Goal: Task Accomplishment & Management: Manage account settings

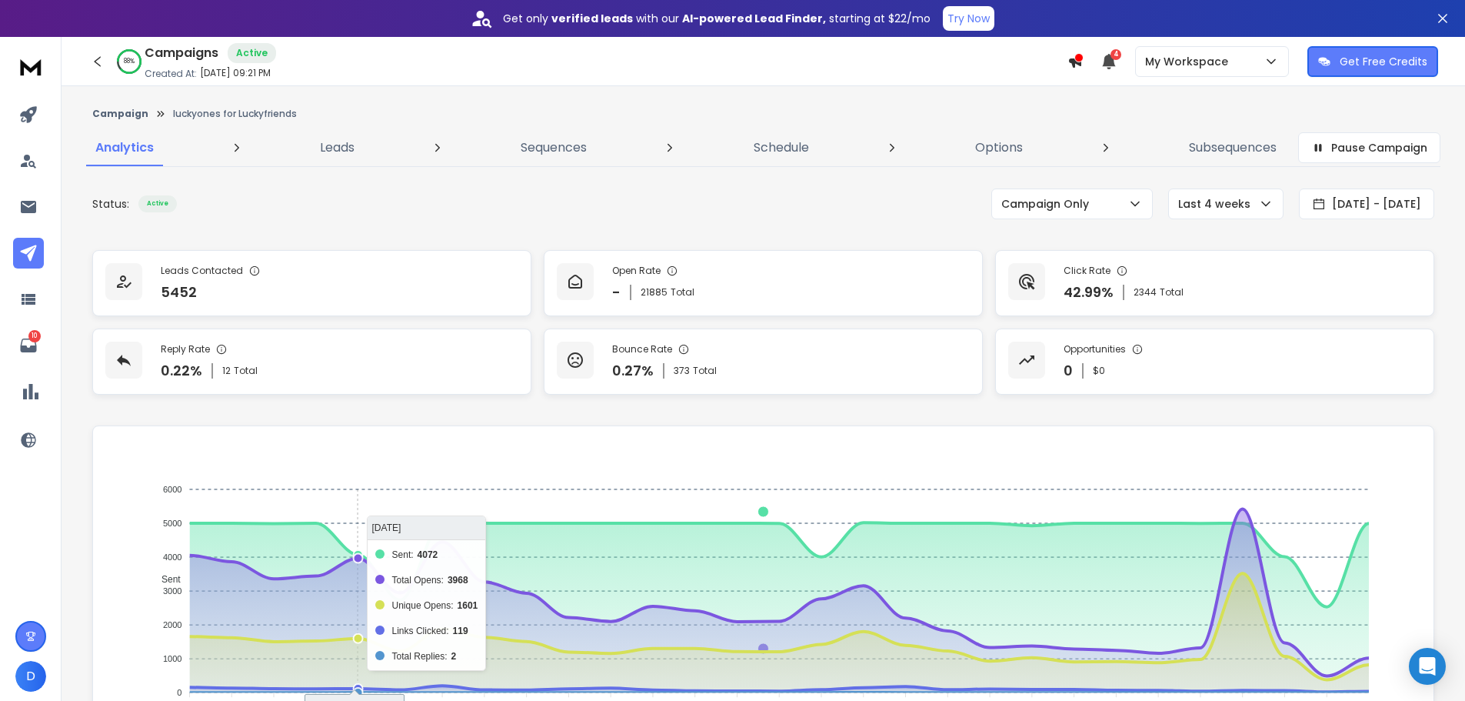
scroll to position [222, 0]
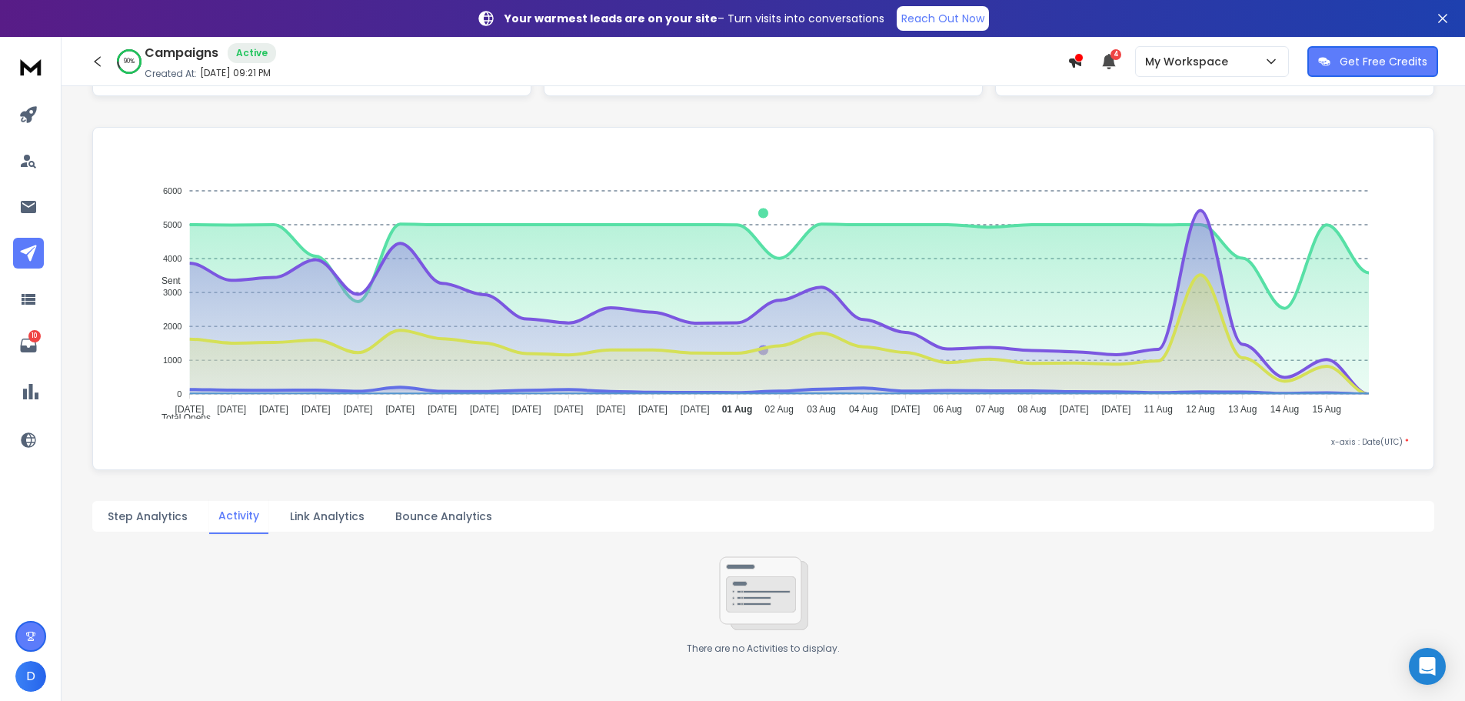
scroll to position [298, 0]
click at [240, 436] on div "Leads Contacted 5452 Open Rate - 21629 Total Click Rate 41.25 % 2249 Total Repl…" at bounding box center [763, 316] width 1342 height 728
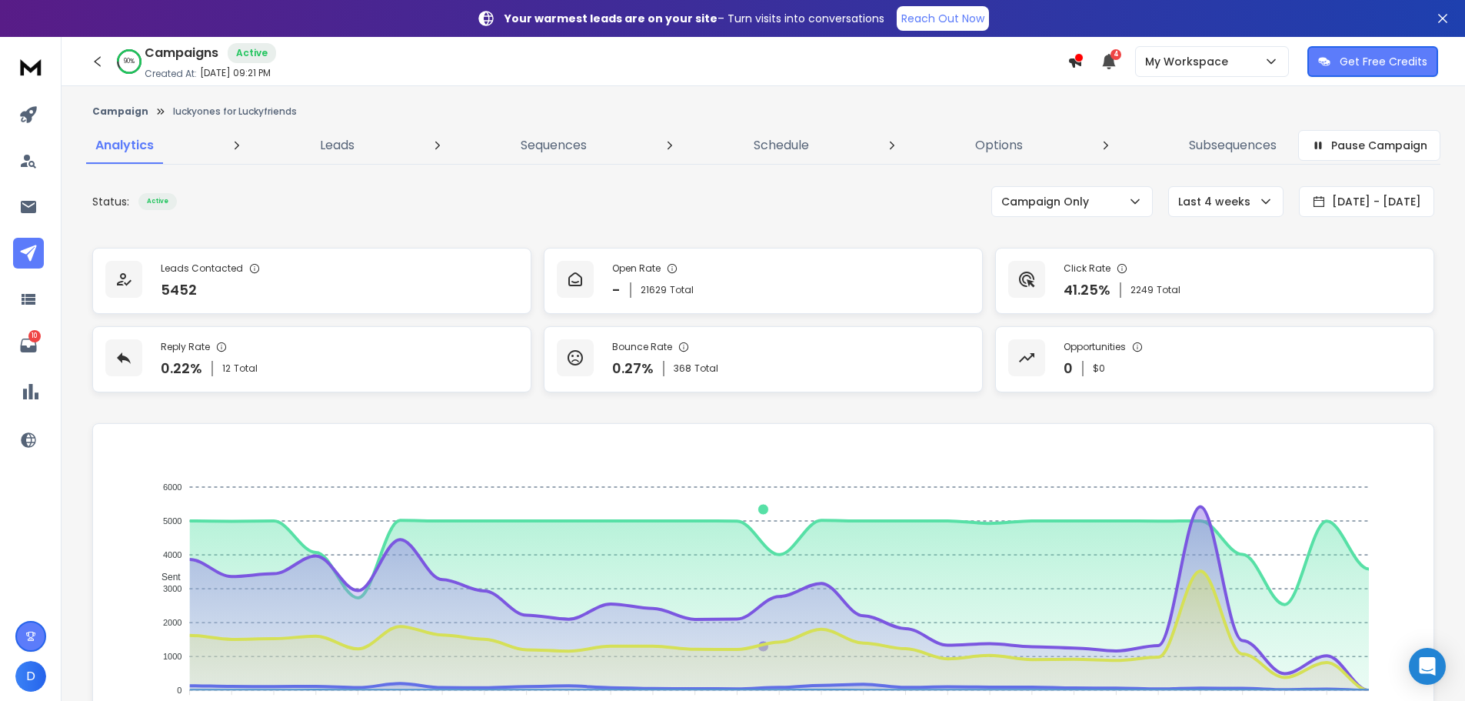
scroll to position [0, 0]
click at [555, 138] on link "Sequences" at bounding box center [554, 147] width 85 height 37
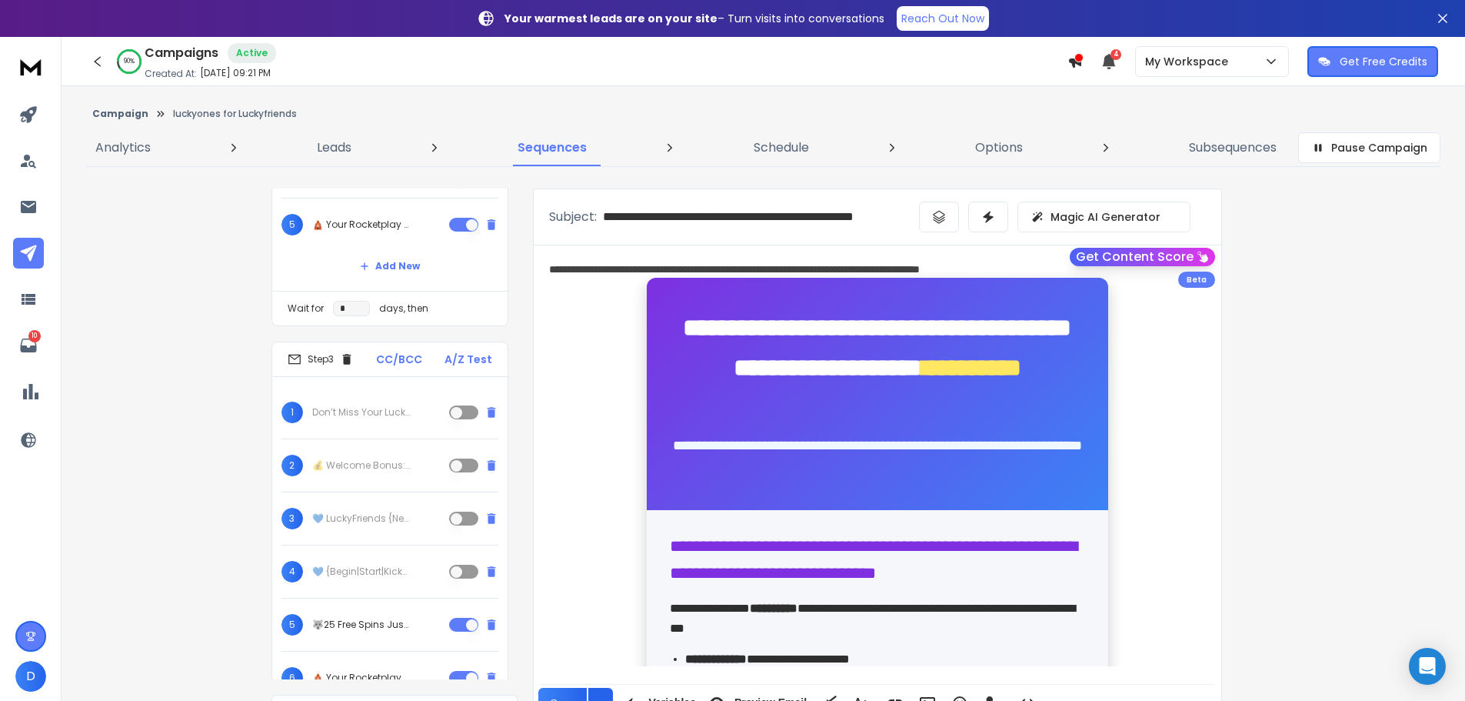
scroll to position [462, 0]
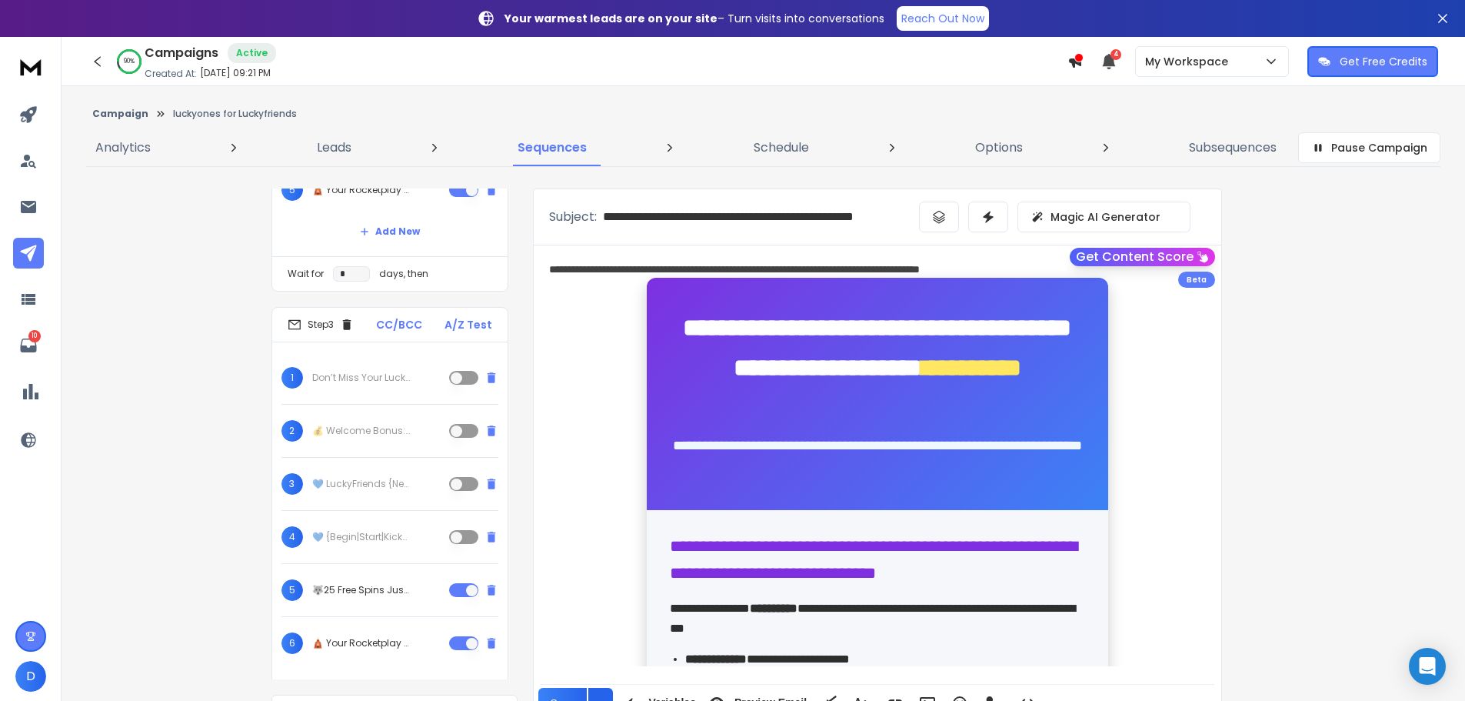
click at [372, 595] on p "🐺25 Free Spins Just For You – Play [DEMOGRAPHIC_DATA] Wolf Moon Now" at bounding box center [361, 590] width 98 height 12
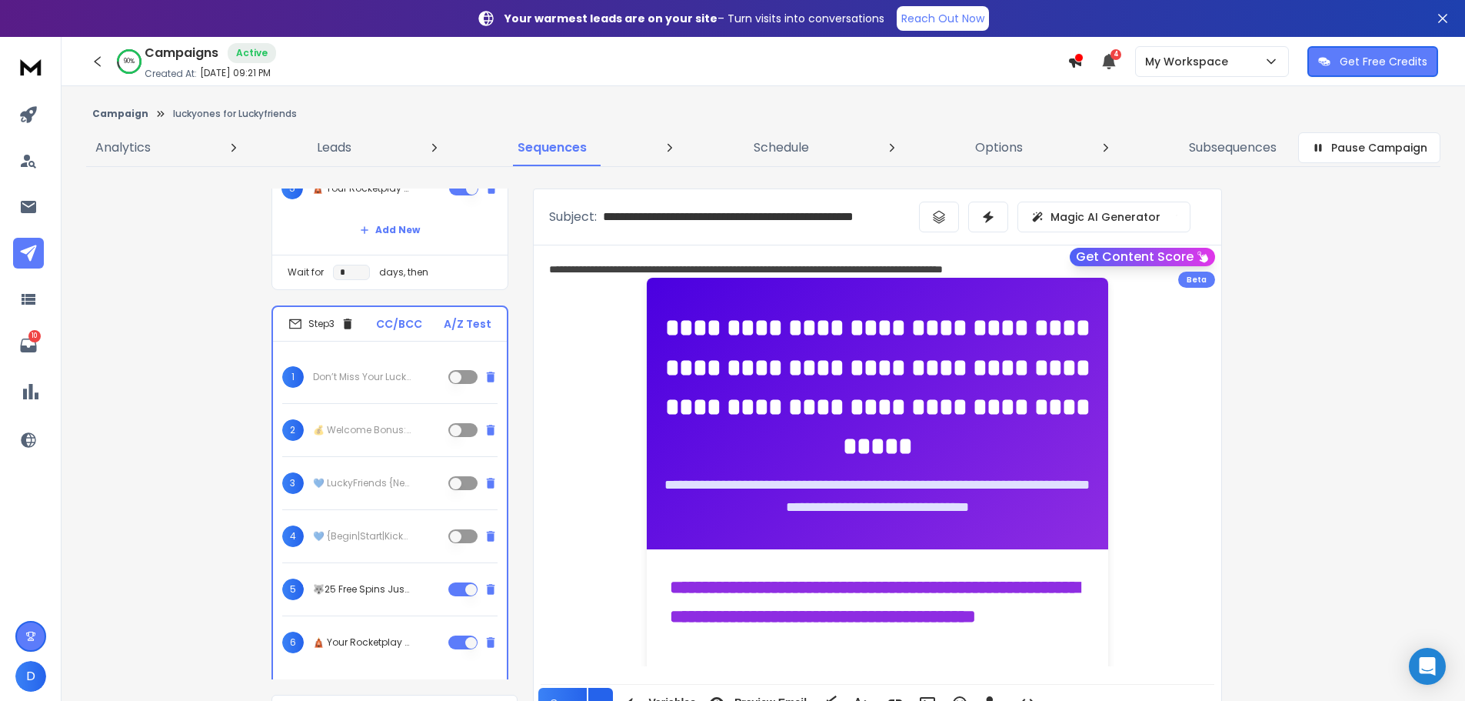
click at [378, 641] on p "🛕 Your Rocketplay Bonus Code: REELS20 – No Deposit Needed!" at bounding box center [362, 642] width 98 height 12
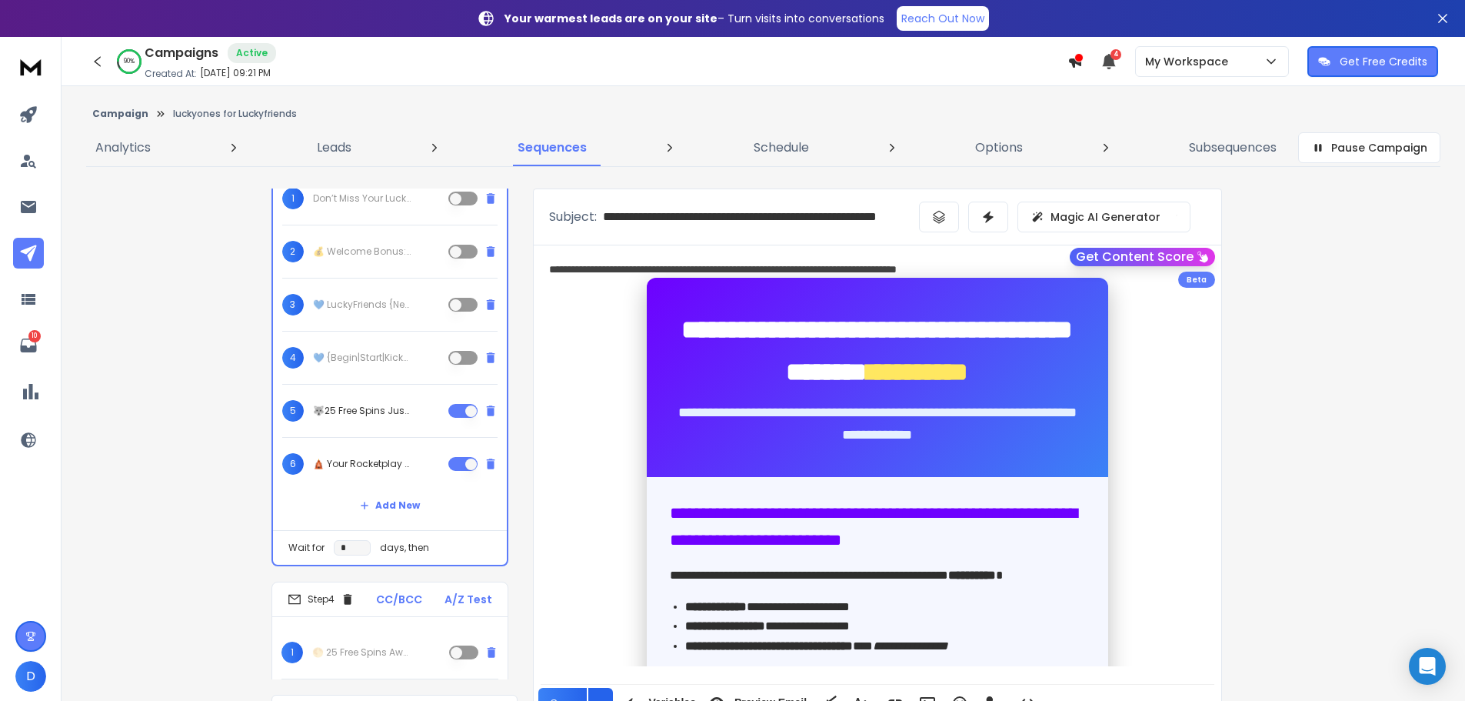
scroll to position [692, 0]
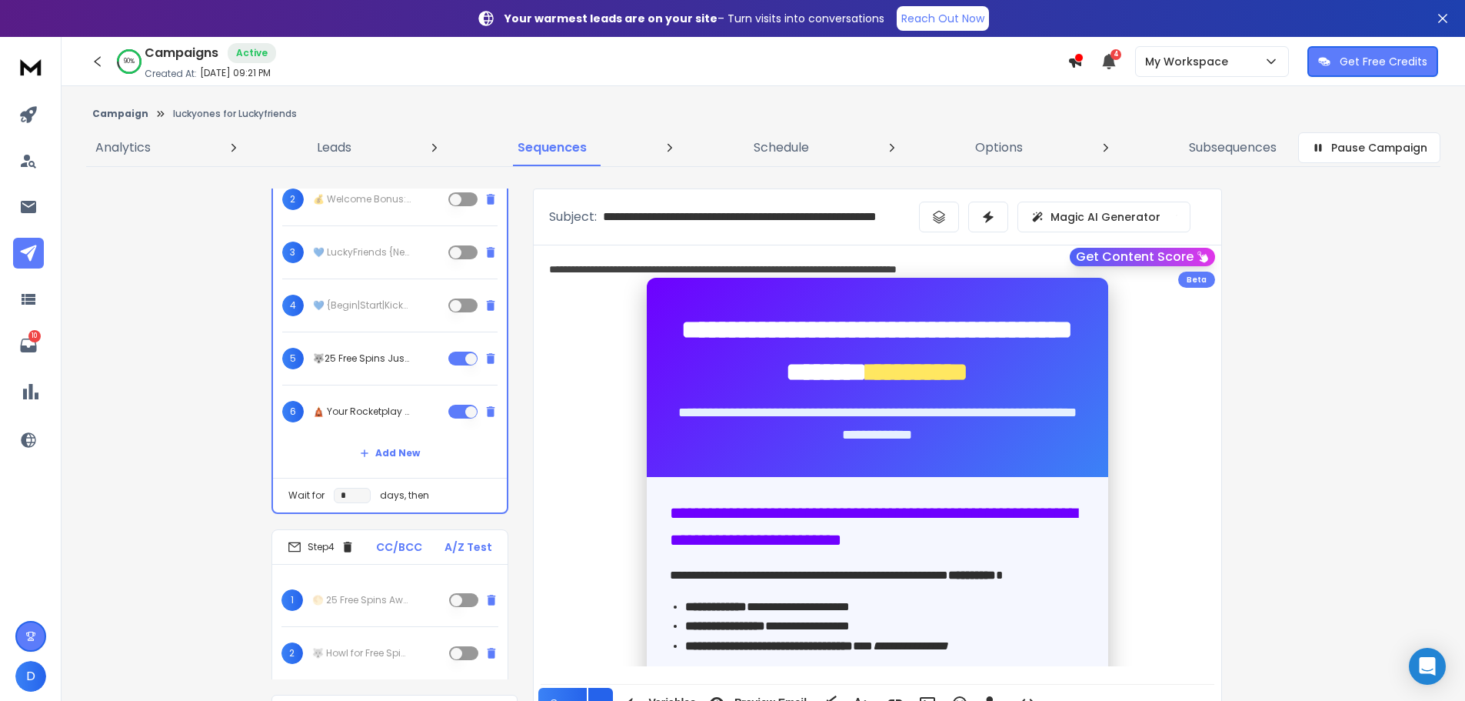
click at [392, 364] on p "🐺25 Free Spins Just For You – Play [DEMOGRAPHIC_DATA] Wolf Moon Now" at bounding box center [362, 358] width 98 height 12
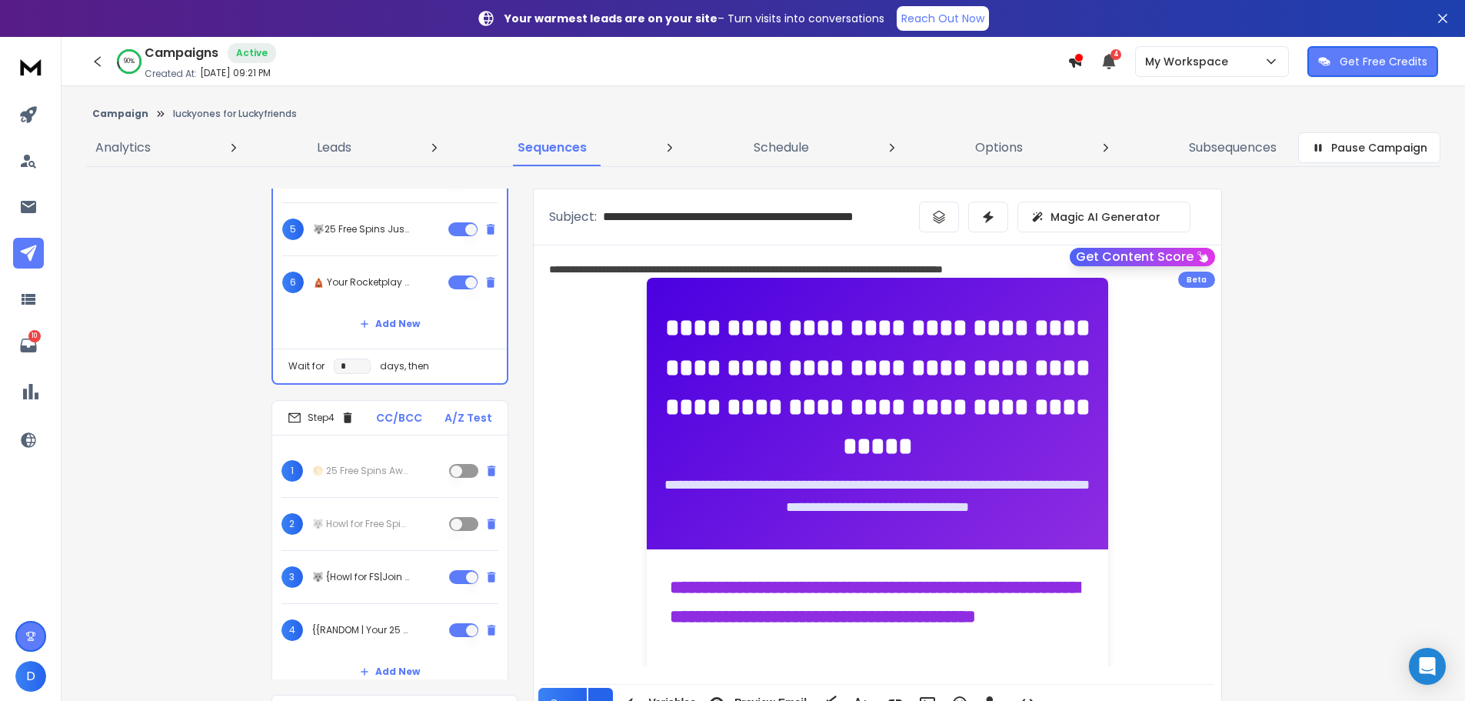
scroll to position [846, 0]
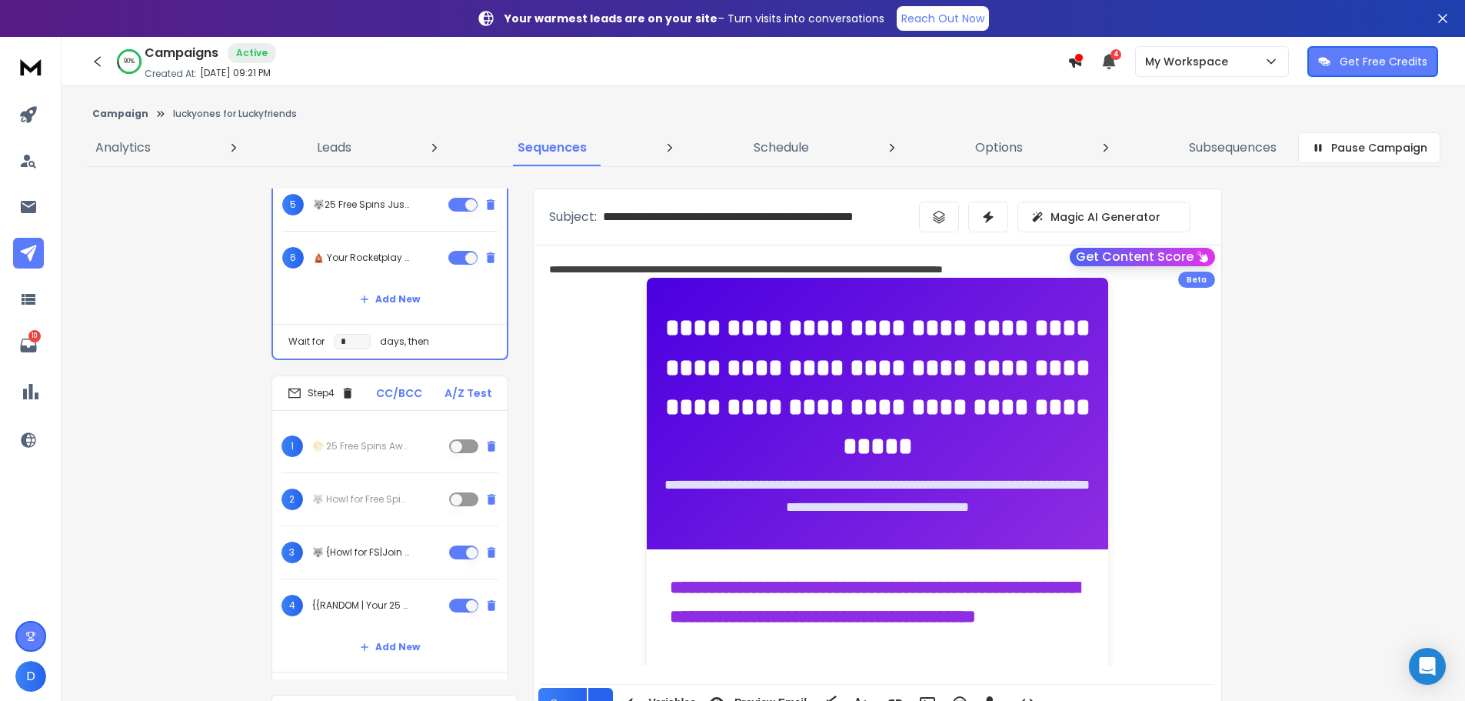
click at [380, 543] on div "3 🐺 {Howl for FS|Join the Fun|Your Free Spins Awaits} – Lady Wolf Moon is Calli…" at bounding box center [346, 553] width 129 height 22
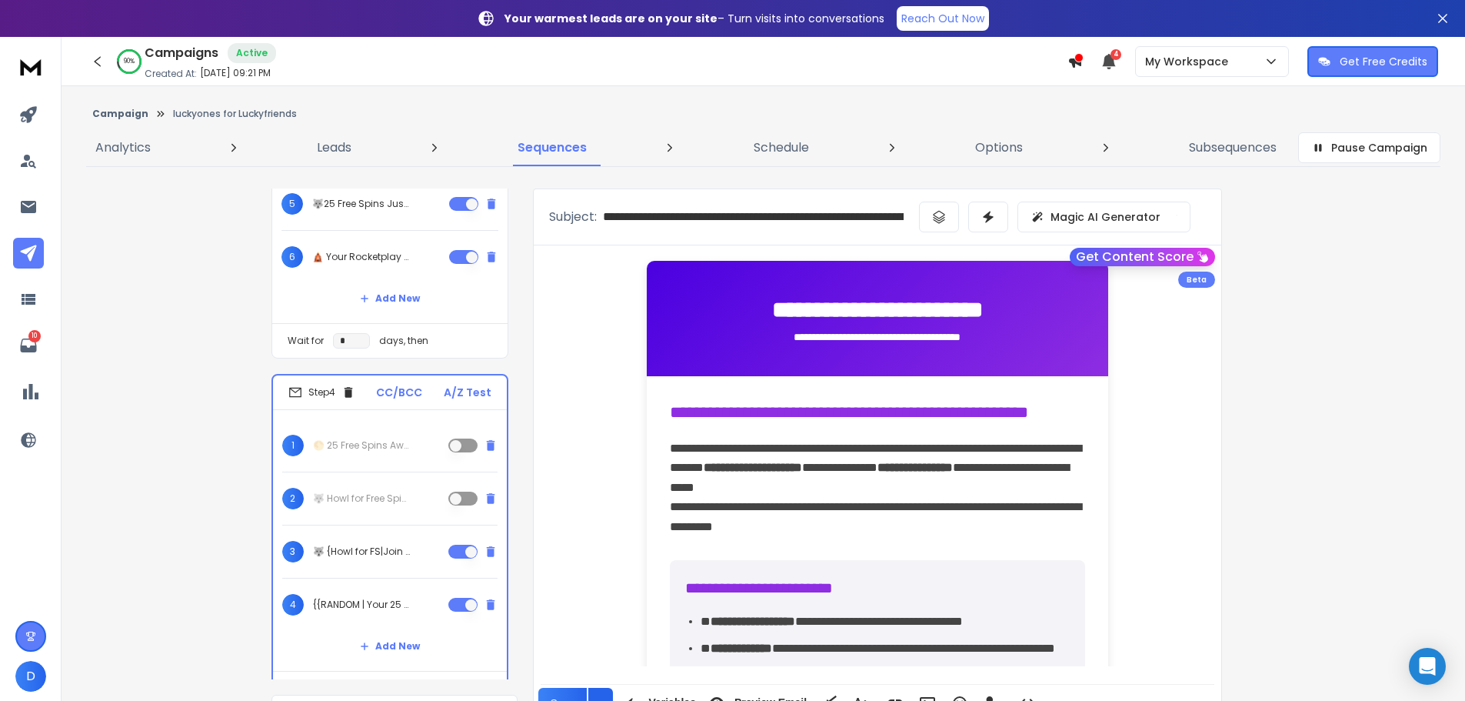
click at [387, 609] on p "{{RANDOM | Your 25 Spins Are Waiting | A Lucky Start Just for You | Spin Into S…" at bounding box center [362, 604] width 98 height 12
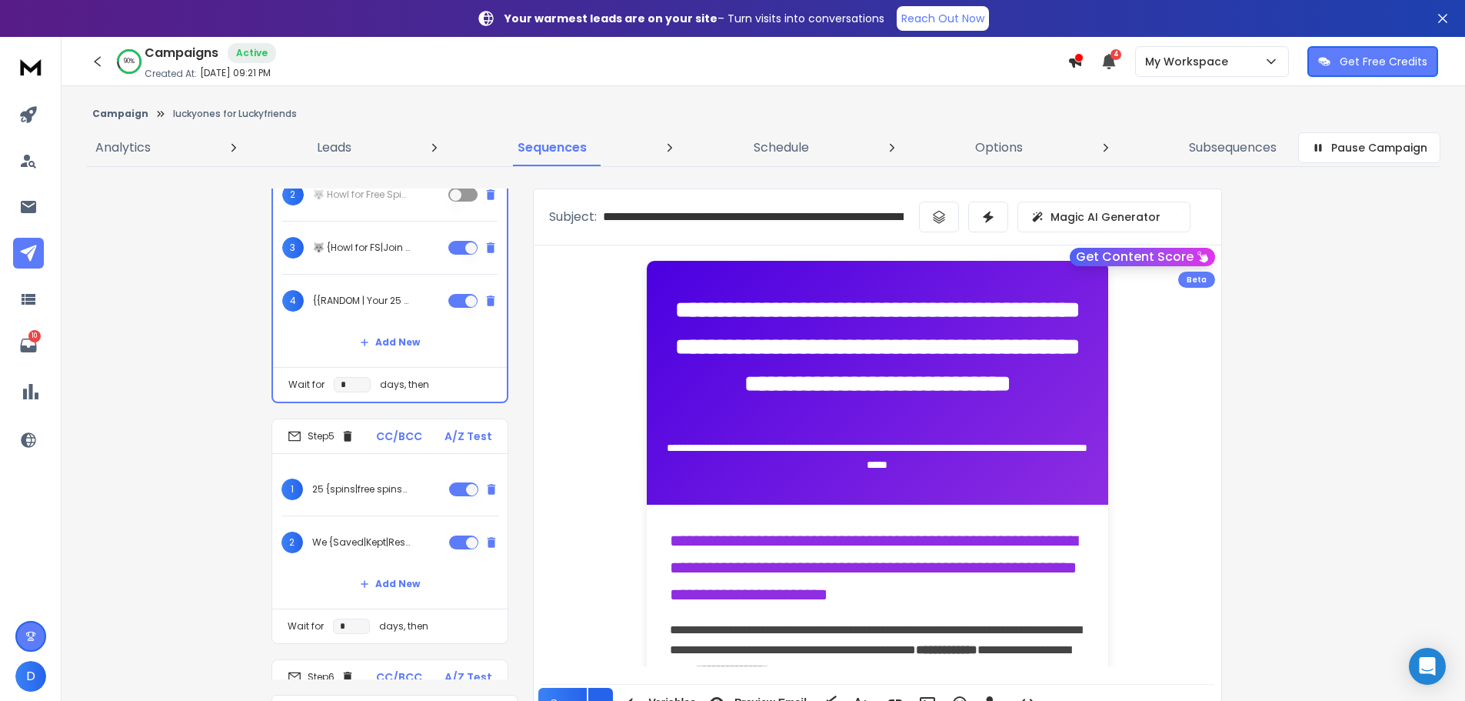
scroll to position [1154, 0]
click at [385, 475] on div "1 25 {spins|free spins} on {lady wolf moon|Lady Wolf Moon}" at bounding box center [346, 486] width 129 height 22
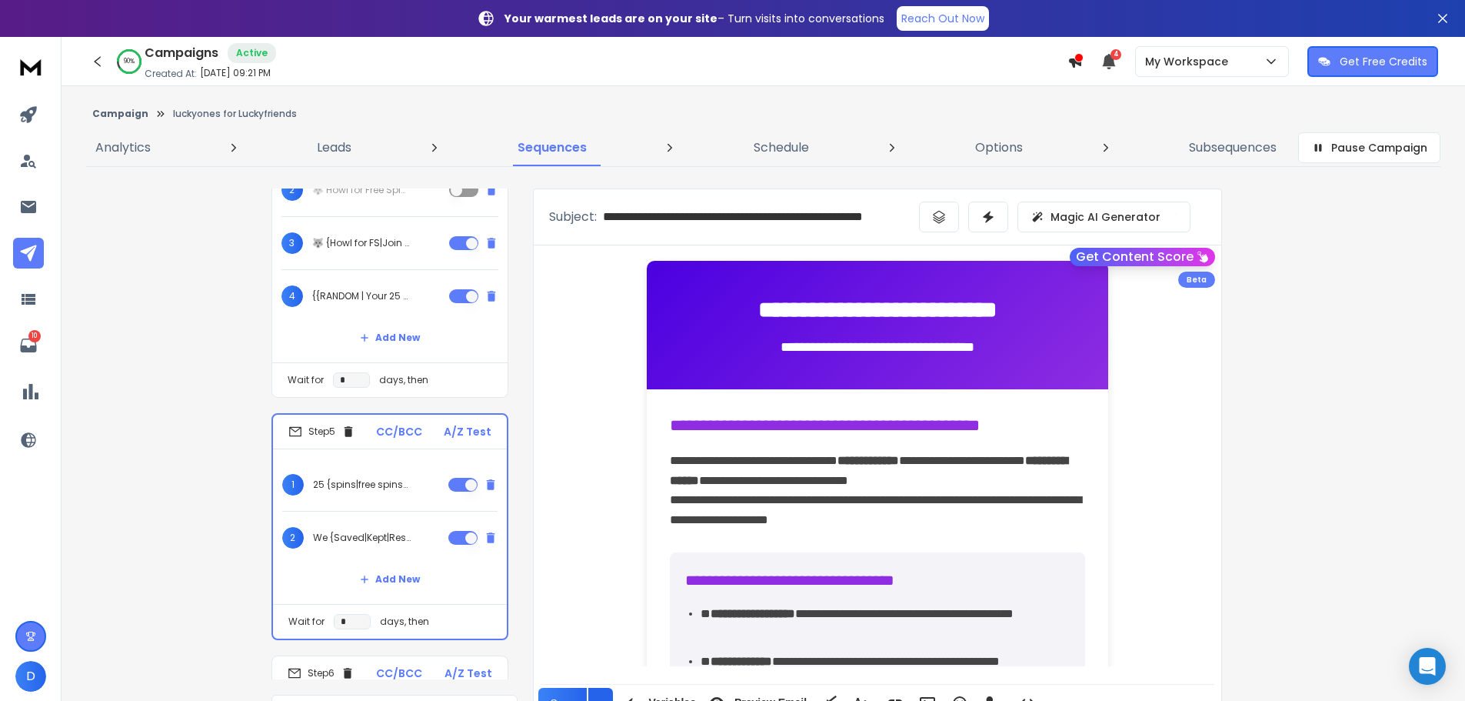
click at [378, 540] on p "We {Saved|Kept|Reserved} You a Seat at LuckyFriends 🎁" at bounding box center [362, 538] width 98 height 12
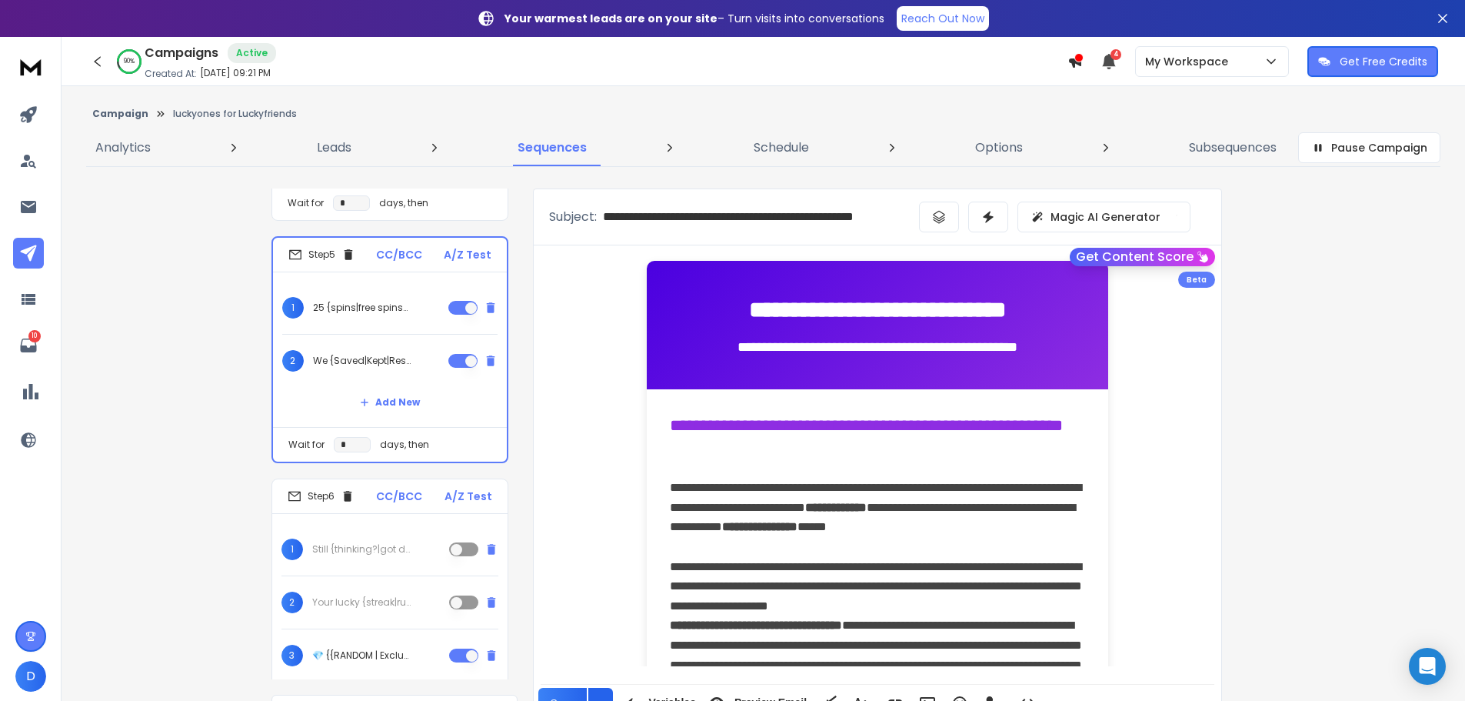
scroll to position [1462, 0]
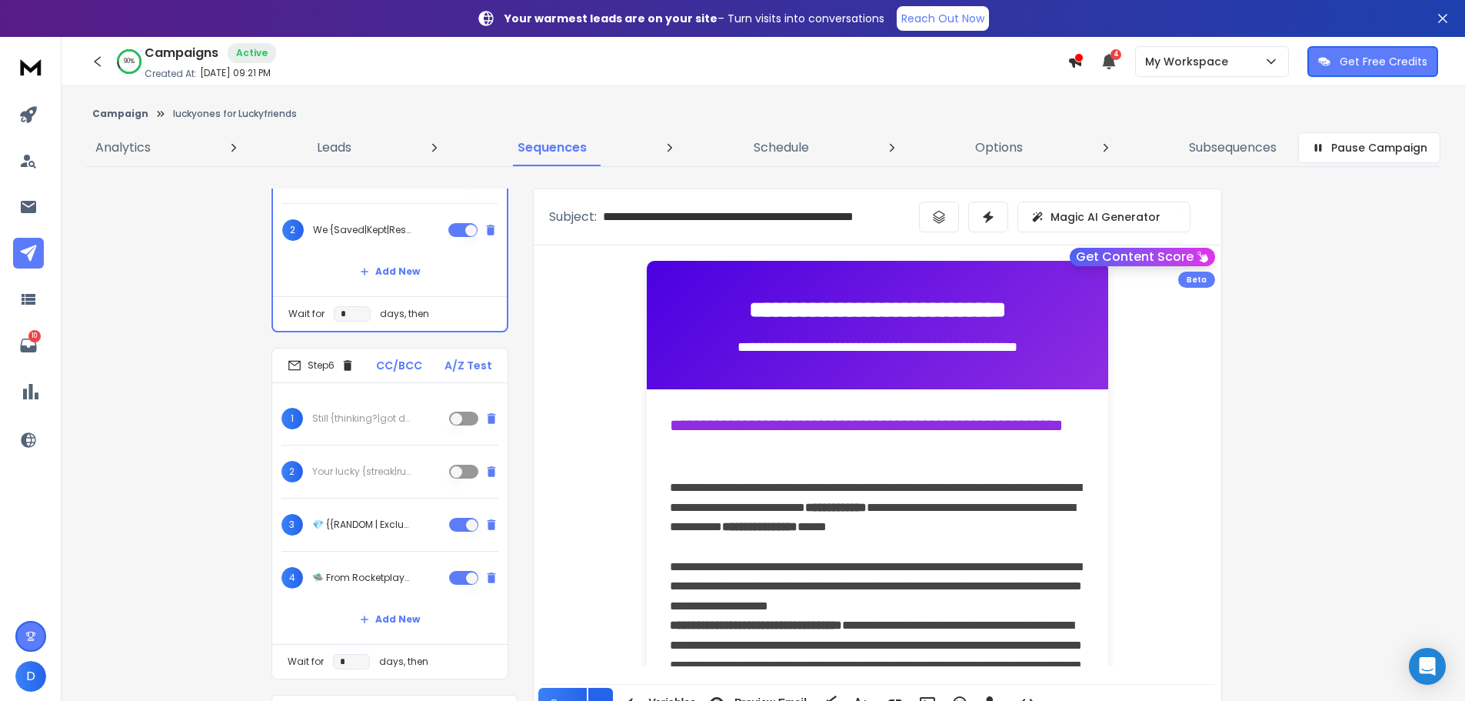
click at [359, 574] on p "🛸 From Rocketplay to the Pyramids – Your Spins Are Ready!" at bounding box center [361, 578] width 98 height 12
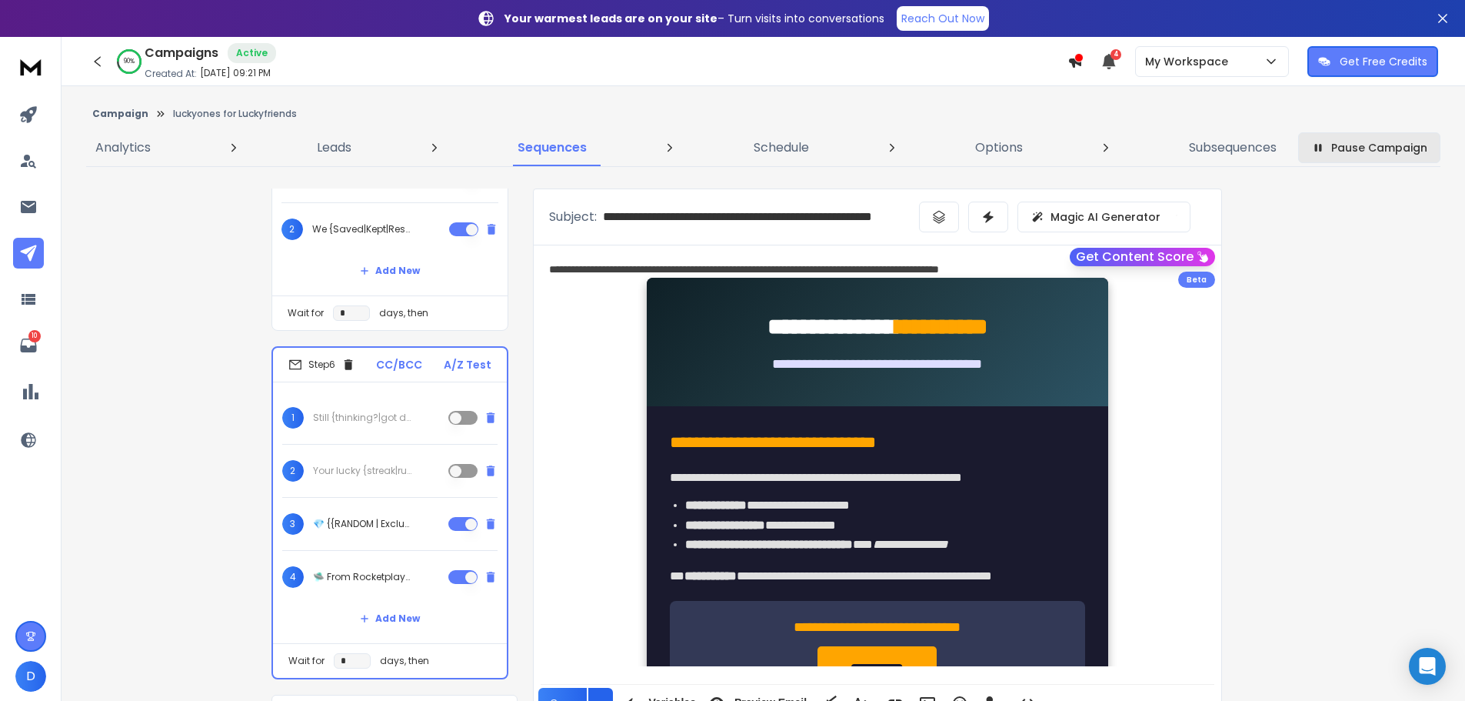
click at [1365, 148] on button "Pause Campaign" at bounding box center [1370, 147] width 142 height 31
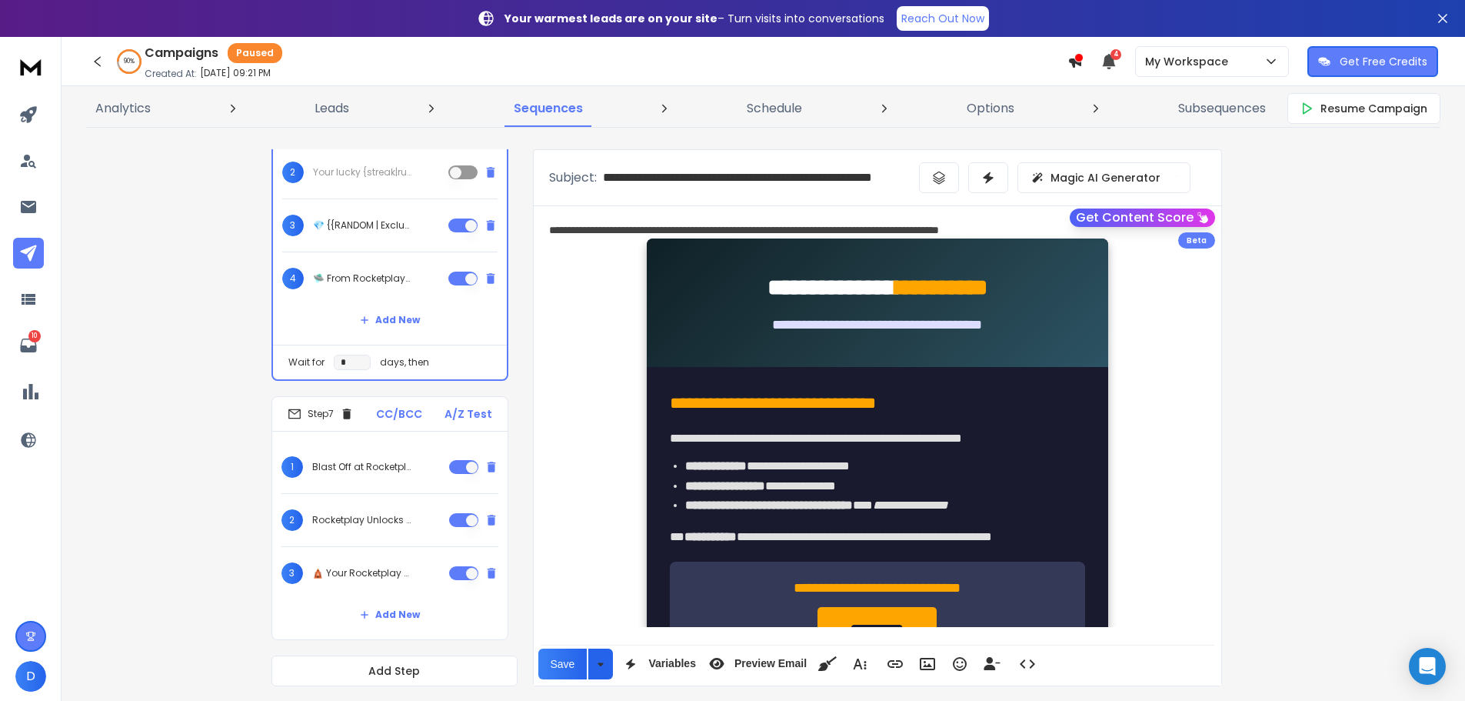
scroll to position [46, 0]
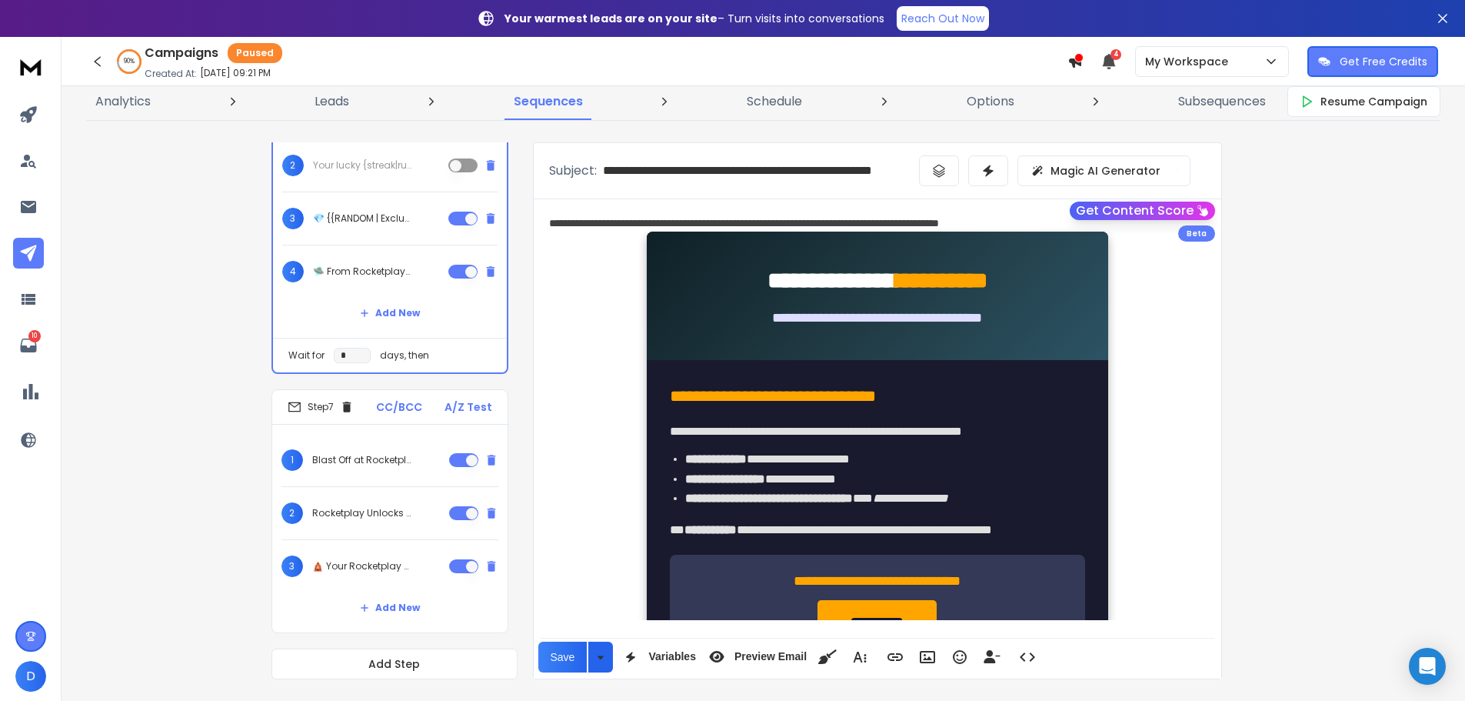
click at [386, 570] on p "🛕 Your Rocketplay Bonus Code: REELS20 – No Deposit Needed!" at bounding box center [361, 566] width 98 height 12
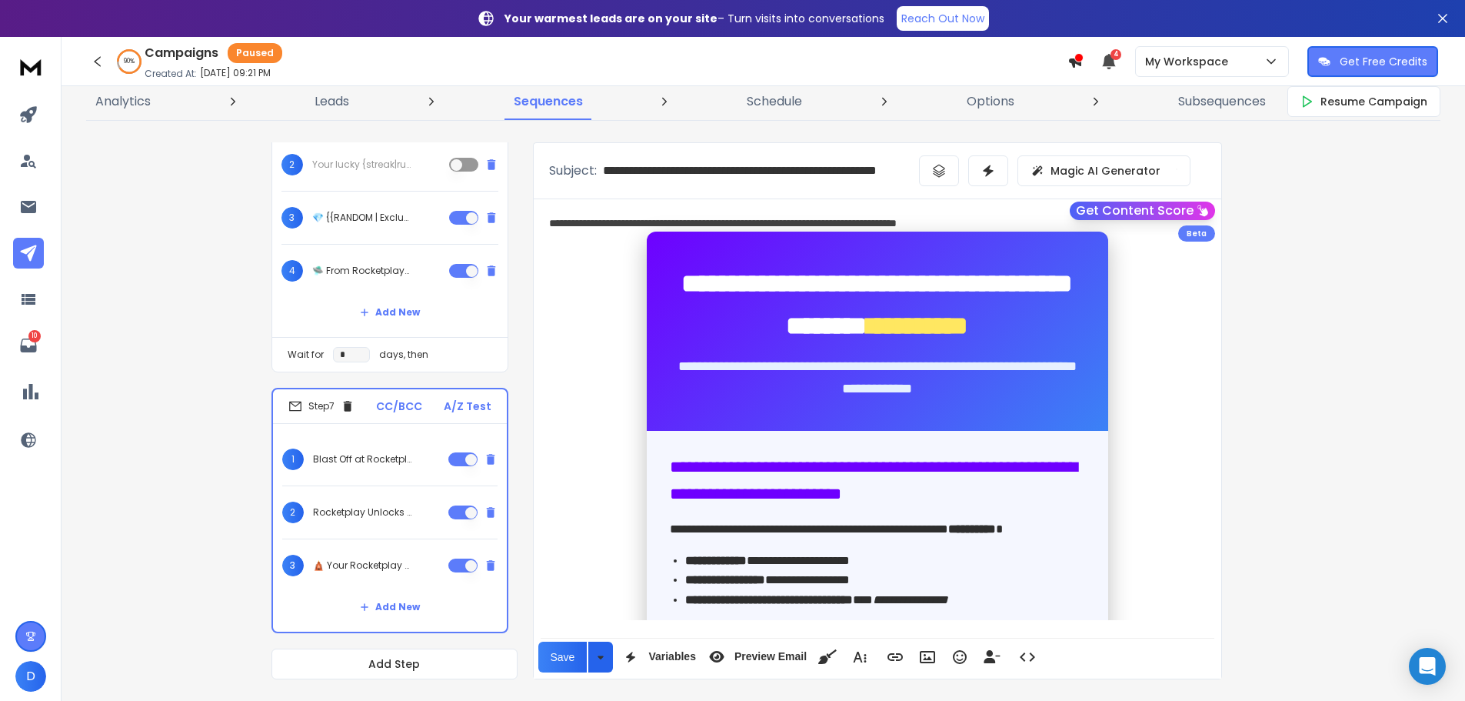
click at [385, 521] on div "2 Rocketplay Unlocks the Book 🛕 What Will You Discover?" at bounding box center [346, 513] width 129 height 22
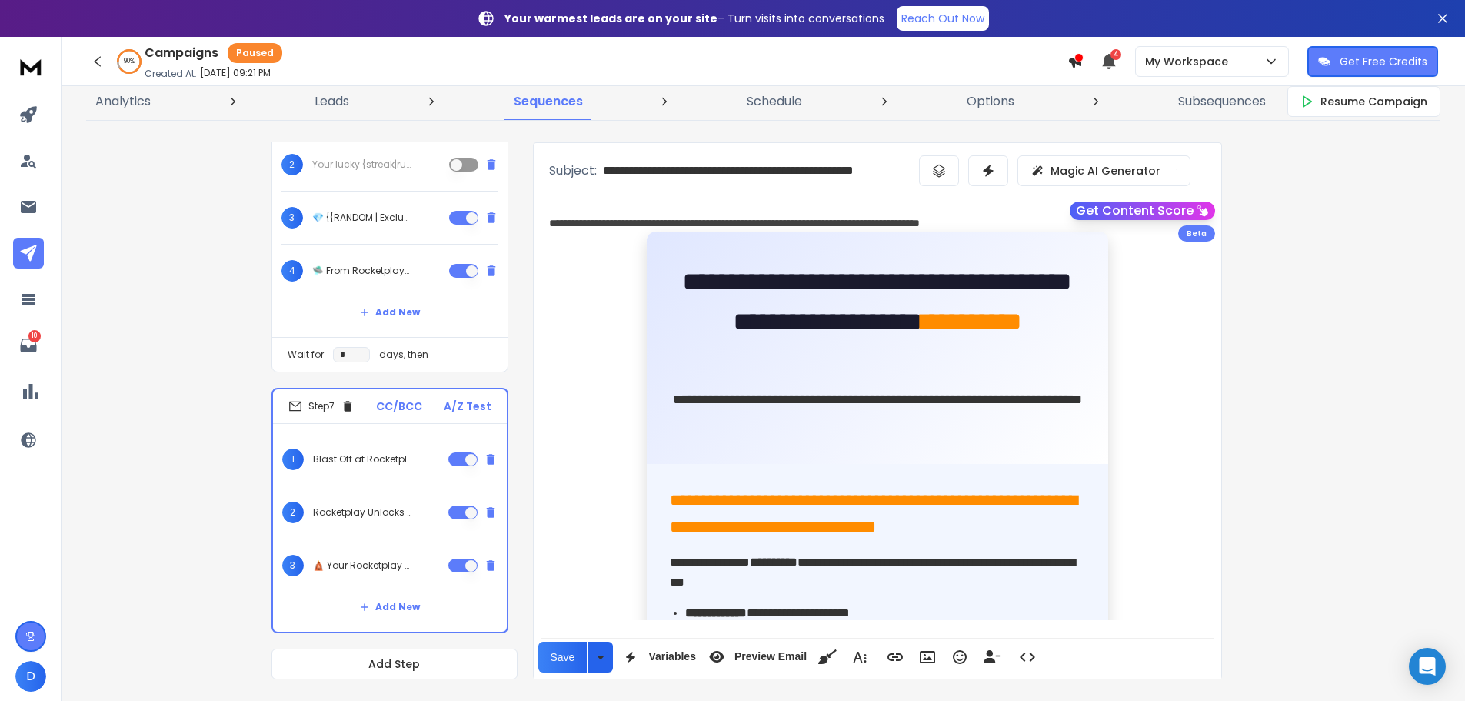
click at [379, 457] on p "Blast Off at Rocketplay + 20 FS on Book of Pyramids 🛕" at bounding box center [362, 459] width 98 height 12
type input "**********"
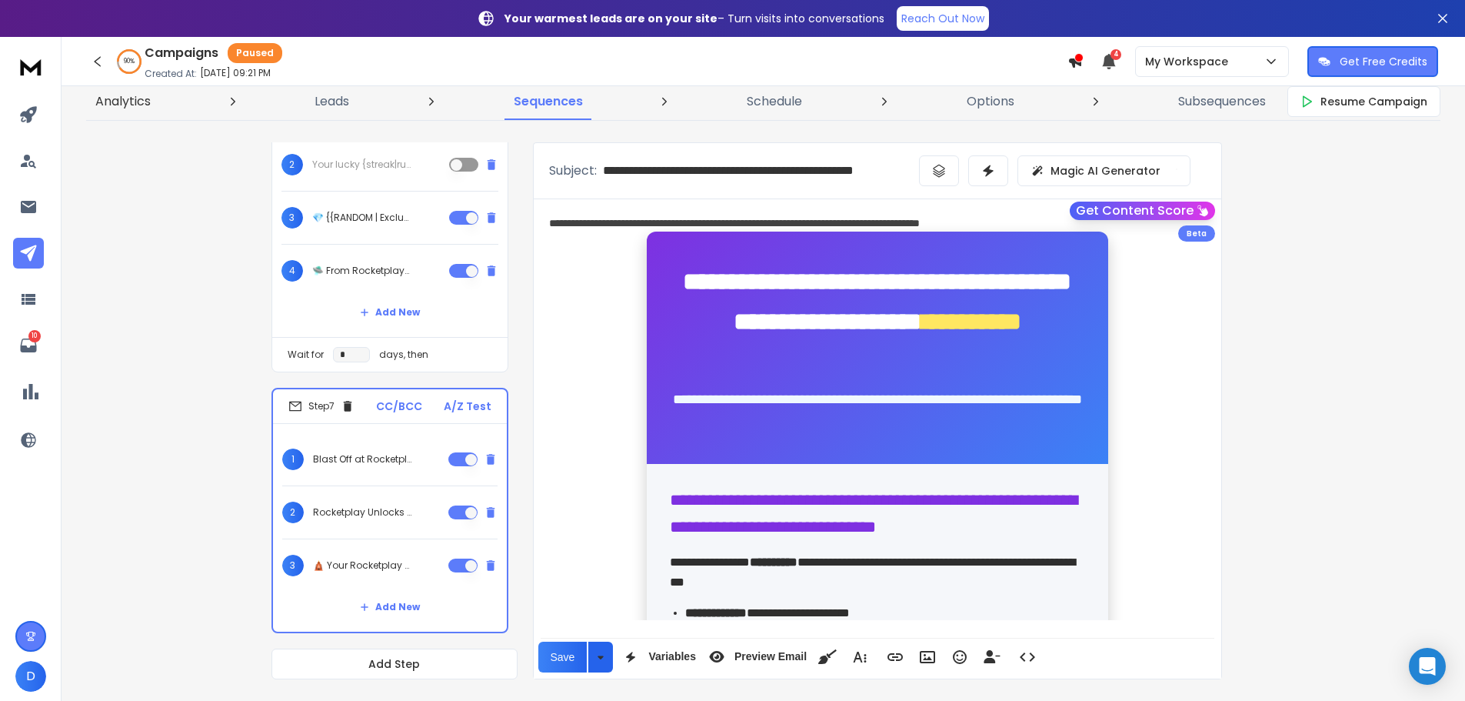
click at [135, 101] on p "Analytics" at bounding box center [122, 101] width 55 height 18
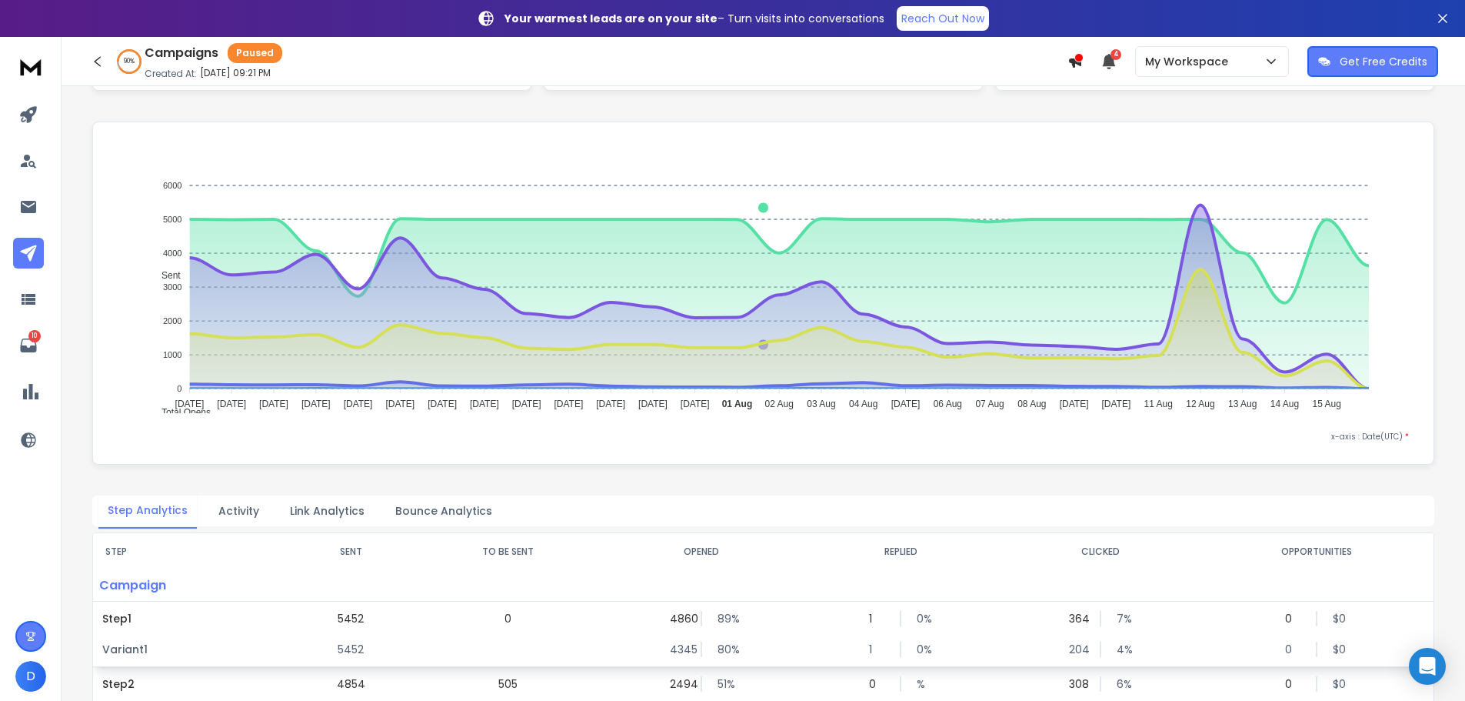
scroll to position [308, 0]
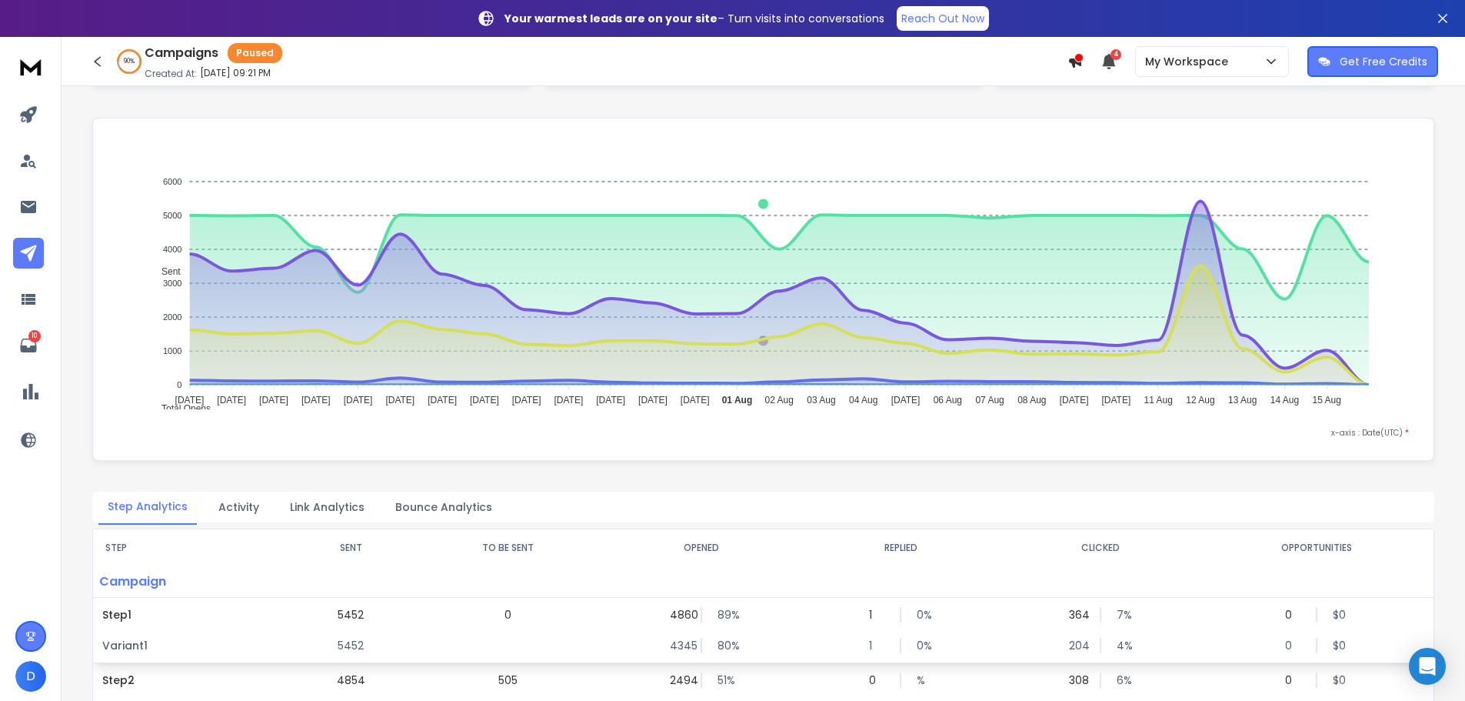
click at [238, 513] on button "Activity" at bounding box center [238, 507] width 59 height 34
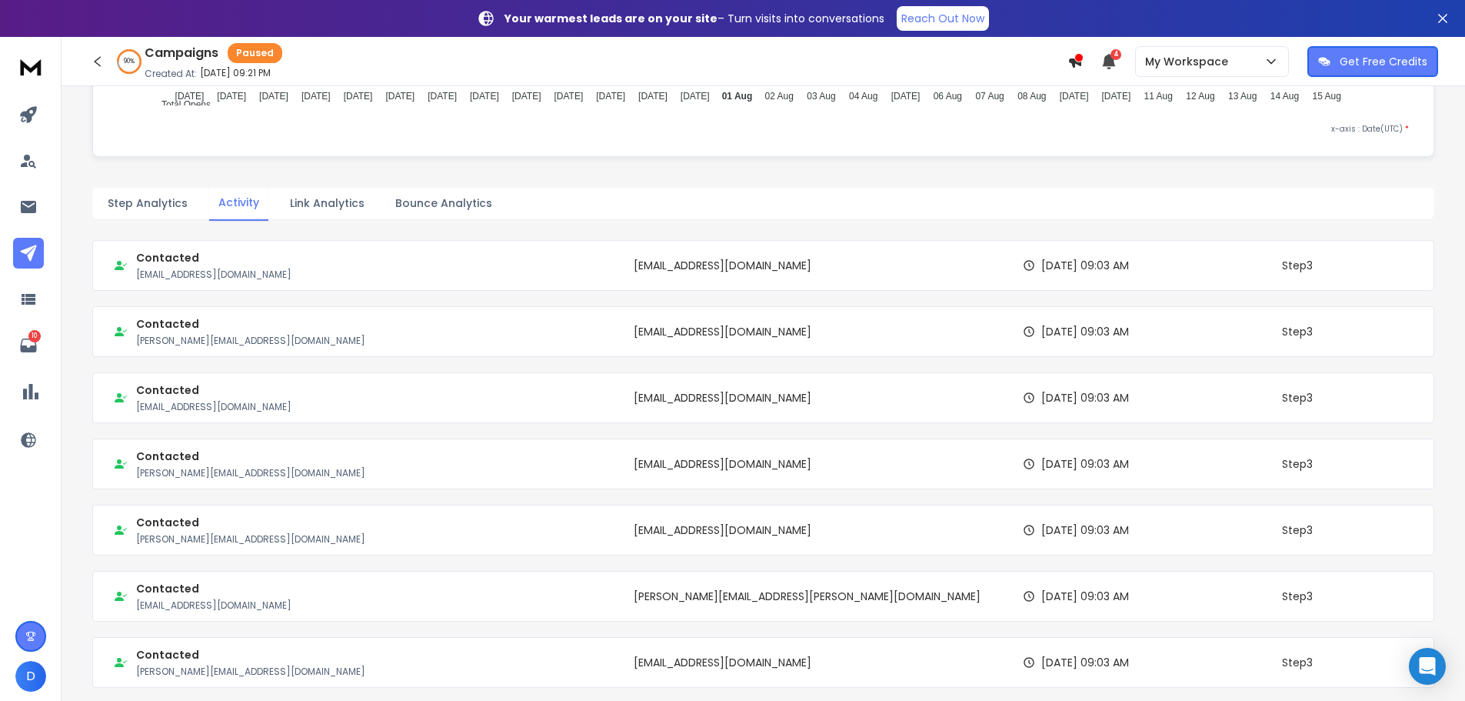
scroll to position [615, 0]
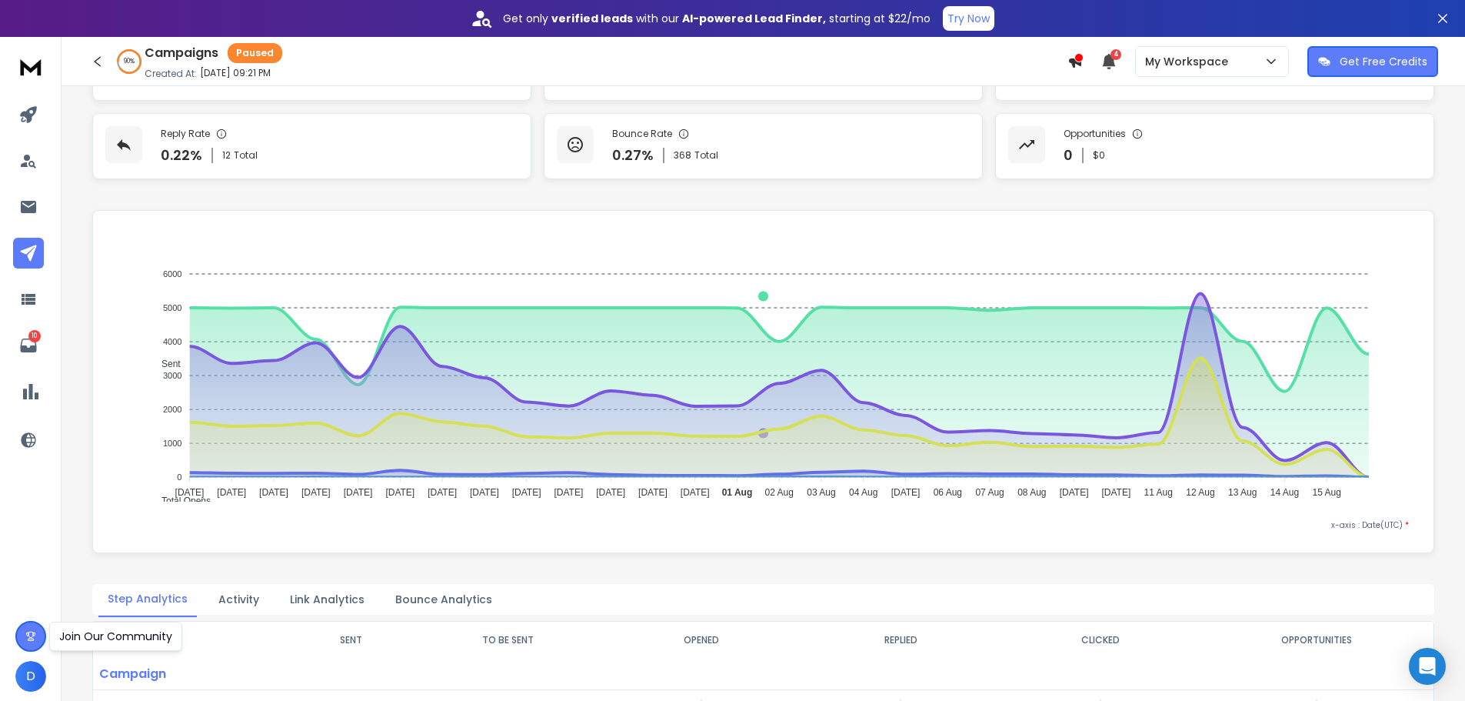
scroll to position [308, 0]
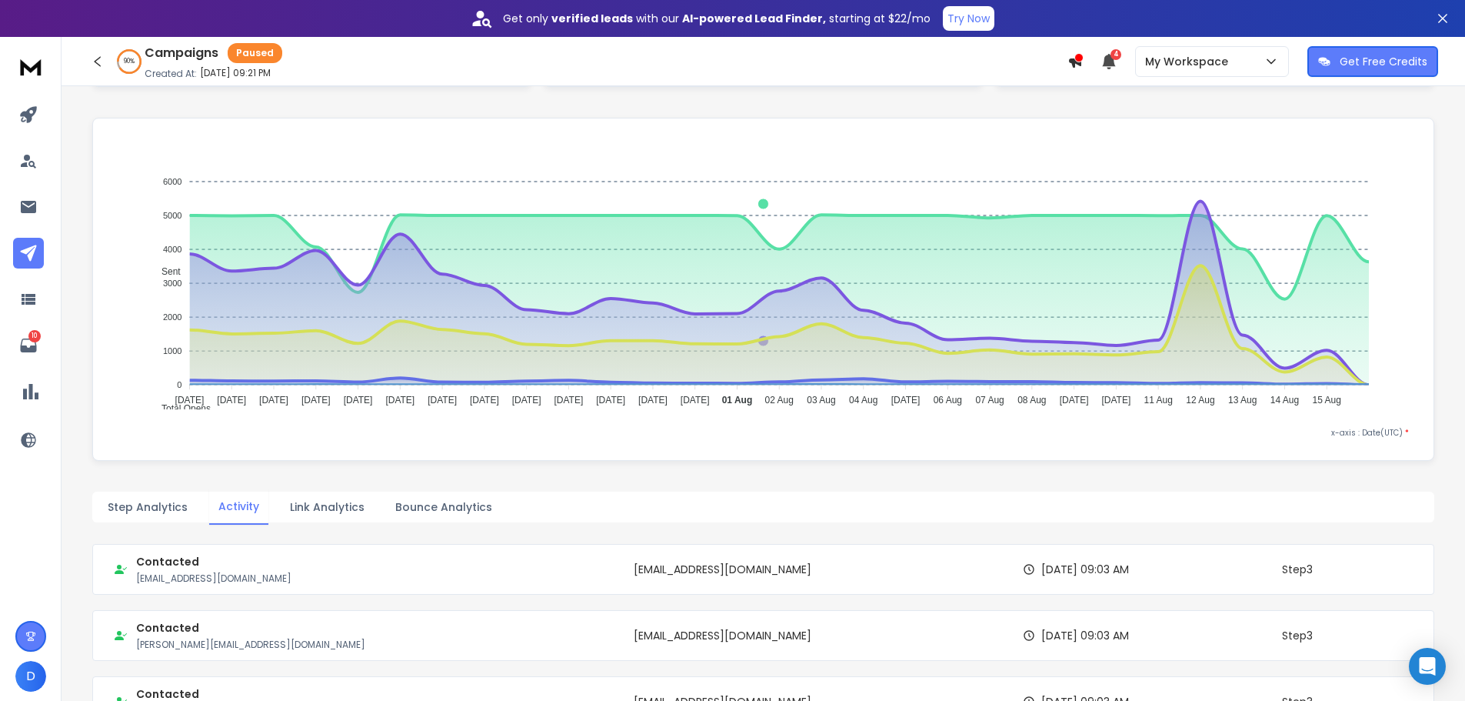
click at [229, 510] on button "Activity" at bounding box center [238, 506] width 59 height 35
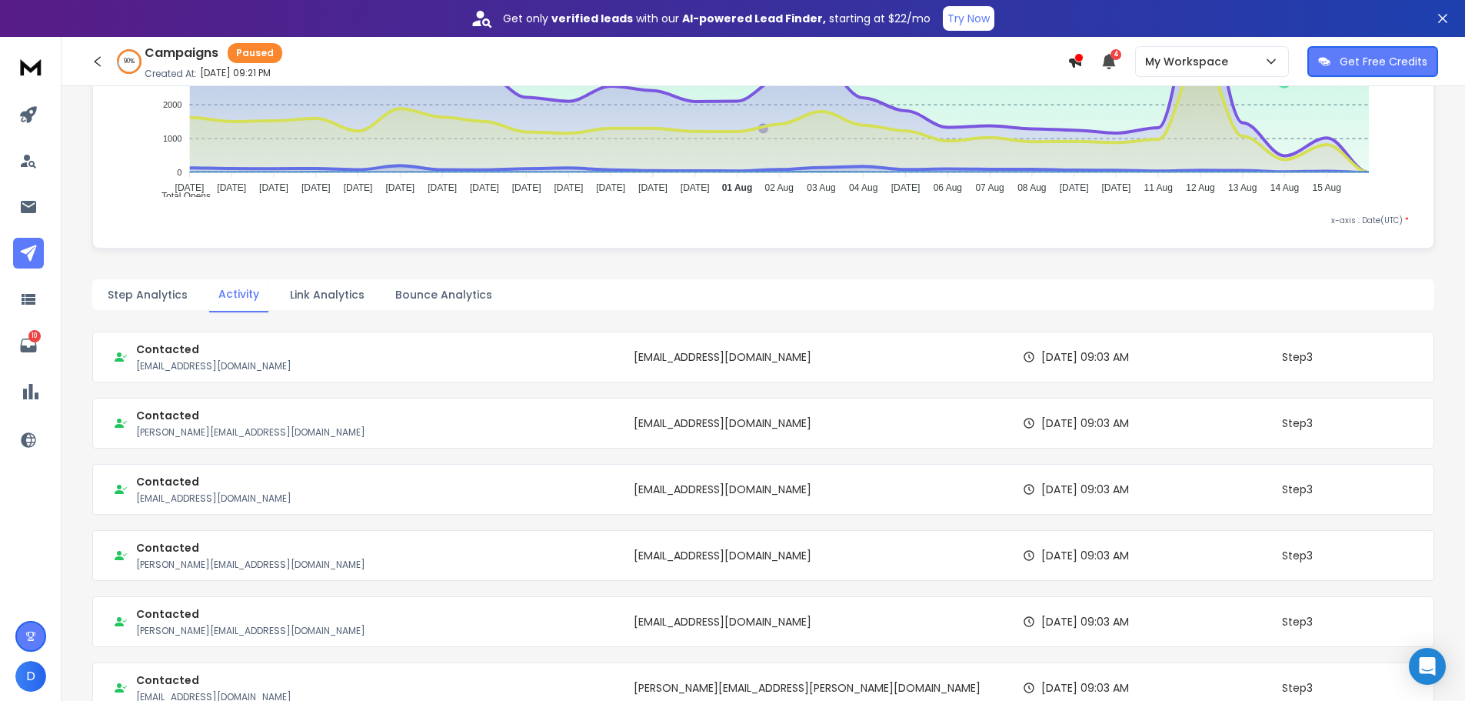
scroll to position [0, 0]
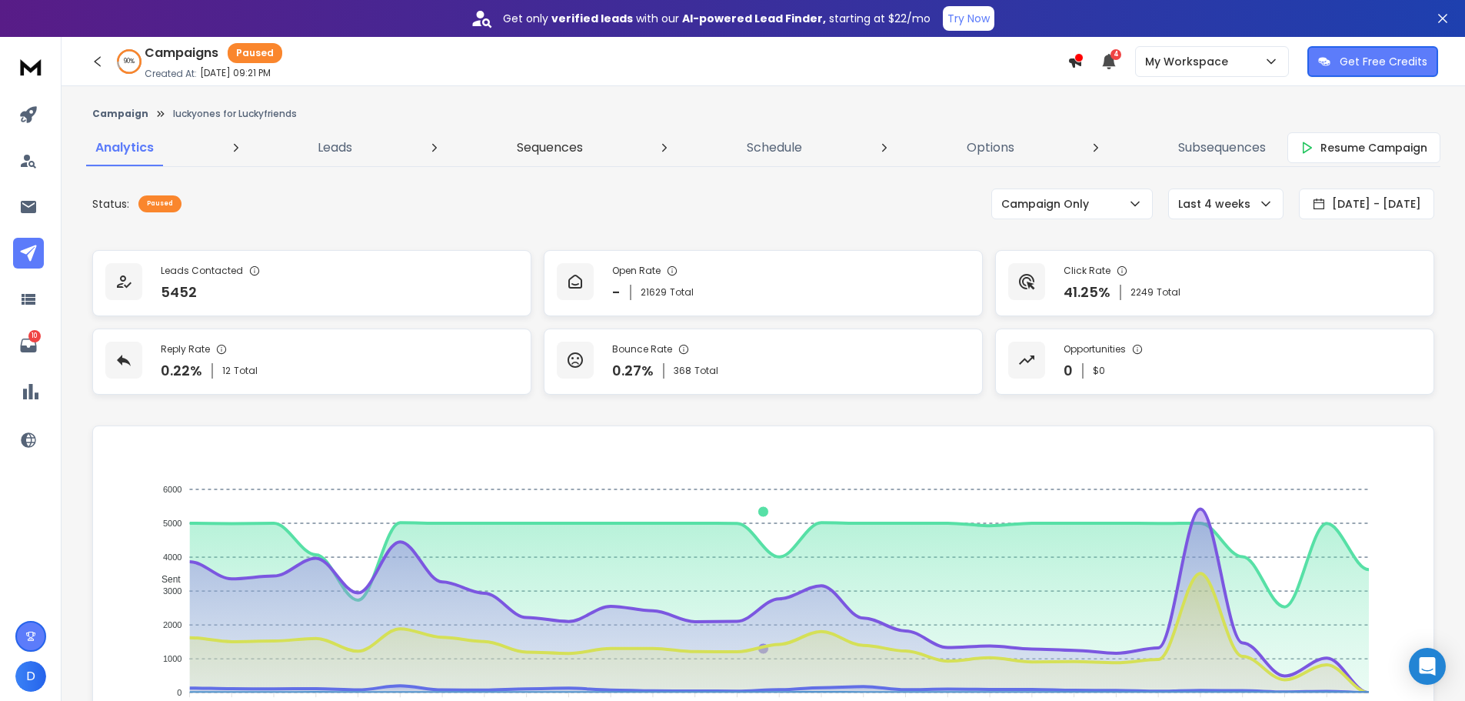
click at [553, 138] on p "Sequences" at bounding box center [550, 147] width 66 height 18
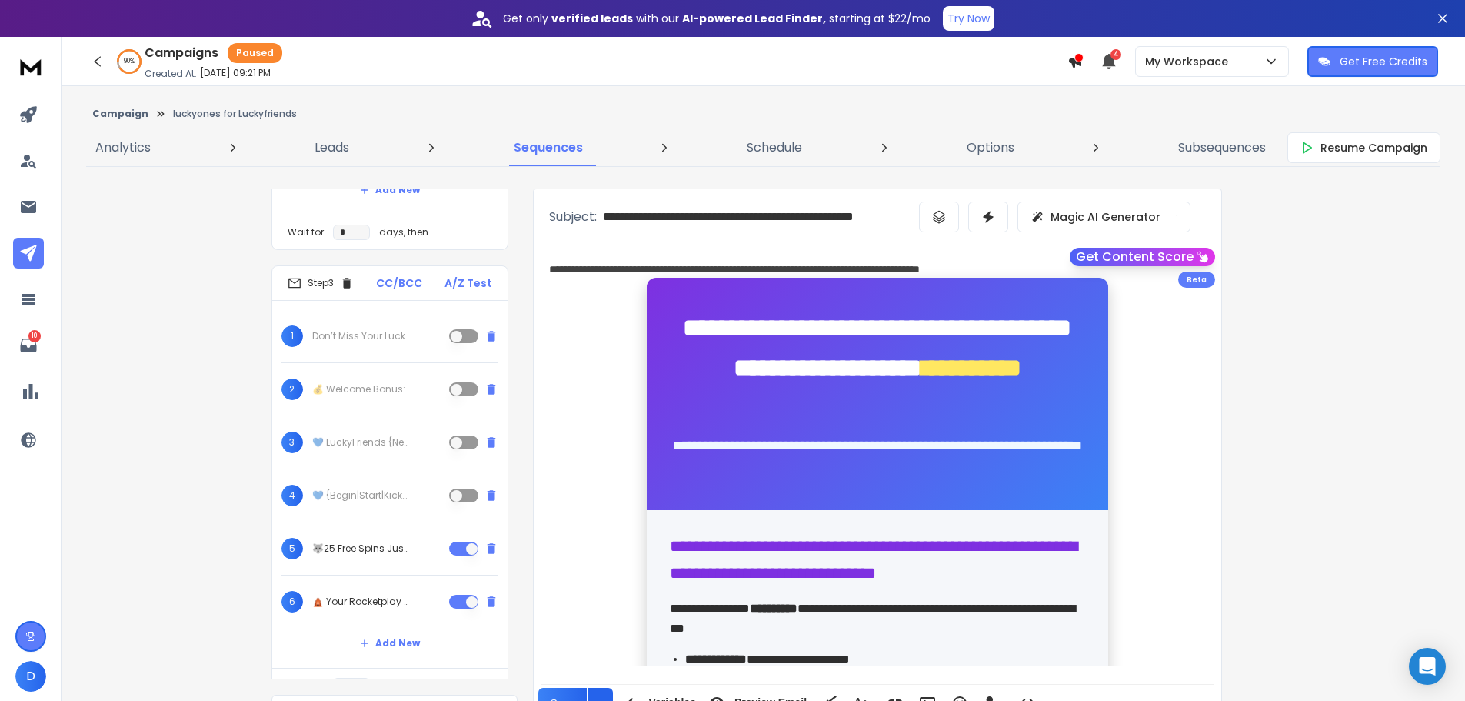
scroll to position [538, 0]
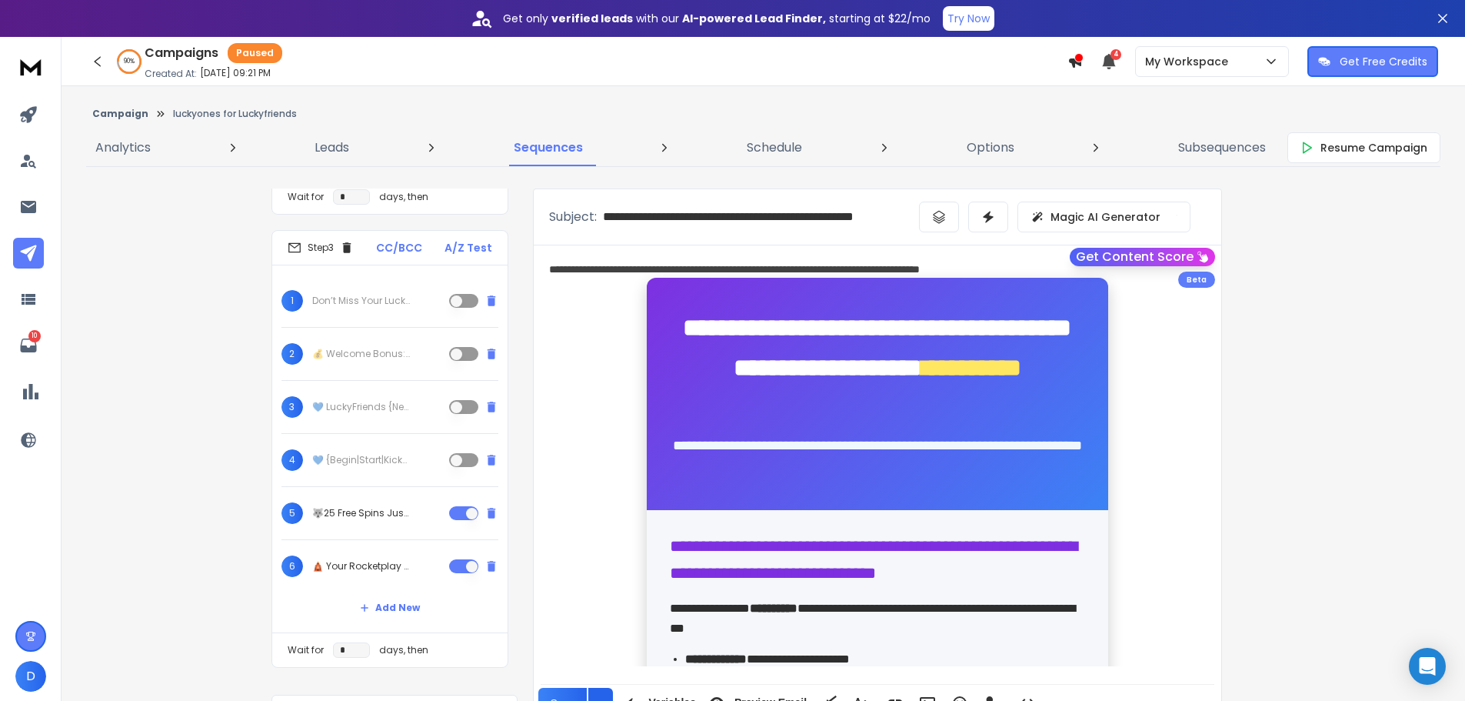
click at [397, 552] on div "6 🛕 Your Rocketplay Bonus Code: REELS20 – No Deposit Needed!" at bounding box center [390, 566] width 217 height 52
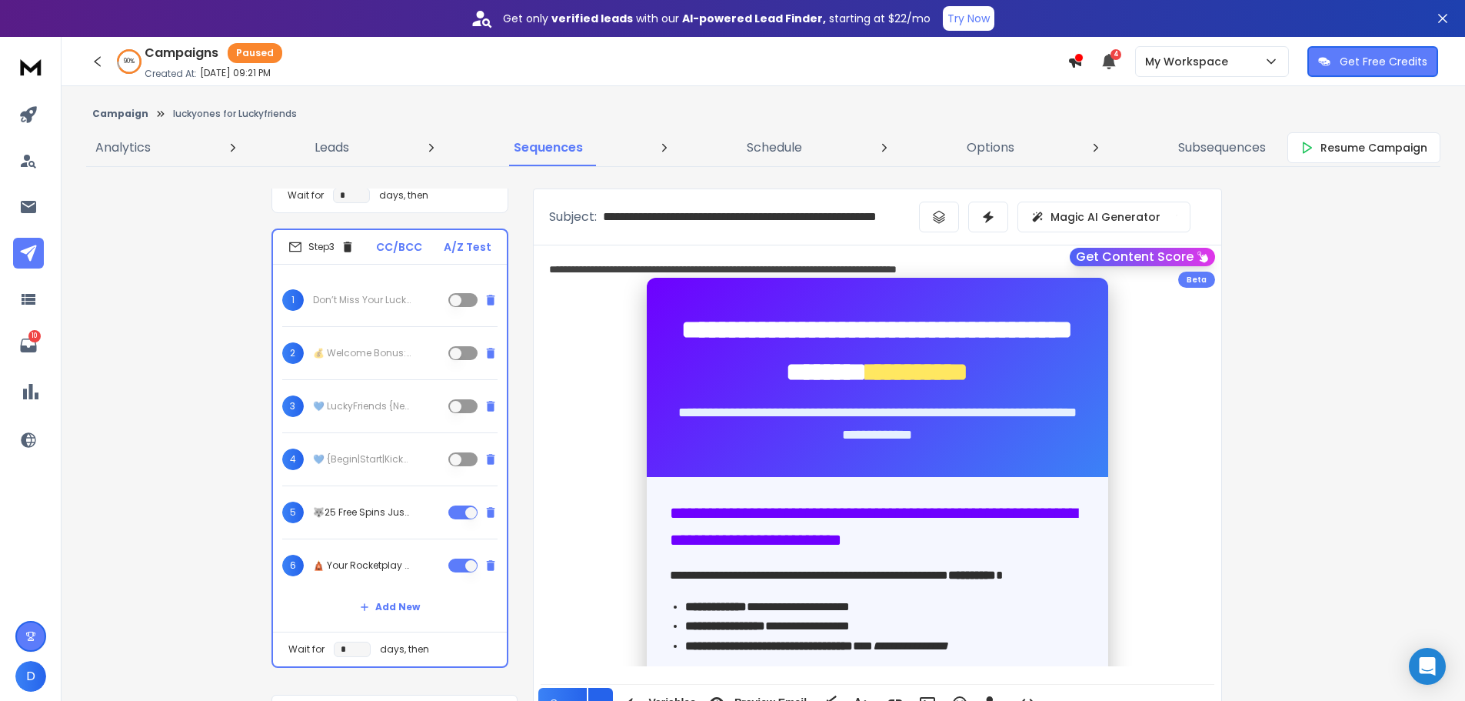
click at [391, 493] on div "5 🐺25 Free Spins Just For You – Play Lady Wolf Moon Now" at bounding box center [389, 512] width 215 height 53
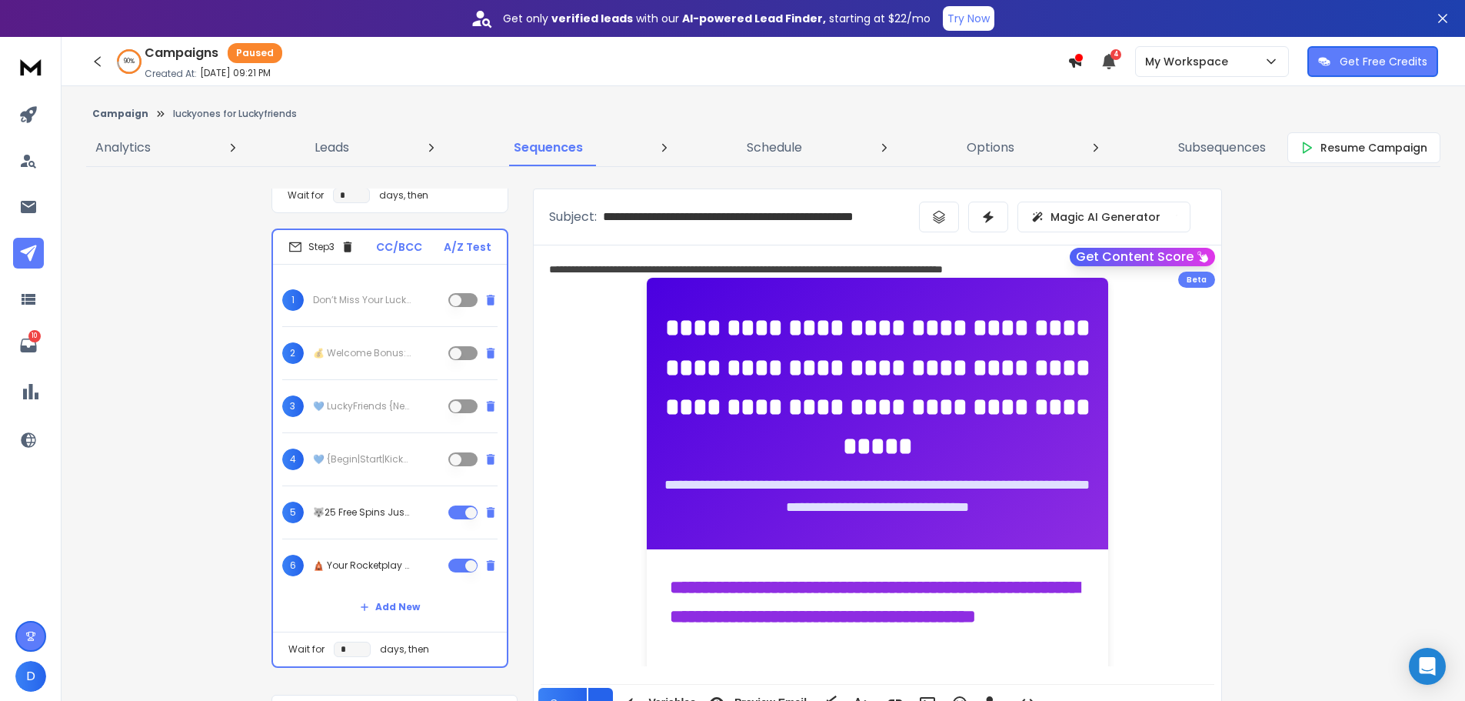
click at [361, 568] on p "🛕 Your Rocketplay Bonus Code: REELS20 – No Deposit Needed!" at bounding box center [362, 565] width 98 height 12
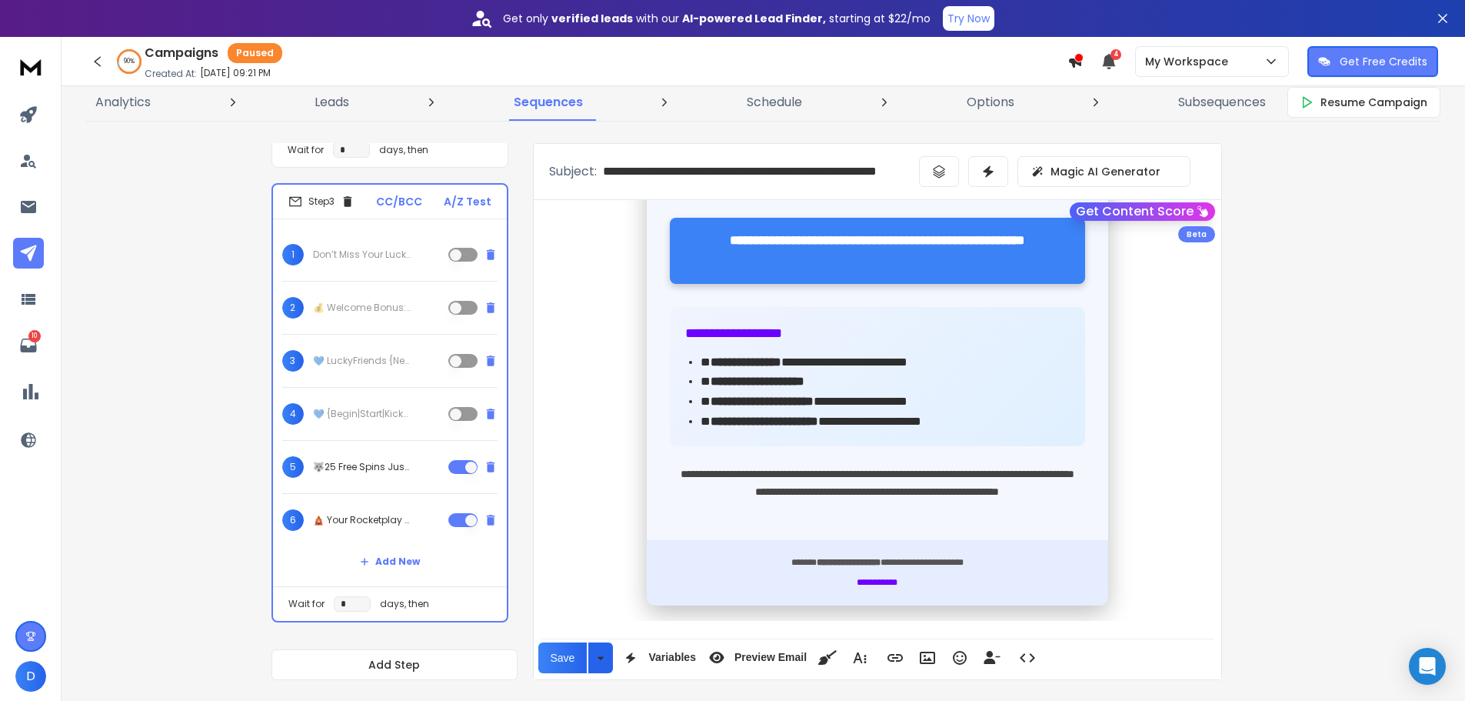
scroll to position [46, 0]
click at [1032, 657] on icon "button" at bounding box center [1028, 657] width 18 height 18
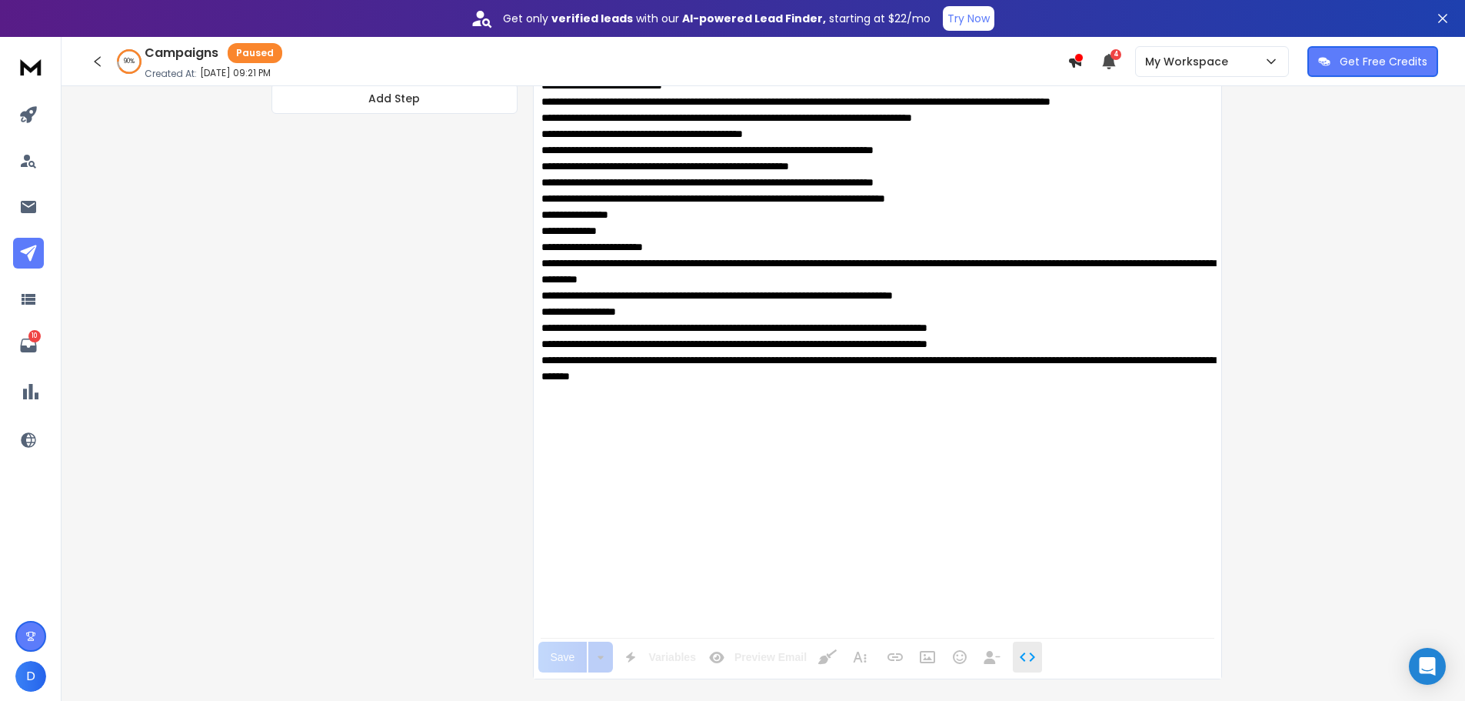
click at [1029, 666] on button "Code View" at bounding box center [1027, 657] width 29 height 31
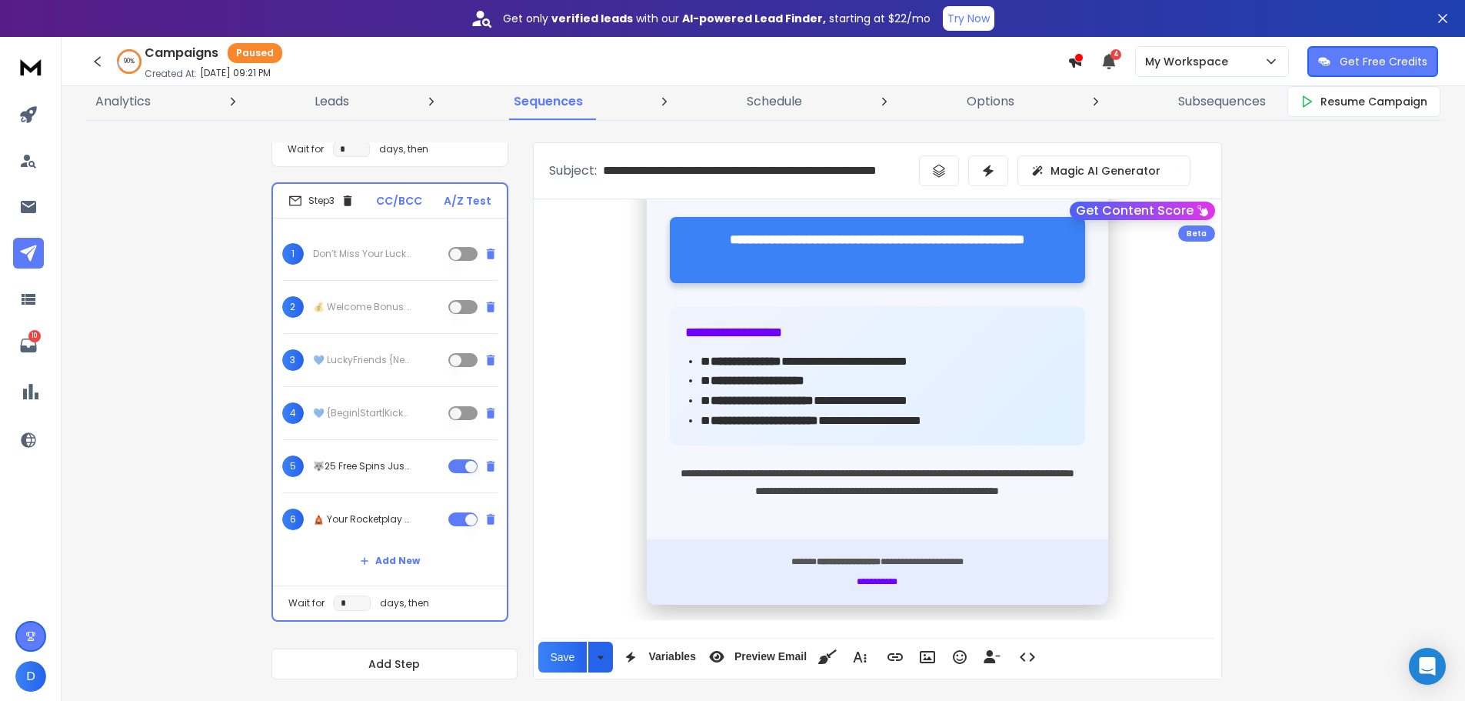
click at [462, 472] on button "button" at bounding box center [462, 466] width 29 height 14
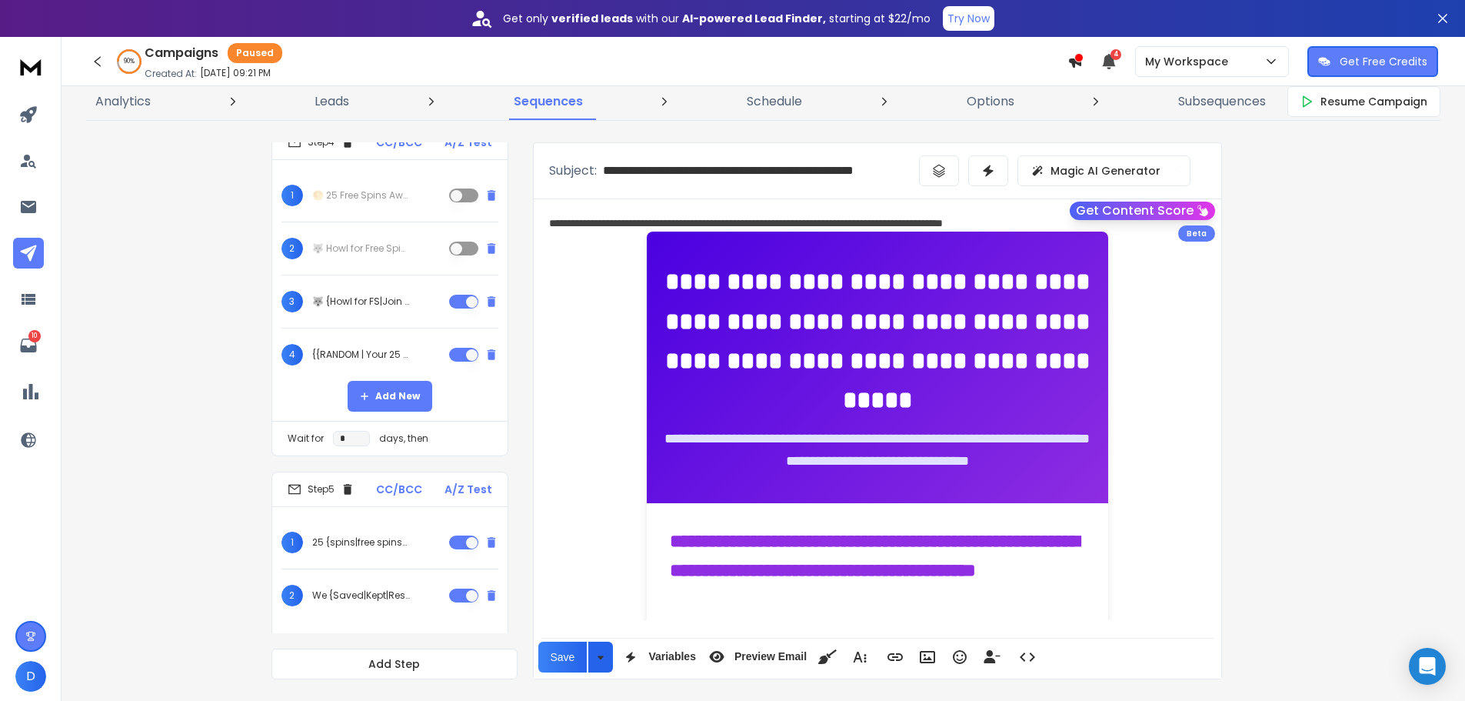
scroll to position [1077, 0]
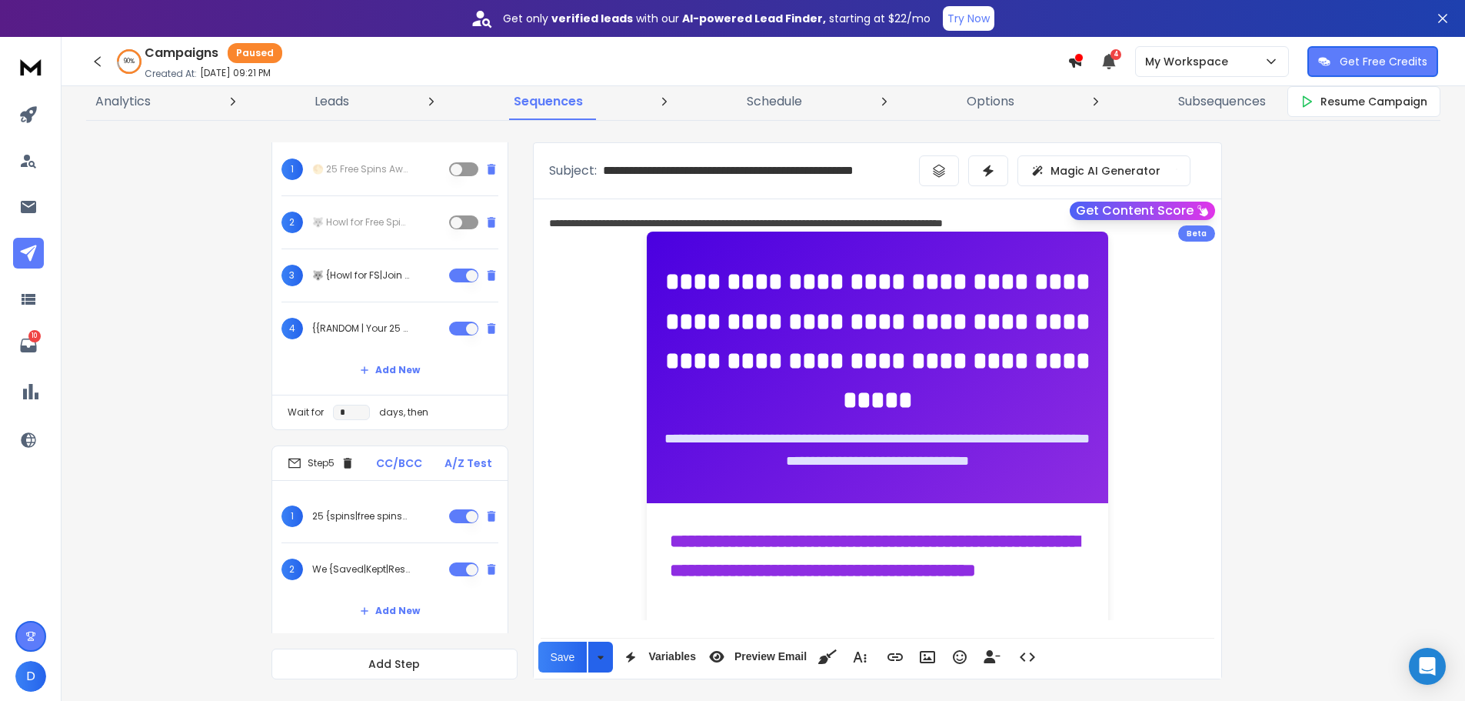
click at [397, 561] on div "2 We {Saved|Kept|Reserved} You a Seat at LuckyFriends 🎁" at bounding box center [346, 569] width 129 height 22
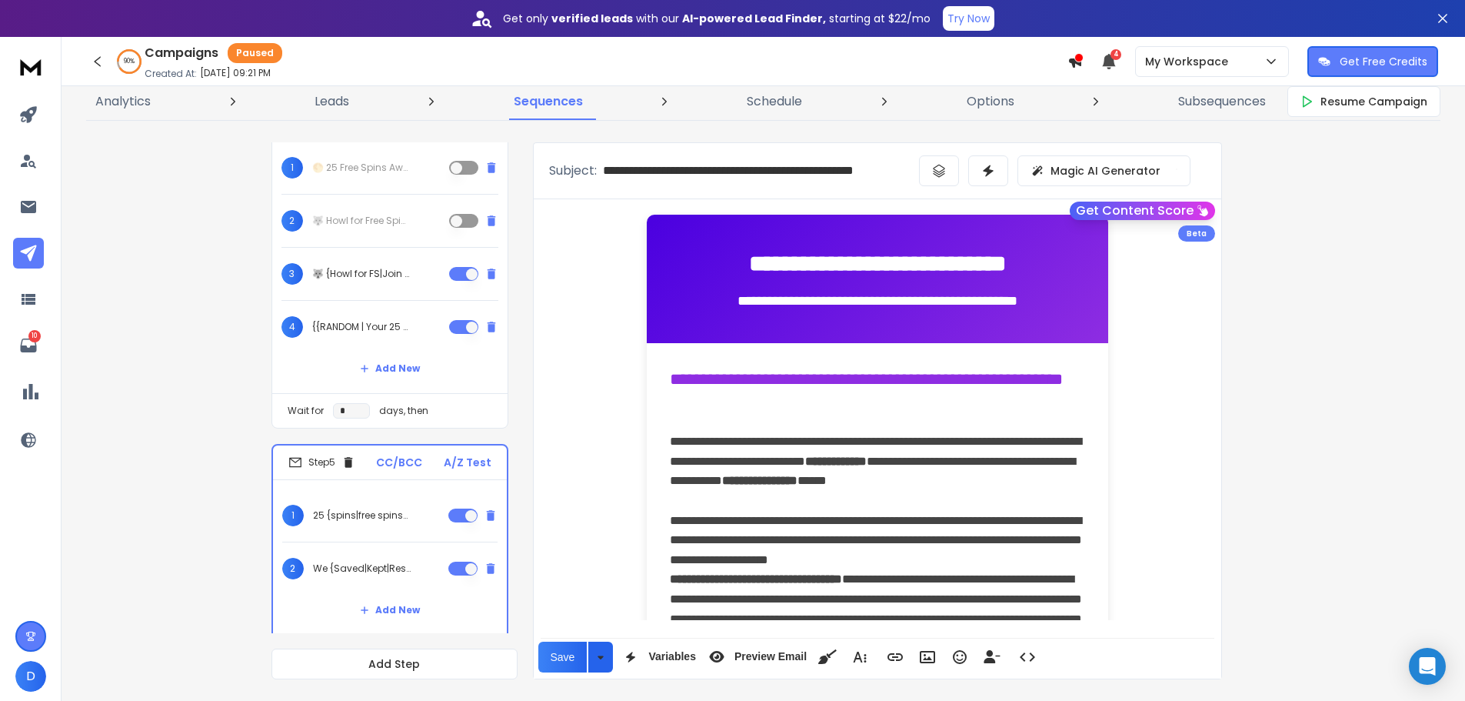
click at [407, 518] on p "25 {spins|free spins} on {lady wolf moon|Lady Wolf Moon}" at bounding box center [362, 515] width 98 height 12
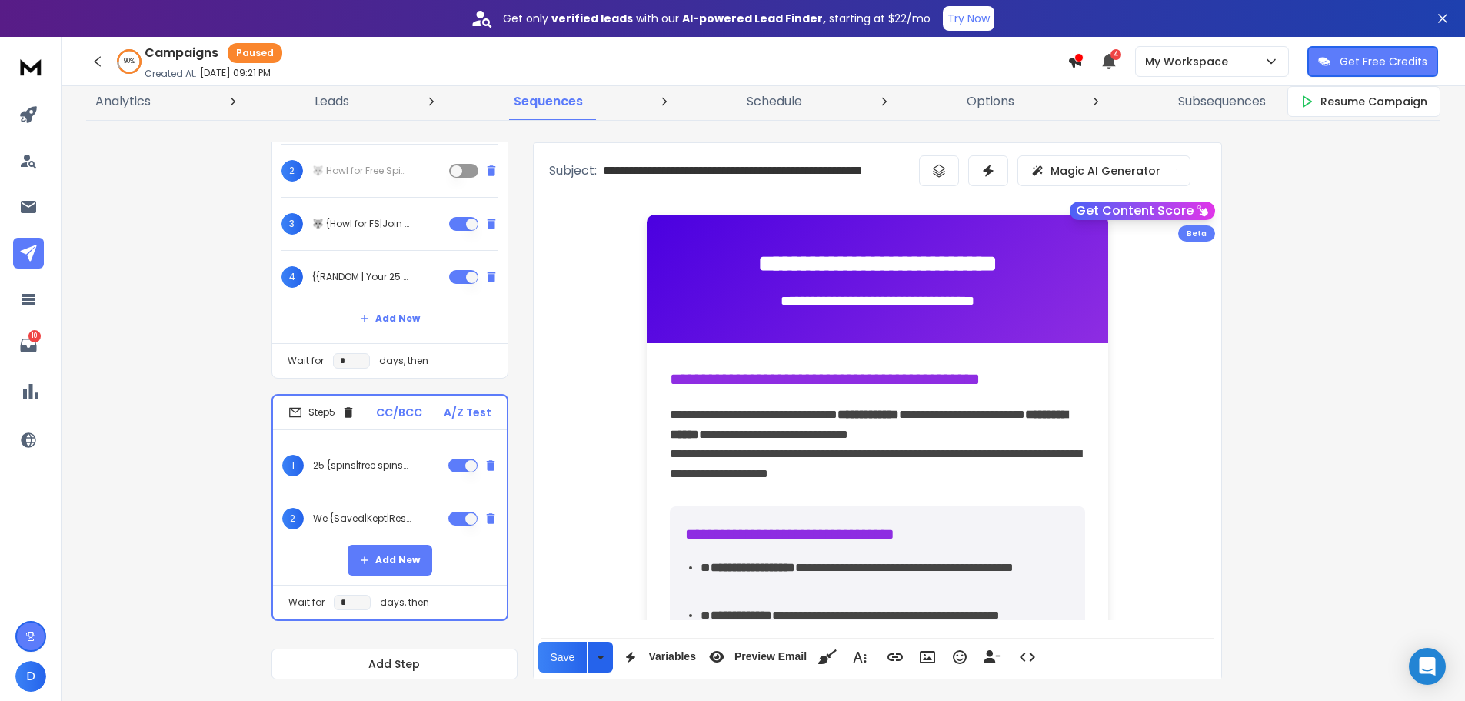
scroll to position [1385, 0]
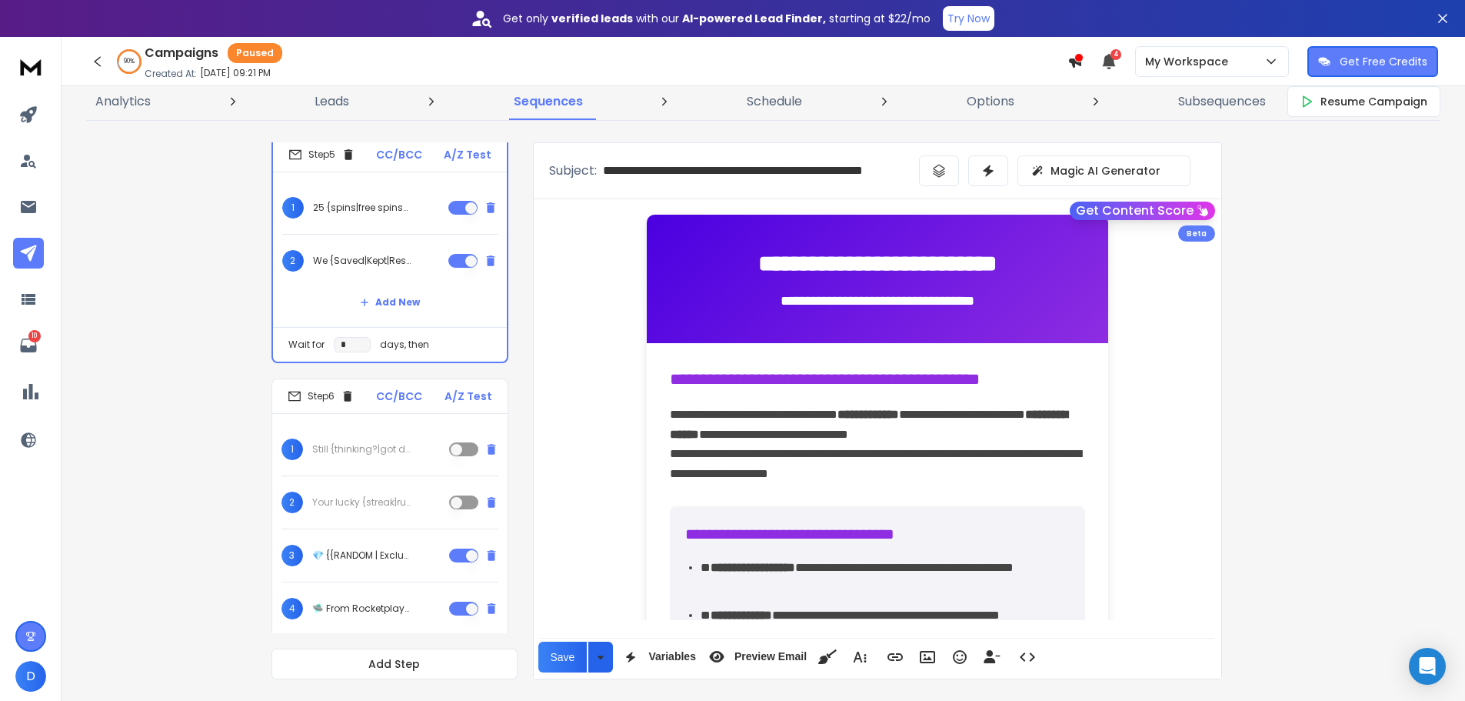
click at [386, 560] on p "💎 {{RANDOM | Exclusive | Special | Unique}} Rocketplay Offer Inside – 20 FS NDB…" at bounding box center [361, 555] width 98 height 12
type input "**********"
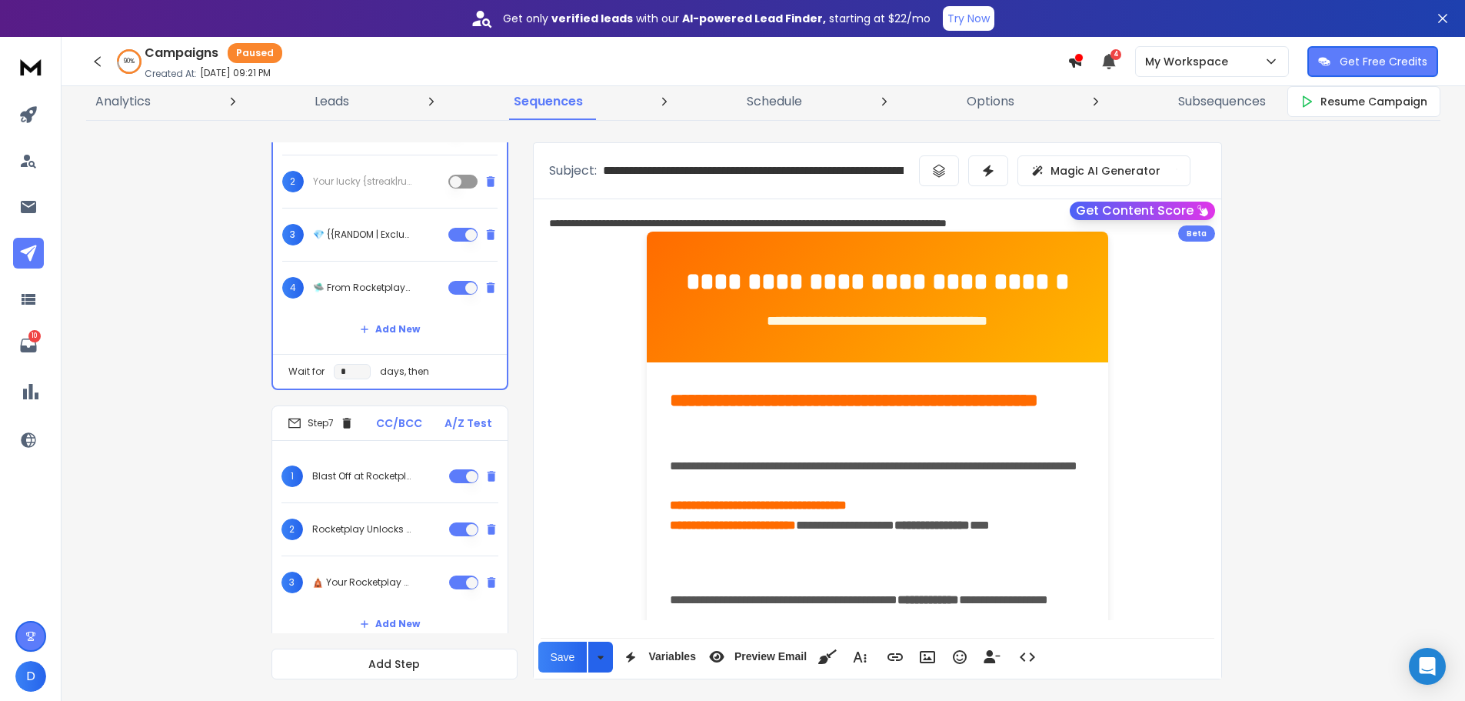
scroll to position [1721, 0]
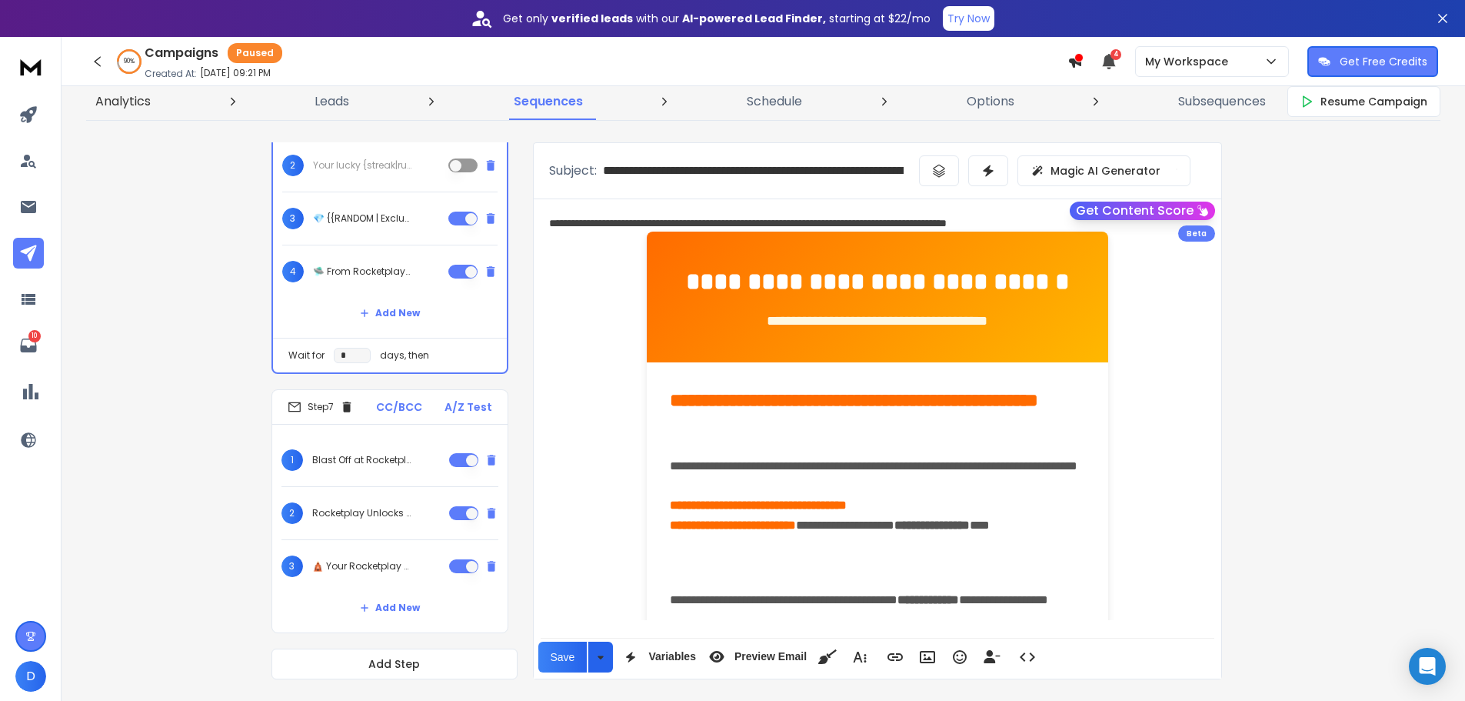
click at [118, 96] on p "Analytics" at bounding box center [122, 101] width 55 height 18
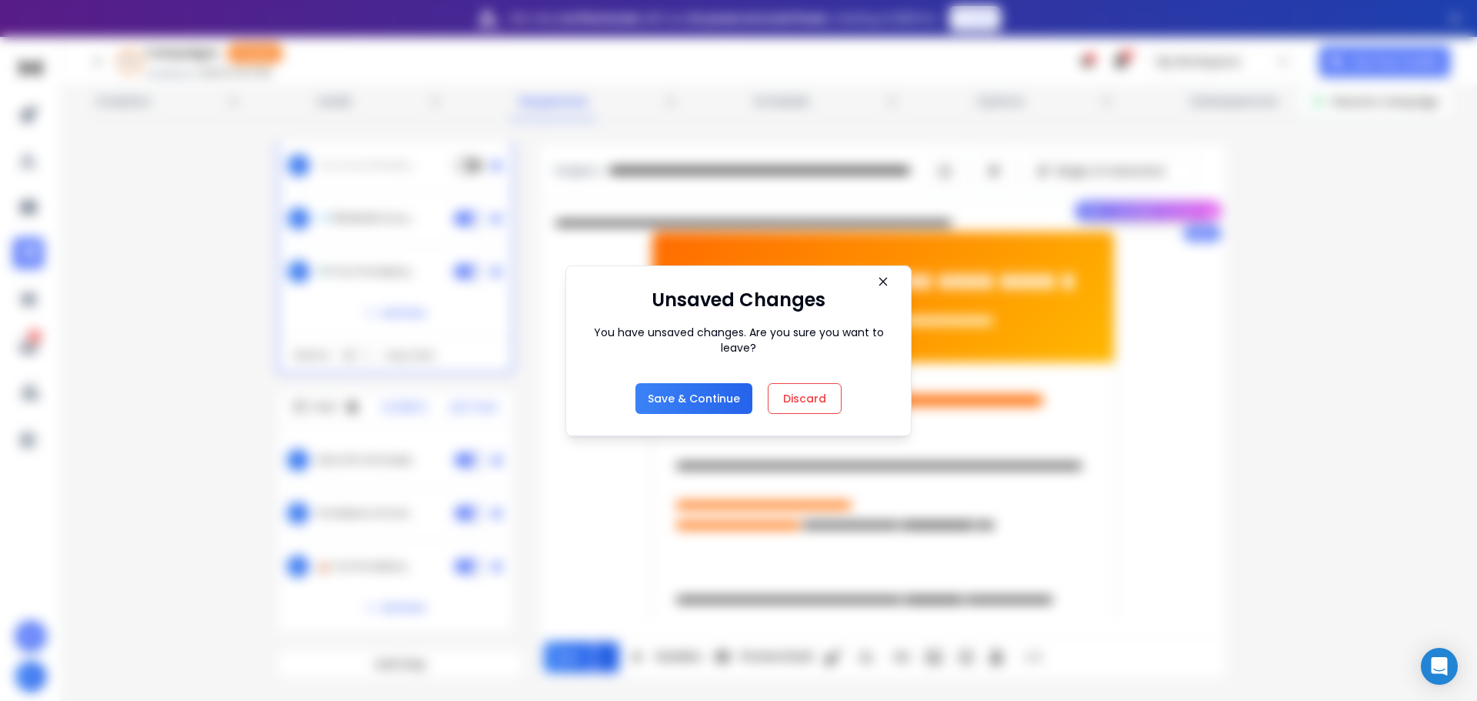
click at [887, 285] on icon at bounding box center [883, 281] width 8 height 8
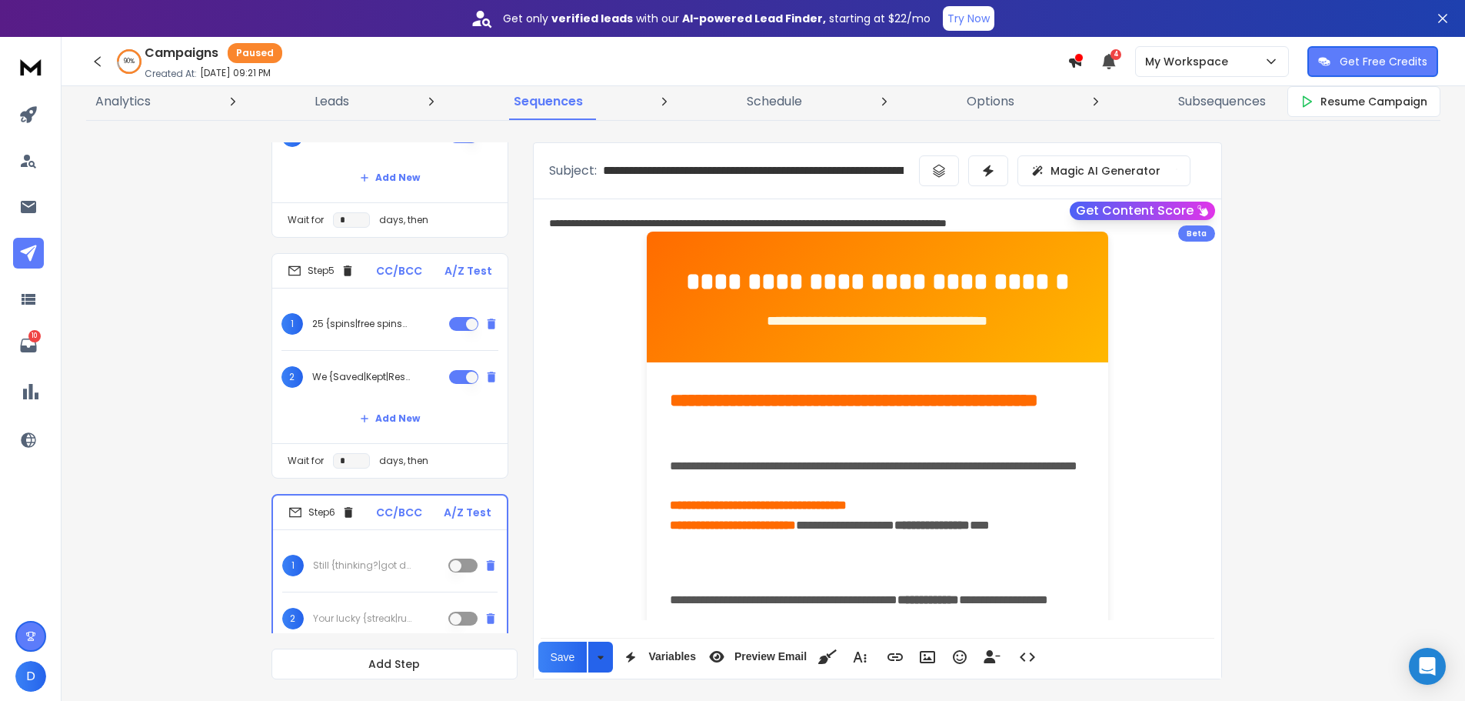
scroll to position [1259, 0]
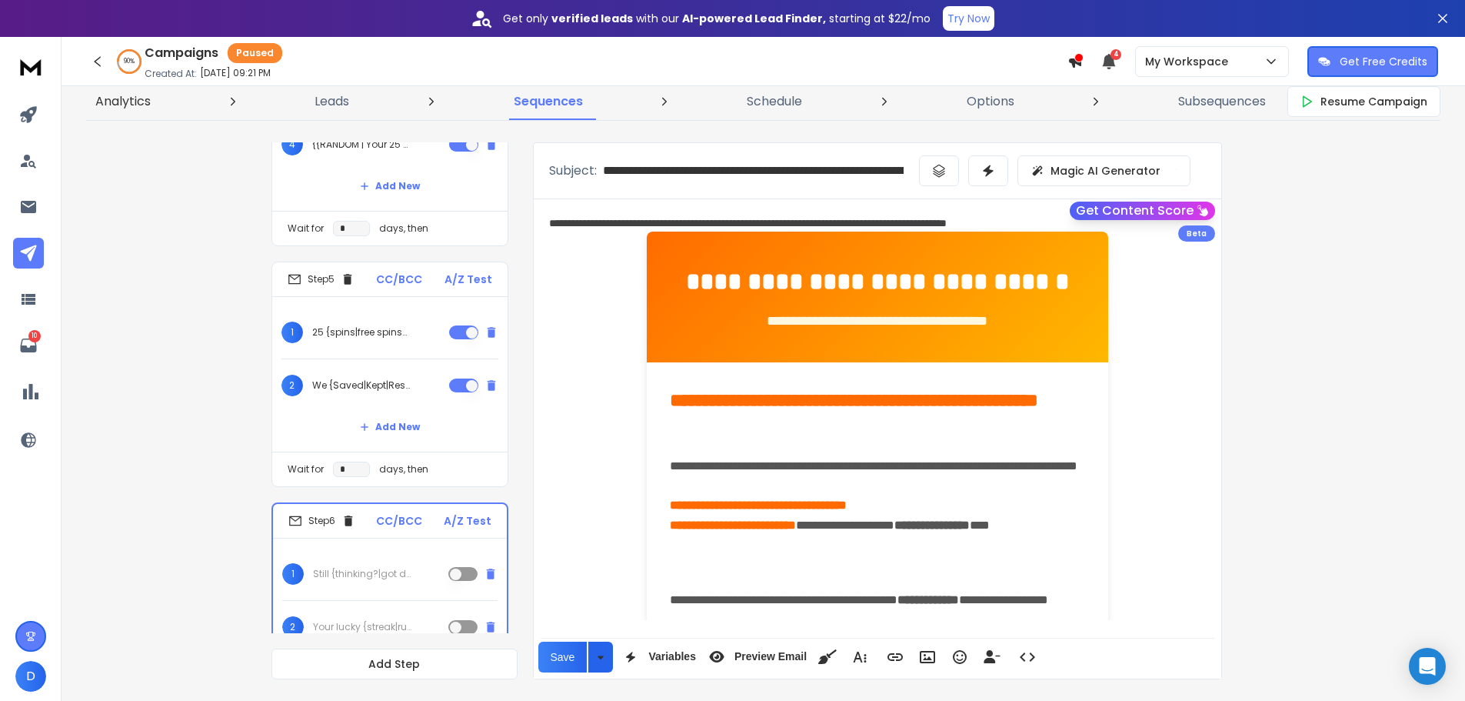
click at [134, 107] on p "Analytics" at bounding box center [122, 101] width 55 height 18
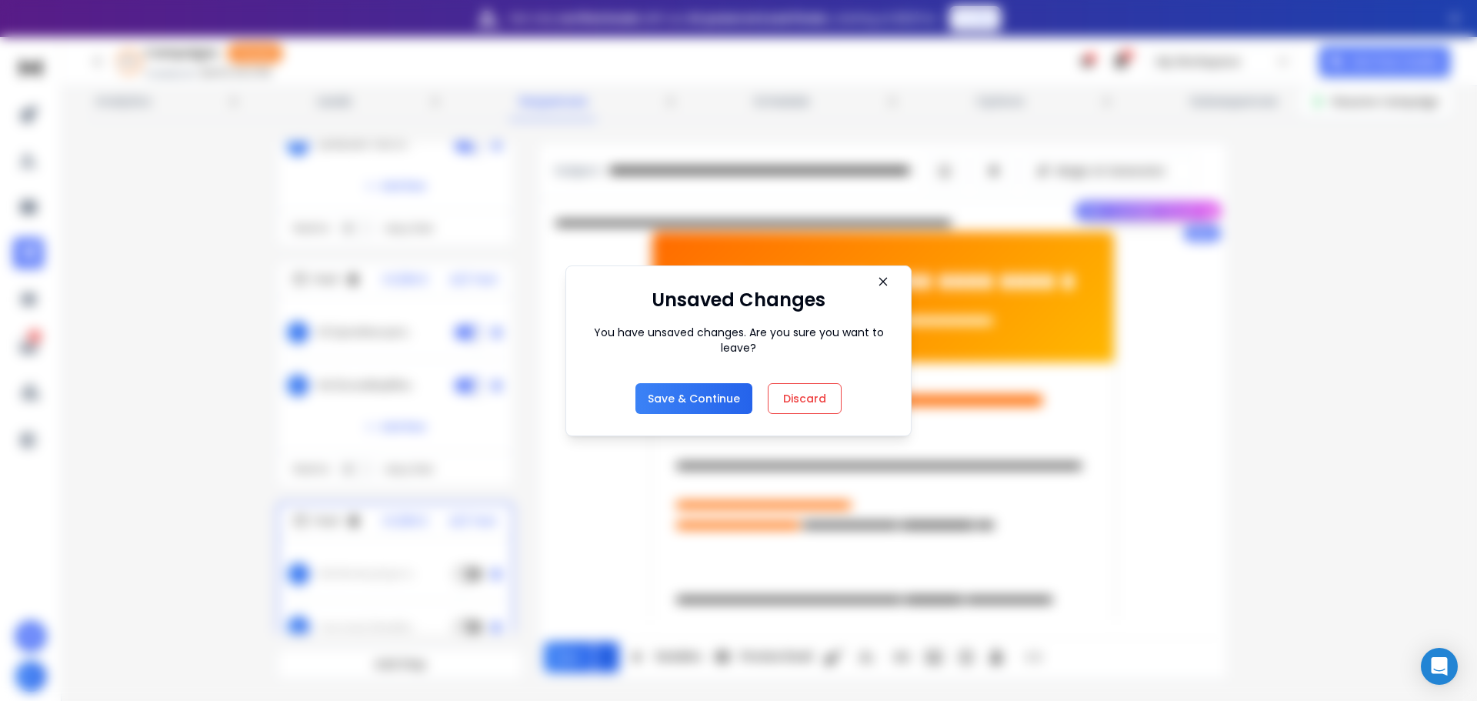
click at [674, 394] on button "Save & Continue" at bounding box center [693, 398] width 117 height 31
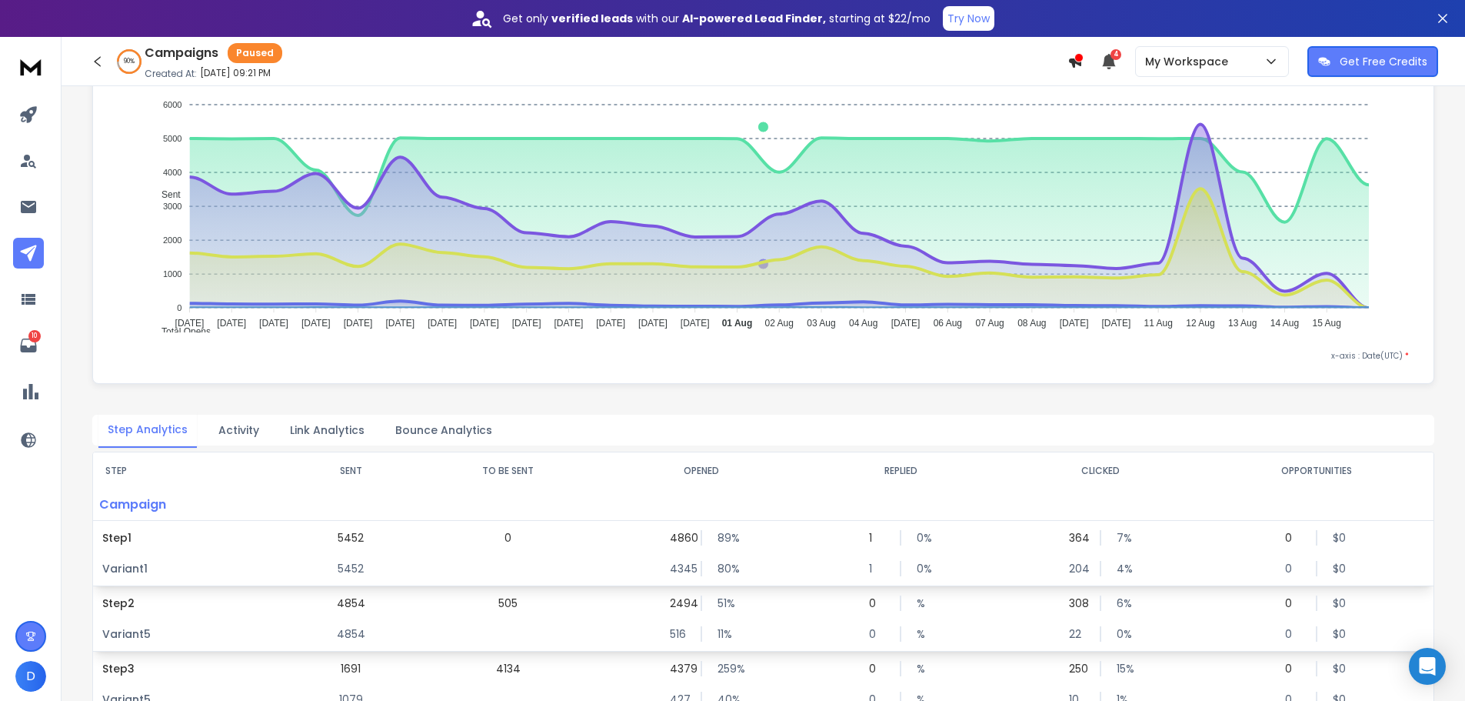
scroll to position [298, 0]
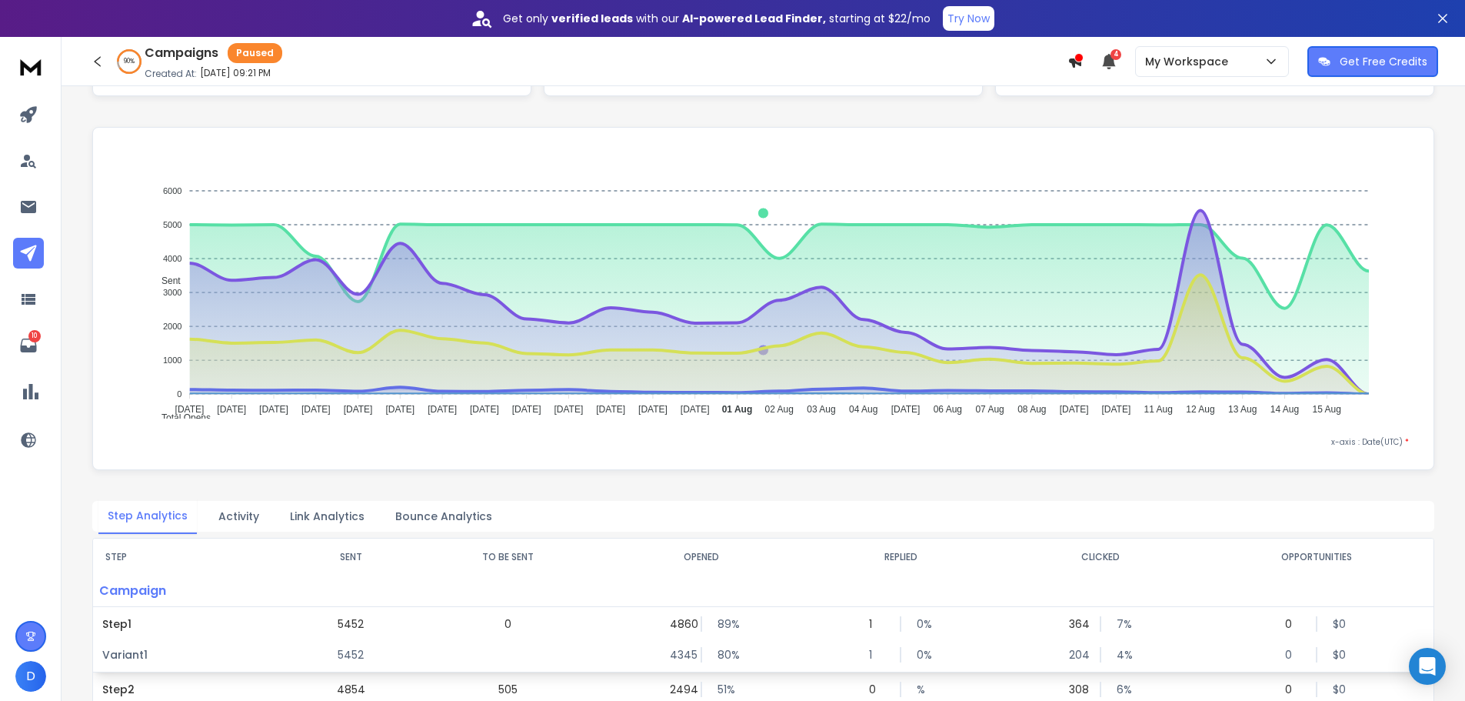
click at [250, 428] on div "Leads Contacted 5452 Open Rate - 21629 Total Click Rate 41.25 % 2249 Total Repl…" at bounding box center [763, 634] width 1342 height 1365
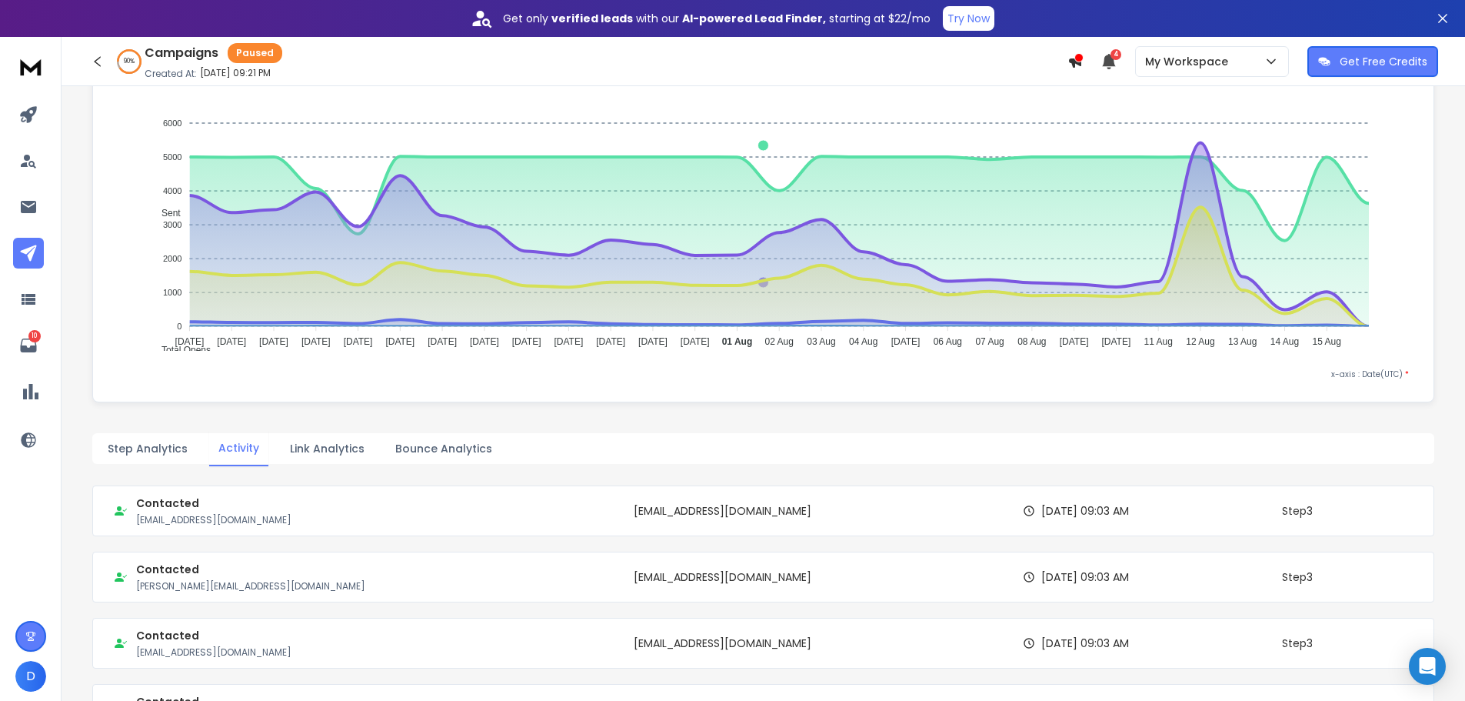
scroll to position [0, 0]
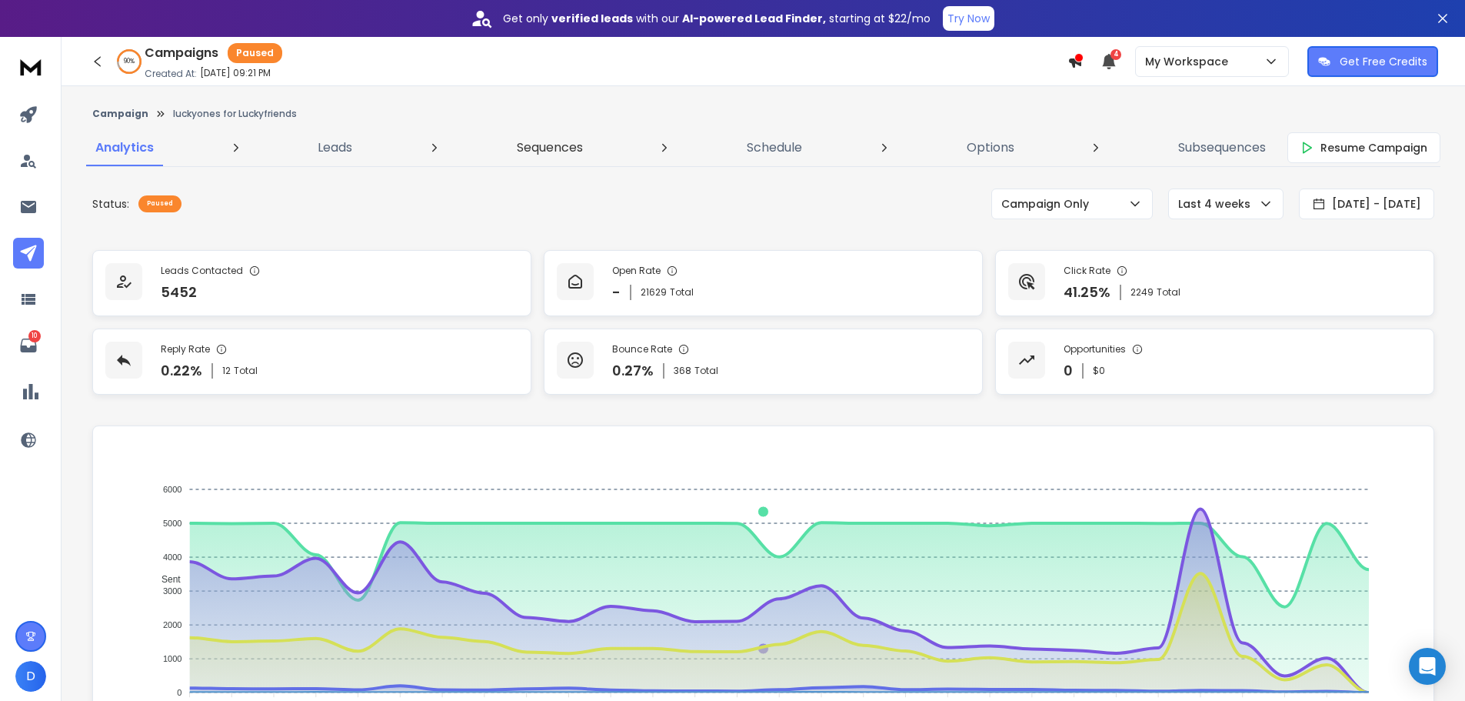
click at [586, 156] on link "Sequences" at bounding box center [550, 147] width 85 height 37
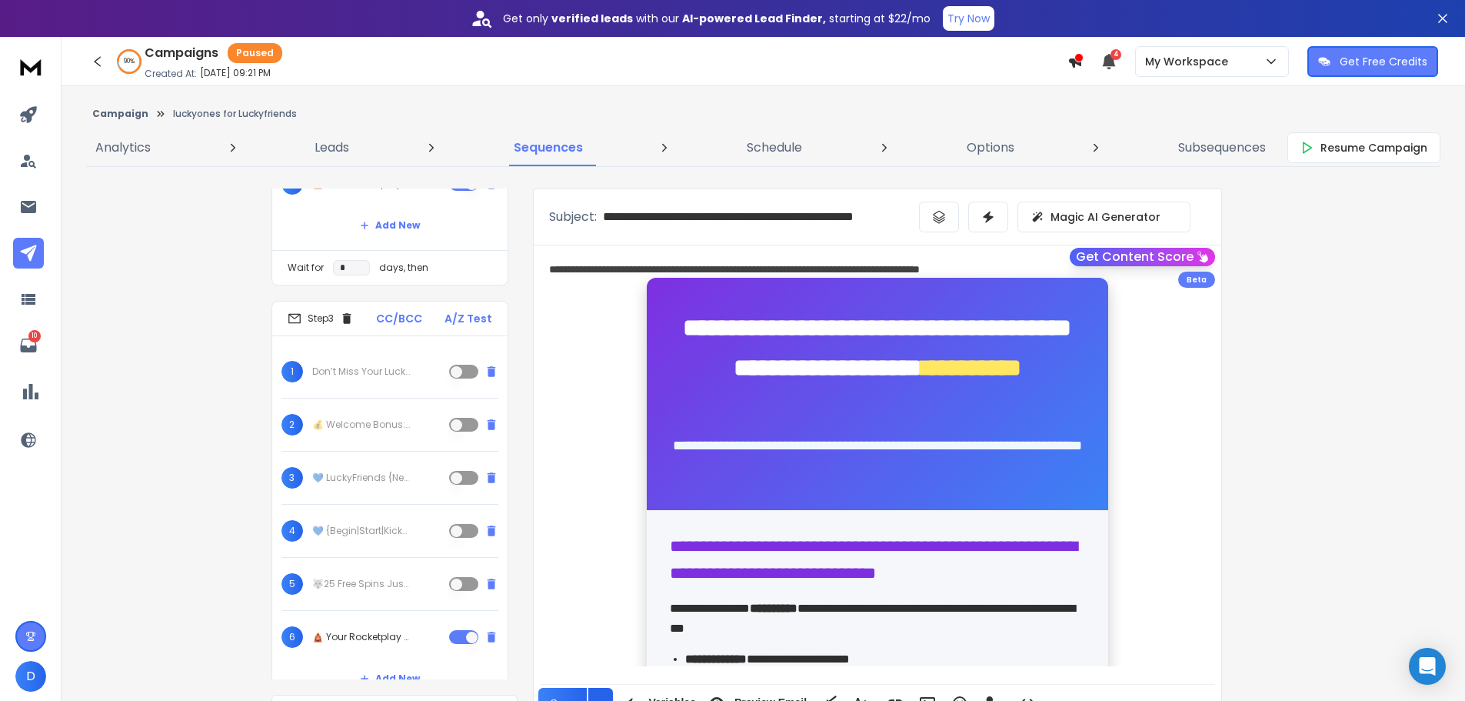
scroll to position [538, 0]
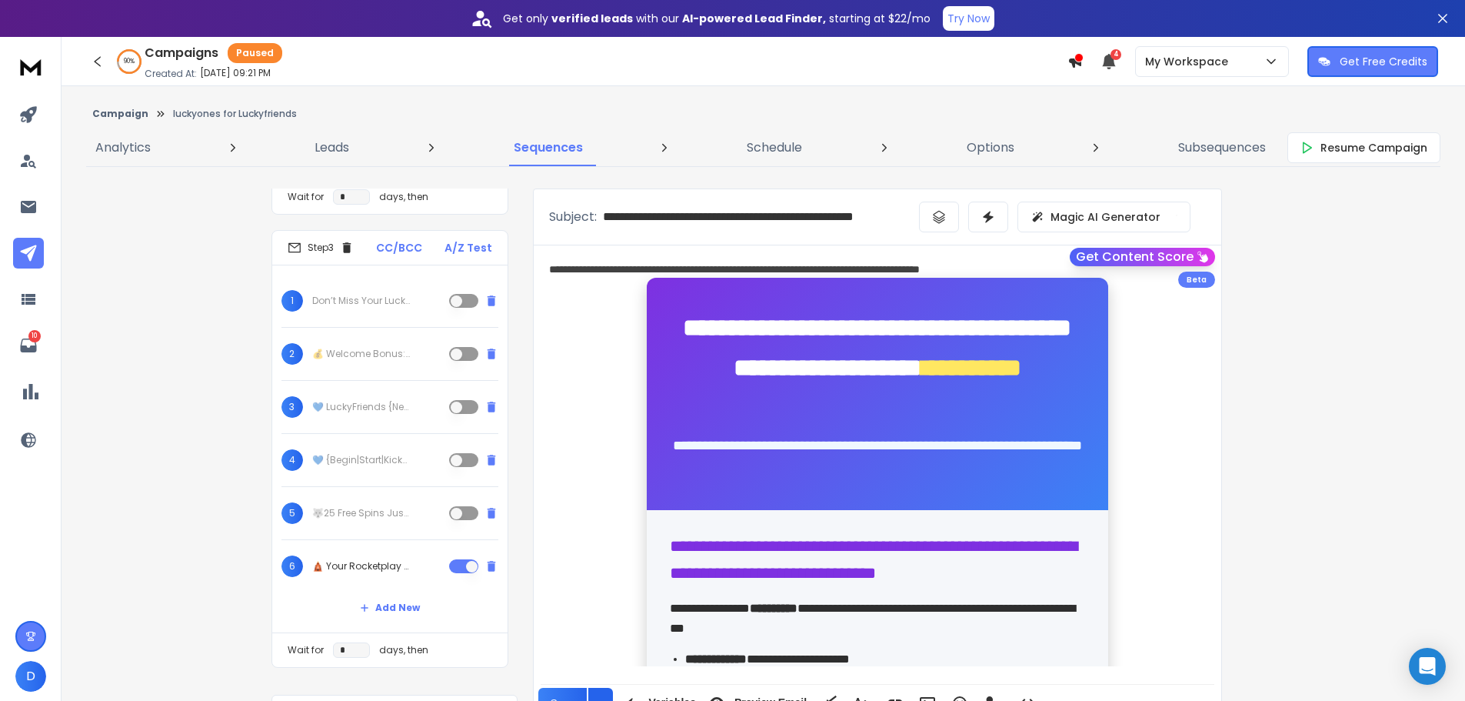
click at [358, 568] on p "🛕 Your Rocketplay Bonus Code: REELS20 – No Deposit Needed!" at bounding box center [361, 566] width 98 height 12
type input "**********"
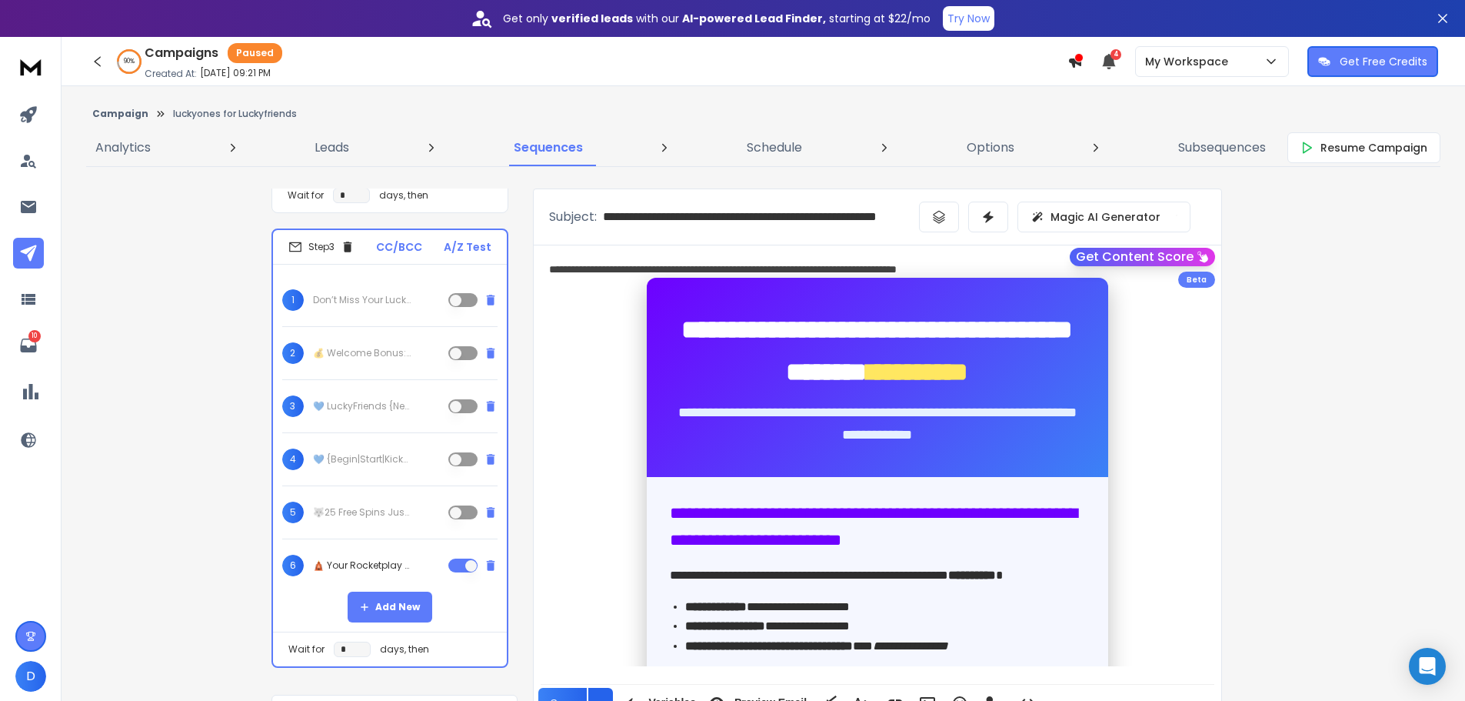
click at [405, 613] on button "Add New" at bounding box center [390, 607] width 85 height 31
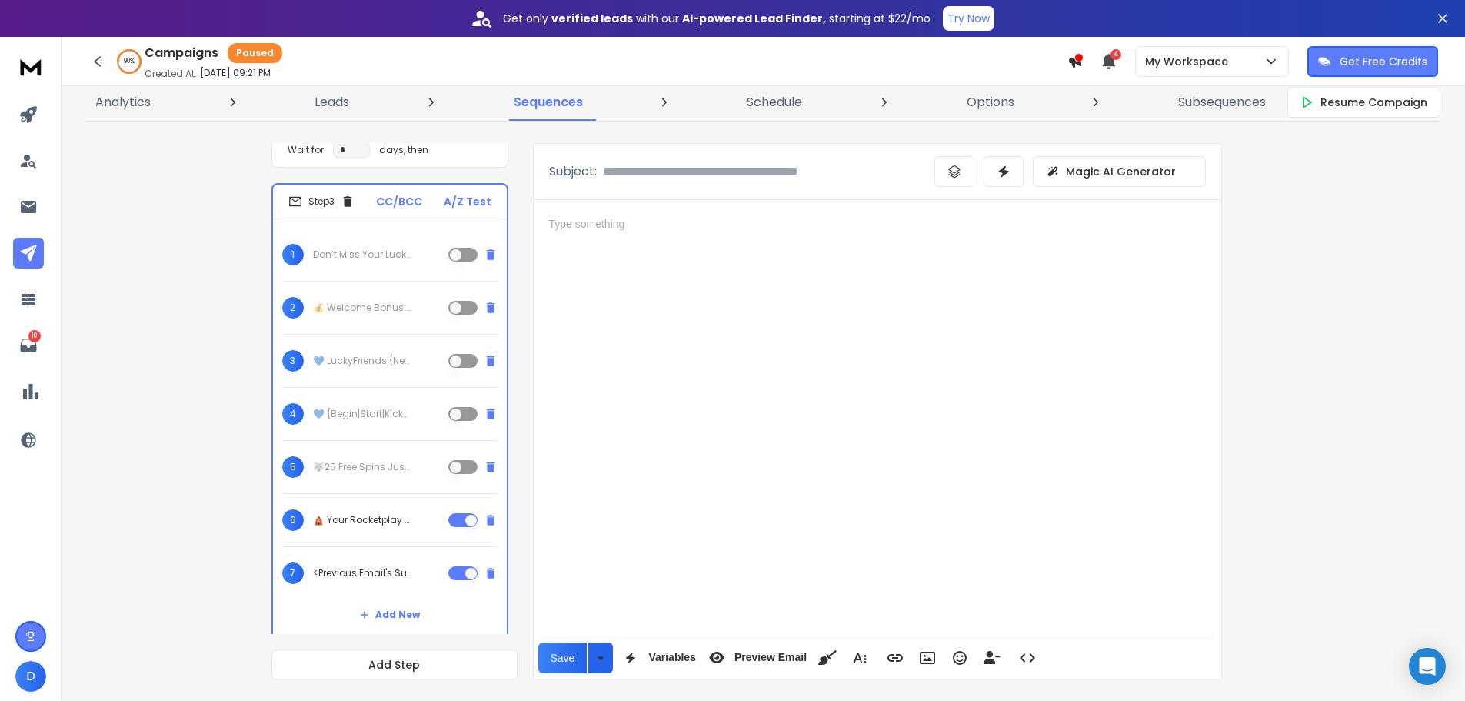
scroll to position [46, 0]
click at [1027, 655] on icon "button" at bounding box center [1028, 657] width 18 height 18
type textarea "**********"
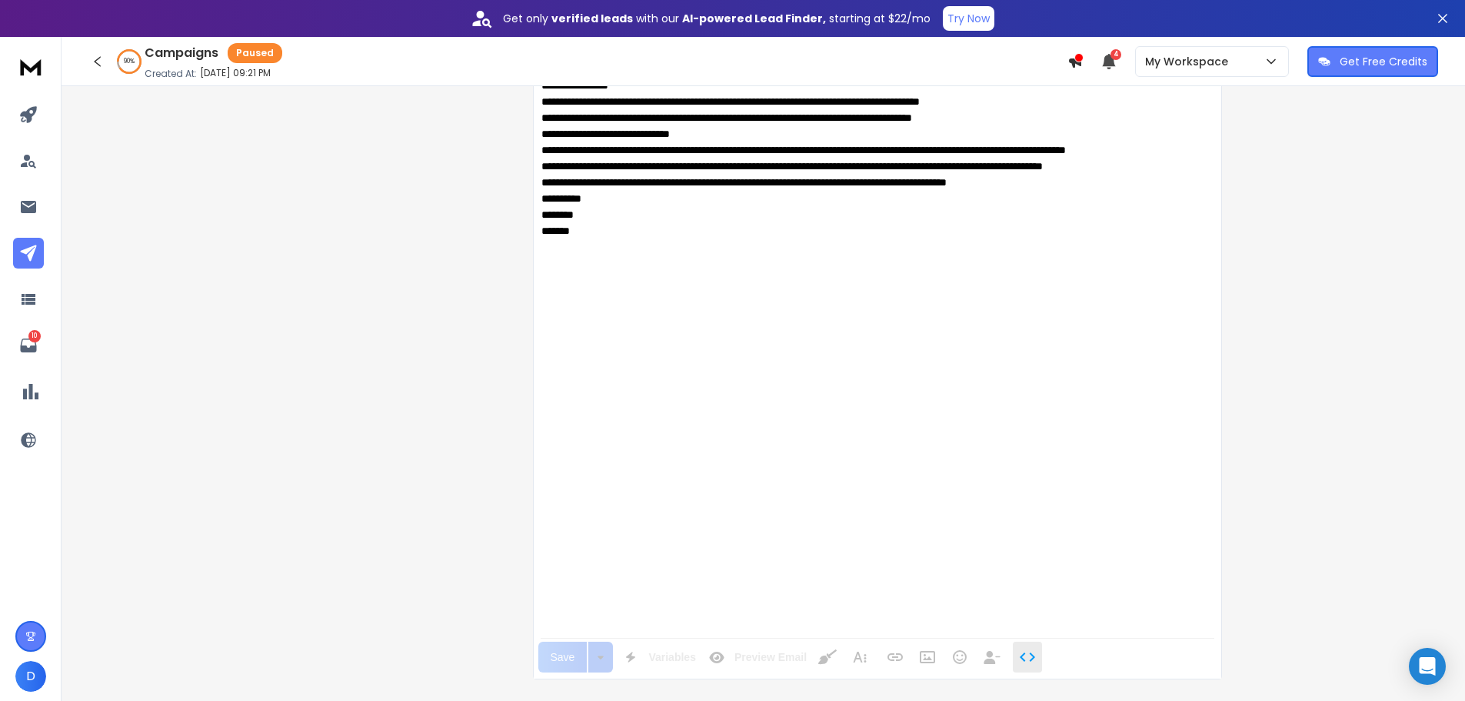
click at [1028, 656] on icon "button" at bounding box center [1028, 657] width 18 height 18
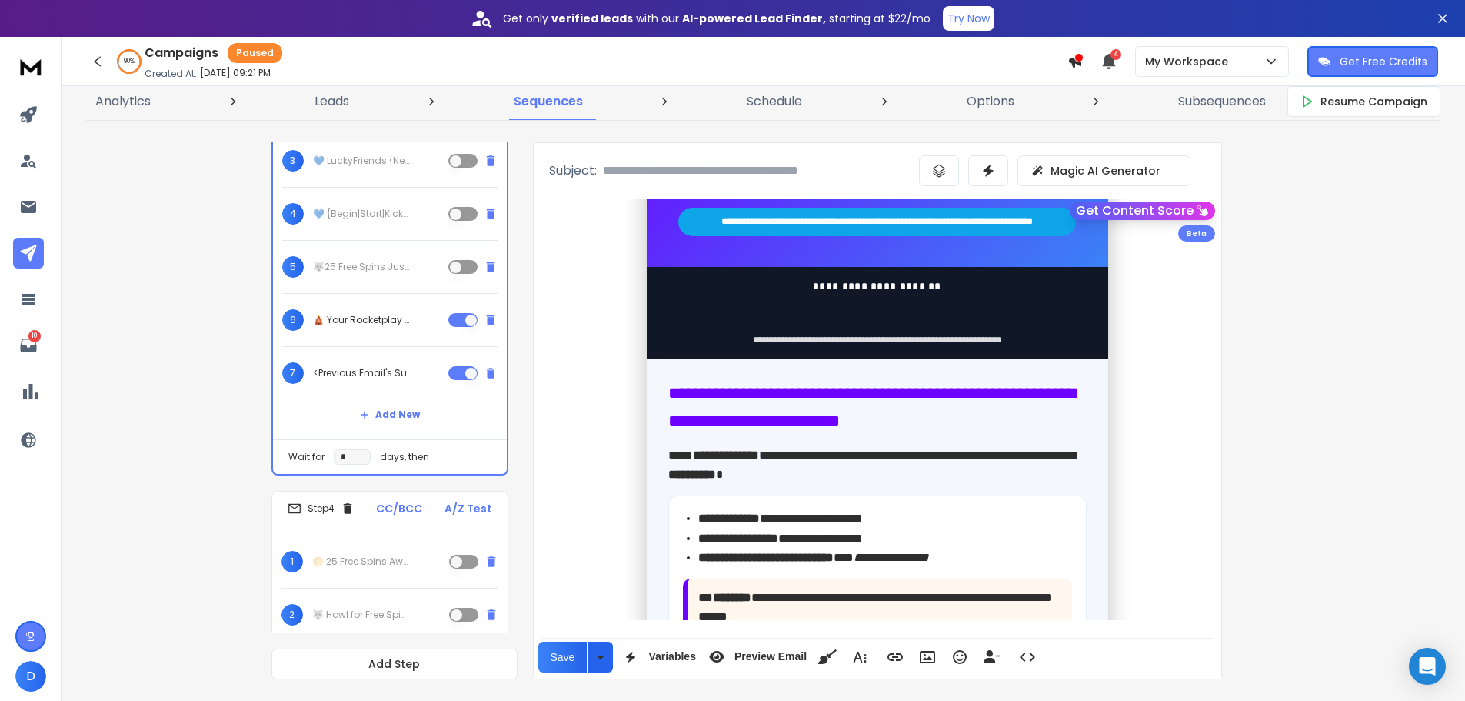
scroll to position [846, 0]
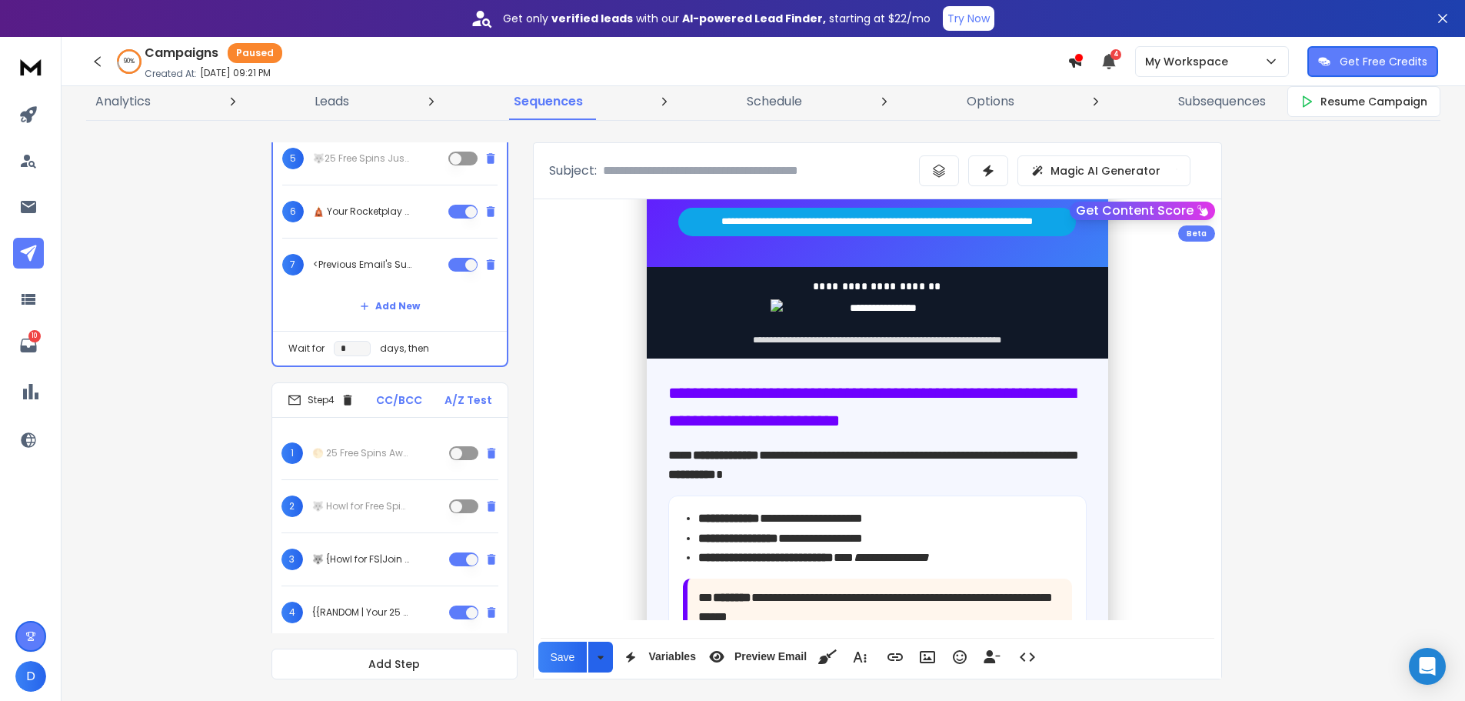
click at [385, 611] on p "{{RANDOM | Your 25 Spins Are Waiting | A Lucky Start Just for You | Spin Into S…" at bounding box center [361, 612] width 98 height 12
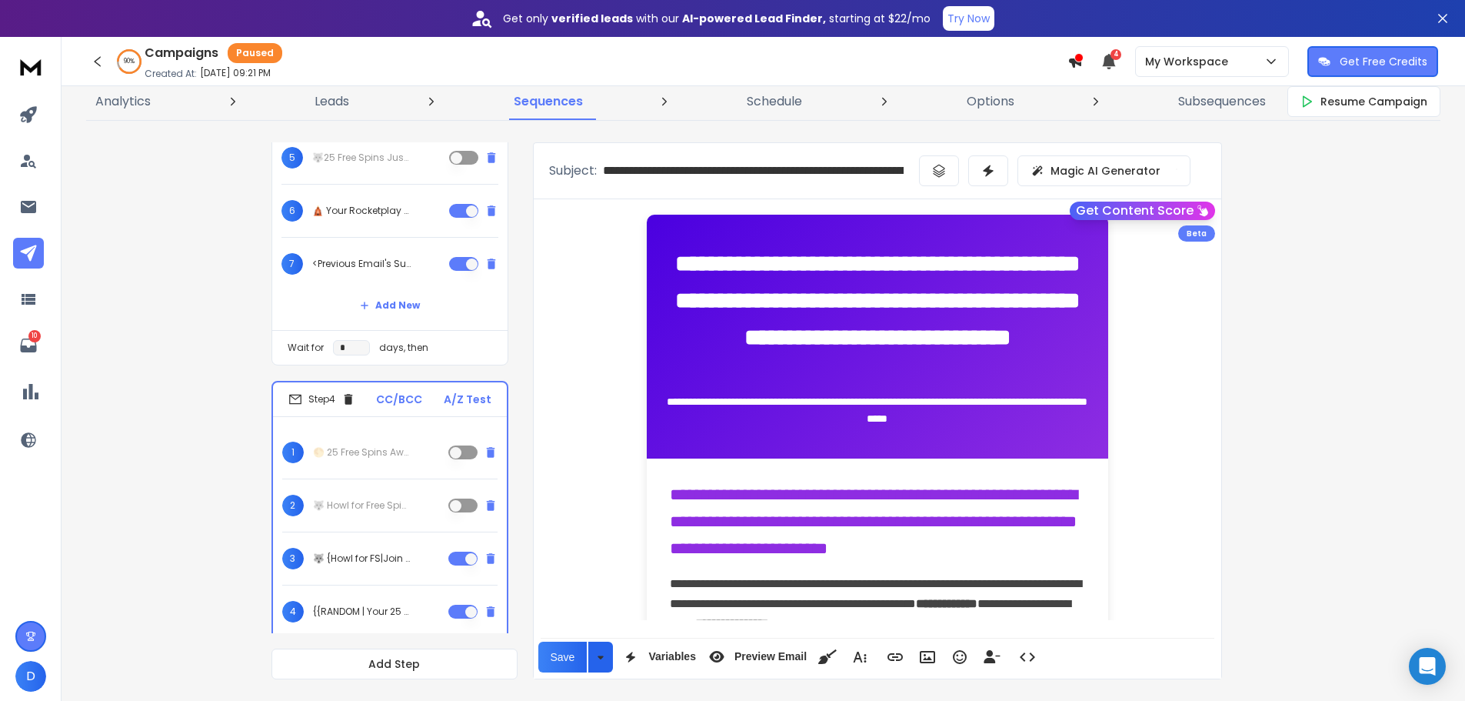
click at [388, 565] on div "3 🐺 {Howl for FS|Join the Fun|Your Free Spins Awaits} – Lady Wolf Moon is Calli…" at bounding box center [346, 559] width 129 height 22
type input "**********"
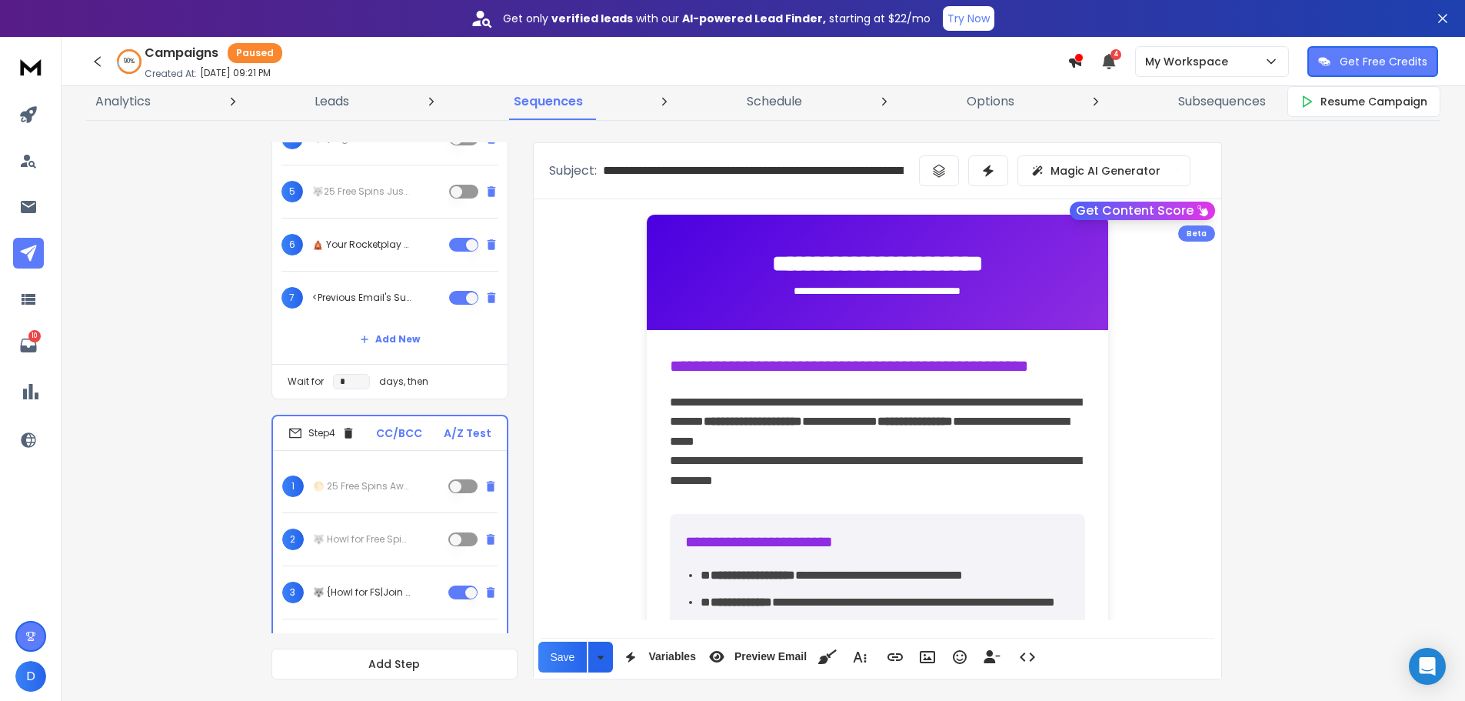
scroll to position [769, 0]
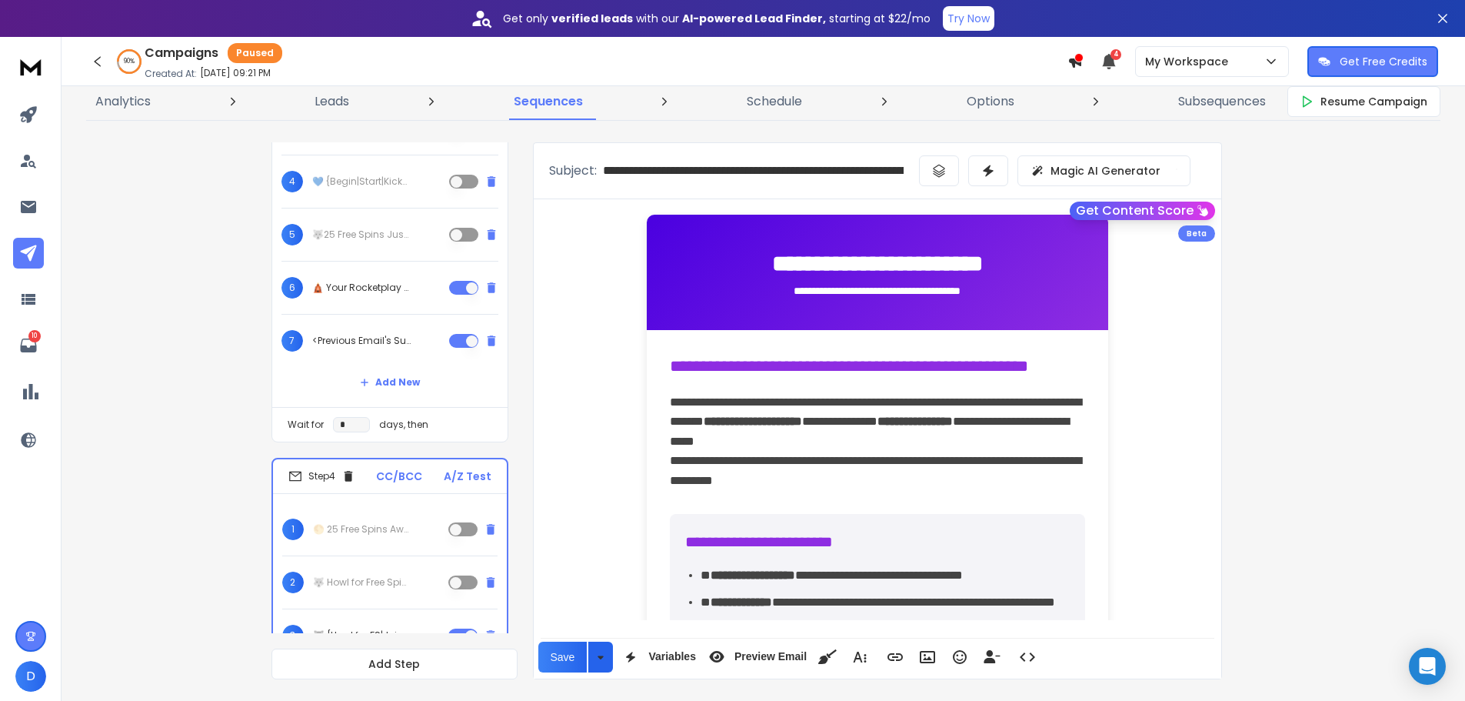
click at [367, 350] on div "7 <Previous Email's Subject>" at bounding box center [346, 341] width 129 height 22
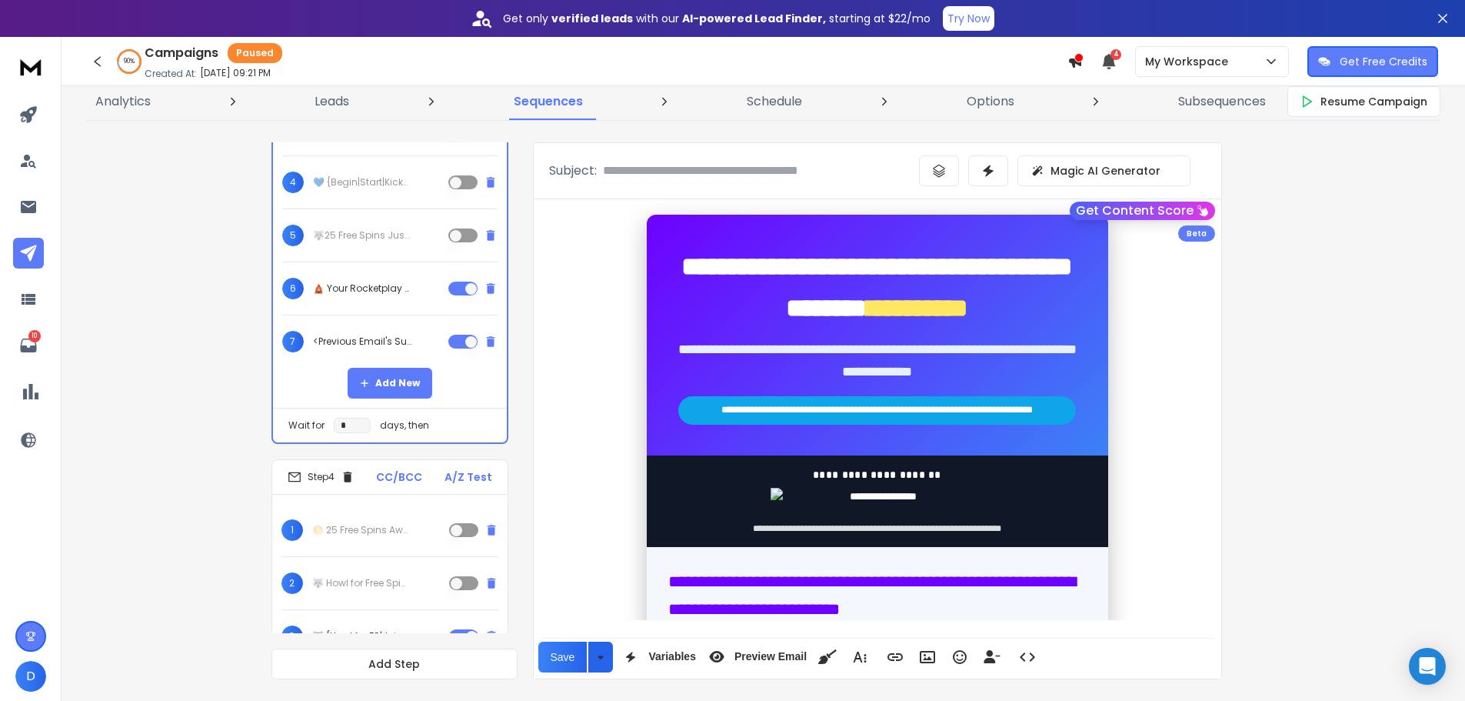
click at [376, 380] on button "Add New" at bounding box center [390, 383] width 85 height 31
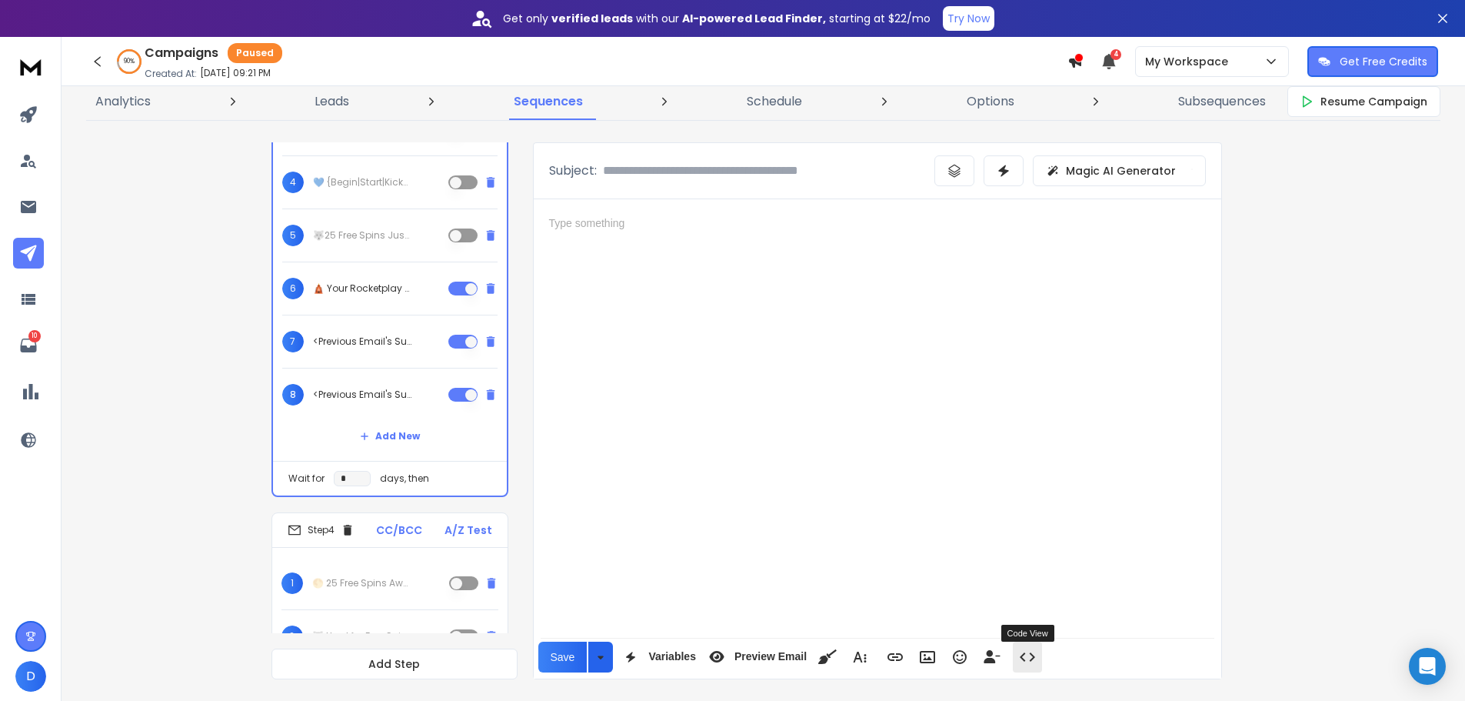
click at [1029, 655] on icon "button" at bounding box center [1028, 657] width 18 height 18
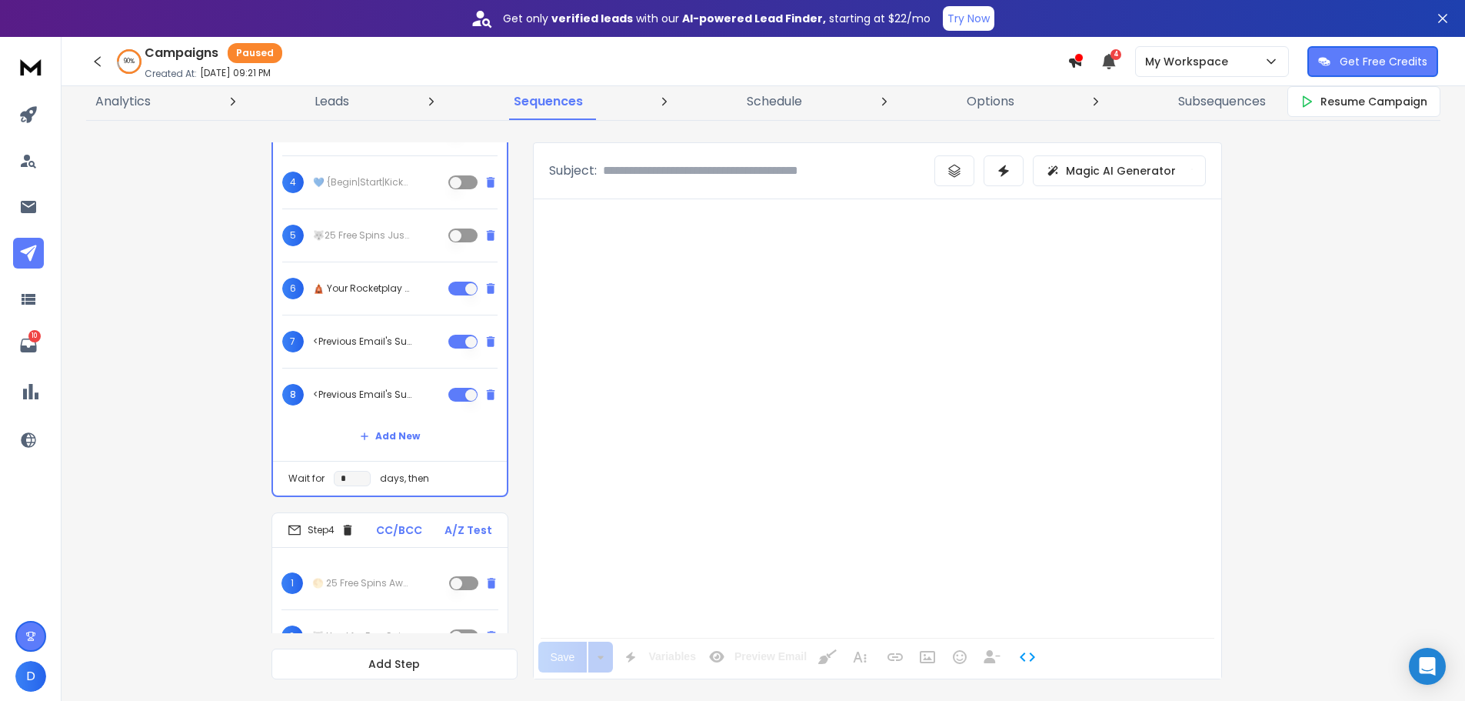
type textarea "**********"
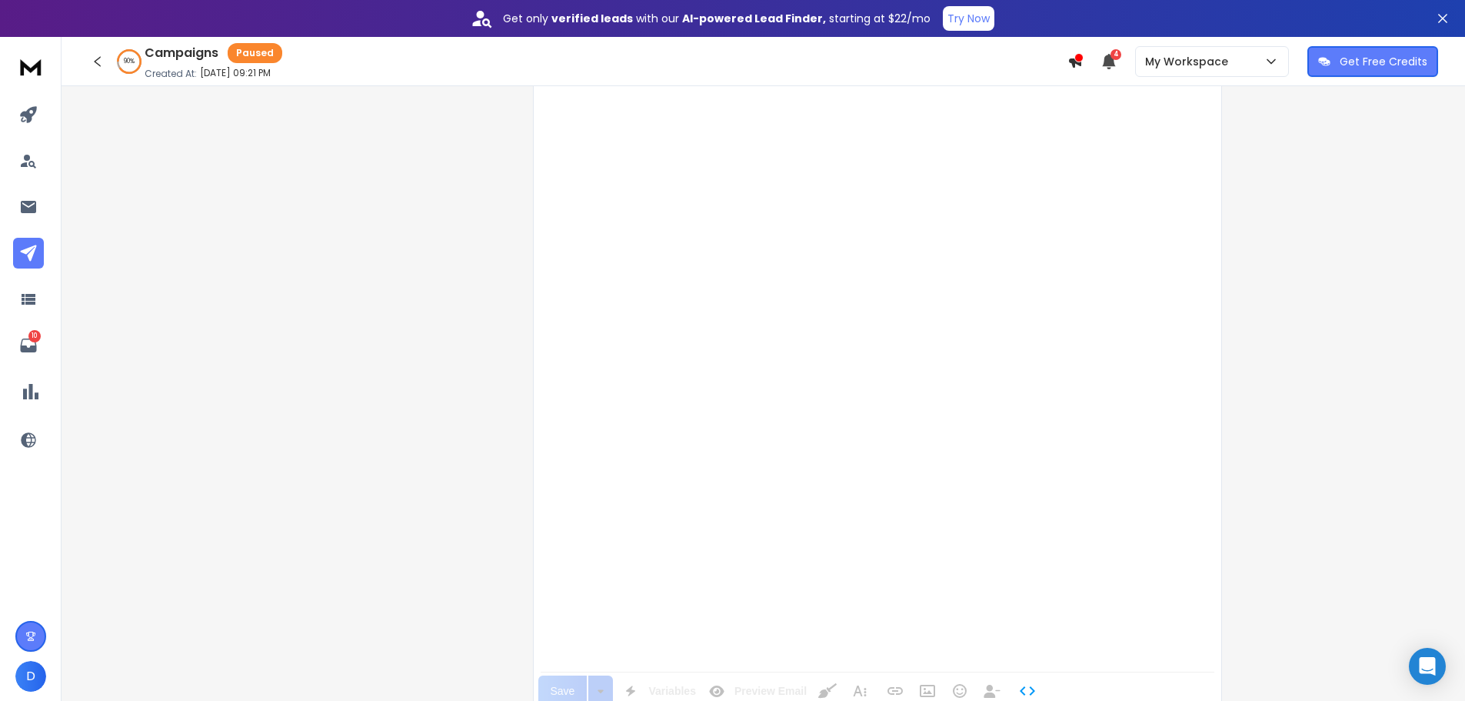
scroll to position [2227, 0]
click at [1025, 653] on icon "button" at bounding box center [1027, 656] width 15 height 9
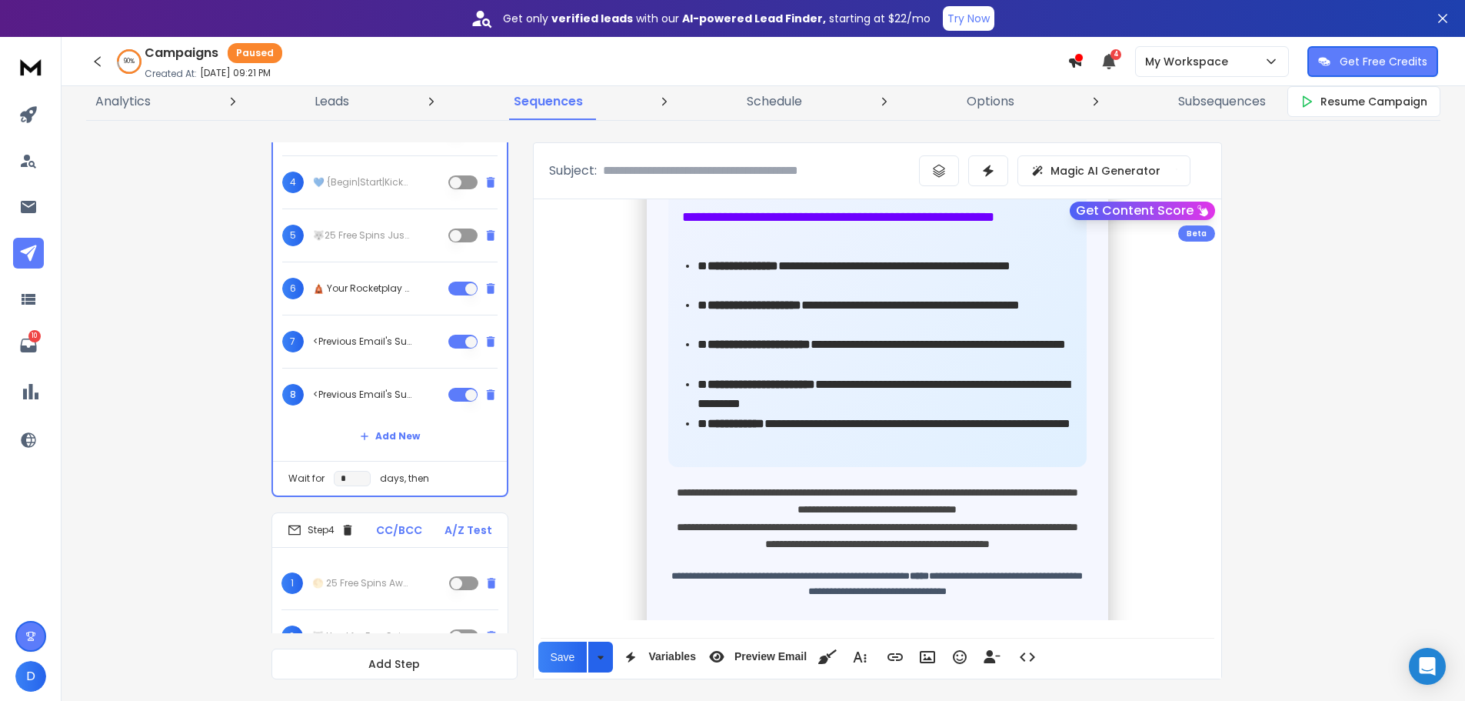
scroll to position [1458, 0]
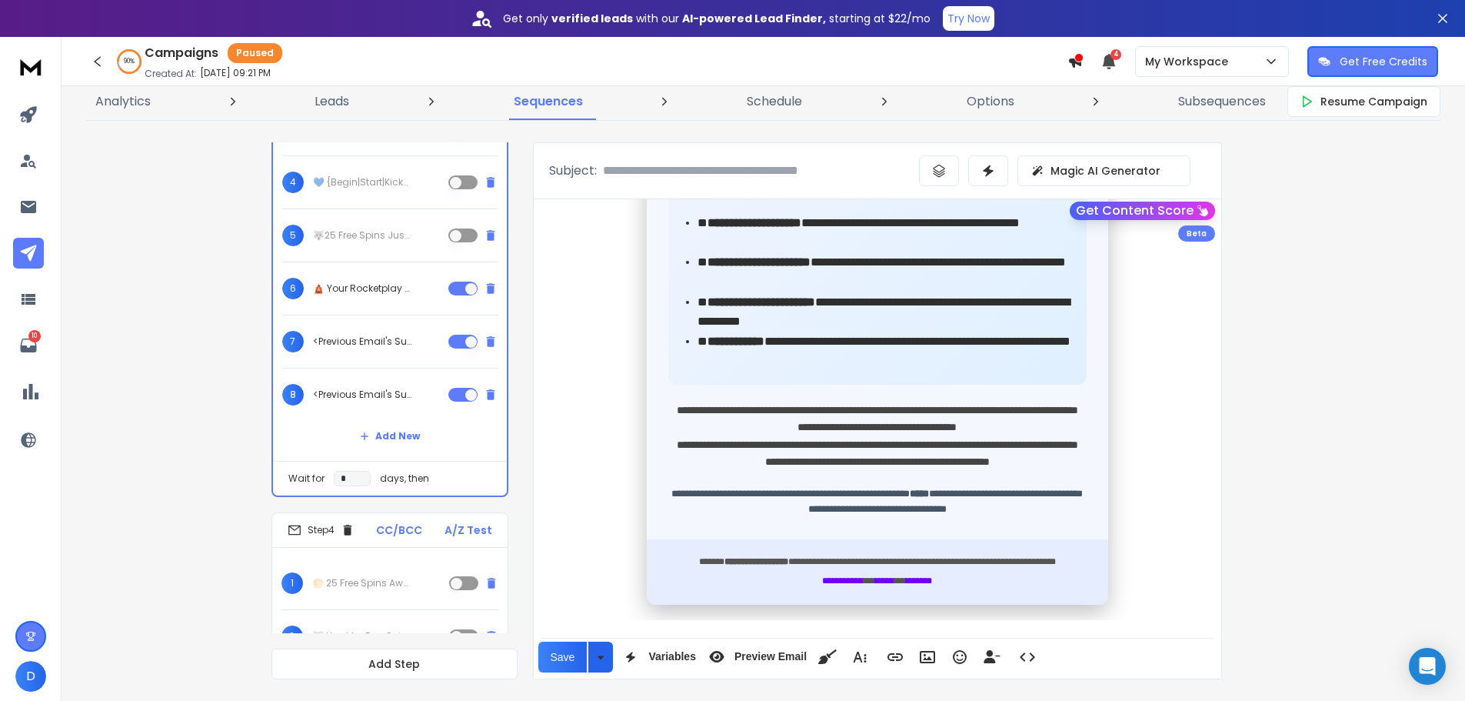
click at [374, 343] on p "<Previous Email's Subject>" at bounding box center [362, 341] width 98 height 12
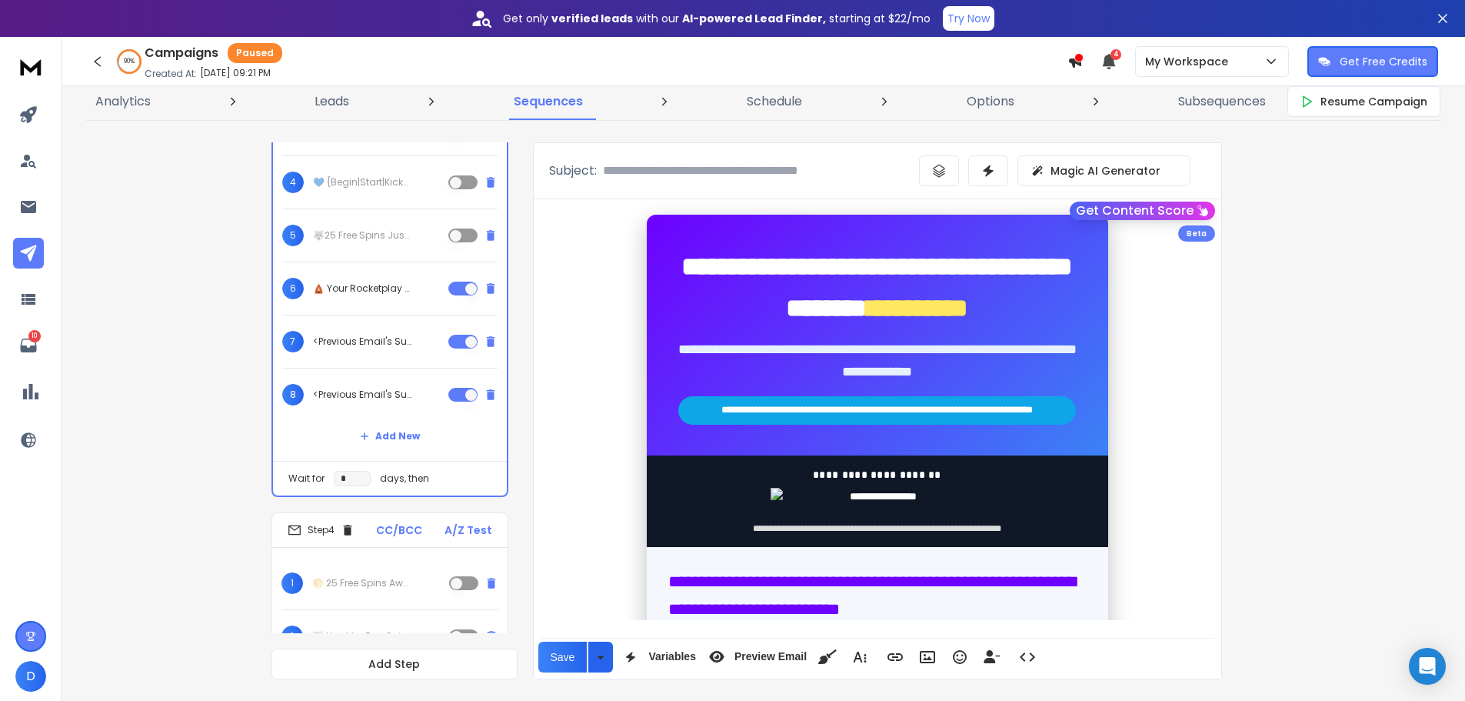
click at [490, 341] on icon at bounding box center [491, 342] width 14 height 14
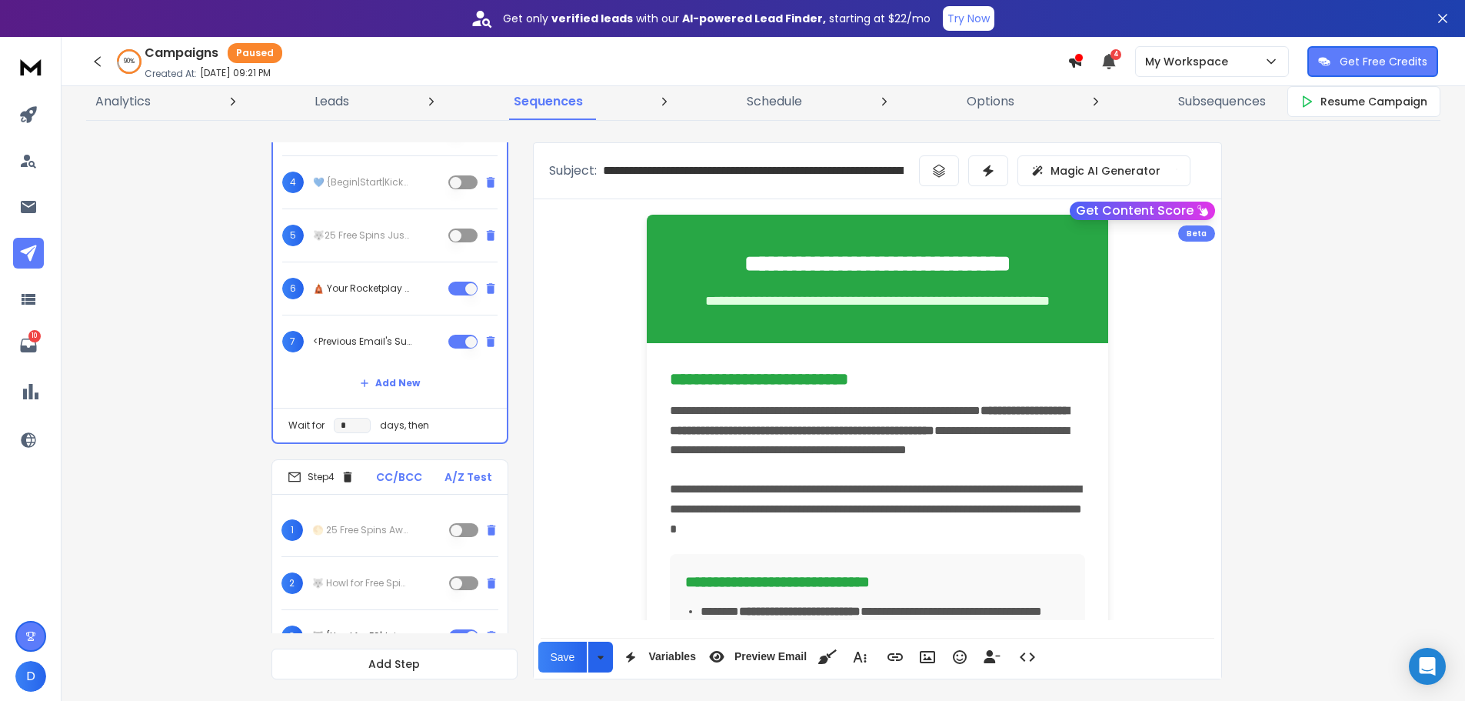
click at [382, 287] on p "🛕 Your Rocketplay Bonus Code: REELS20 – No Deposit Needed!" at bounding box center [362, 288] width 98 height 12
type input "**********"
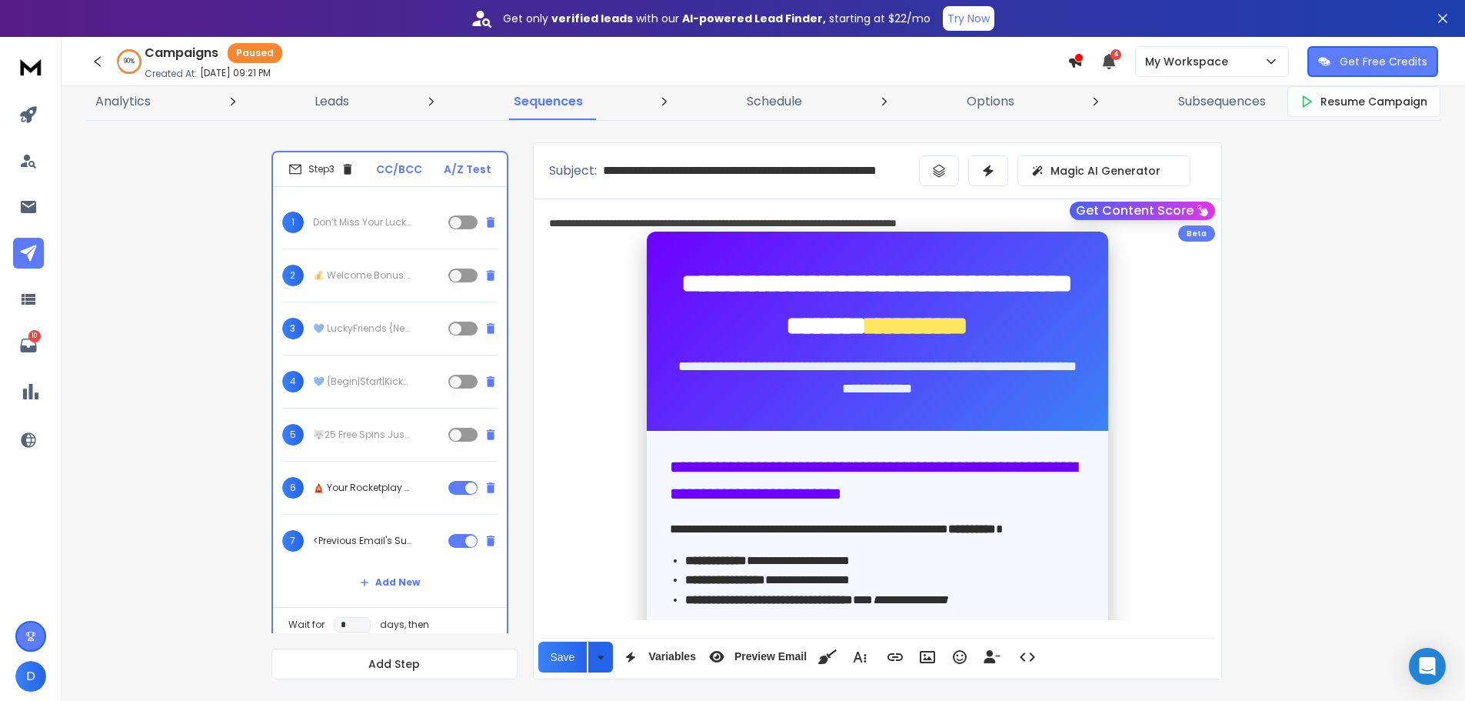
scroll to position [692, 0]
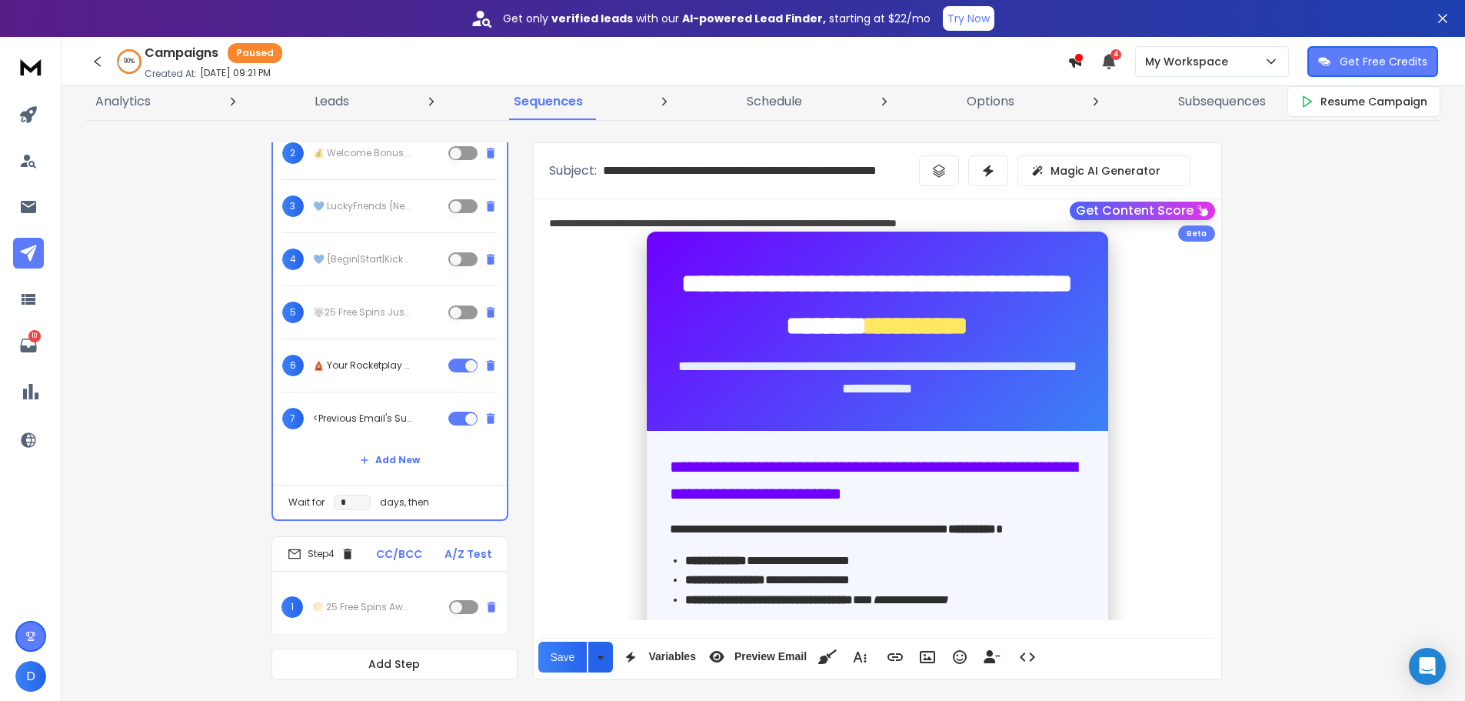
click at [465, 364] on button "button" at bounding box center [462, 365] width 29 height 14
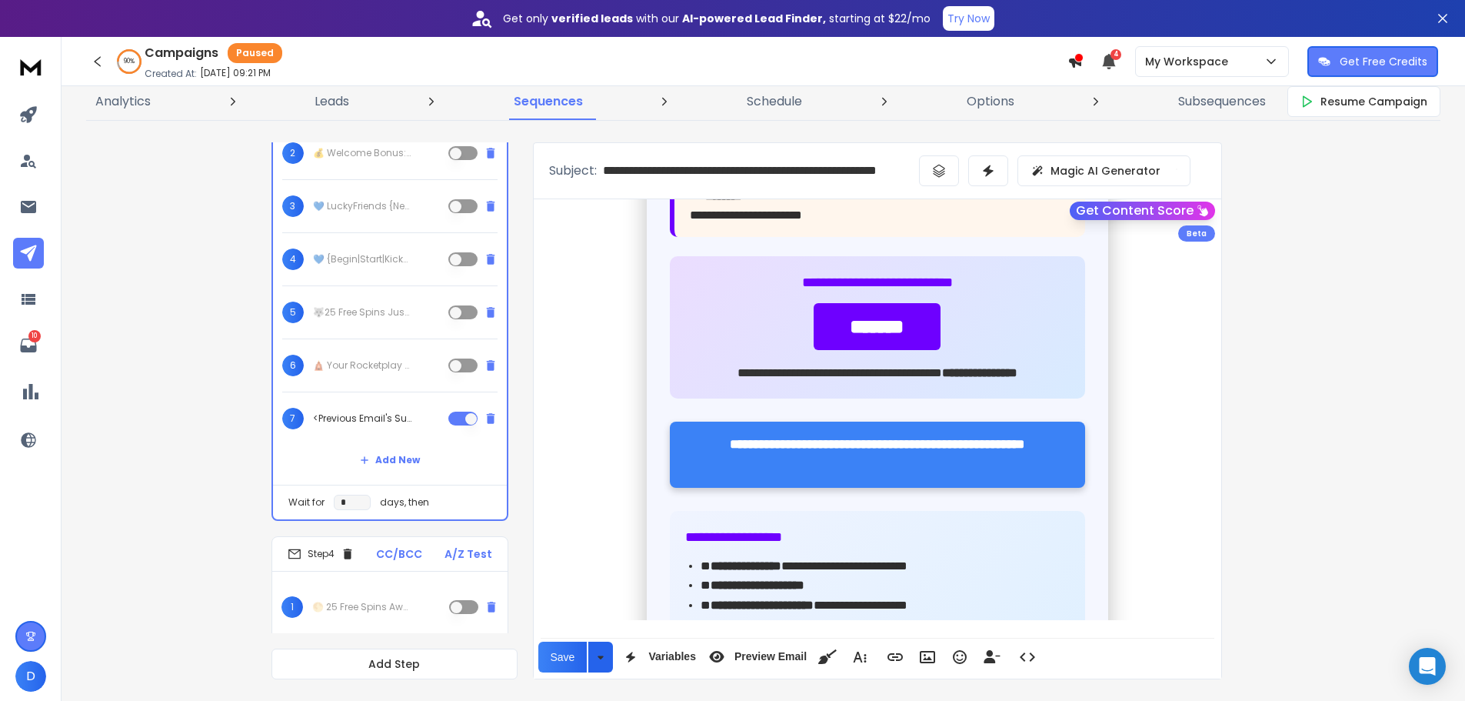
scroll to position [462, 0]
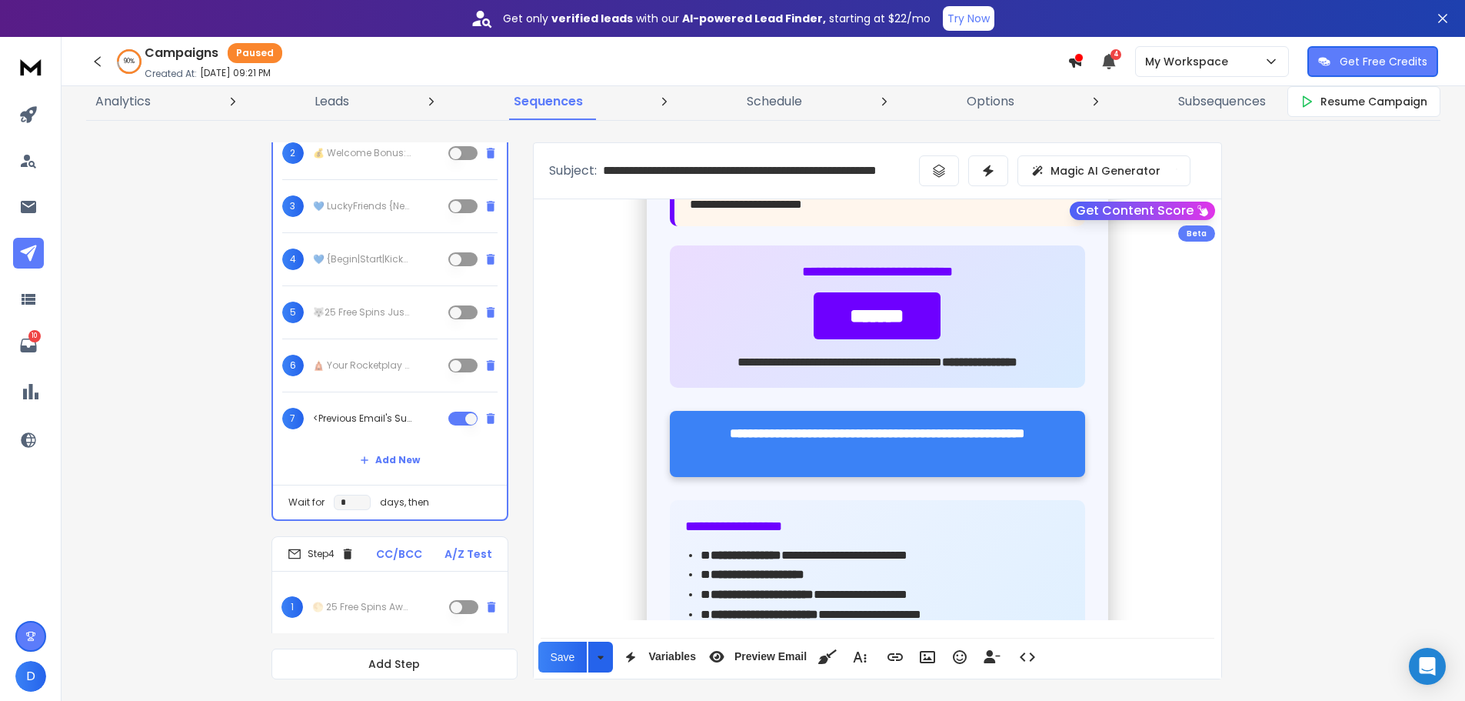
click at [878, 449] on link "**********" at bounding box center [877, 444] width 415 height 66
click at [885, 505] on icon "button" at bounding box center [889, 507] width 18 height 18
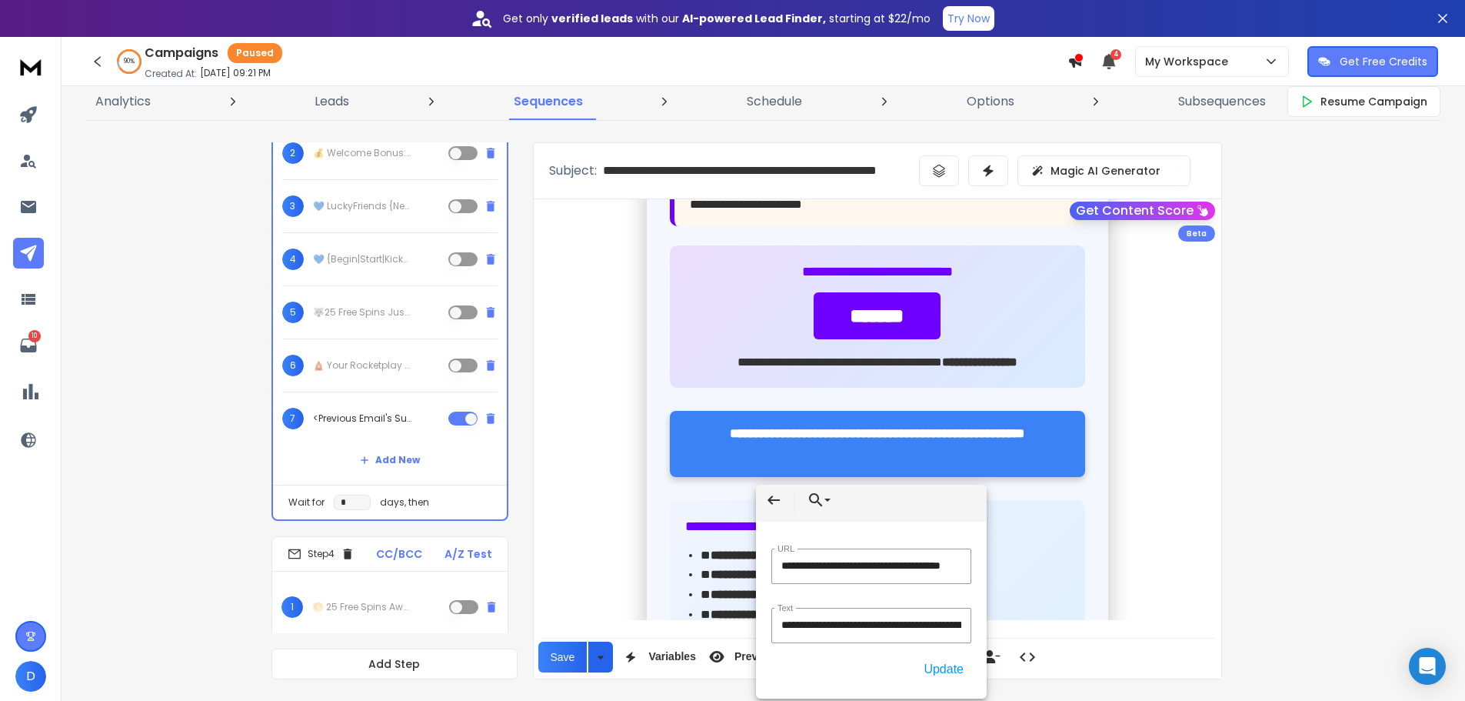
scroll to position [0, 13]
click at [379, 408] on div "7 <Previous Email's Subject>" at bounding box center [346, 419] width 129 height 22
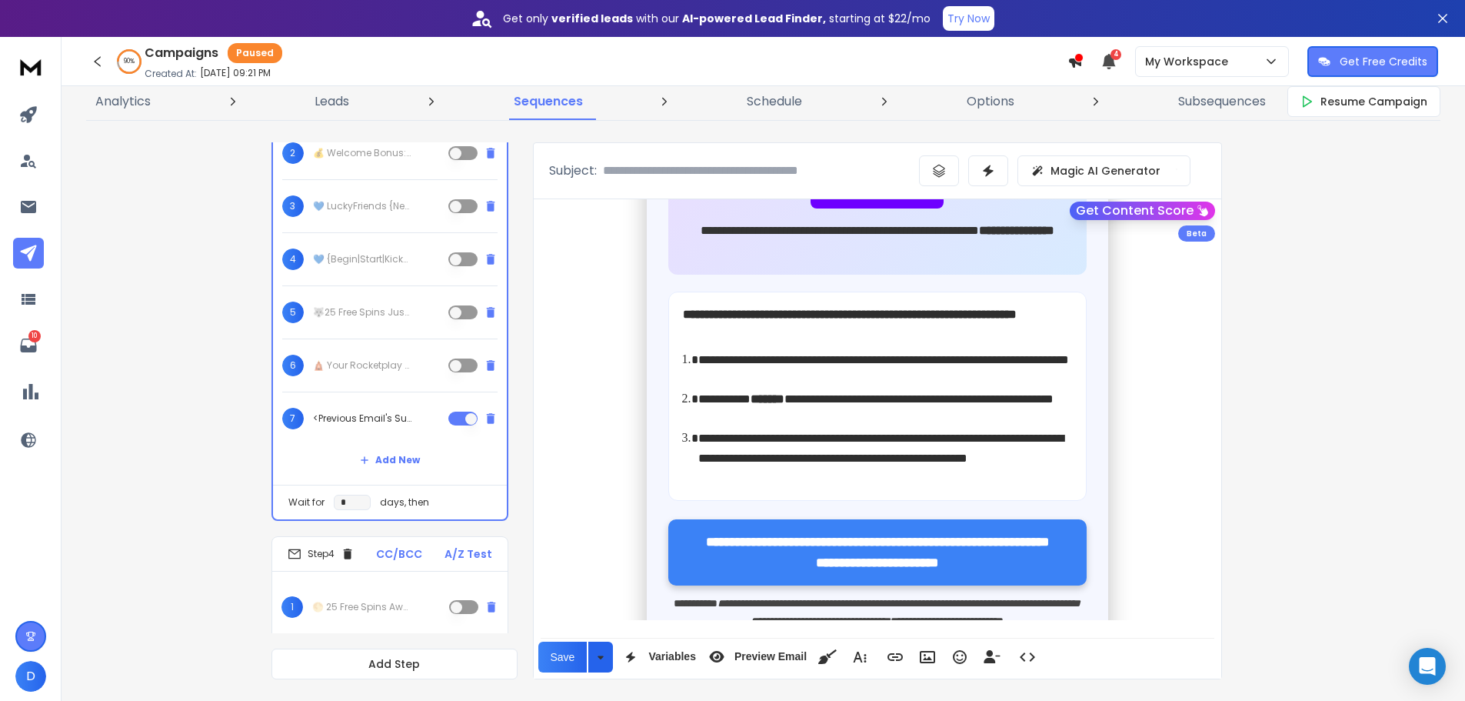
scroll to position [923, 0]
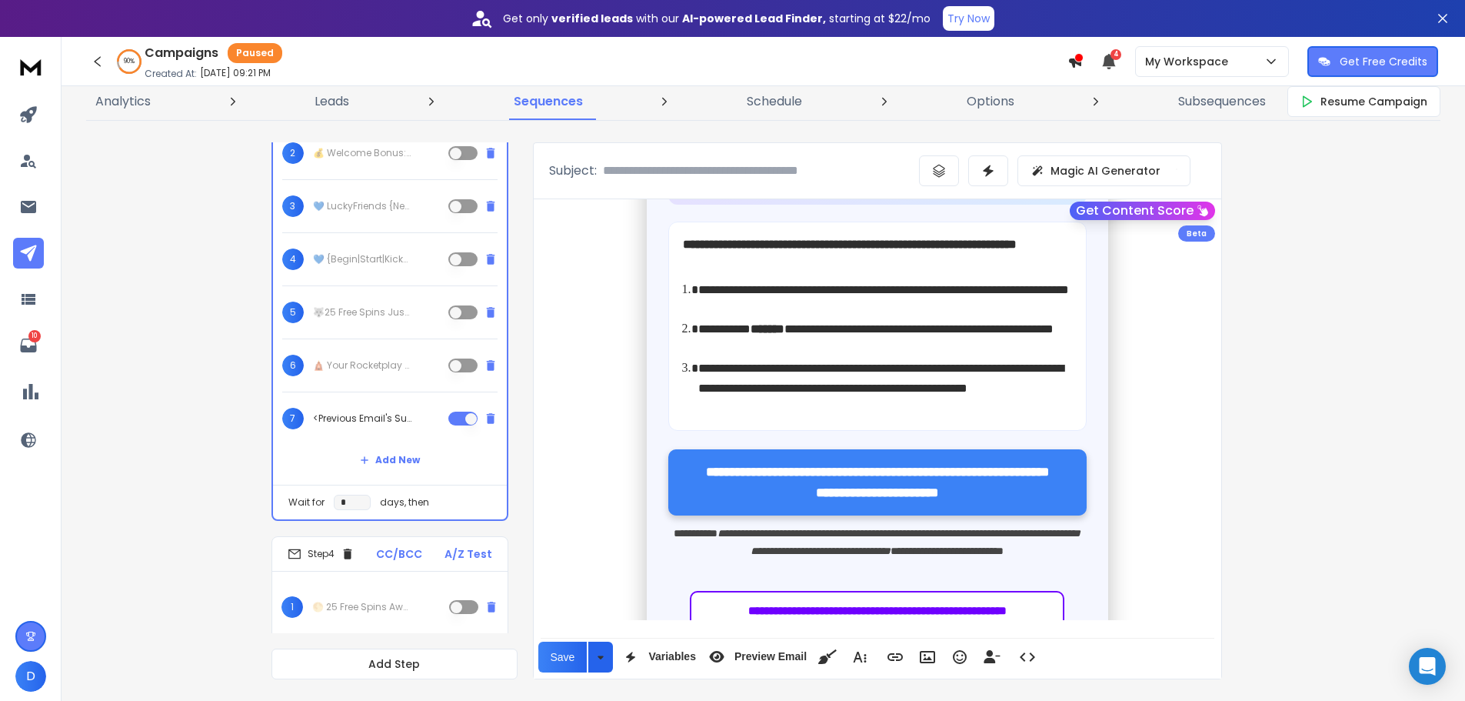
click at [853, 483] on link "**********" at bounding box center [877, 482] width 418 height 66
click at [891, 535] on button "Edit Link" at bounding box center [889, 545] width 29 height 31
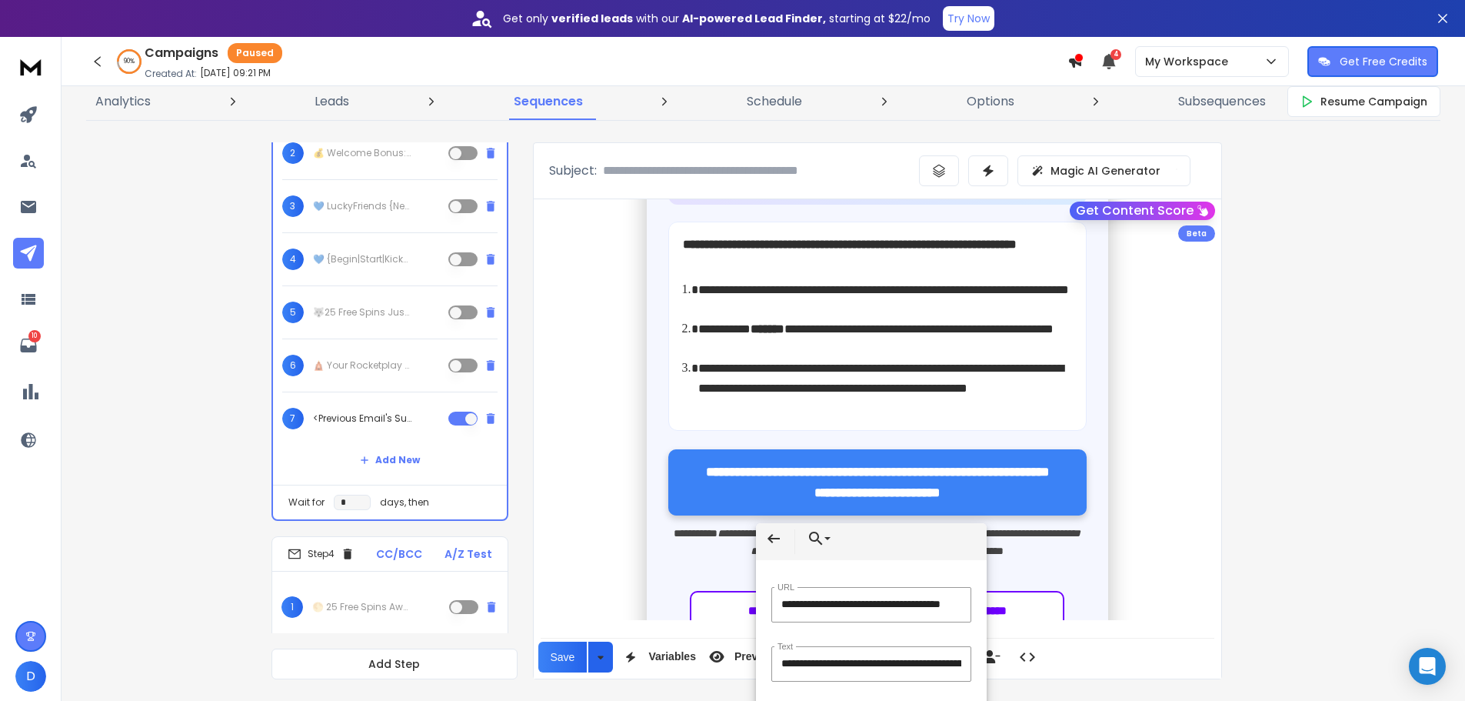
scroll to position [0, 13]
click at [345, 410] on div "7 <Previous Email's Subject>" at bounding box center [346, 419] width 129 height 22
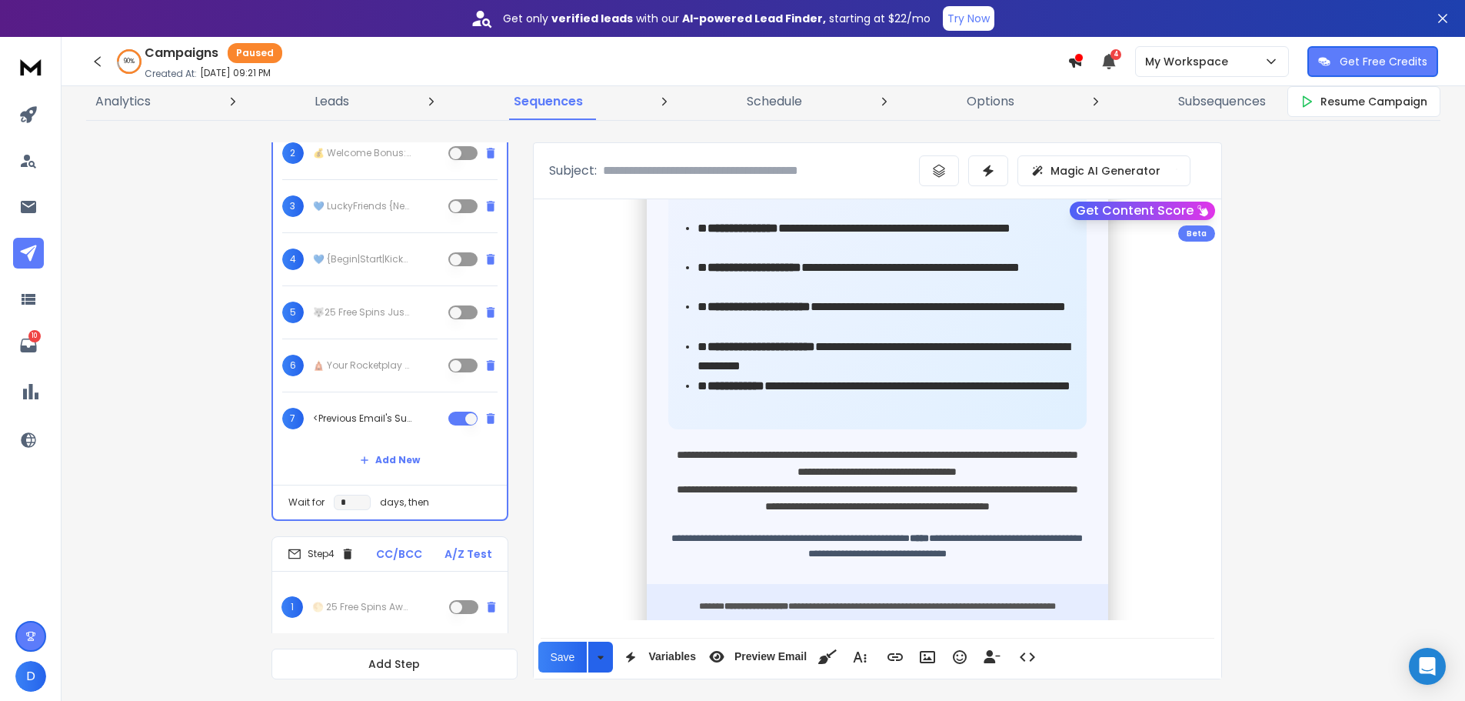
scroll to position [1458, 0]
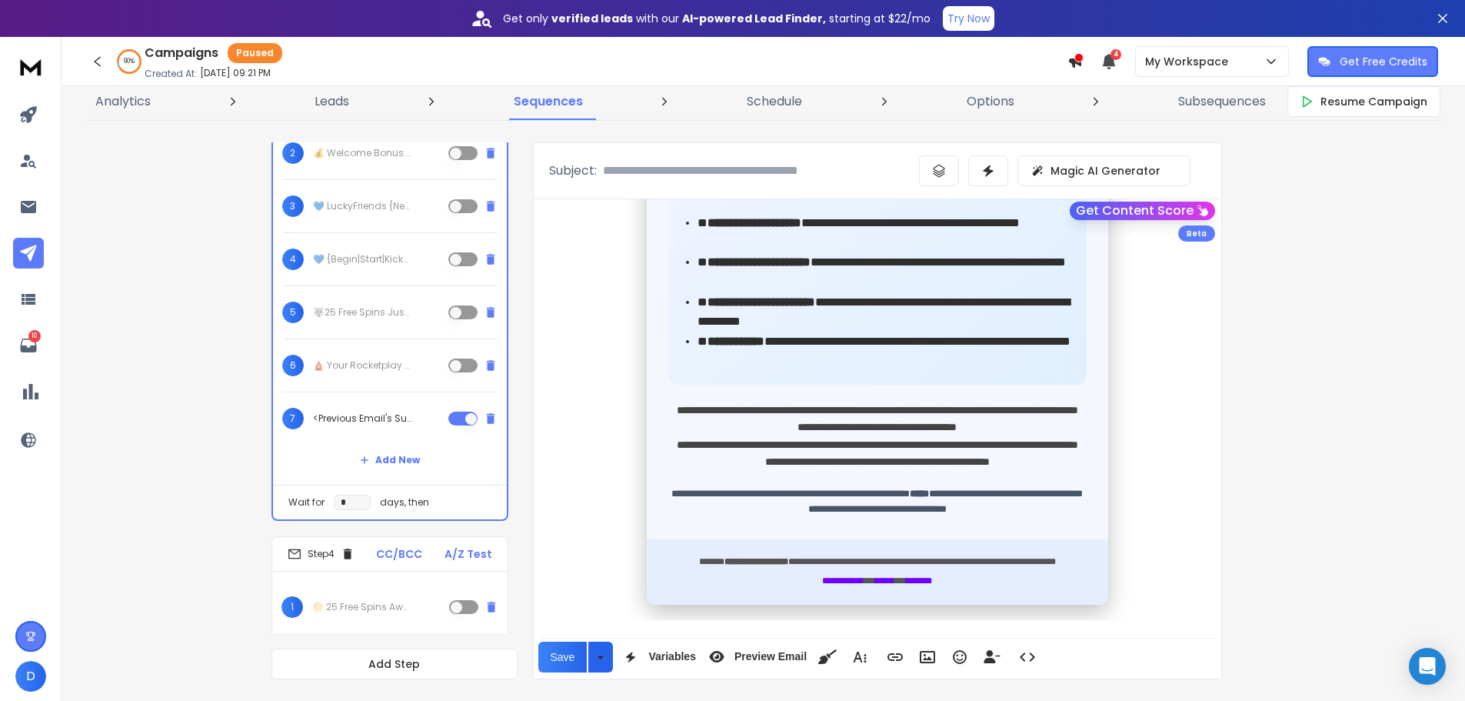
click at [881, 582] on link "*****" at bounding box center [884, 580] width 19 height 9
type input "*****"
click at [892, 613] on icon "button" at bounding box center [898, 616] width 18 height 18
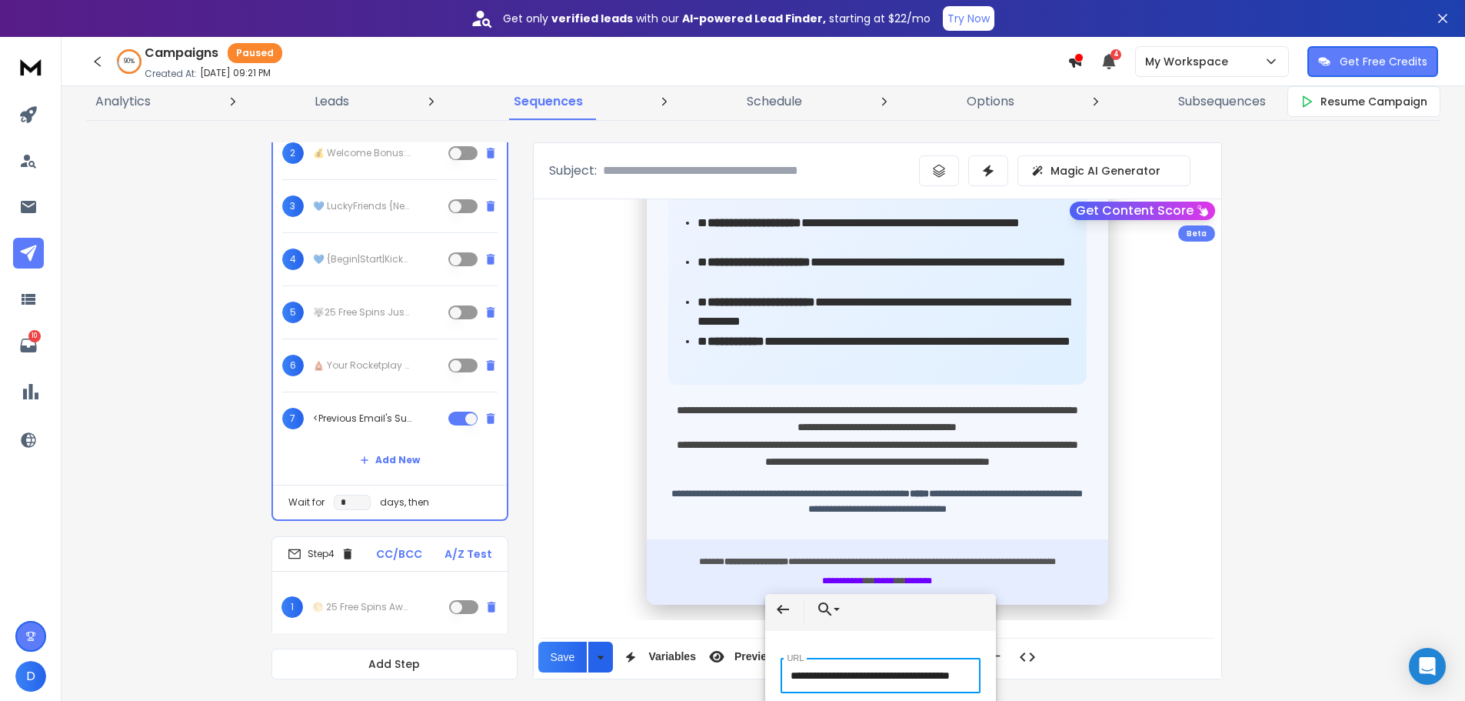
scroll to position [0, 15]
drag, startPoint x: 873, startPoint y: 680, endPoint x: 1061, endPoint y: 681, distance: 187.7
click at [1061, 681] on div "Step 1 CC/BCC A/Z Test Blast Off at Rocketplay + 20 FS on Book of Pyramids 🛕 Ad…" at bounding box center [763, 410] width 1355 height 549
click at [348, 405] on div "7 <Previous Email's Subject>" at bounding box center [389, 418] width 215 height 52
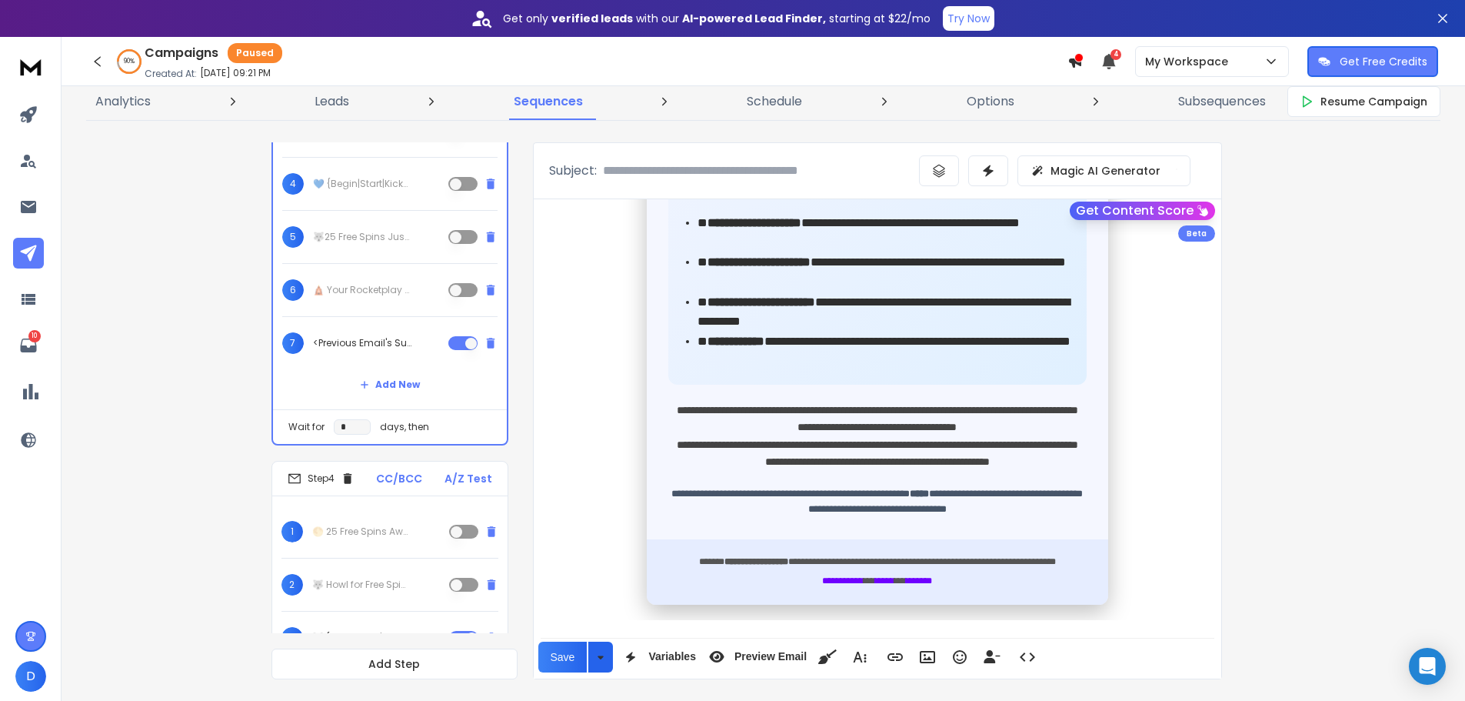
scroll to position [769, 0]
click at [386, 535] on p "🌕 25 Free Spins Await Under the Full Moon!" at bounding box center [361, 530] width 98 height 12
type input "**********"
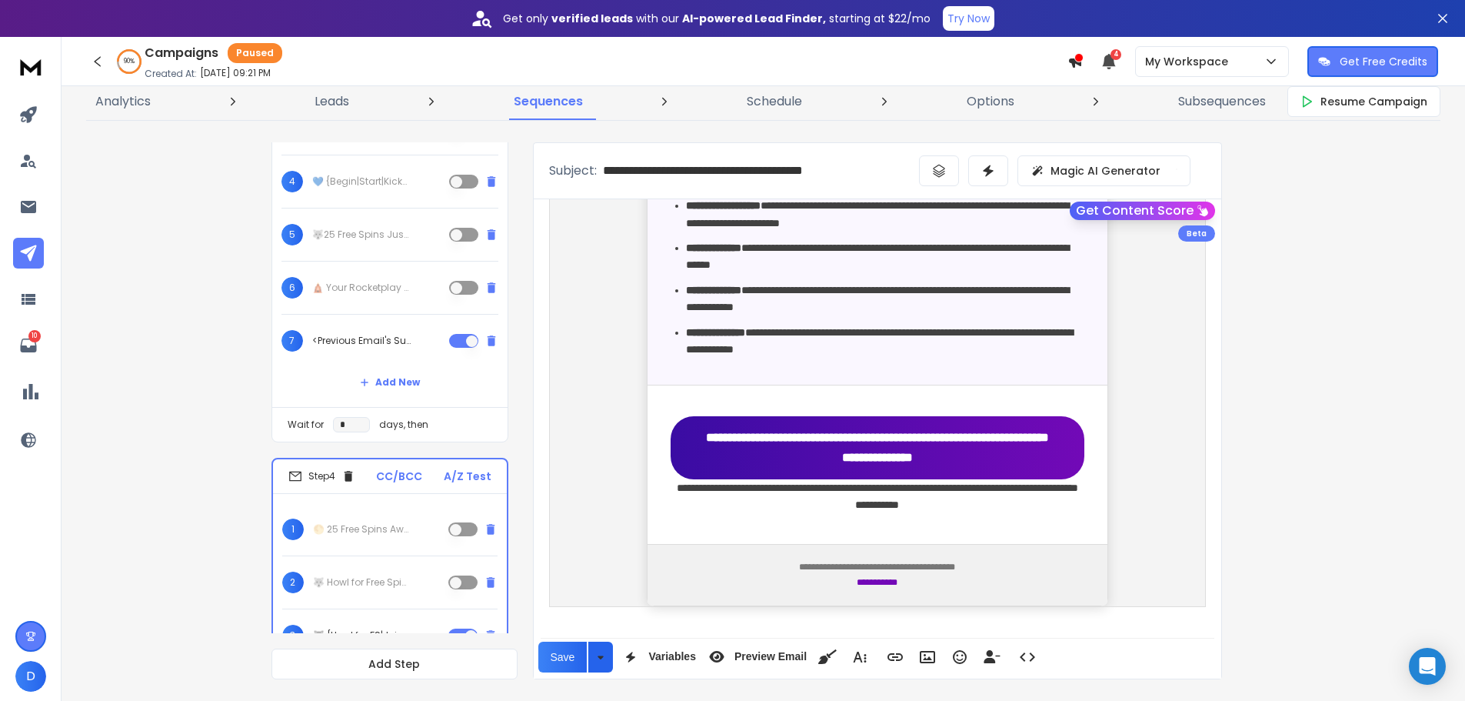
scroll to position [535, 0]
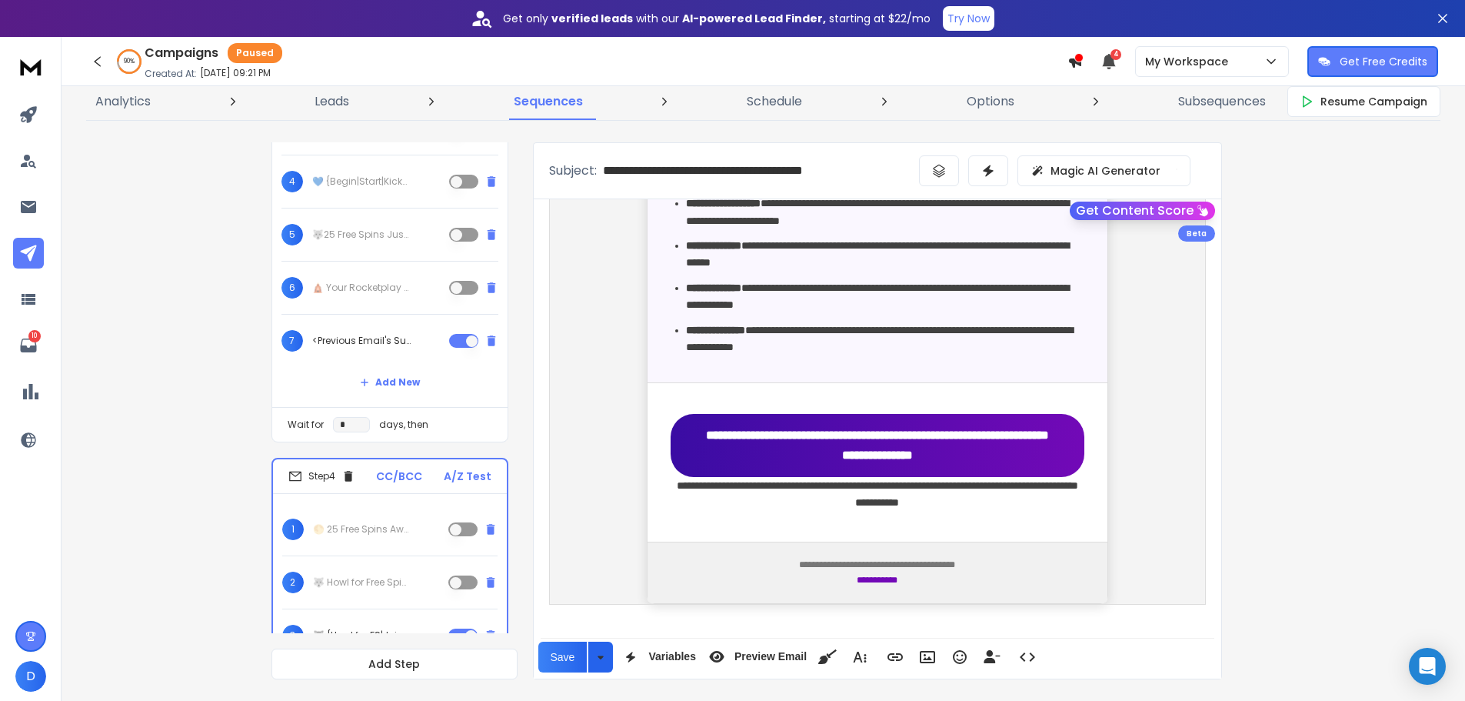
click at [871, 581] on link "**********" at bounding box center [877, 579] width 41 height 9
click at [880, 611] on icon "button" at bounding box center [889, 616] width 18 height 18
drag, startPoint x: 921, startPoint y: 674, endPoint x: 1045, endPoint y: 678, distance: 124.7
click at [1045, 678] on div "**********" at bounding box center [877, 410] width 689 height 537
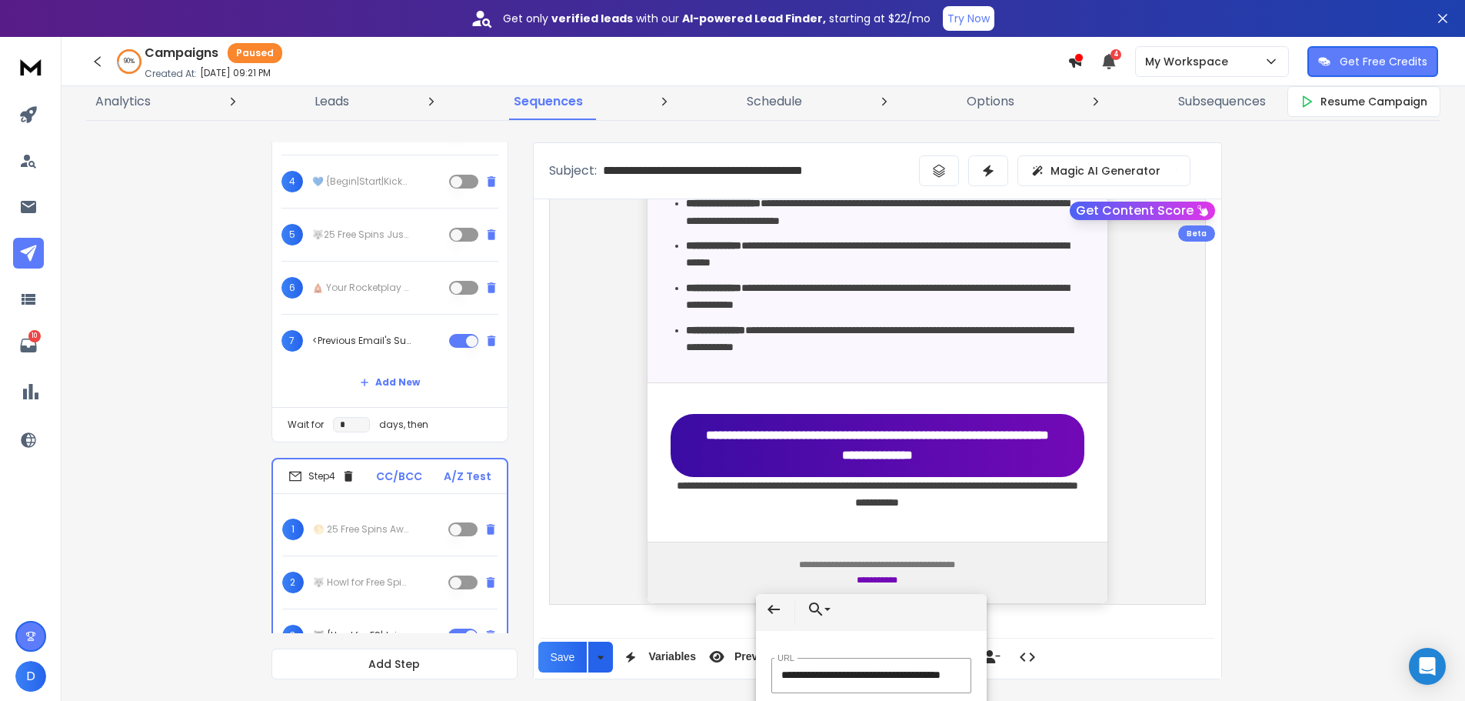
click at [402, 344] on p "<Previous Email's Subject>" at bounding box center [361, 341] width 98 height 12
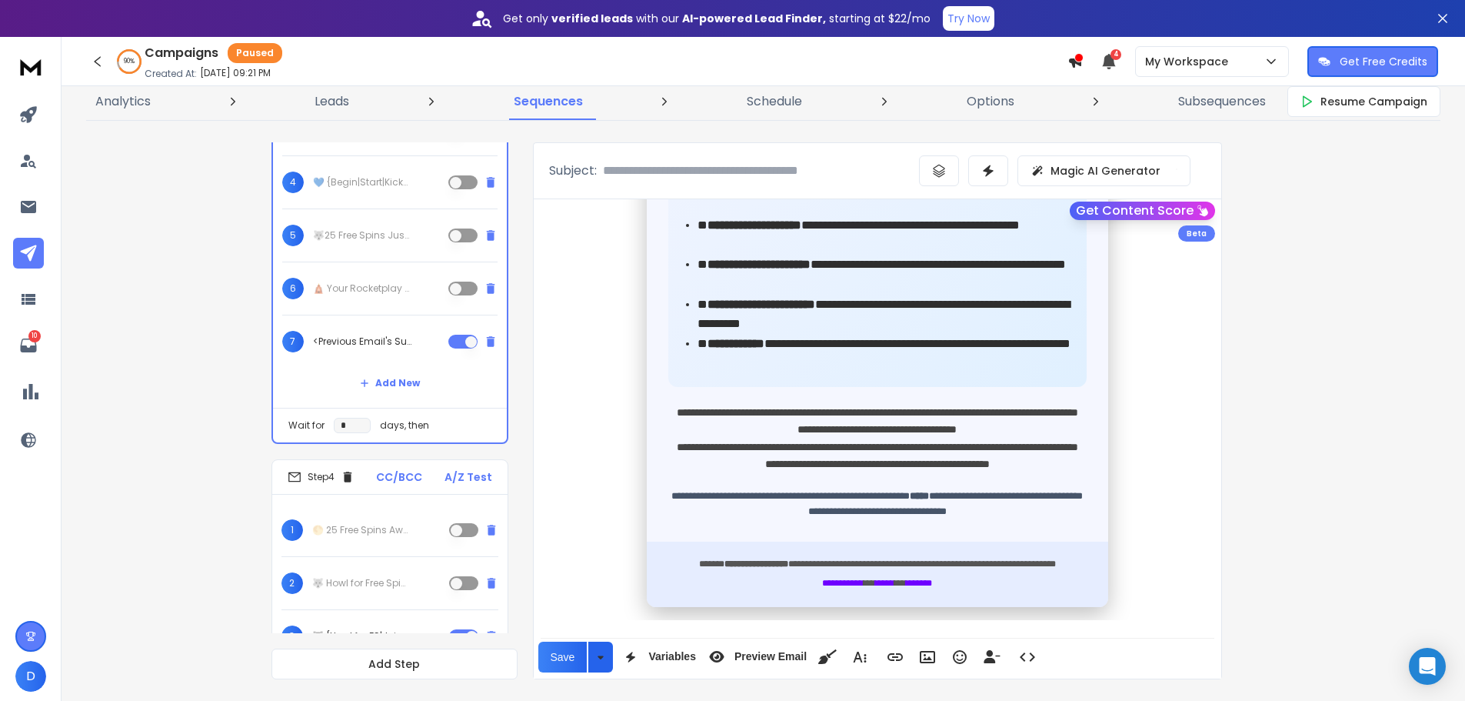
scroll to position [1458, 0]
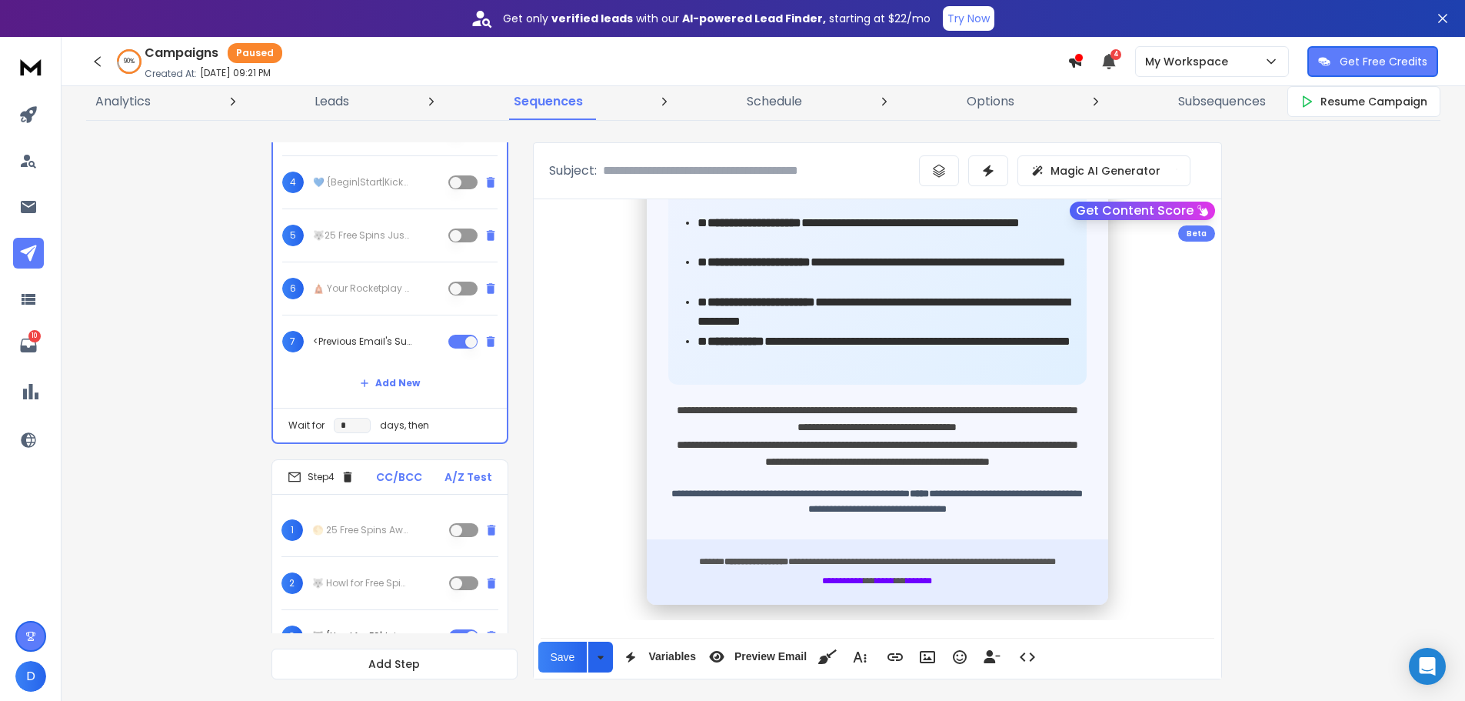
click at [830, 582] on link "**********" at bounding box center [843, 580] width 42 height 9
click at [856, 614] on icon "button" at bounding box center [852, 616] width 11 height 11
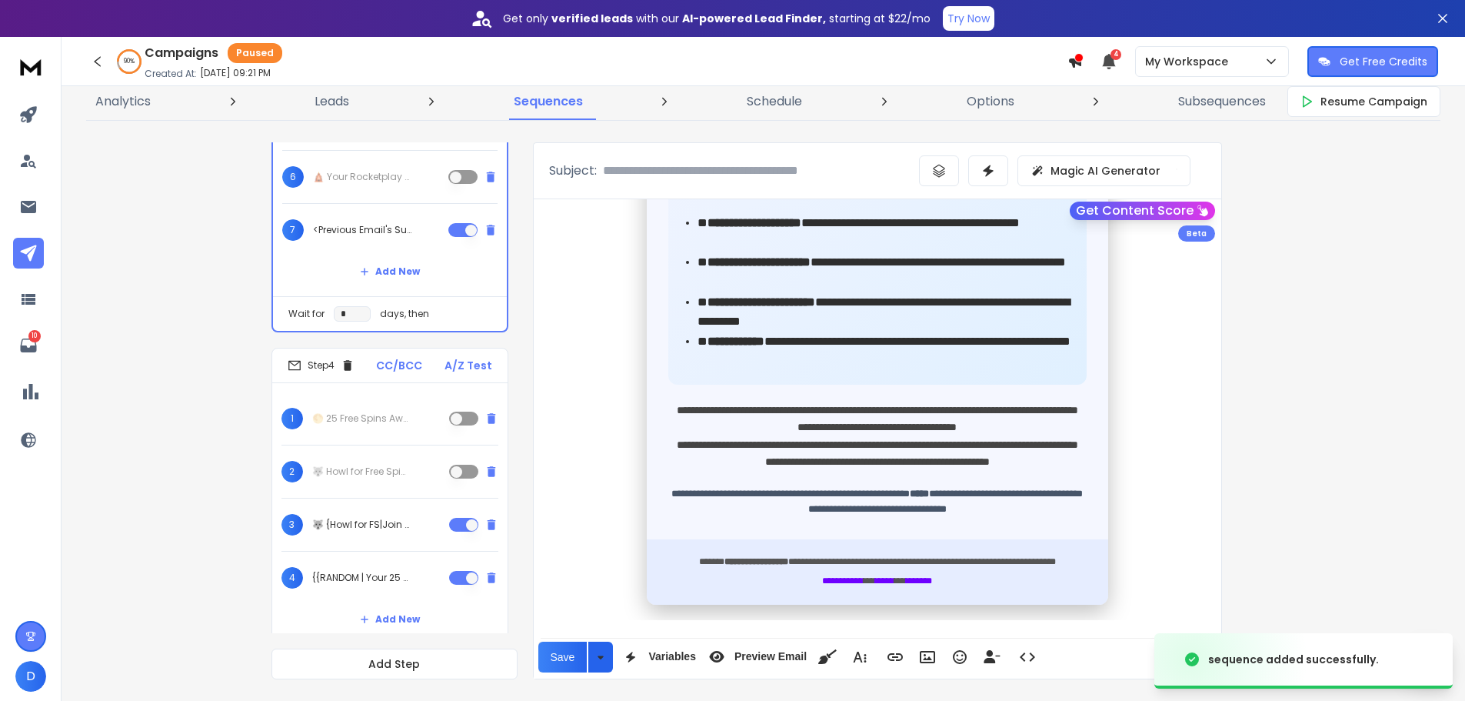
scroll to position [923, 0]
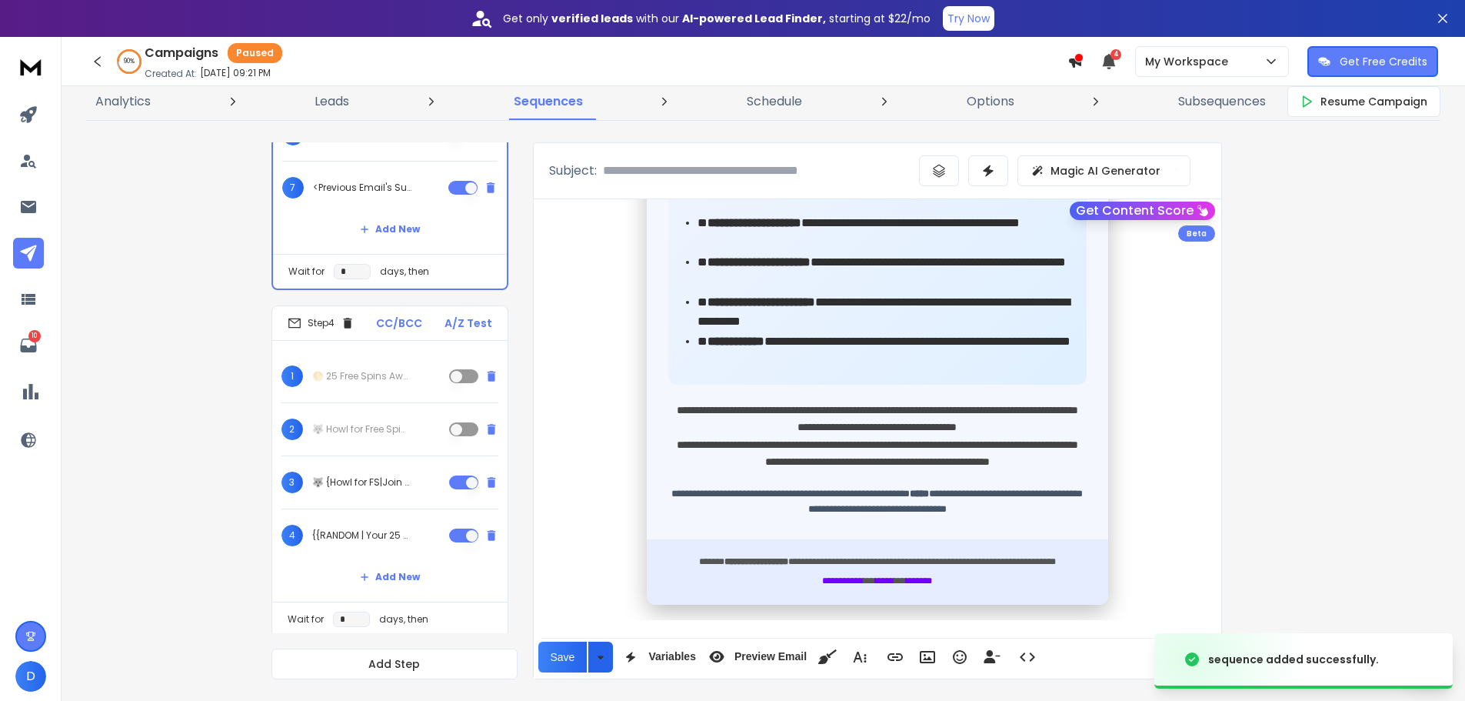
click at [366, 544] on div "4 {{RANDOM | Your 25 Spins Are Waiting | A Lucky Start Just for You | Spin Into…" at bounding box center [346, 536] width 129 height 22
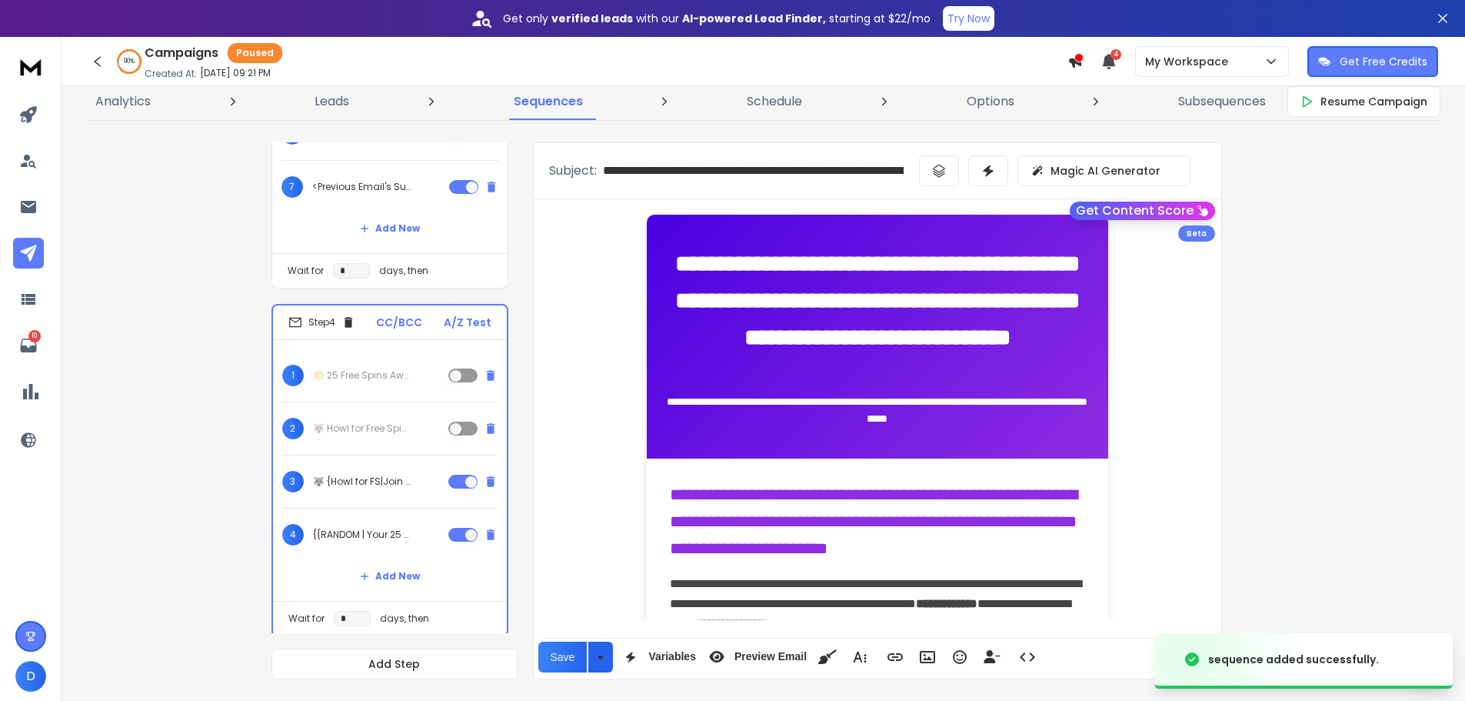
click at [386, 487] on p "🐺 {Howl for FS|Join the Fun|Your Free Spins Awaits} – Lady Wolf Moon is Calling!" at bounding box center [362, 481] width 98 height 12
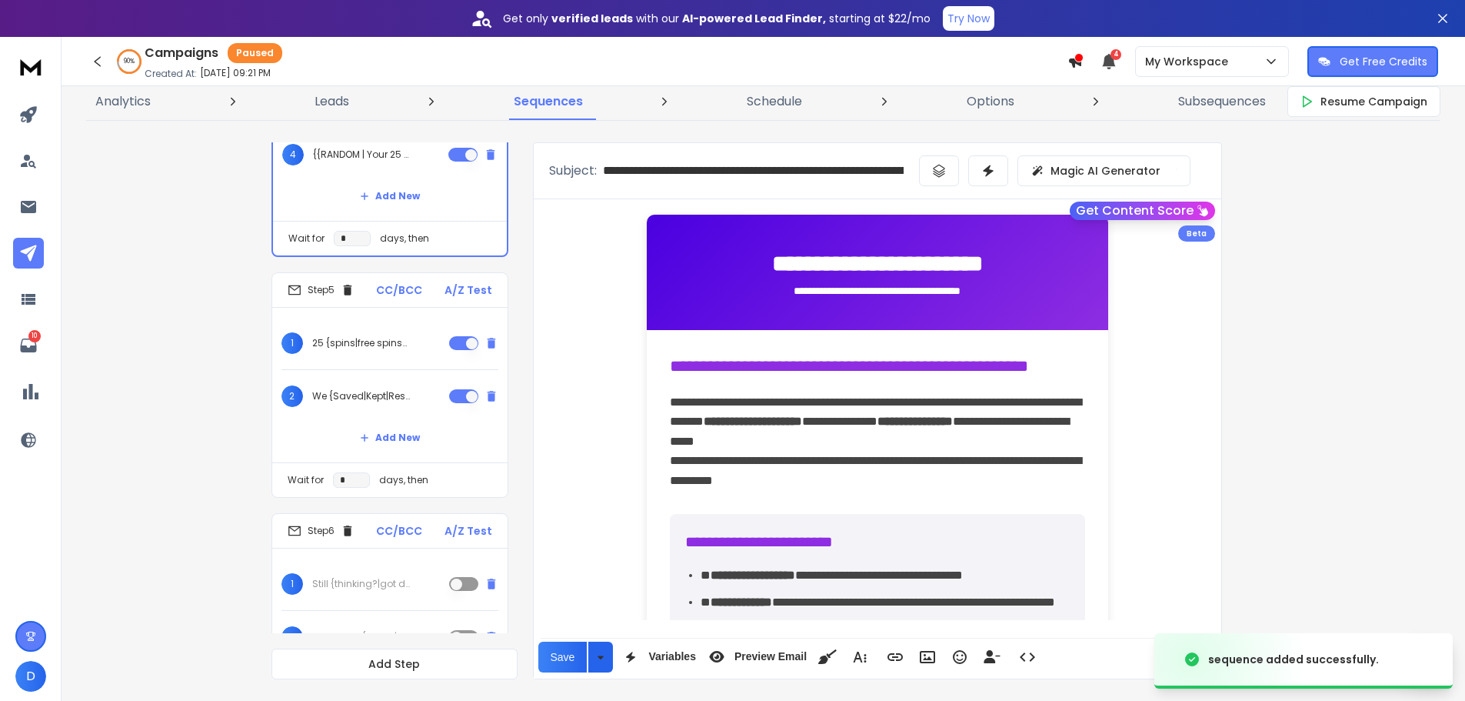
scroll to position [1308, 0]
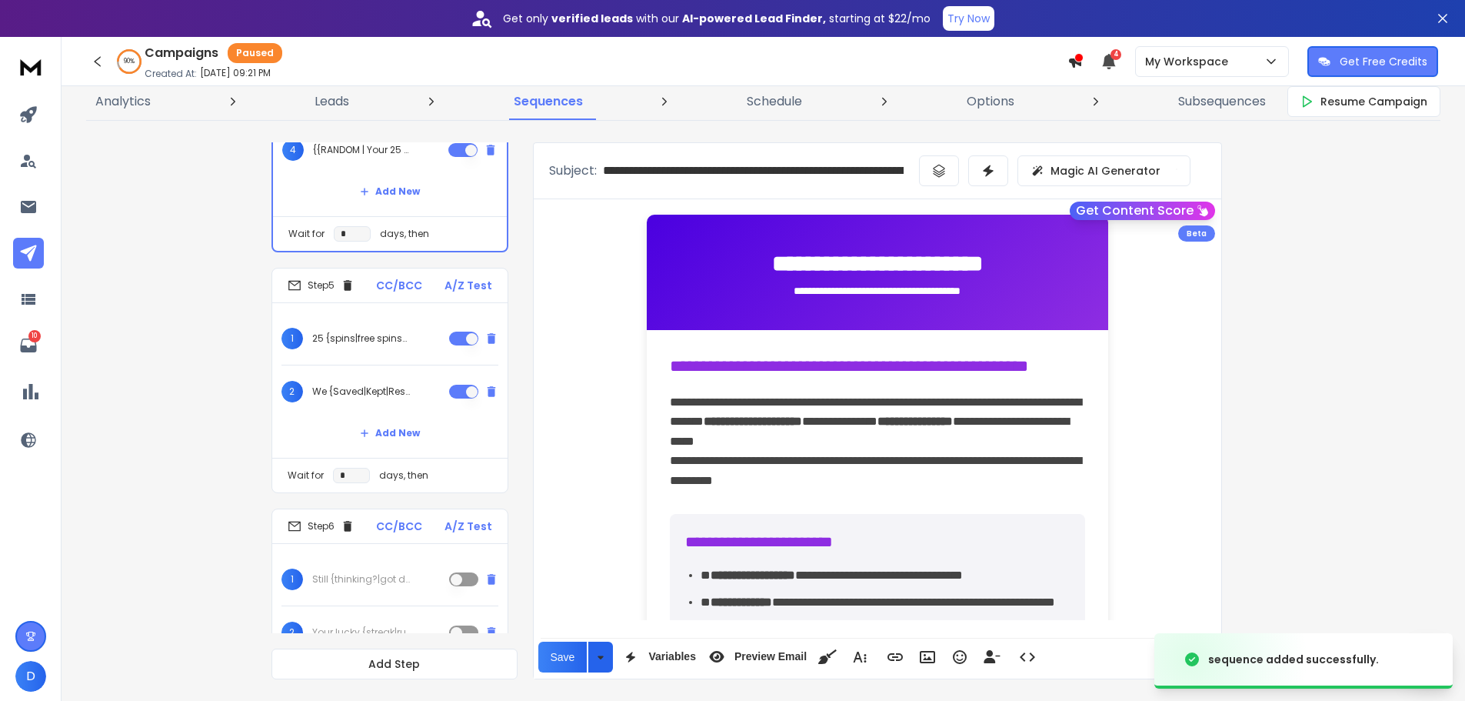
click at [377, 392] on p "We {Saved|Kept|Reserved} You a Seat at LuckyFriends 🎁" at bounding box center [361, 391] width 98 height 12
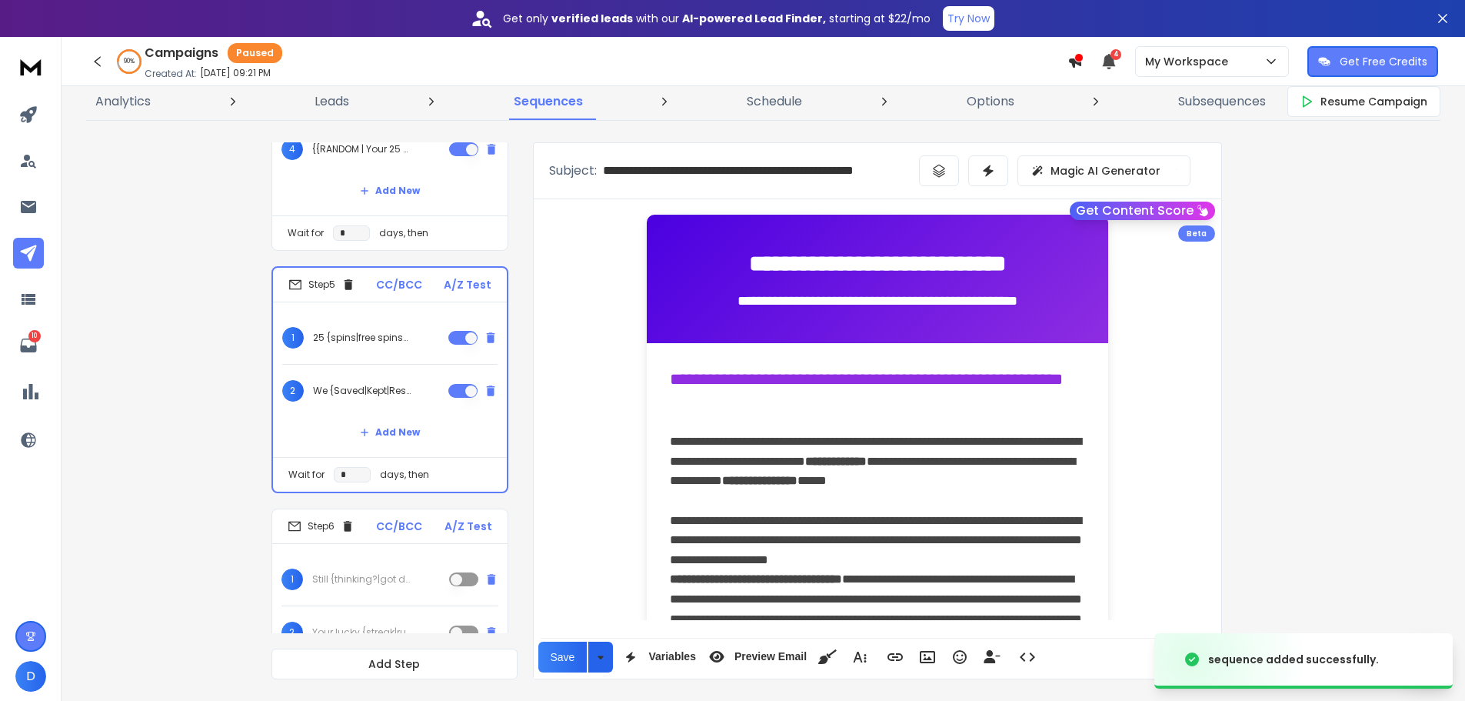
click at [375, 345] on div "1 25 {spins|free spins} on {lady wolf moon|Lady Wolf Moon}" at bounding box center [346, 338] width 129 height 22
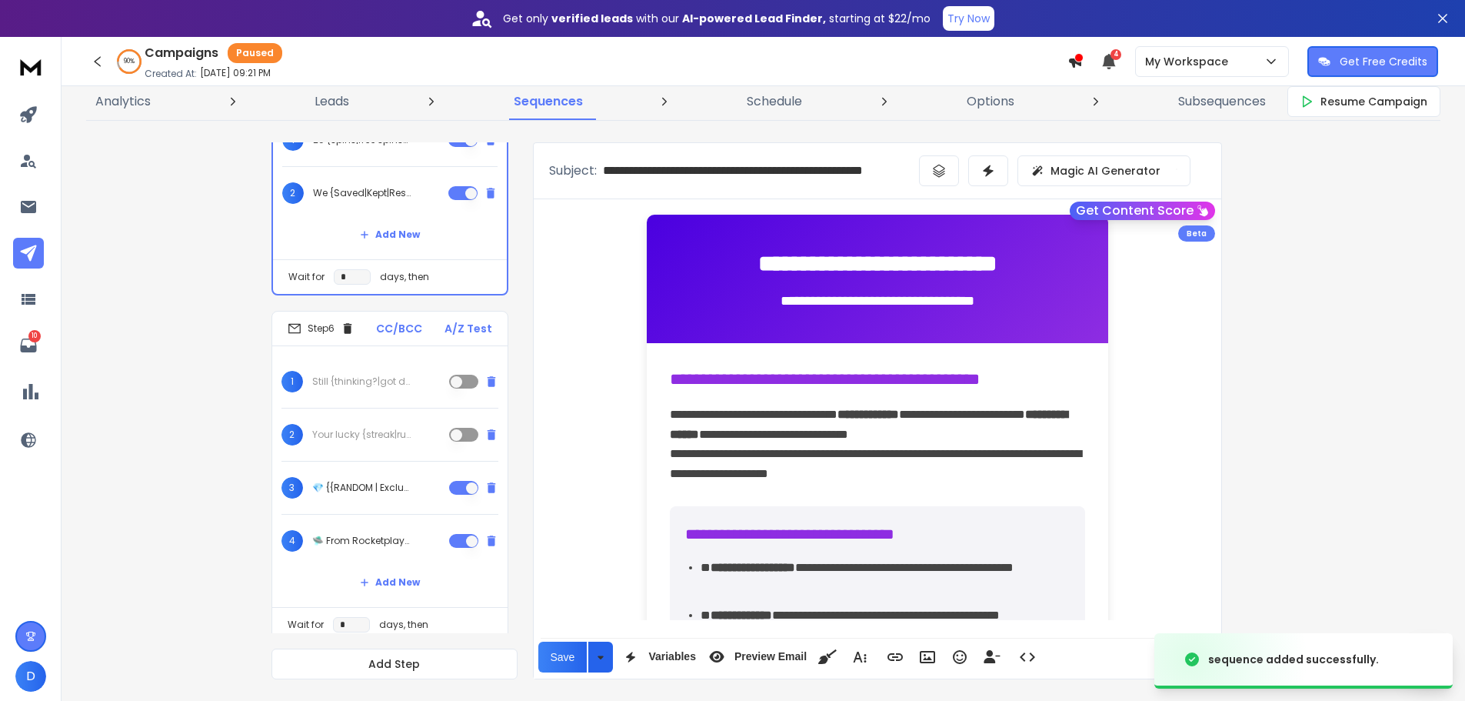
scroll to position [1539, 0]
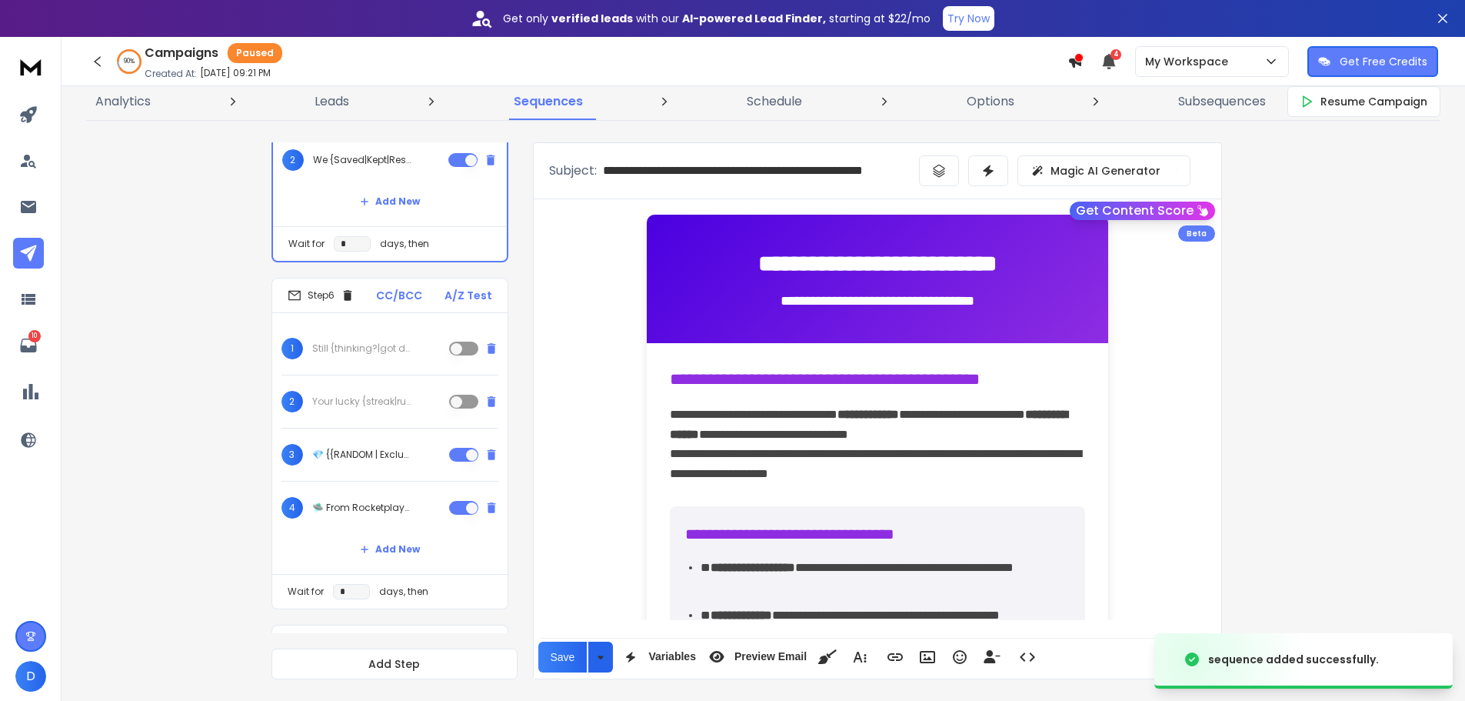
click at [368, 512] on p "🛸 From Rocketplay to the Pyramids – Your Spins Are Ready!" at bounding box center [361, 508] width 98 height 12
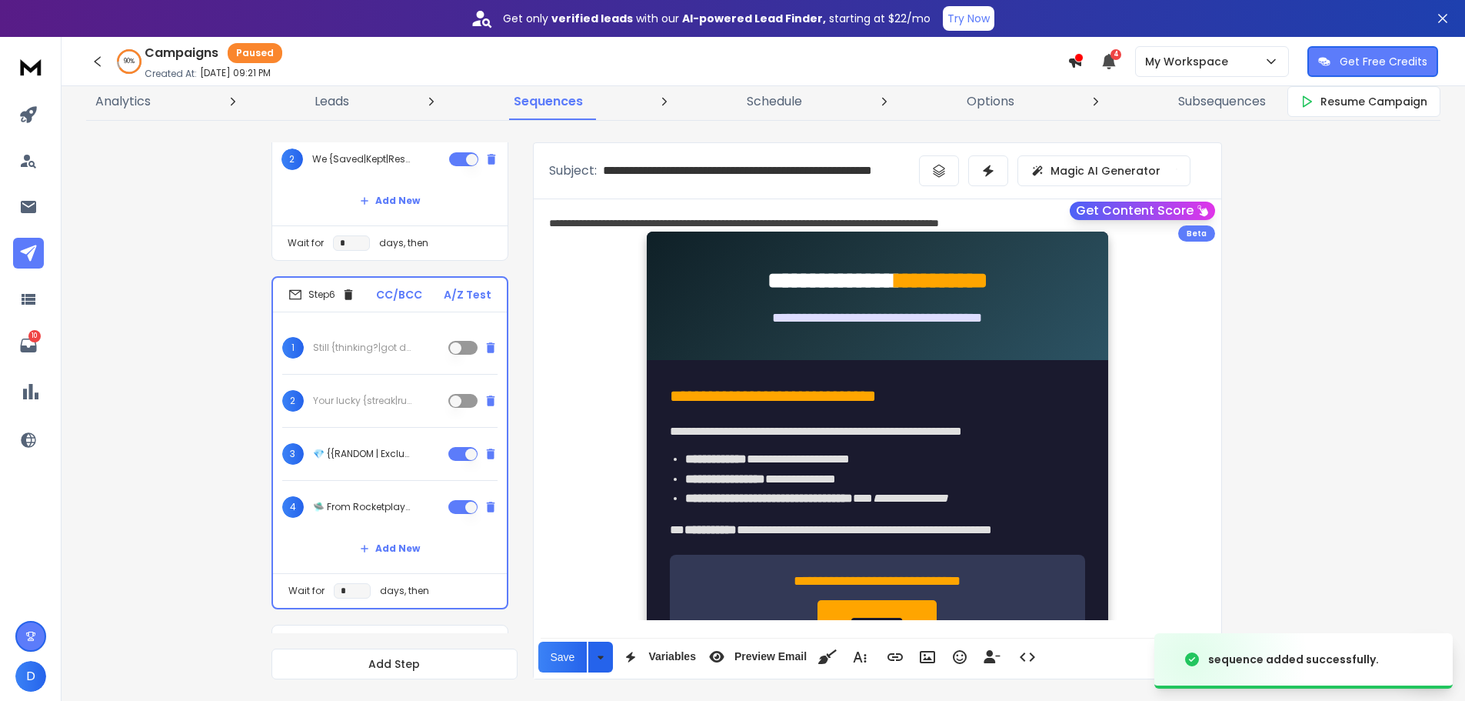
click at [387, 471] on div "3 💎 {{RANDOM | Exclusive | Special | Unique}} Rocketplay Offer Inside – 20 FS N…" at bounding box center [389, 454] width 215 height 53
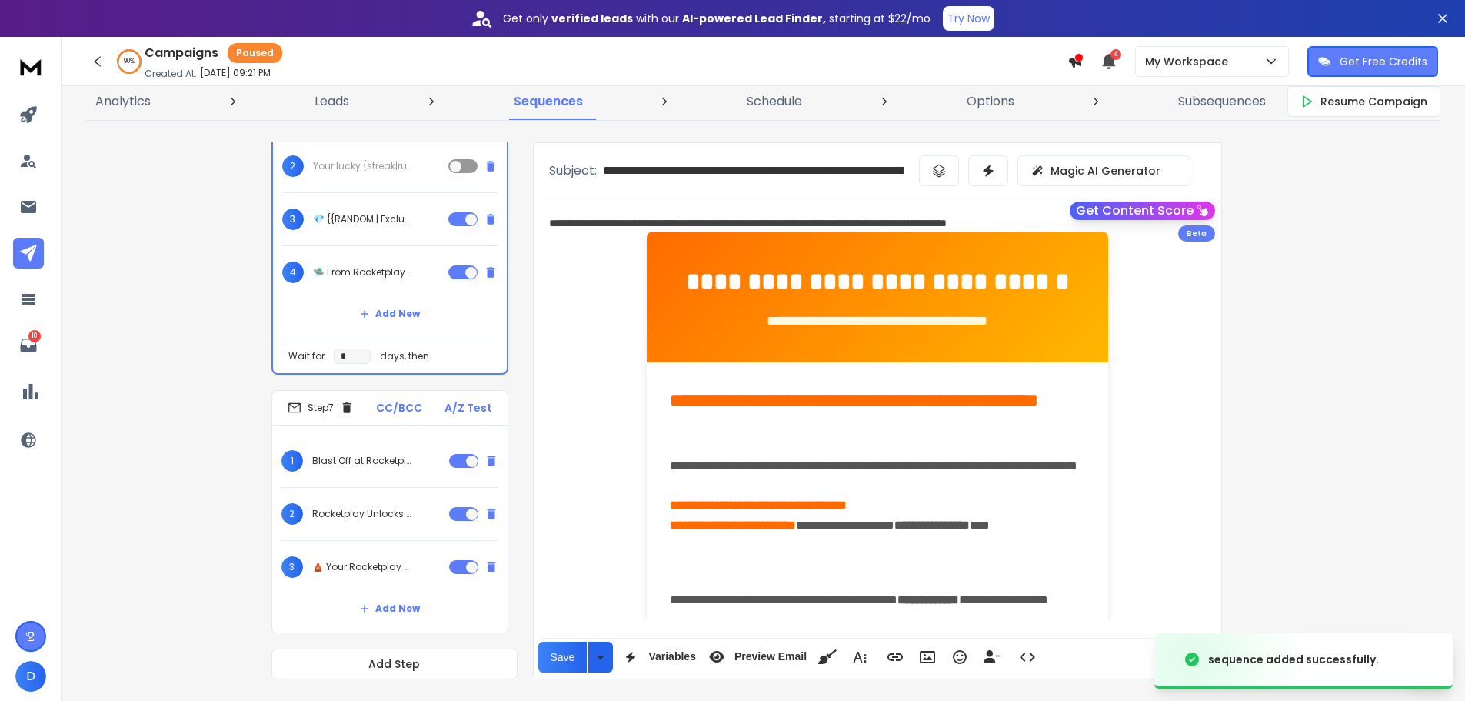
scroll to position [1774, 0]
click at [382, 559] on div "3 🛕 Your Rocketplay Bonus Code: REELS20 – No Deposit Needed!" at bounding box center [346, 566] width 129 height 22
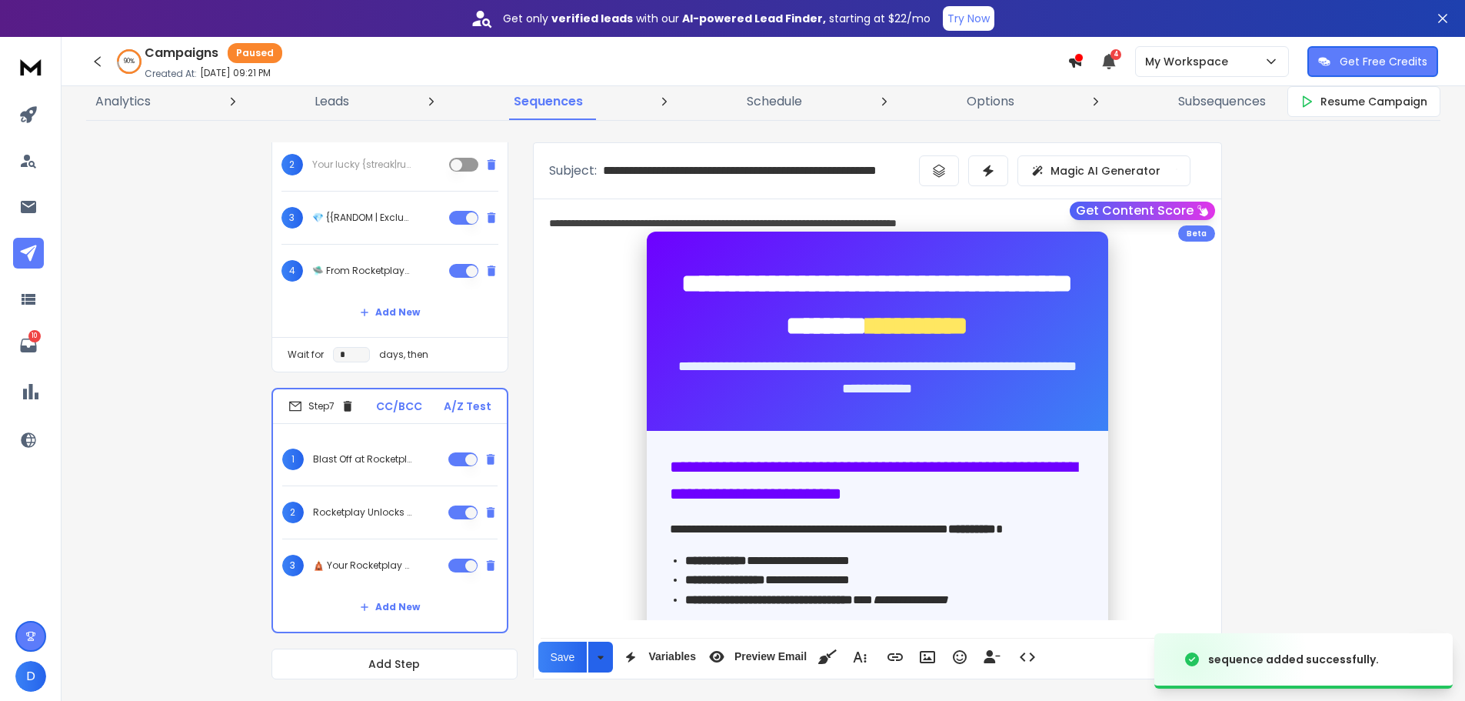
click at [381, 505] on div "2 Rocketplay Unlocks the Book 🛕 What Will You Discover?" at bounding box center [346, 513] width 129 height 22
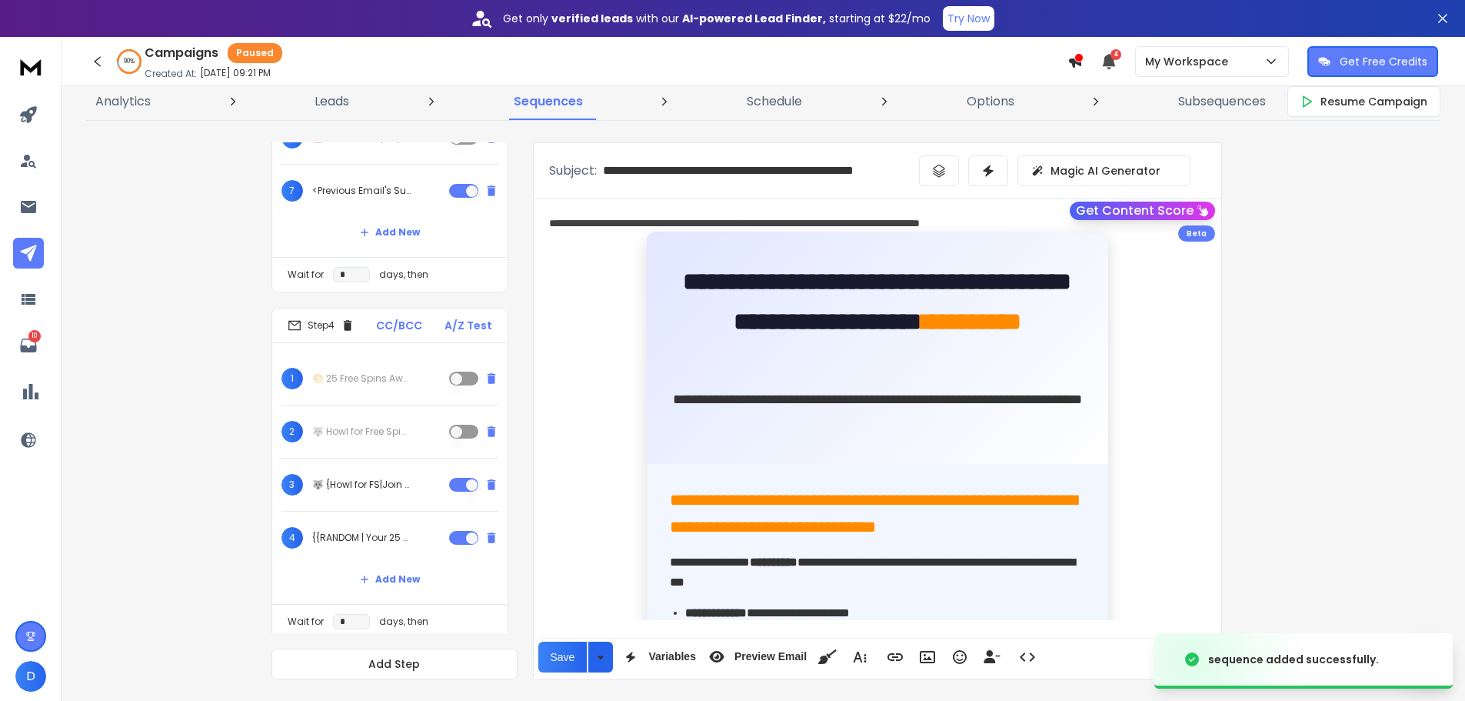
scroll to position [928, 0]
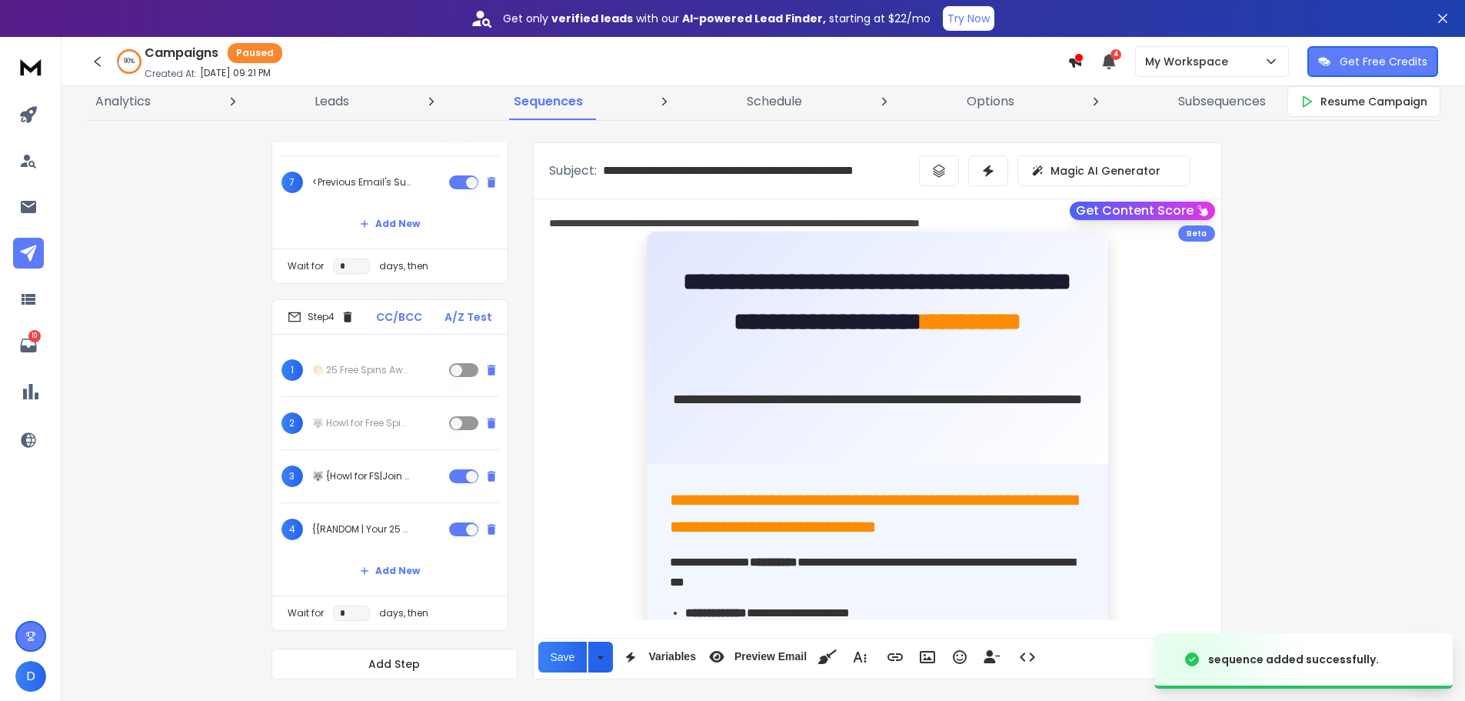
click at [374, 526] on p "{{RANDOM | Your 25 Spins Are Waiting | A Lucky Start Just for You | Spin Into S…" at bounding box center [361, 529] width 98 height 12
type input "**********"
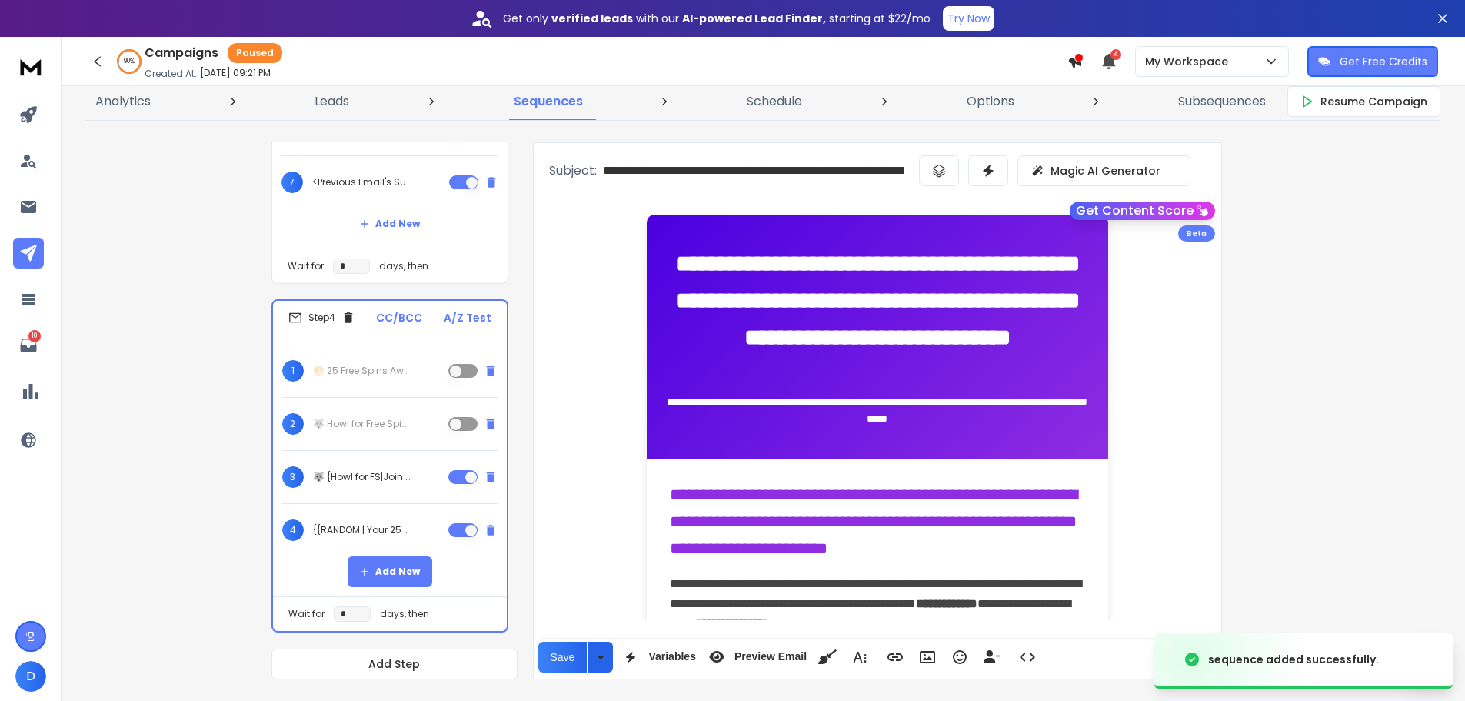
click at [388, 572] on button "Add New" at bounding box center [390, 571] width 85 height 31
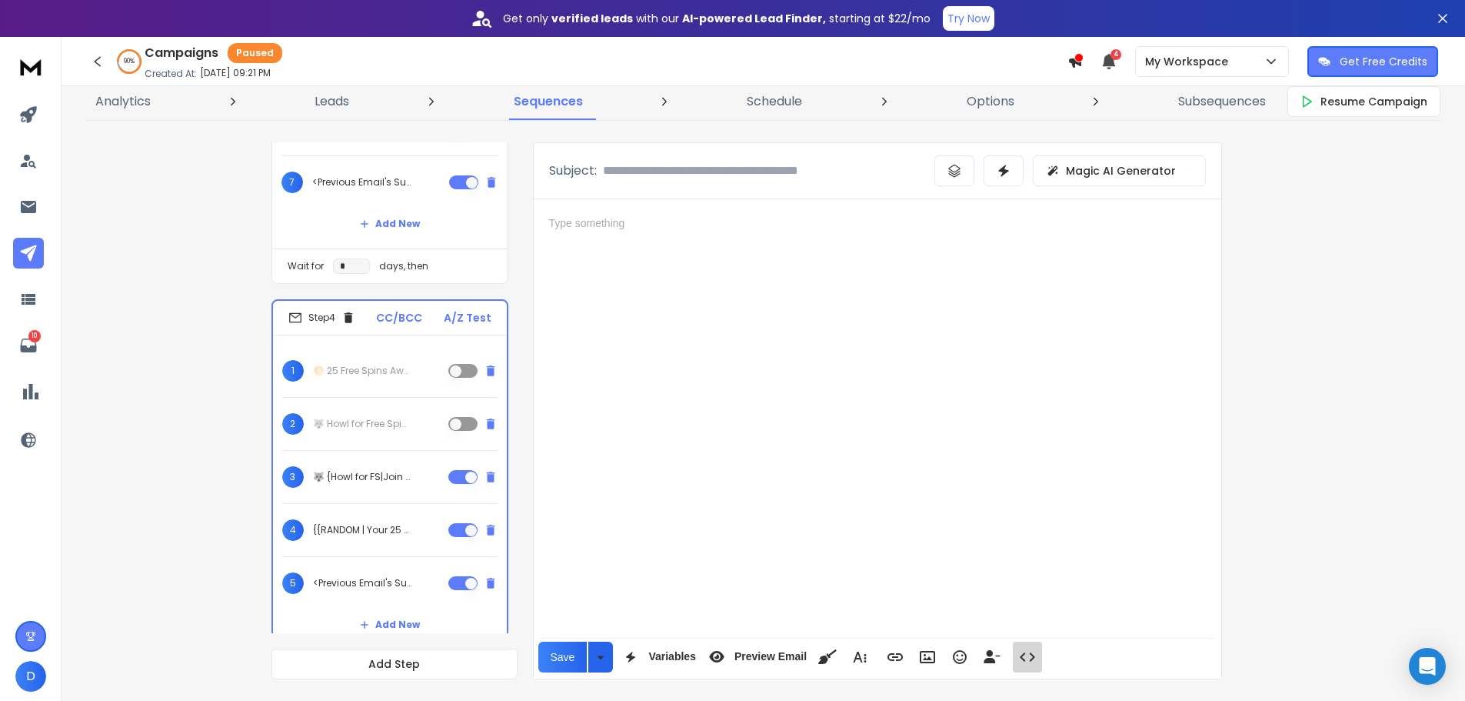
click at [1035, 656] on icon "button" at bounding box center [1027, 656] width 15 height 9
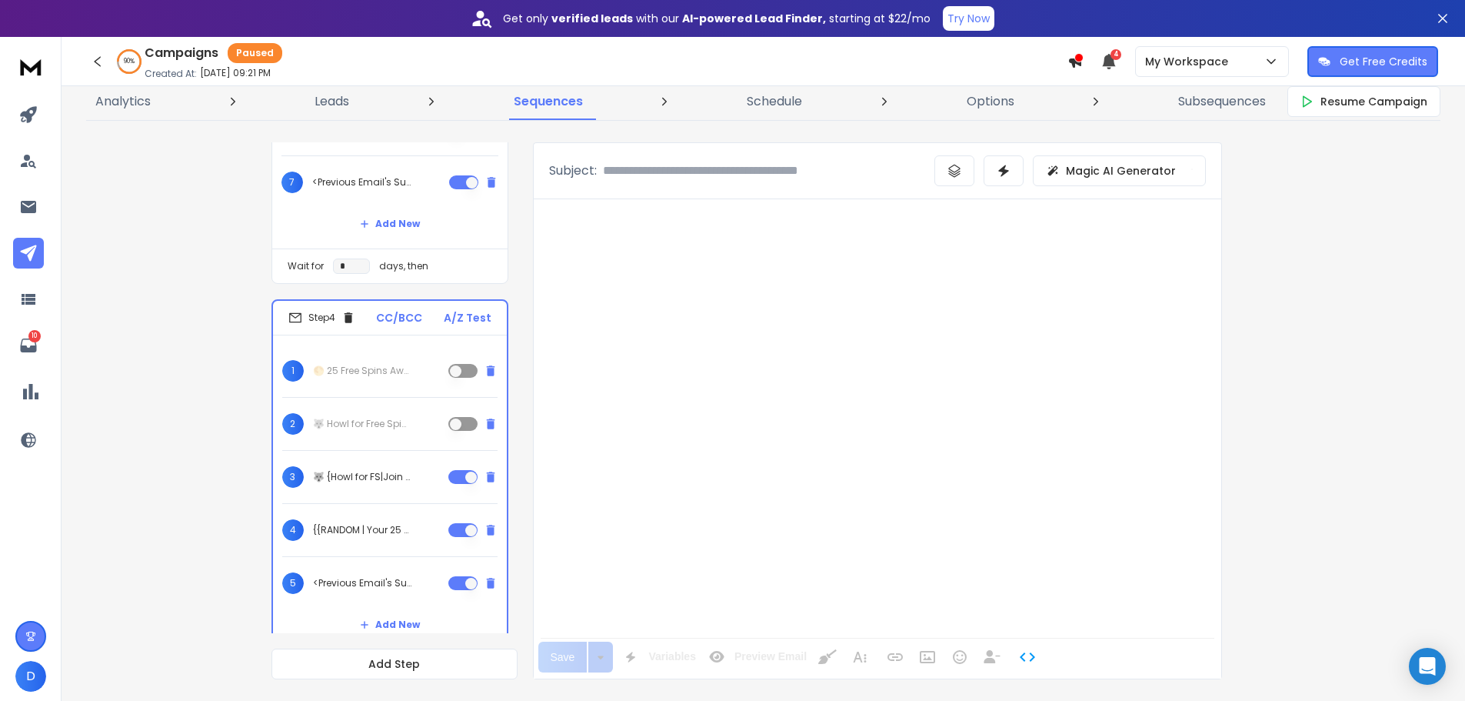
type textarea "**********"
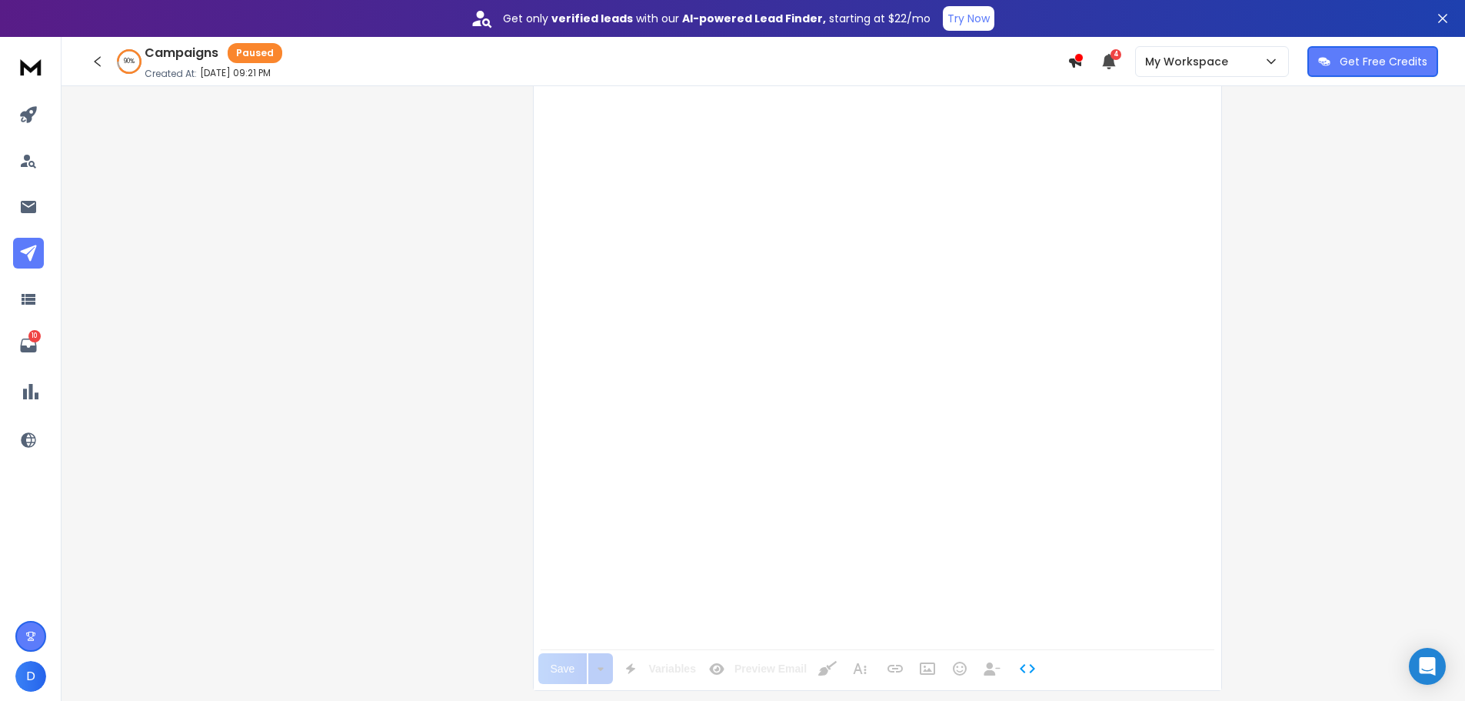
scroll to position [2098, 0]
click at [1025, 667] on button "Code View" at bounding box center [1027, 657] width 29 height 31
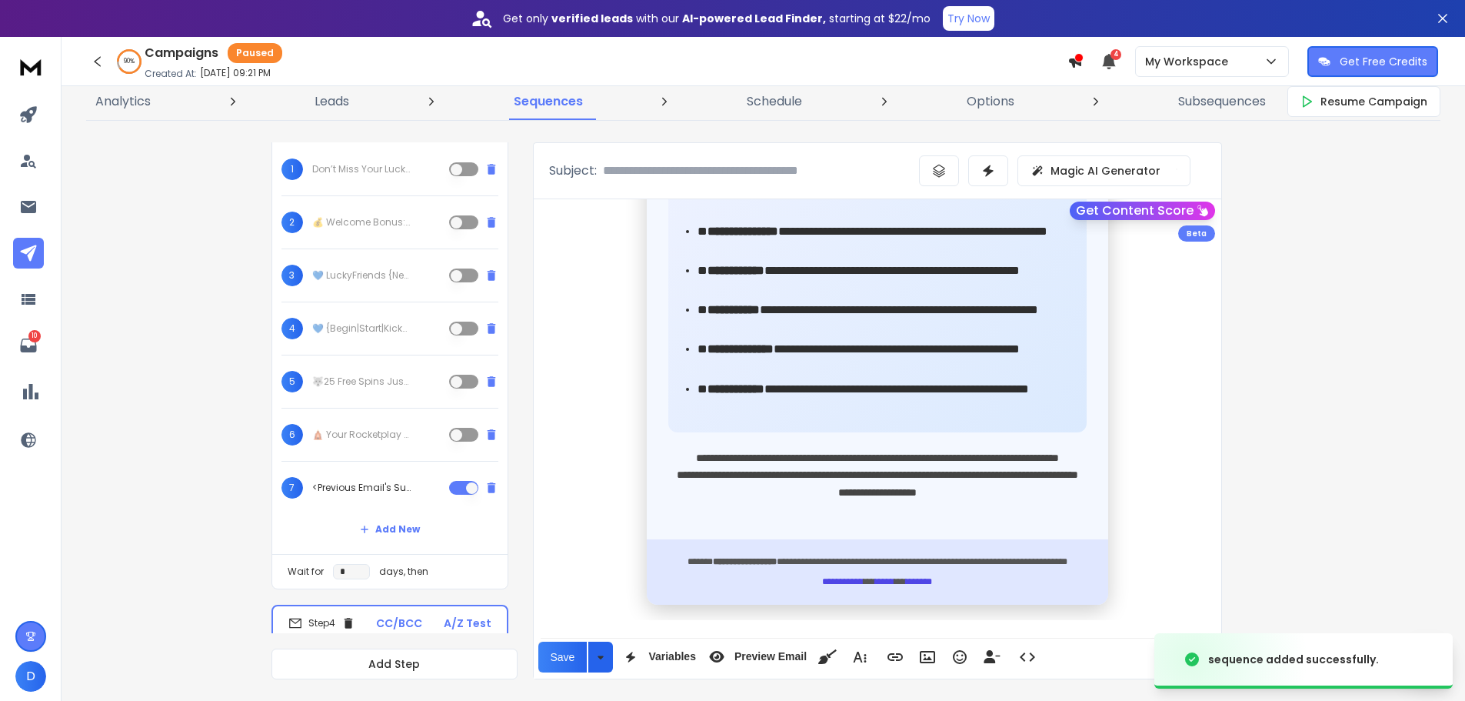
scroll to position [620, 0]
click at [387, 490] on p "<Previous Email's Subject>" at bounding box center [361, 490] width 98 height 12
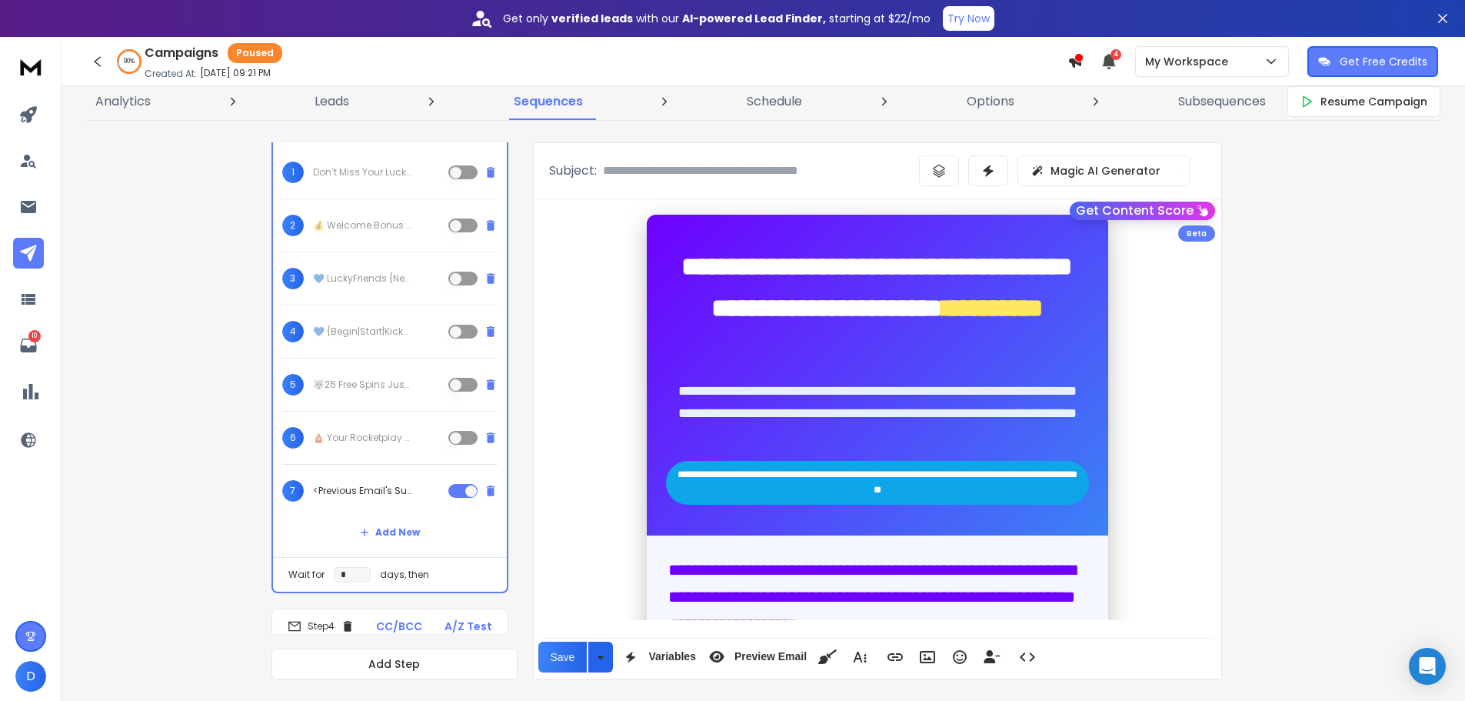
paste input "**********"
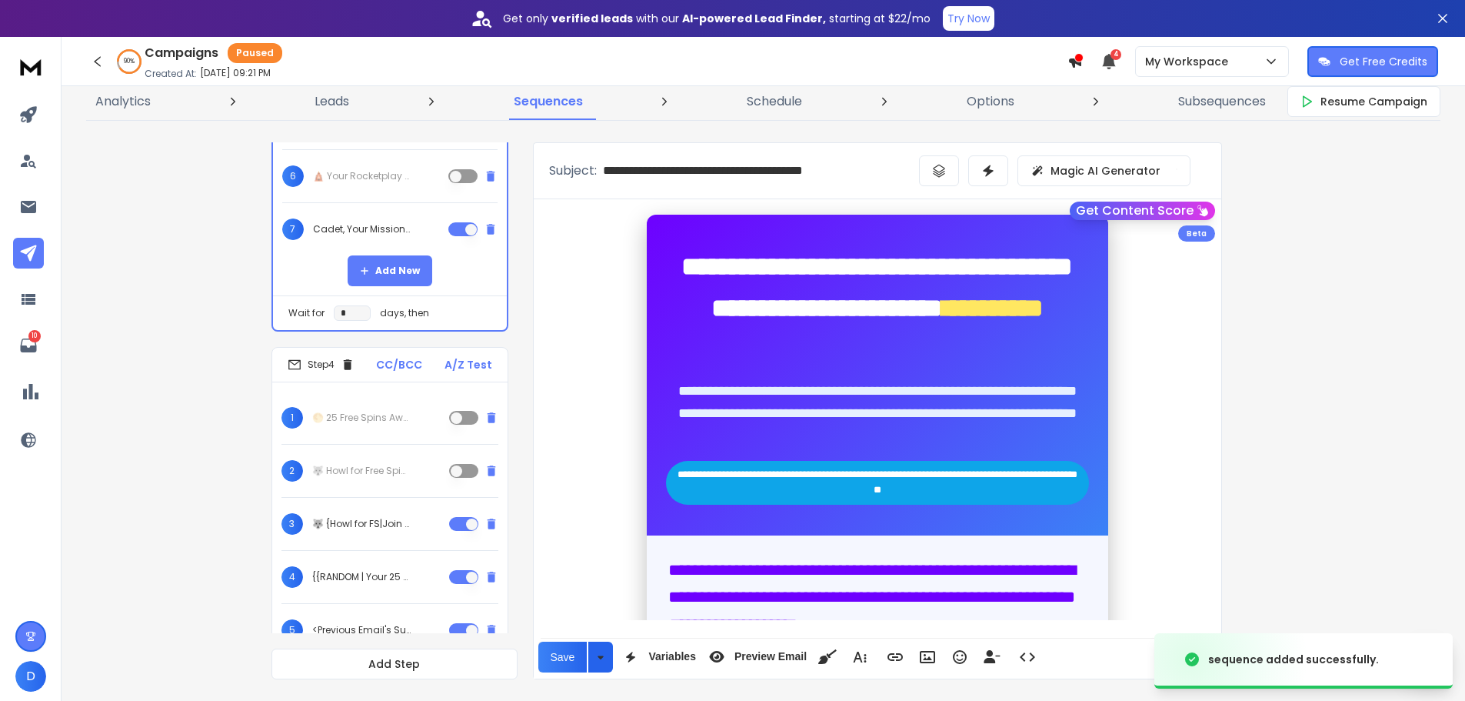
scroll to position [928, 0]
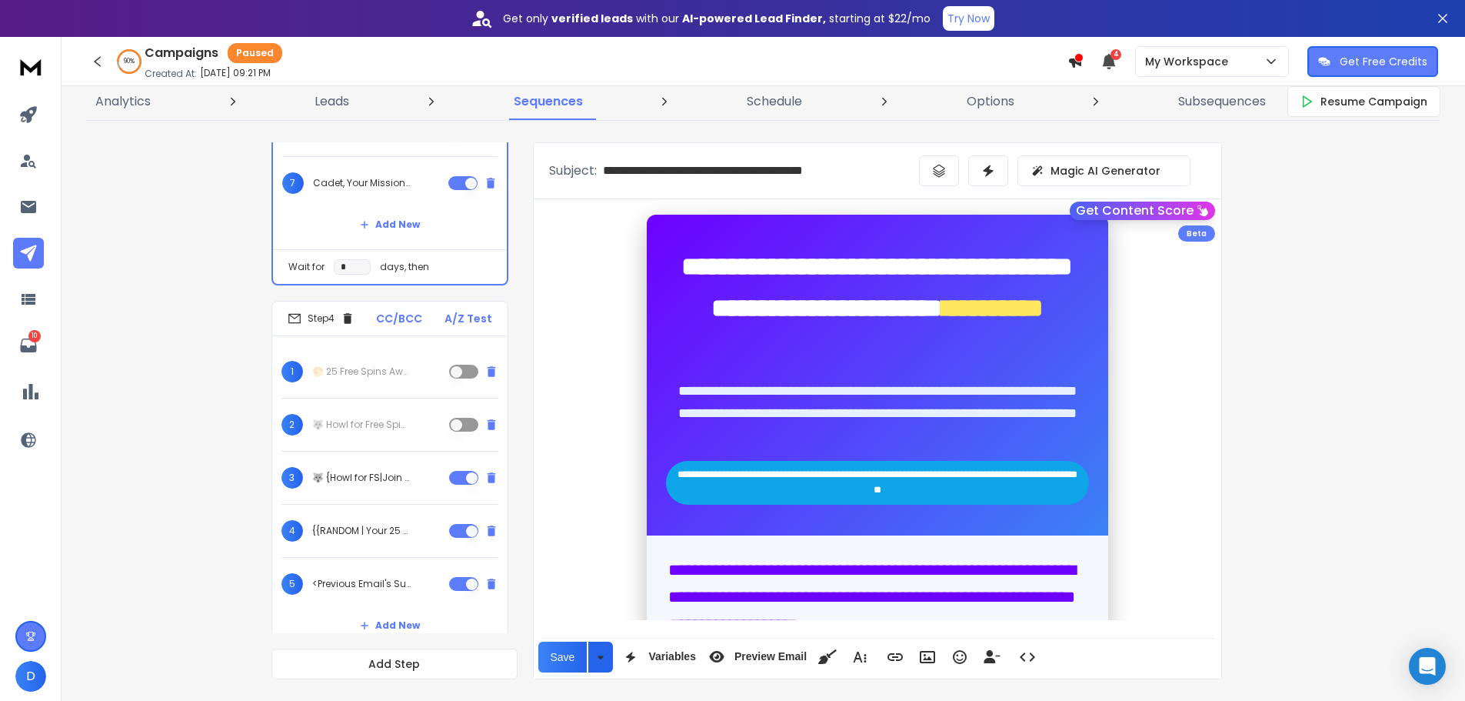
click at [465, 479] on button "button" at bounding box center [463, 478] width 29 height 14
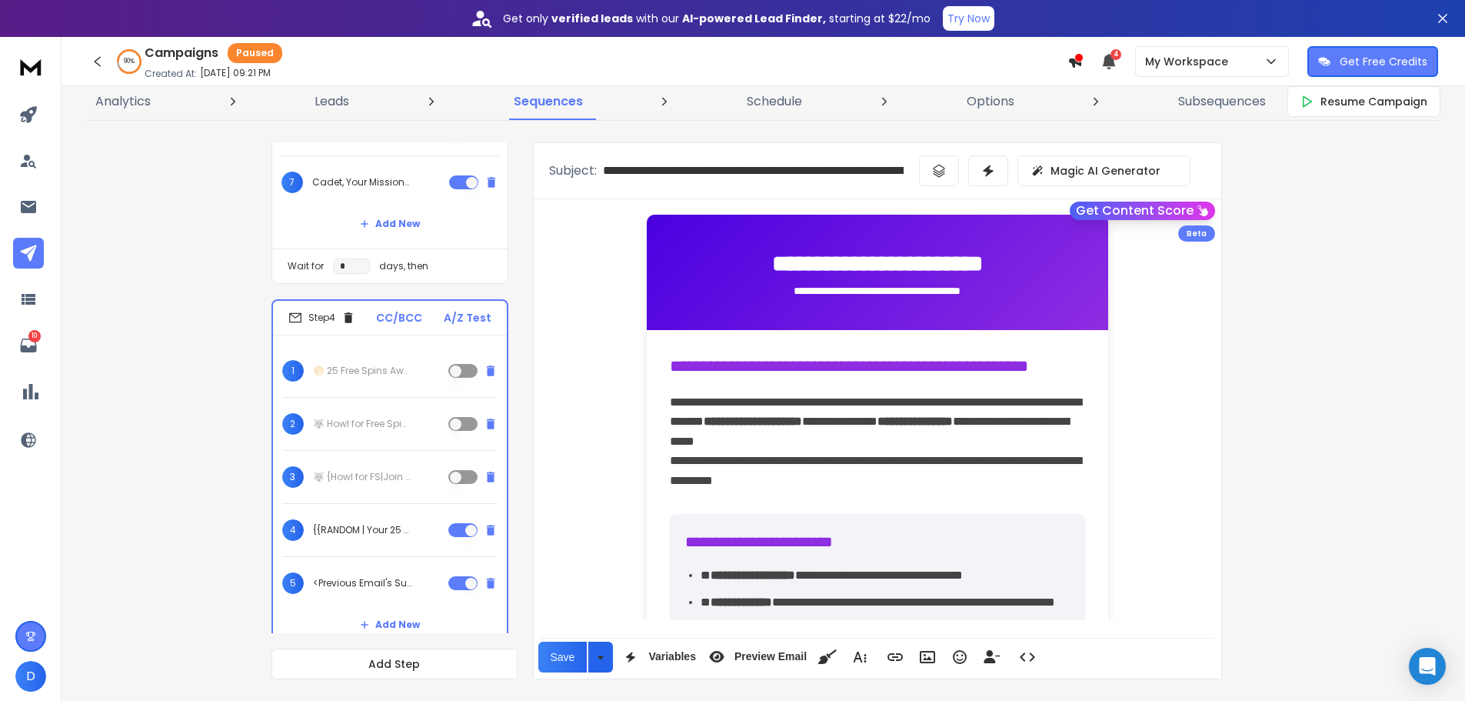
click at [465, 532] on button "button" at bounding box center [462, 530] width 29 height 14
type input "**********"
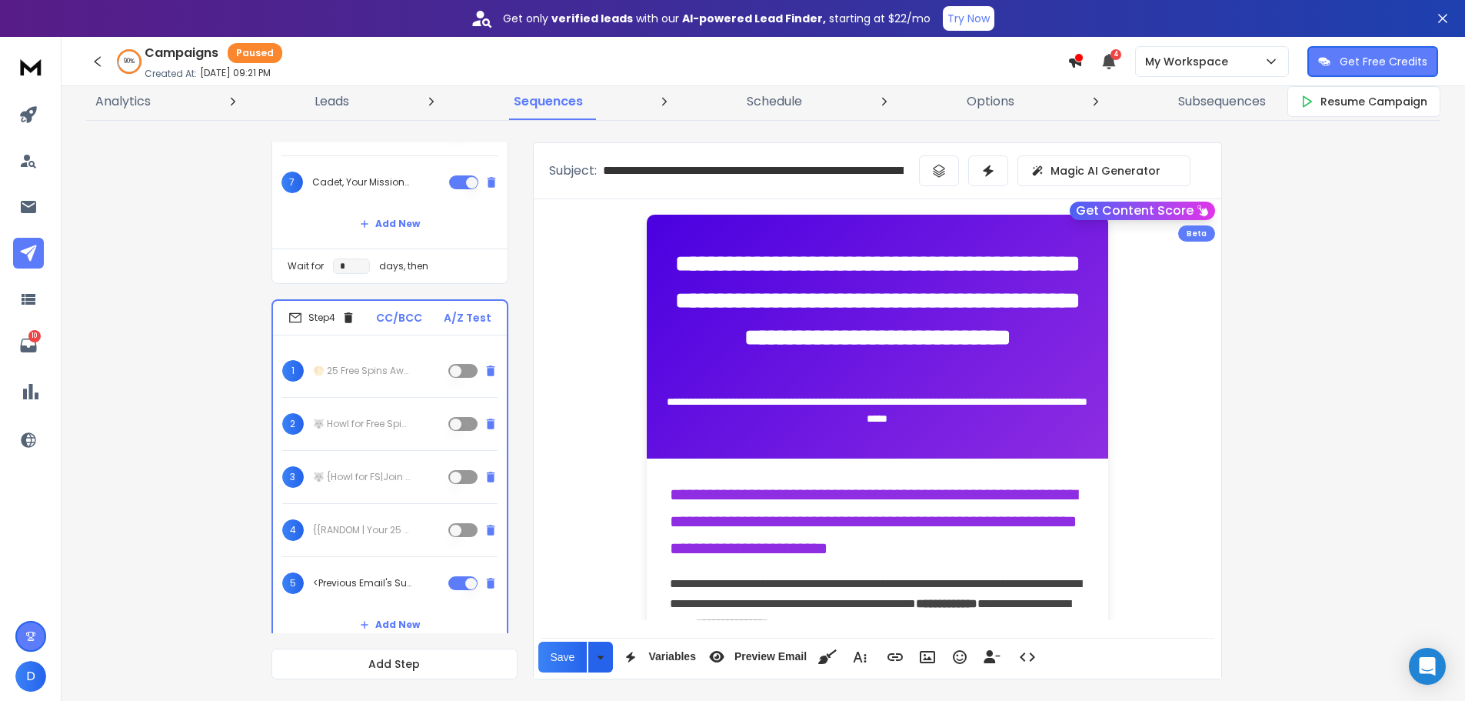
click at [374, 591] on div "5 <Previous Email's Subject>" at bounding box center [346, 583] width 129 height 22
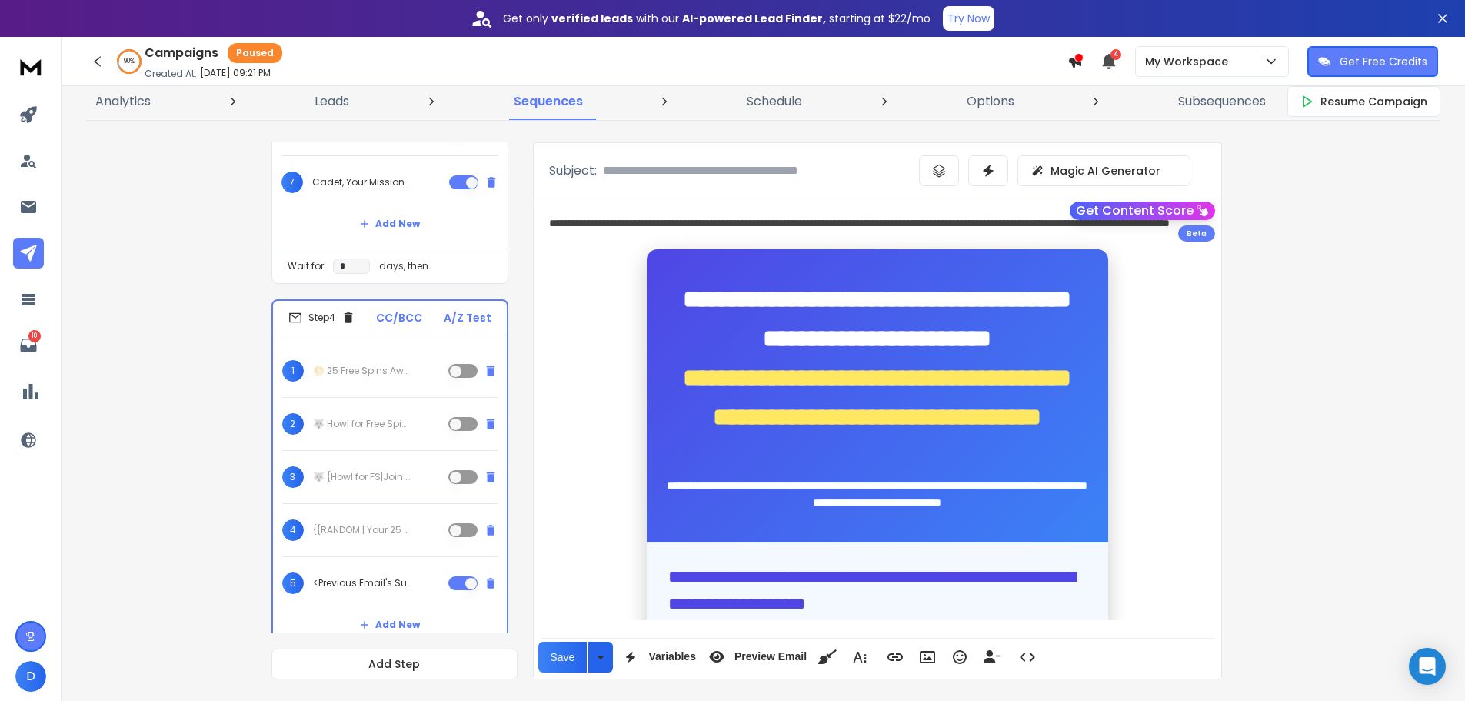
click at [339, 573] on div "5 <Previous Email's Subject>" at bounding box center [346, 583] width 129 height 22
paste input "**********"
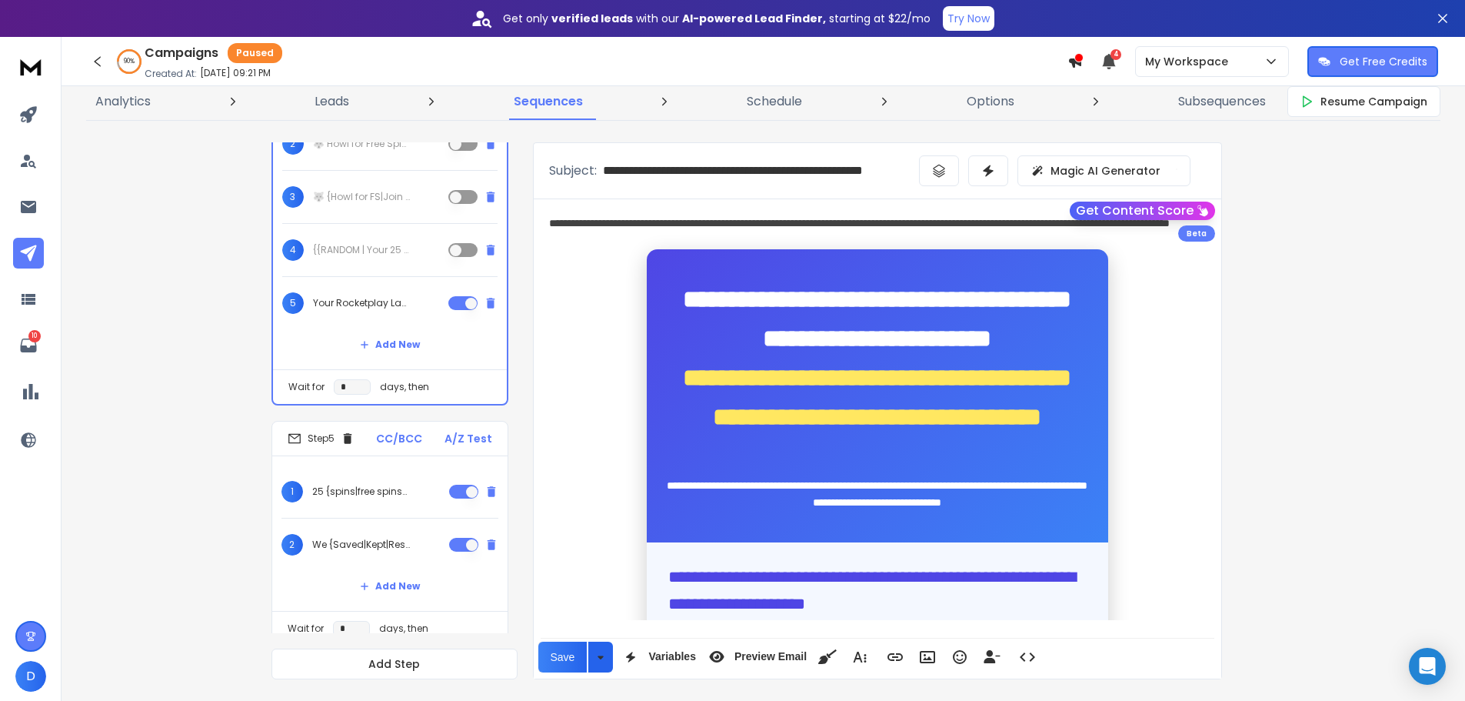
scroll to position [1235, 0]
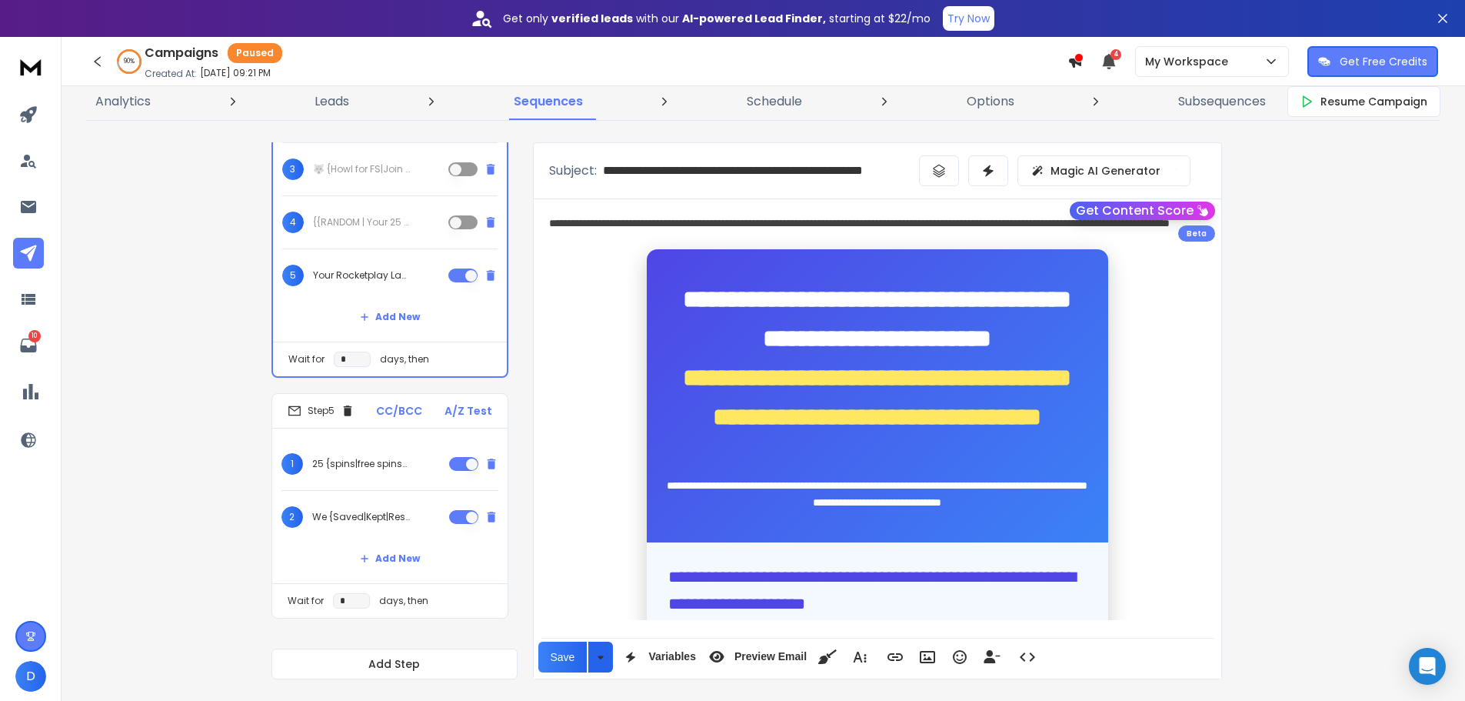
click at [372, 513] on p "We {Saved|Kept|Reserved} You a Seat at LuckyFriends 🎁" at bounding box center [361, 517] width 98 height 12
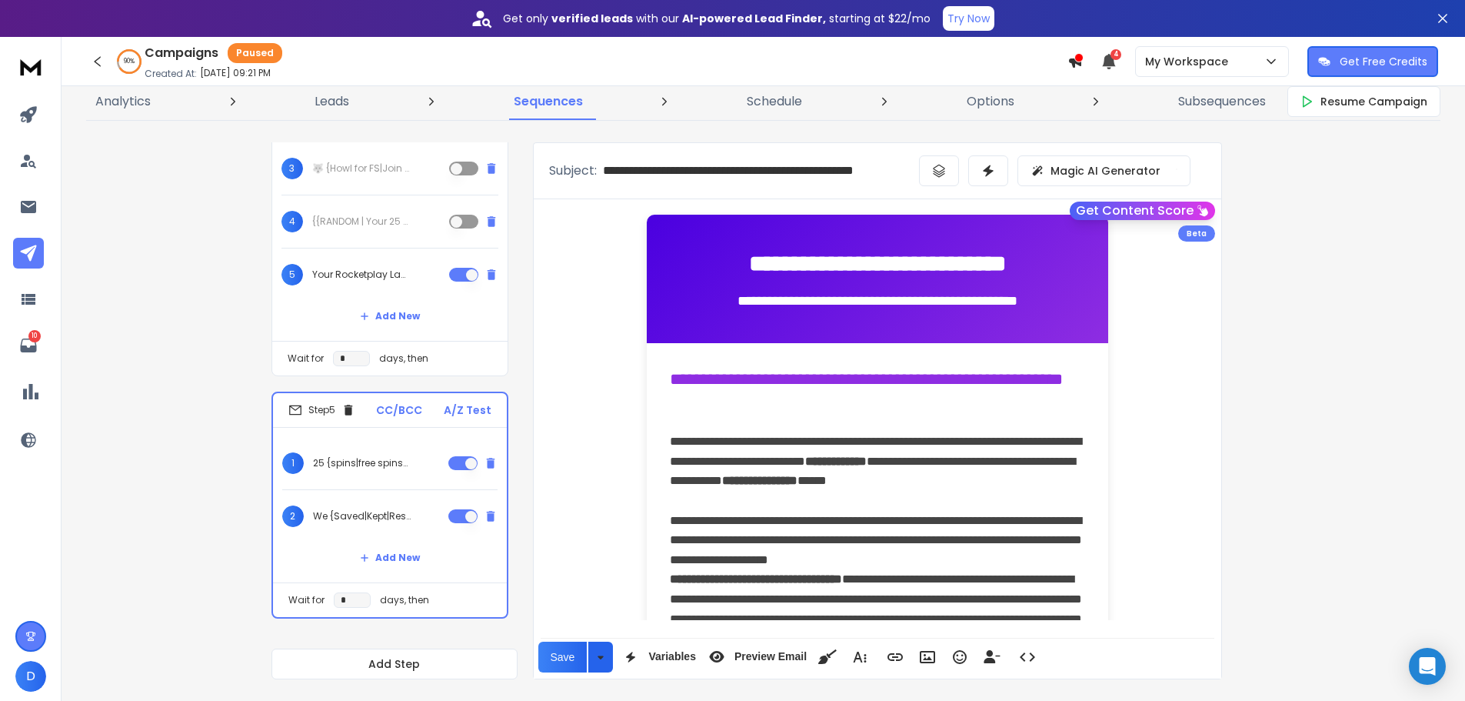
click at [382, 433] on div "1 25 {spins|free spins} on {lady wolf moon|Lady Wolf Moon} 2 We {Saved|Kept|Res…" at bounding box center [390, 505] width 234 height 155
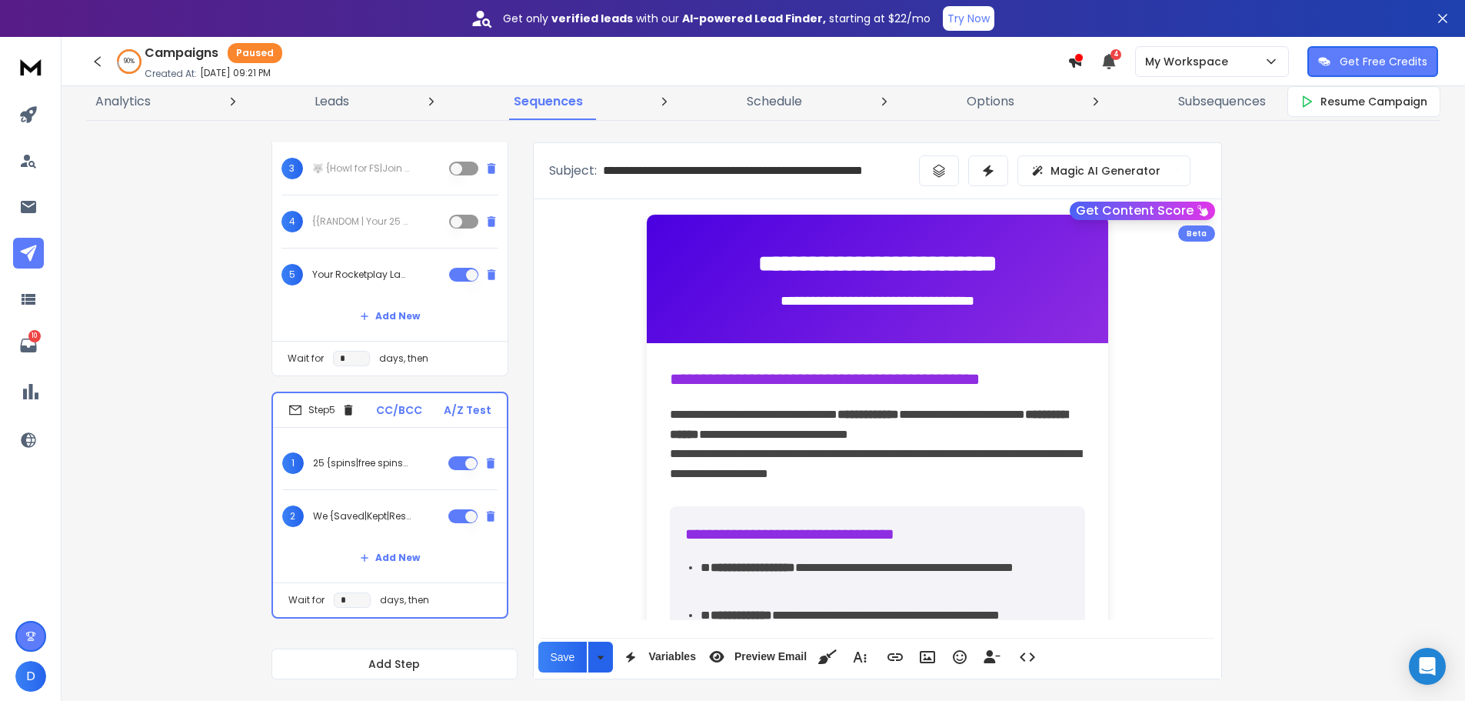
click at [379, 469] on div "1 25 {spins|free spins} on {lady wolf moon|Lady Wolf Moon}" at bounding box center [346, 463] width 129 height 22
click at [380, 465] on p "25 {spins|free spins} on {lady wolf moon|Lady Wolf Moon}" at bounding box center [362, 463] width 98 height 12
click at [370, 512] on p "We {Saved|Kept|Reserved} You a Seat at LuckyFriends 🎁" at bounding box center [362, 516] width 98 height 12
type input "**********"
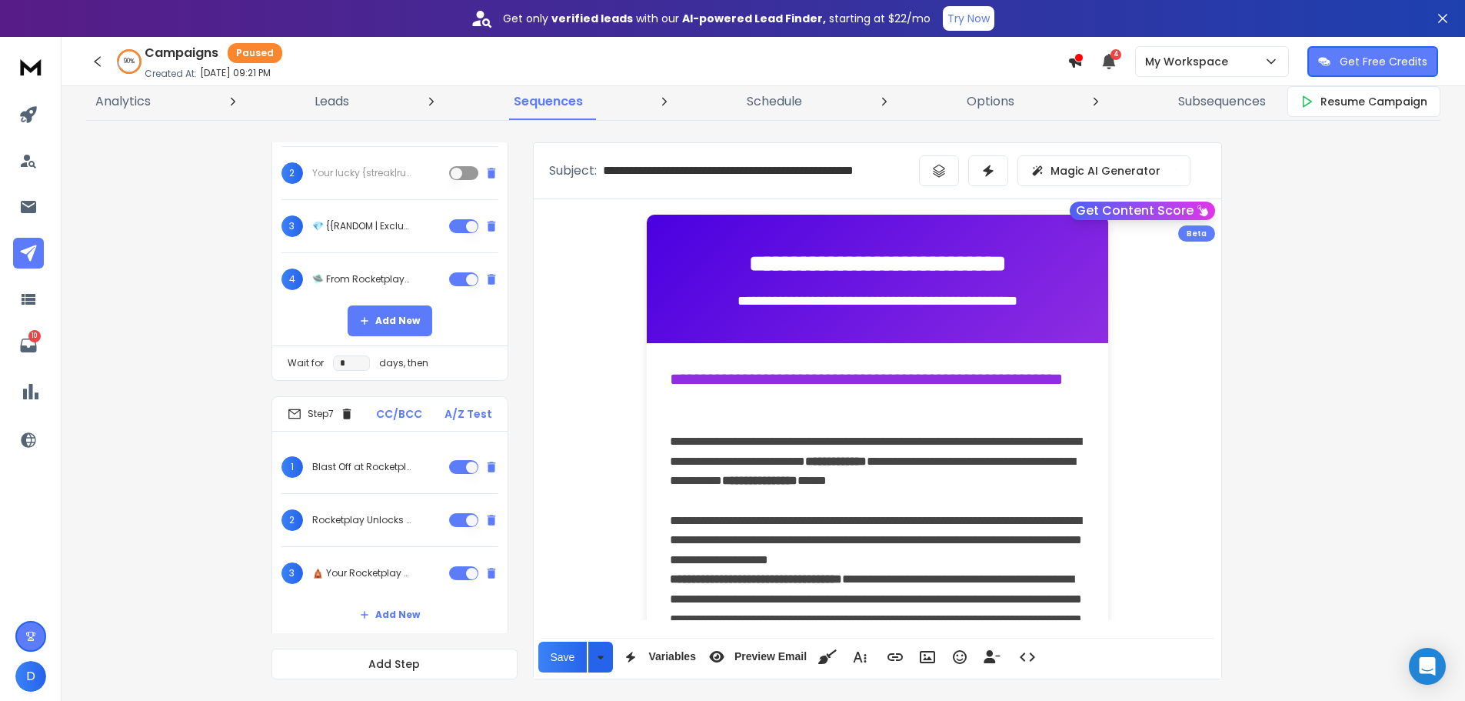
scroll to position [1827, 0]
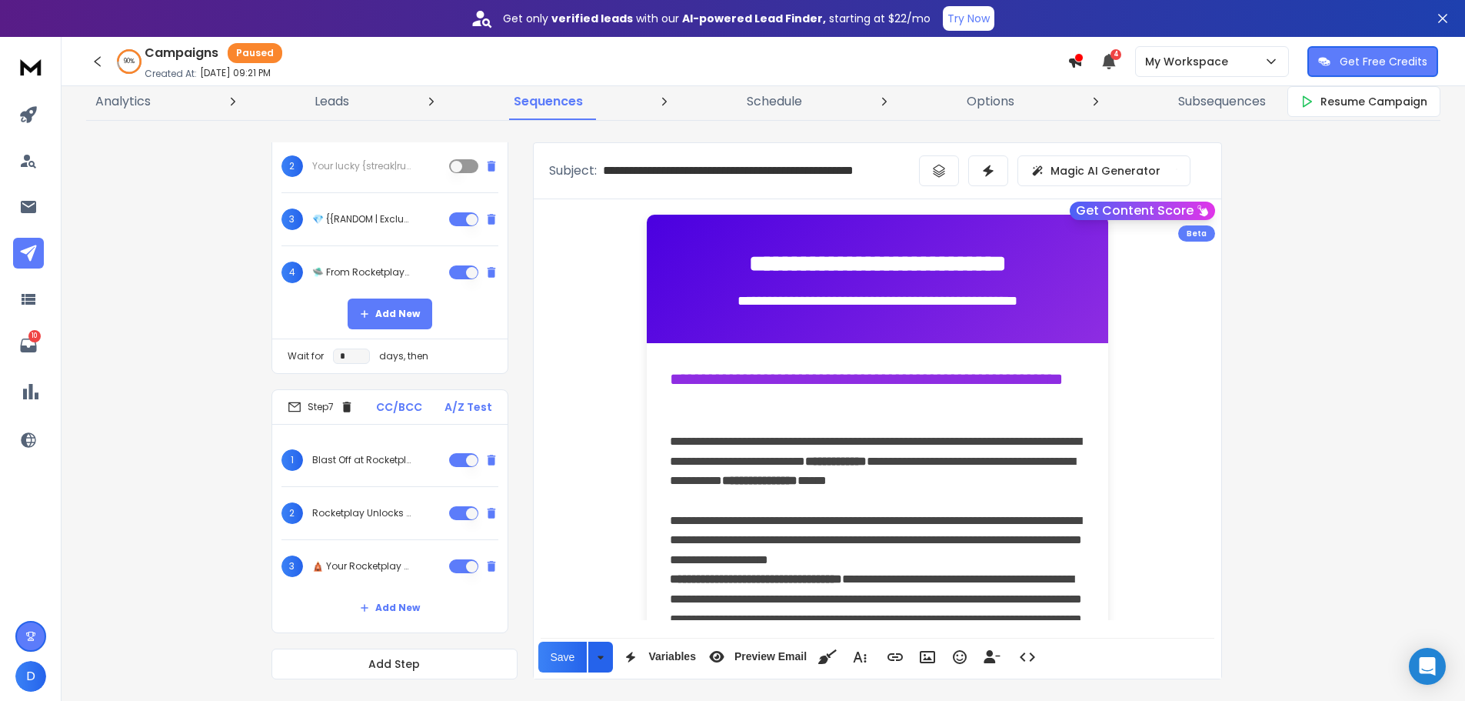
click at [386, 315] on button "Add New" at bounding box center [390, 313] width 85 height 31
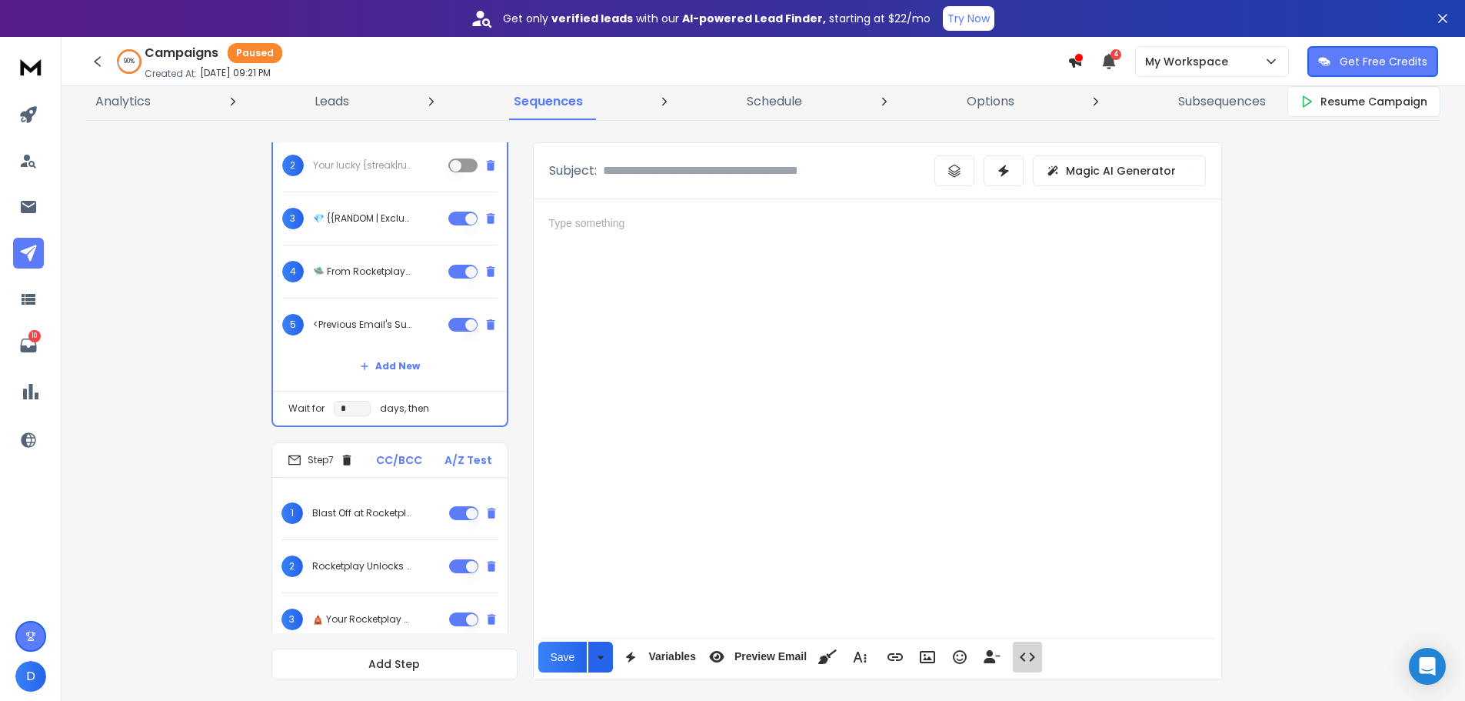
click at [1034, 646] on button "Code View" at bounding box center [1027, 657] width 29 height 31
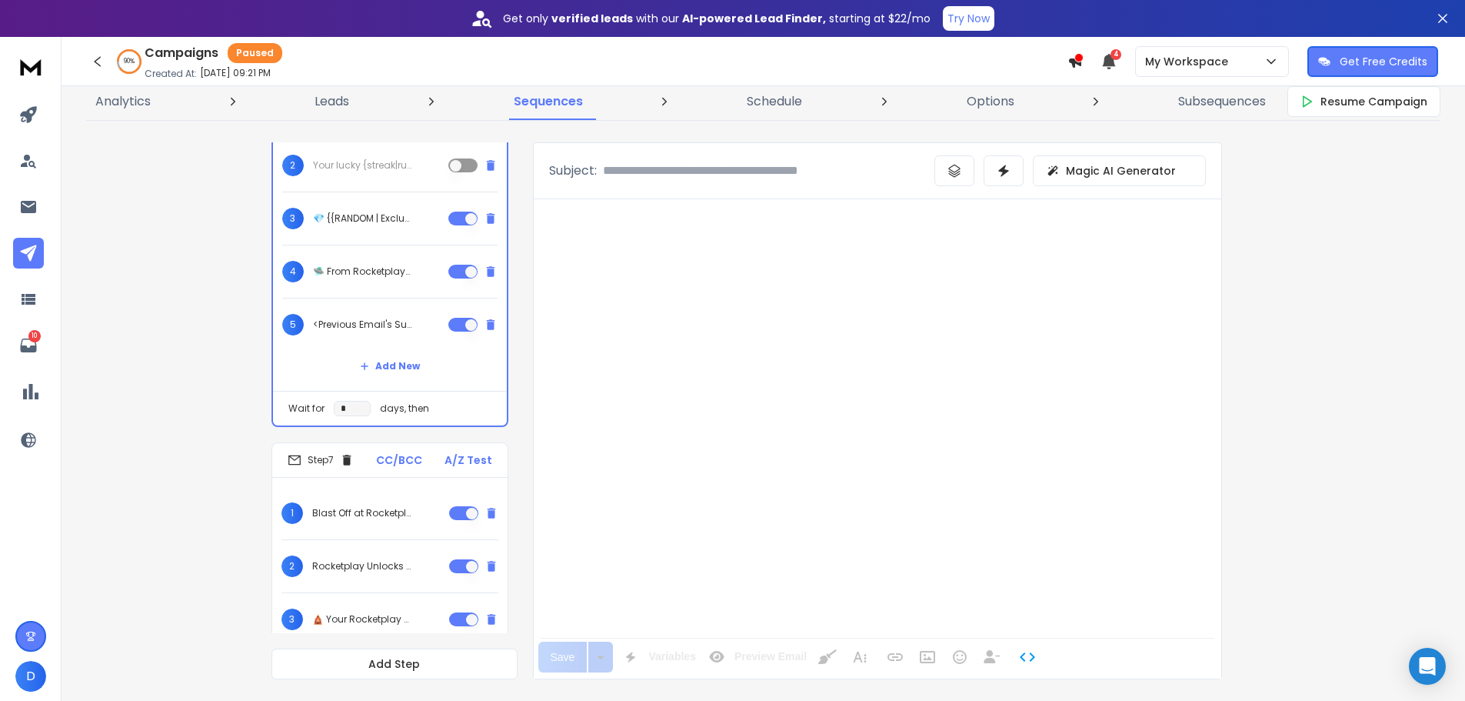
type textarea "**********"
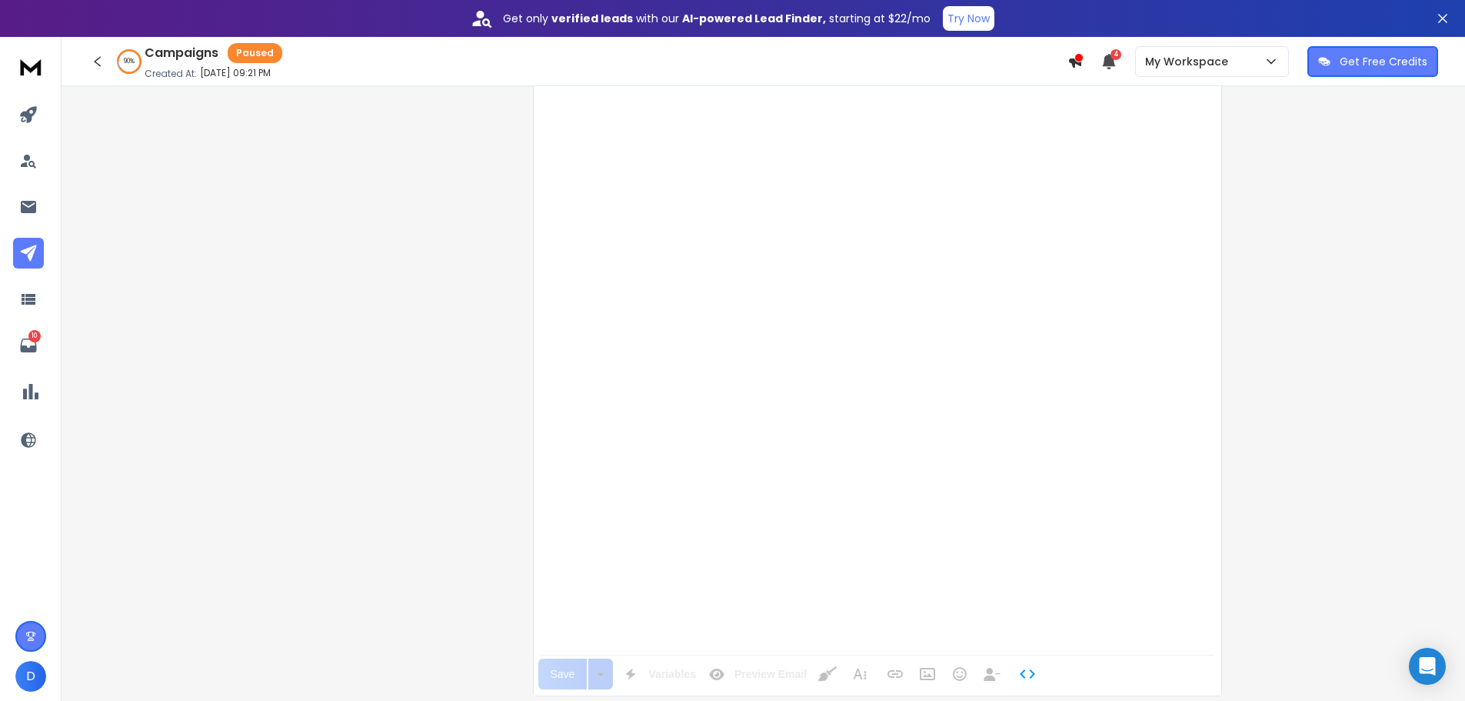
scroll to position [2098, 0]
click at [1037, 668] on button "Code View" at bounding box center [1027, 657] width 29 height 31
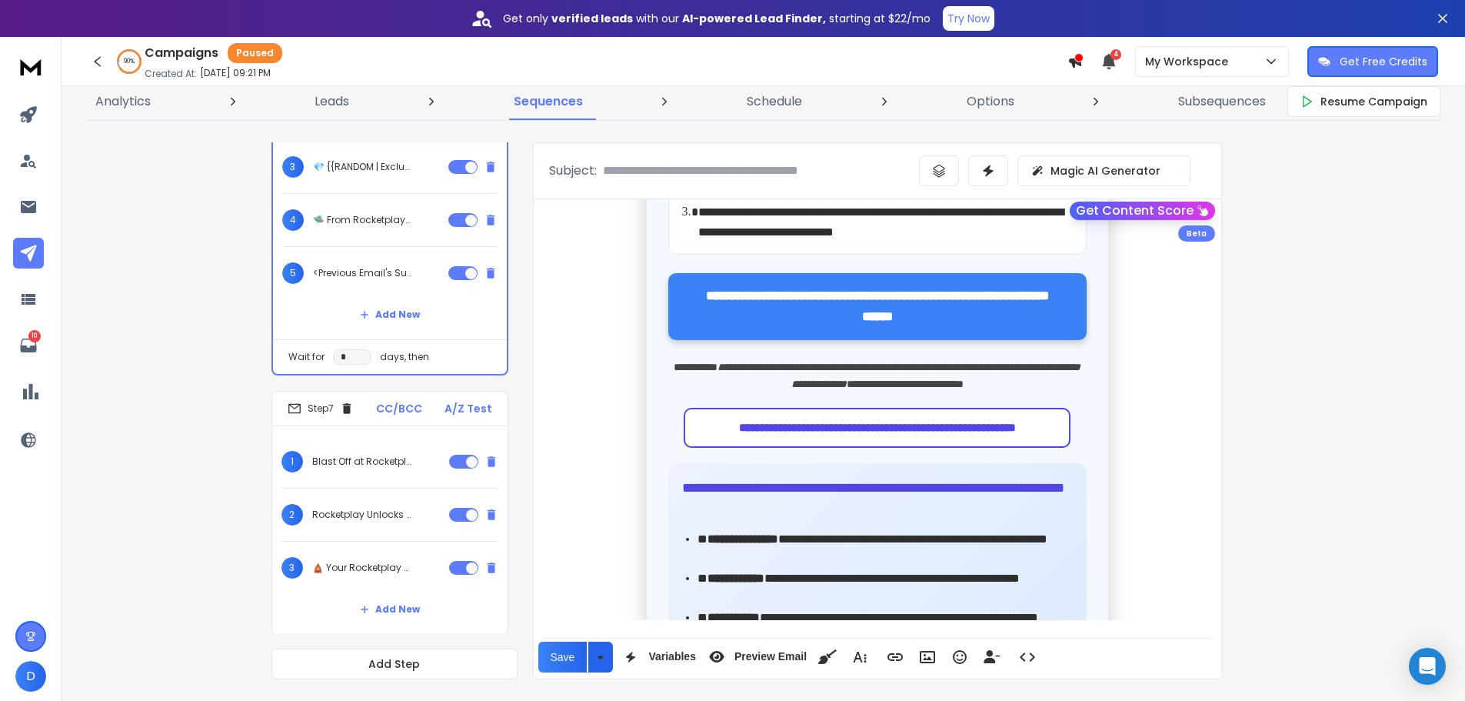
scroll to position [1880, 0]
click at [638, 180] on div "Subject: Magic AI Generator Get Content Score Beta" at bounding box center [878, 171] width 688 height 56
click at [655, 174] on input at bounding box center [753, 171] width 300 height 18
paste input "**********"
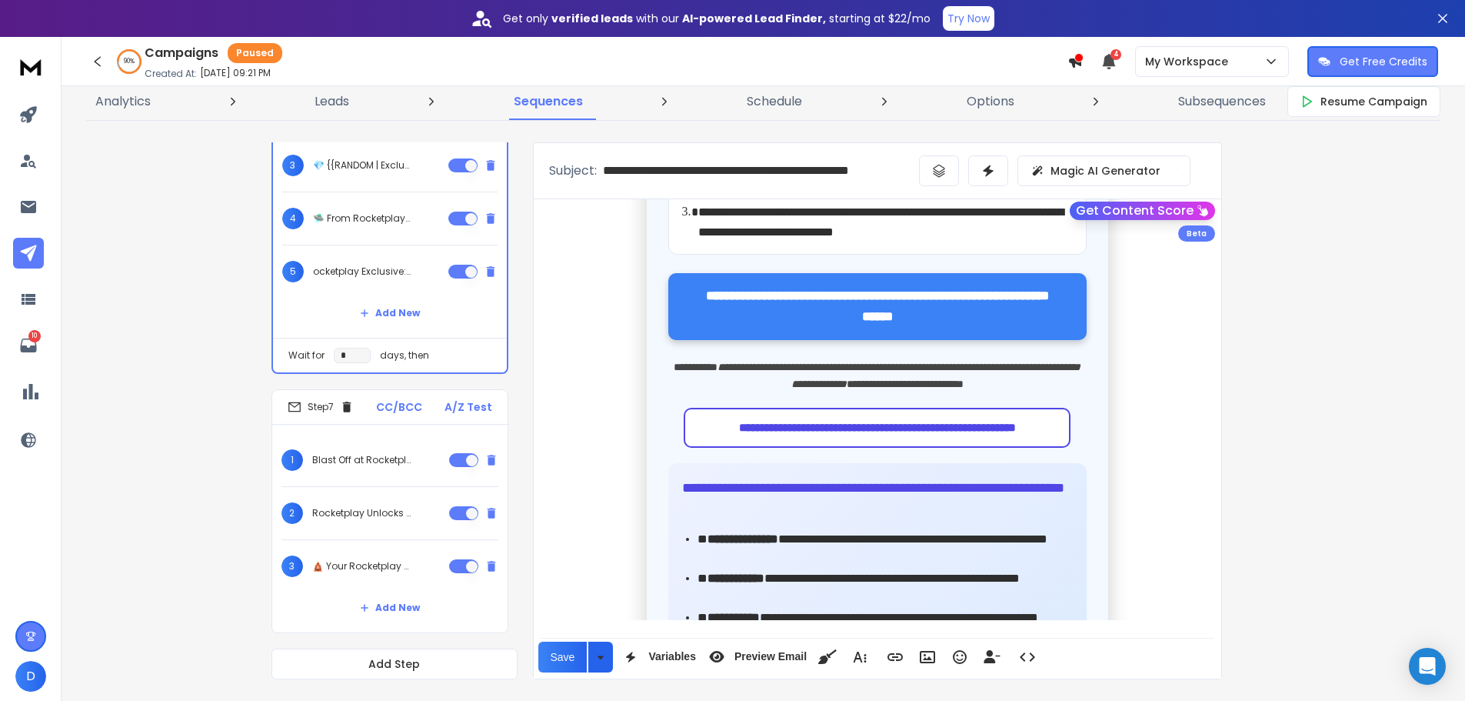
click at [752, 174] on input "**********" at bounding box center [753, 171] width 300 height 18
click at [787, 174] on input "**********" at bounding box center [753, 171] width 300 height 18
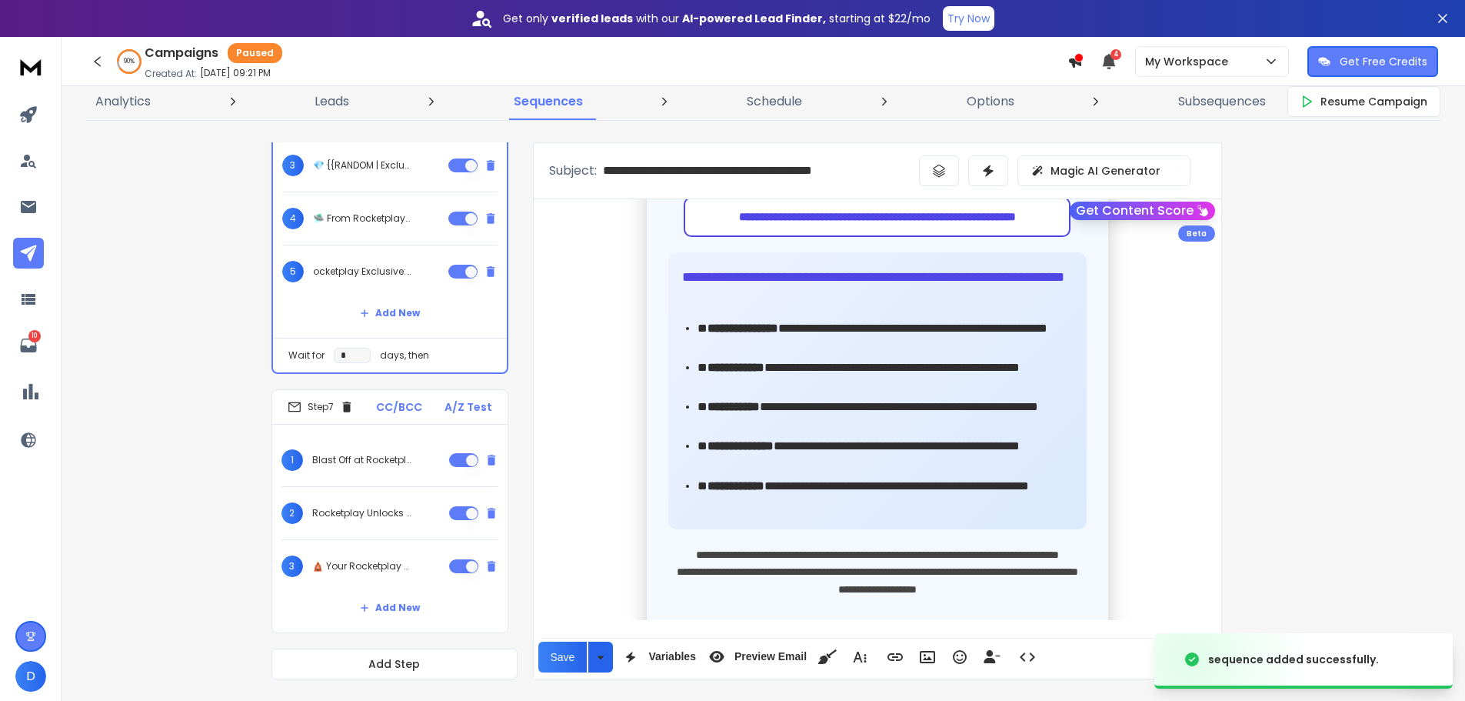
scroll to position [1283, 0]
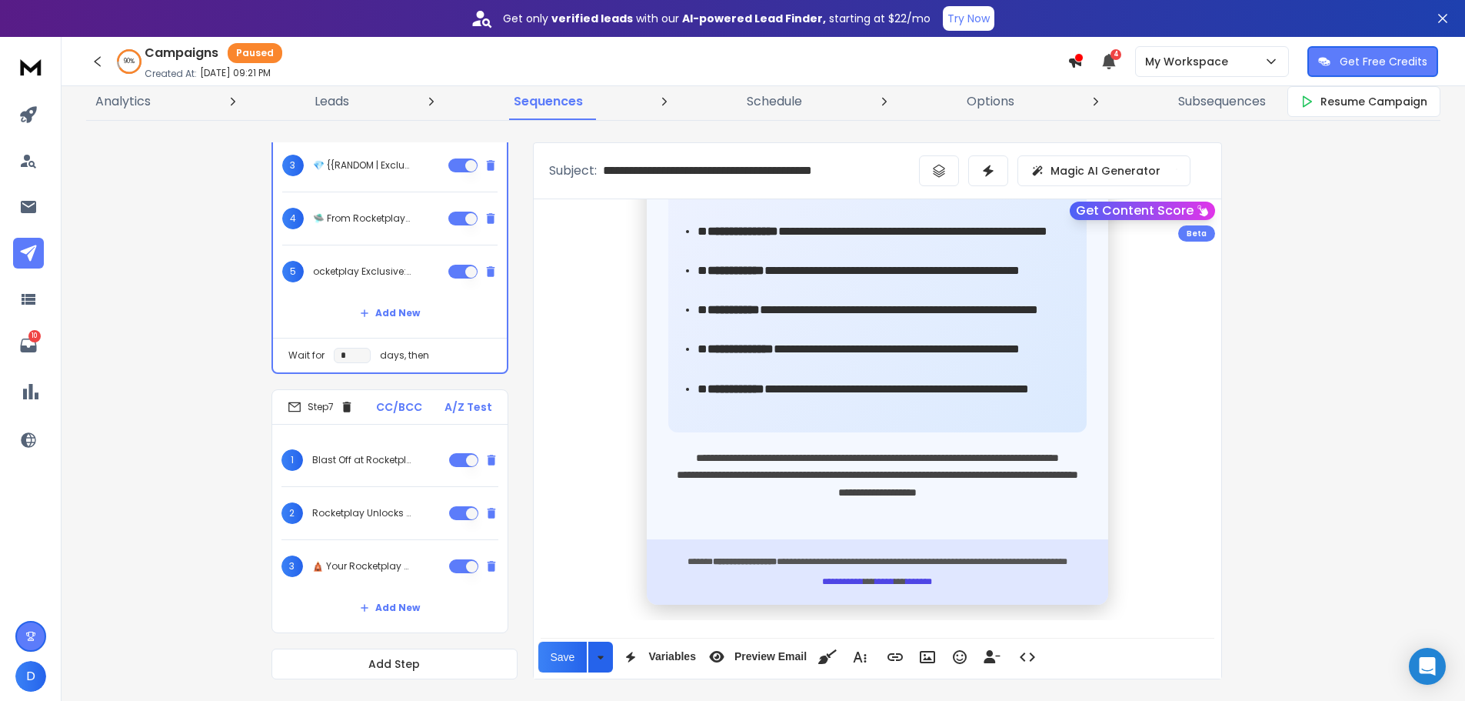
click at [468, 512] on button "button" at bounding box center [463, 513] width 29 height 14
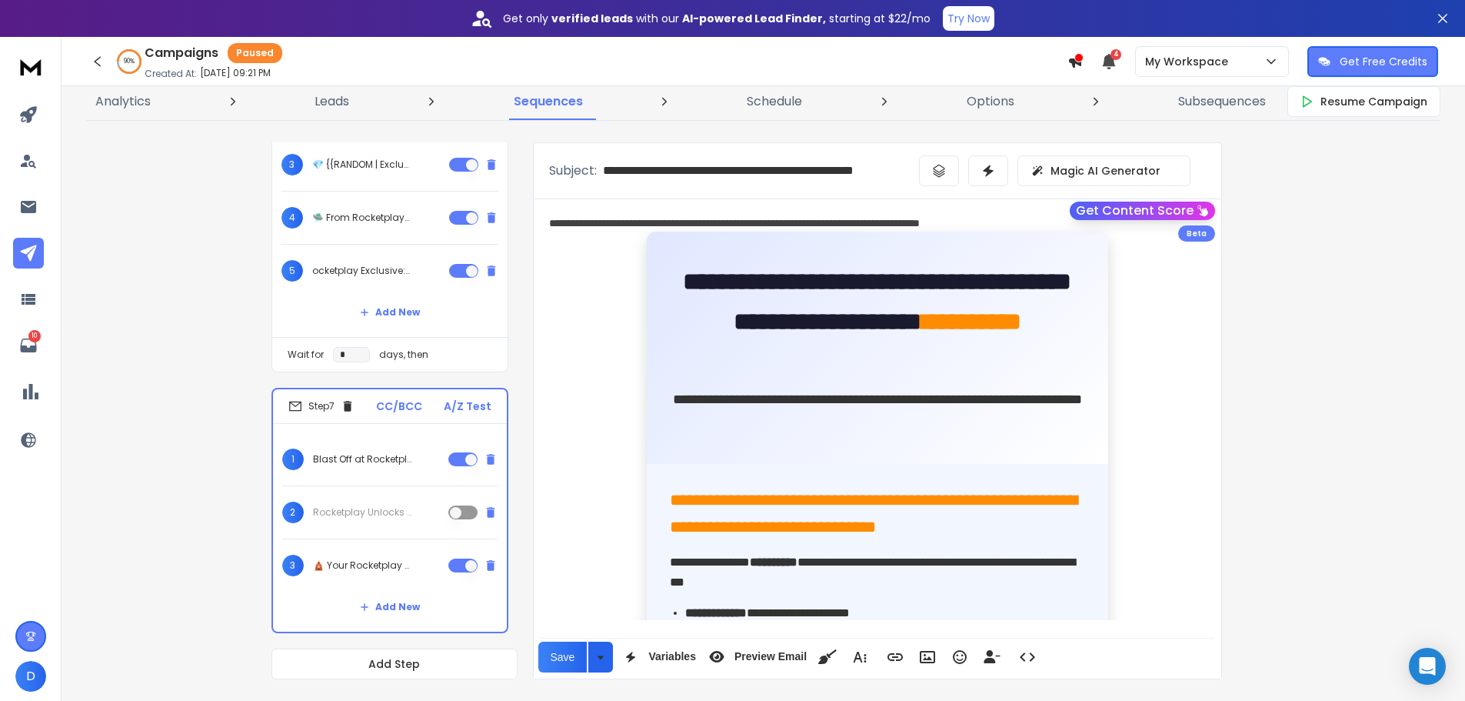
click at [467, 455] on button "button" at bounding box center [462, 459] width 29 height 14
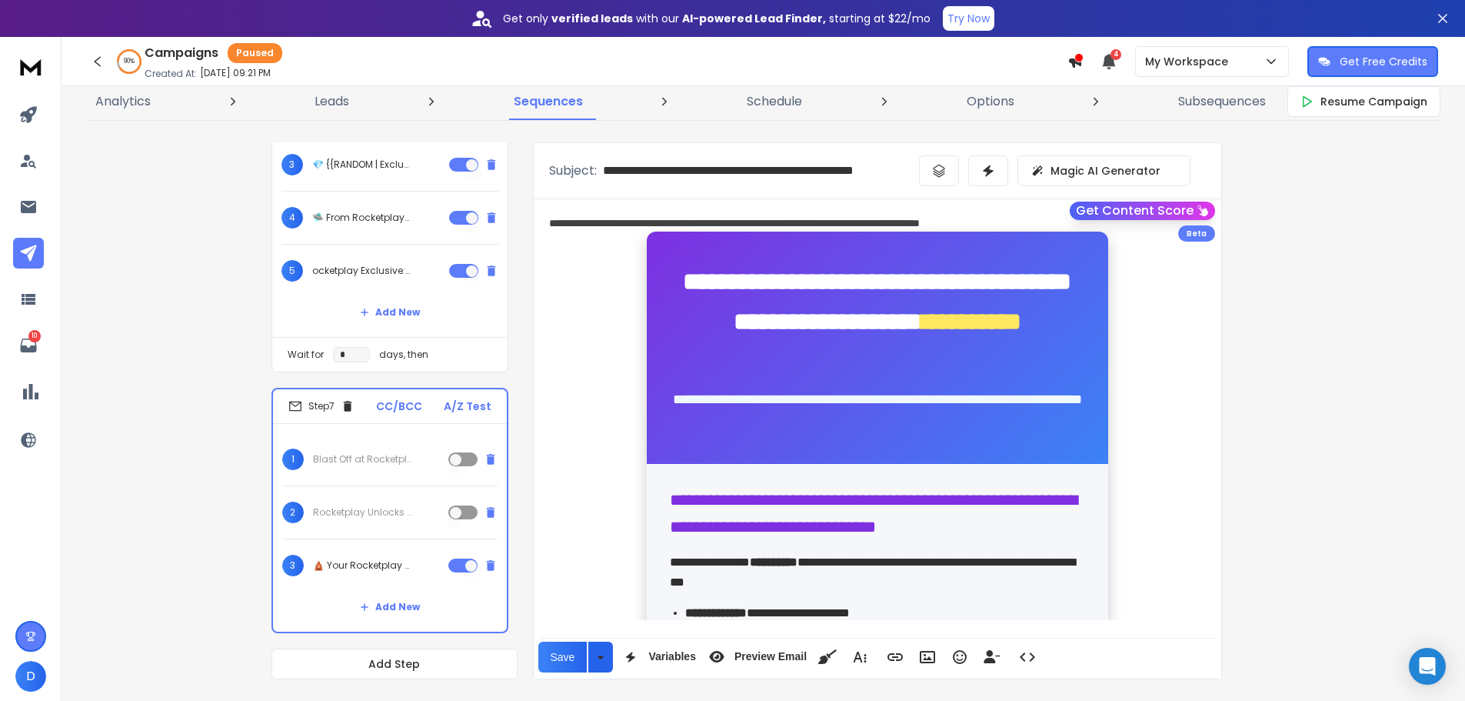
click at [370, 573] on div "3 🛕 Your Rocketplay Bonus Code: REELS20 – No Deposit Needed!" at bounding box center [346, 566] width 129 height 22
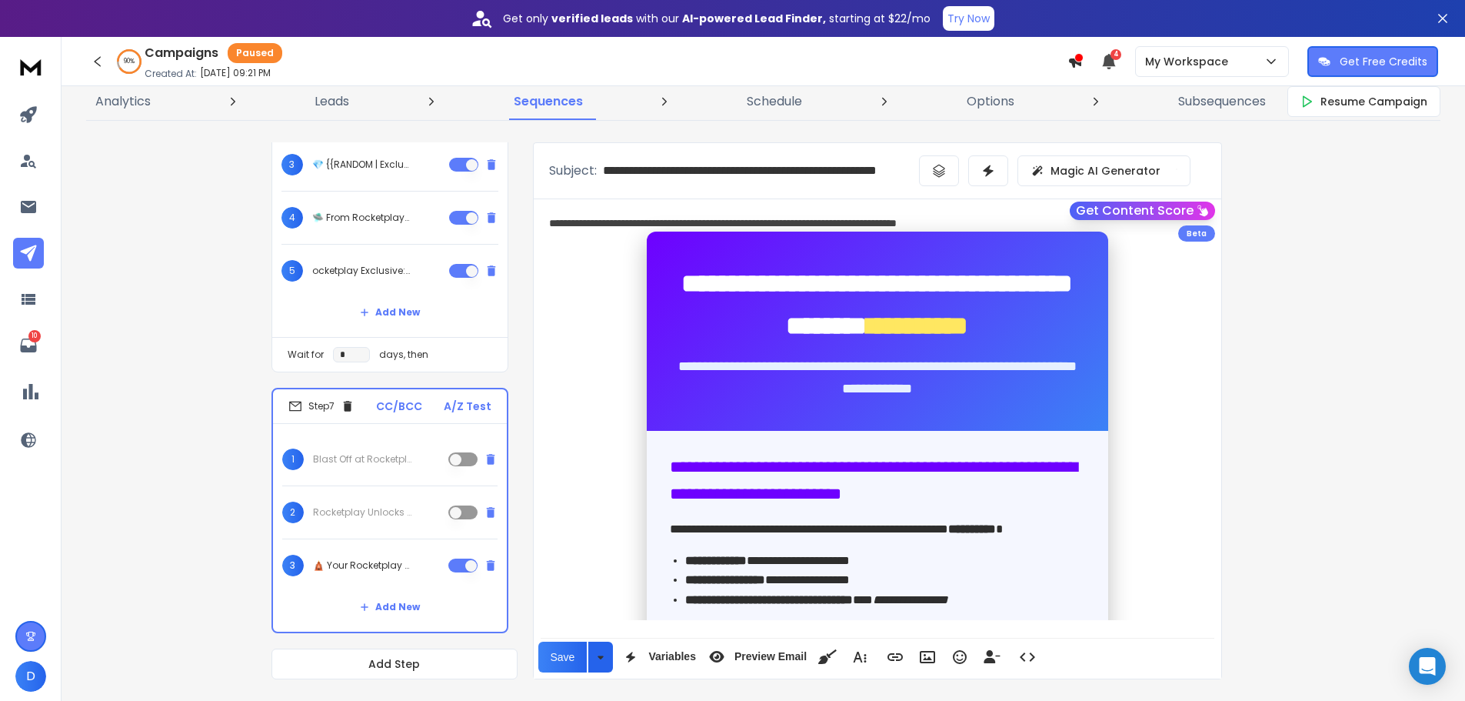
click at [401, 272] on p "ocketplay Exclusive: 20 FS, No Deposit + 150%" at bounding box center [361, 271] width 98 height 12
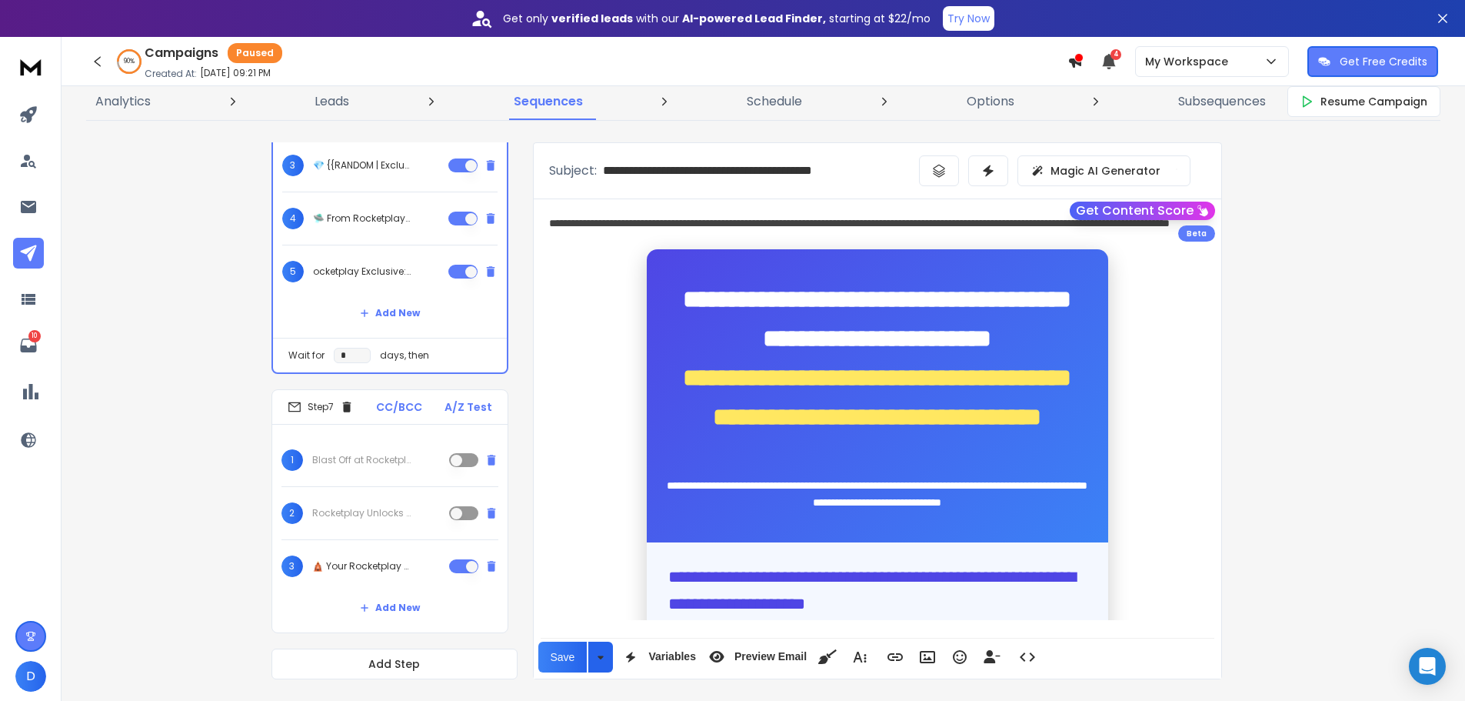
click at [464, 212] on button "button" at bounding box center [462, 219] width 29 height 14
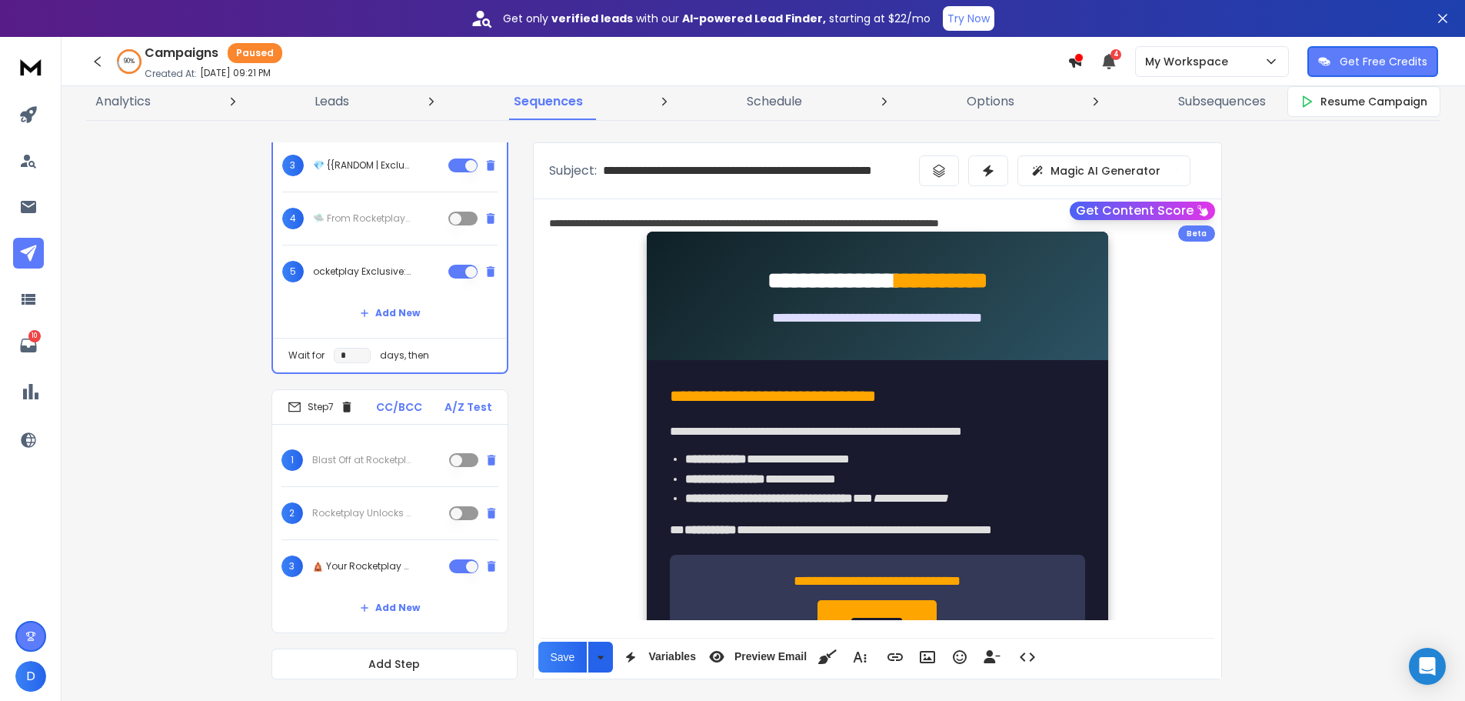
click at [468, 170] on button "button" at bounding box center [462, 165] width 29 height 14
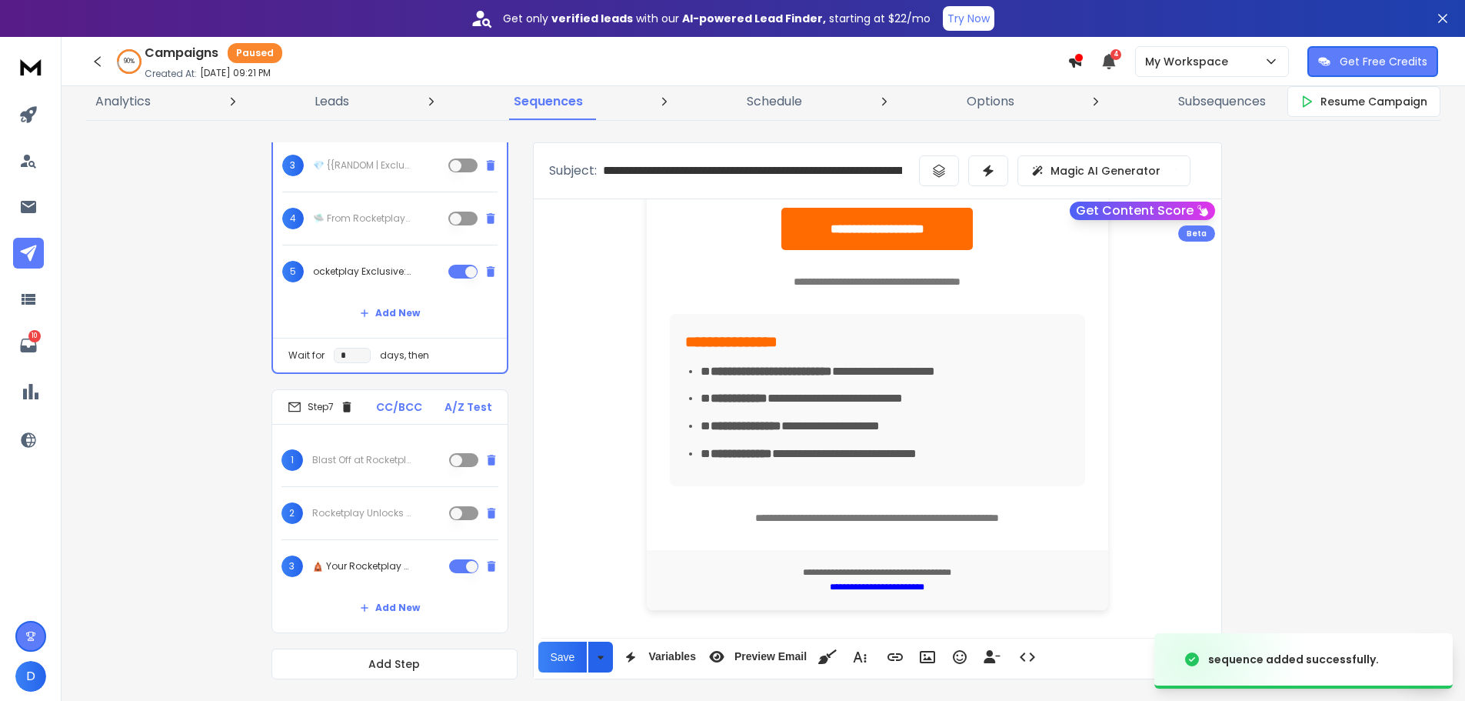
scroll to position [601, 0]
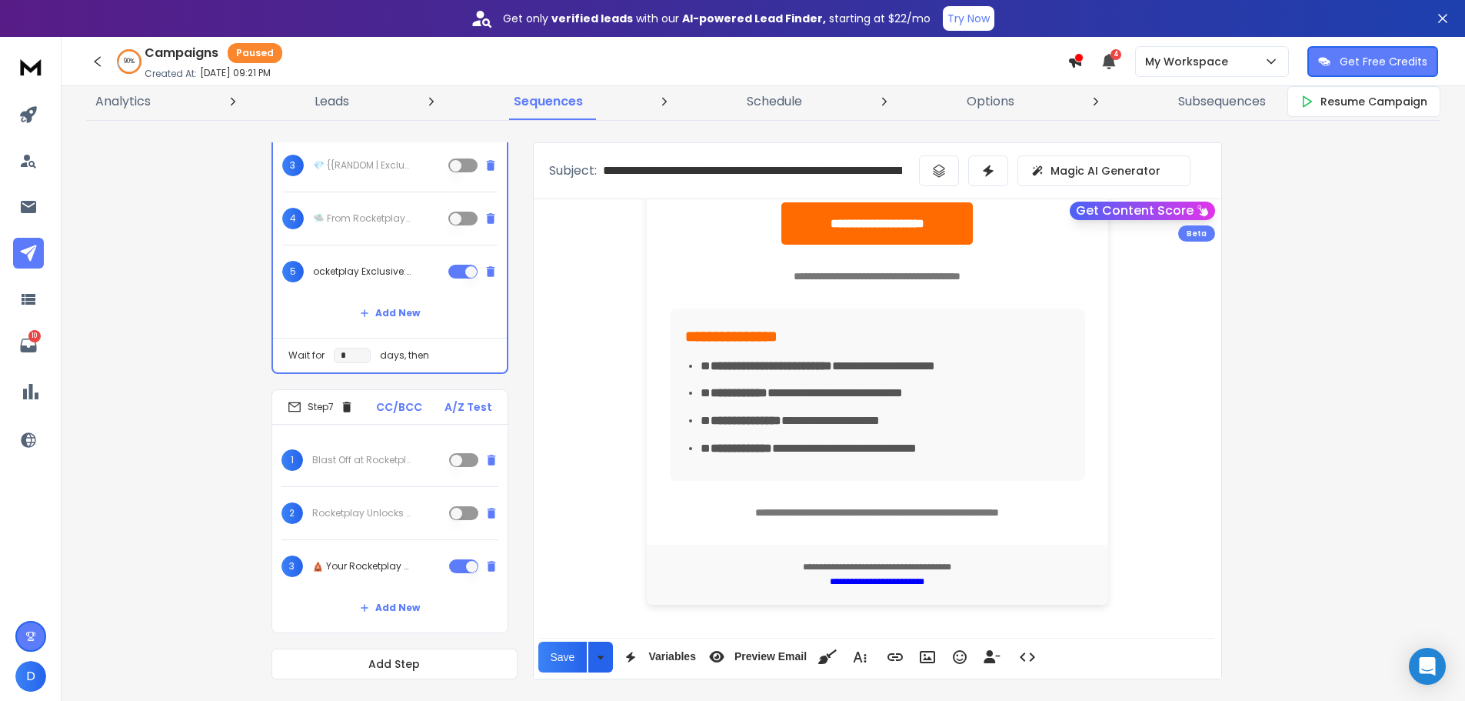
click at [858, 228] on link "**********" at bounding box center [878, 223] width 192 height 43
click at [892, 275] on icon "button" at bounding box center [889, 275] width 18 height 18
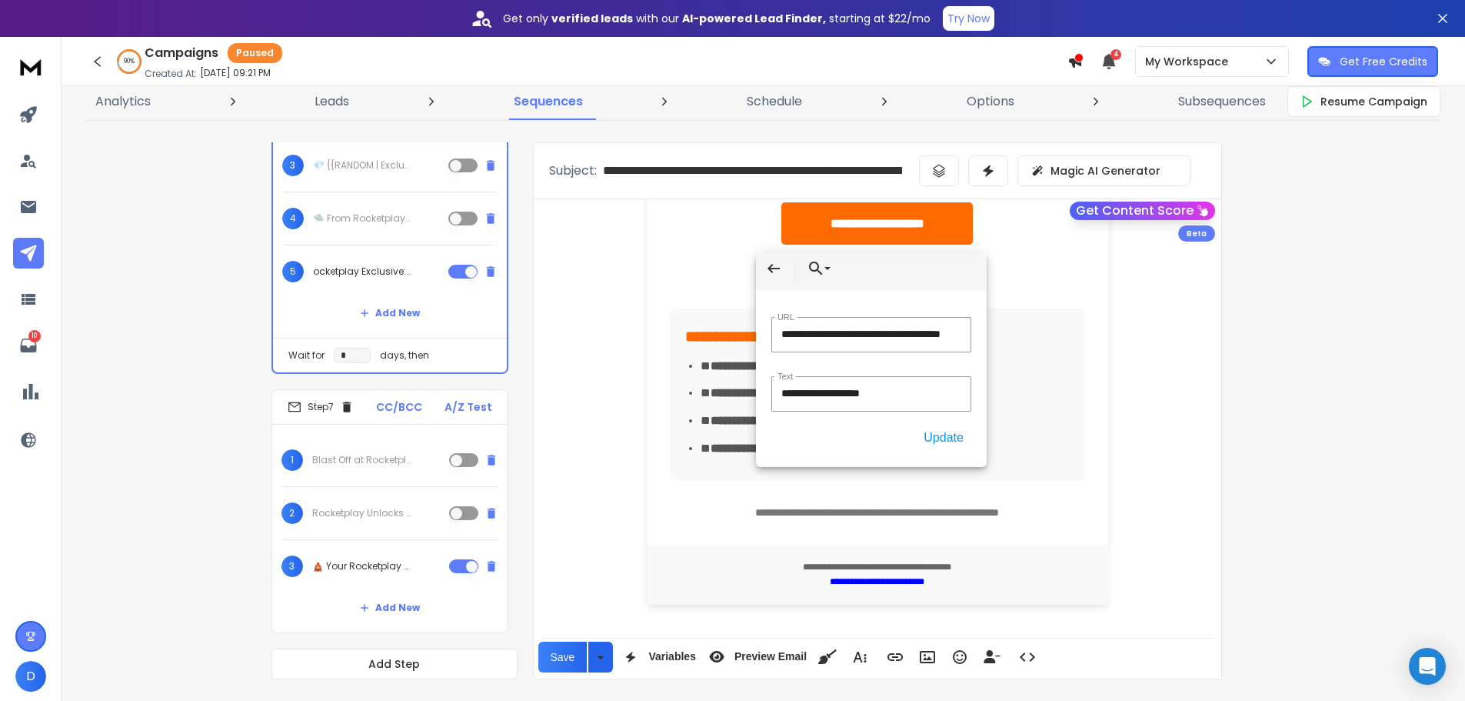
scroll to position [0, 13]
click at [352, 265] on div "5 ocketplay Exclusive: 20 FS, No Deposit + 150%" at bounding box center [346, 272] width 129 height 22
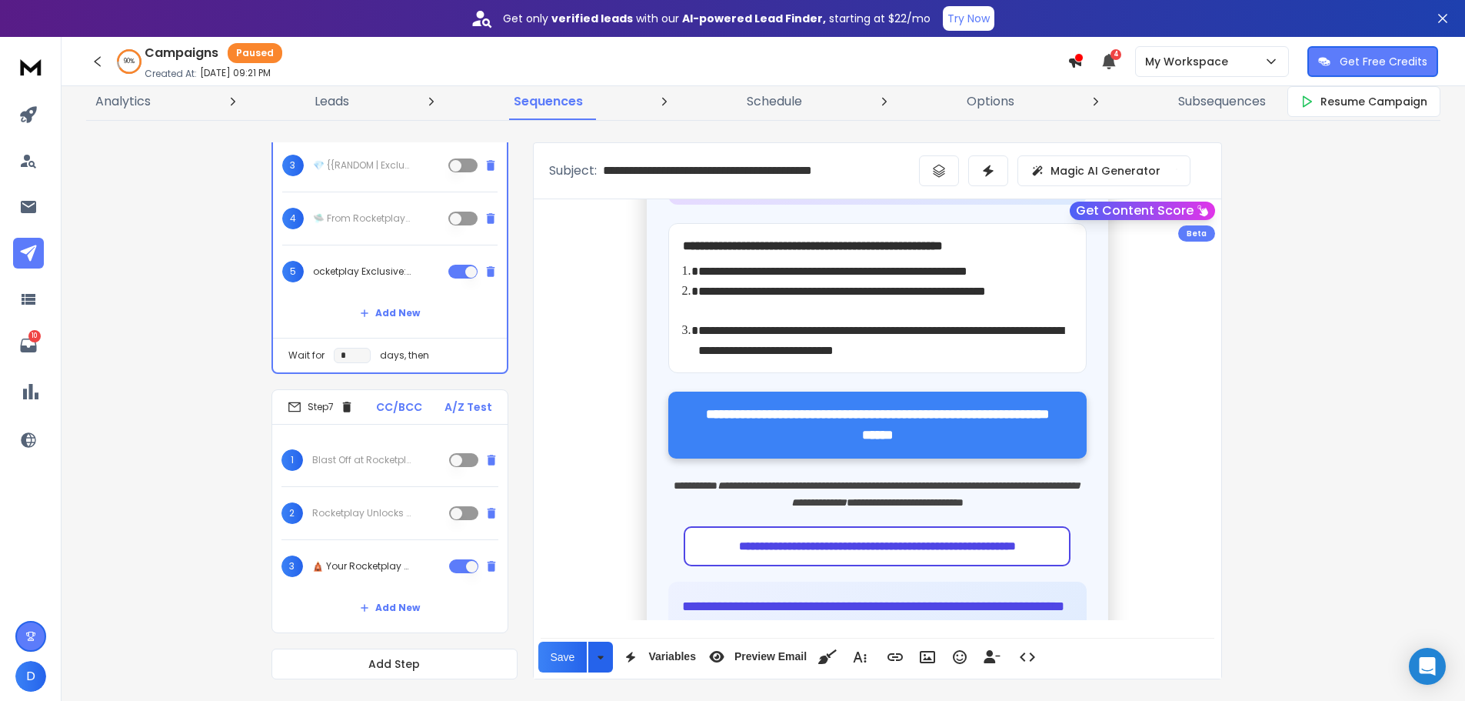
scroll to position [822, 0]
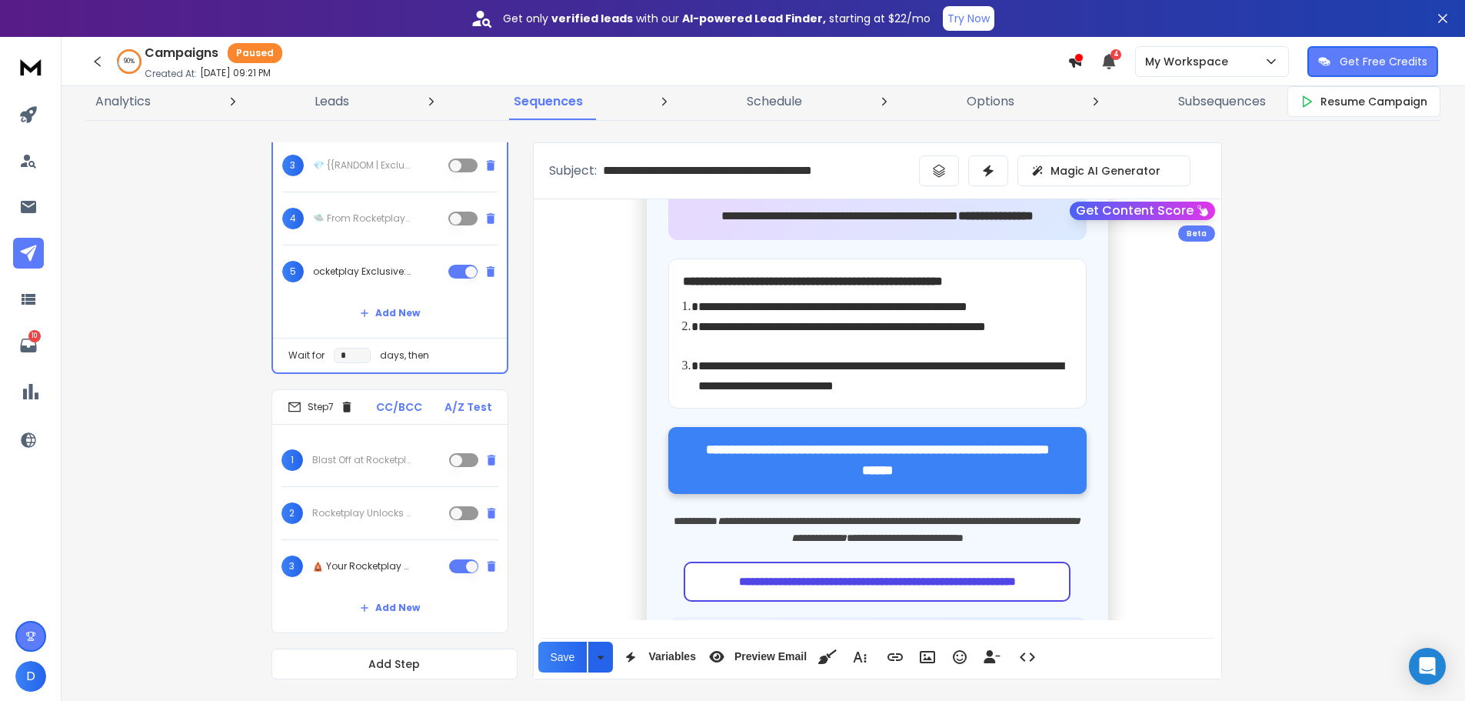
click at [865, 450] on link "**********" at bounding box center [877, 460] width 418 height 66
click at [891, 528] on icon "button" at bounding box center [889, 523] width 18 height 18
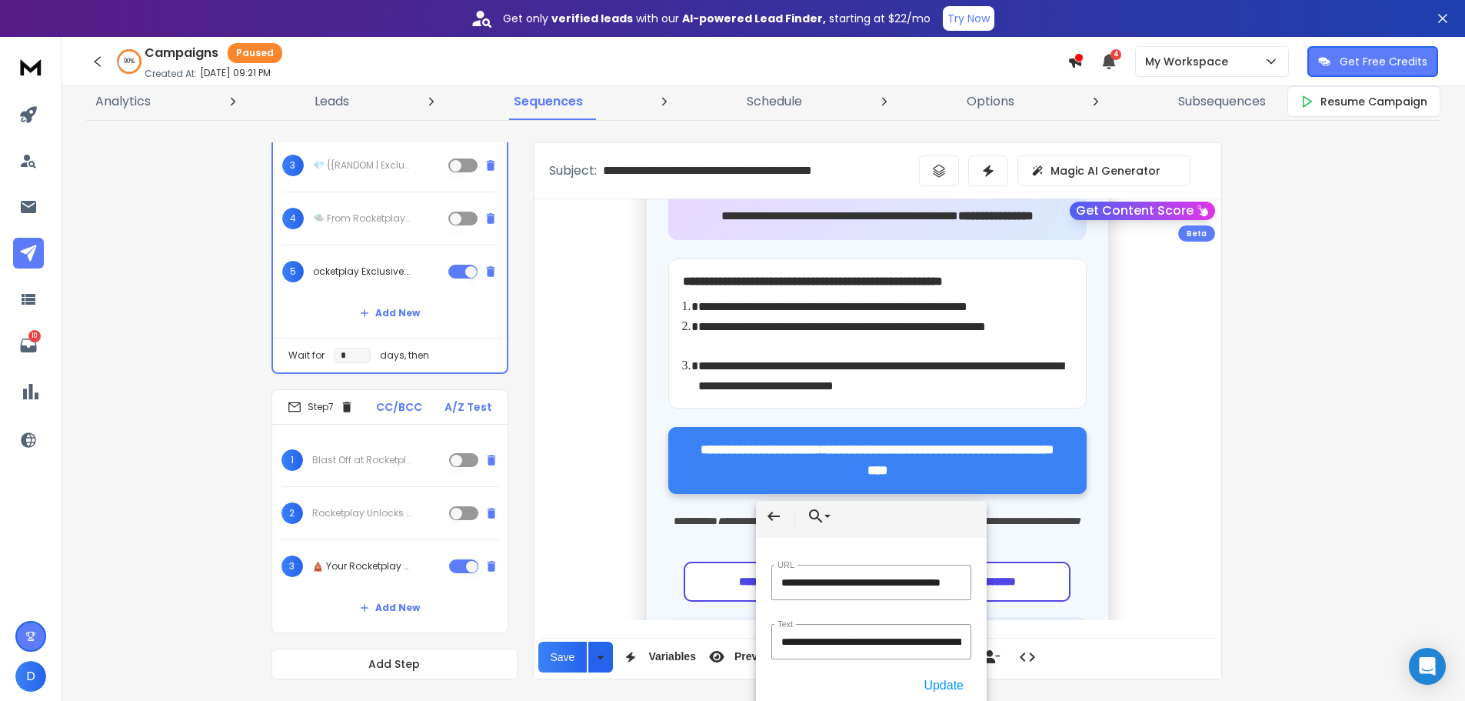
scroll to position [0, 13]
click at [392, 282] on div "5 ocketplay Exclusive: 20 FS, No Deposit + 150%" at bounding box center [346, 272] width 129 height 22
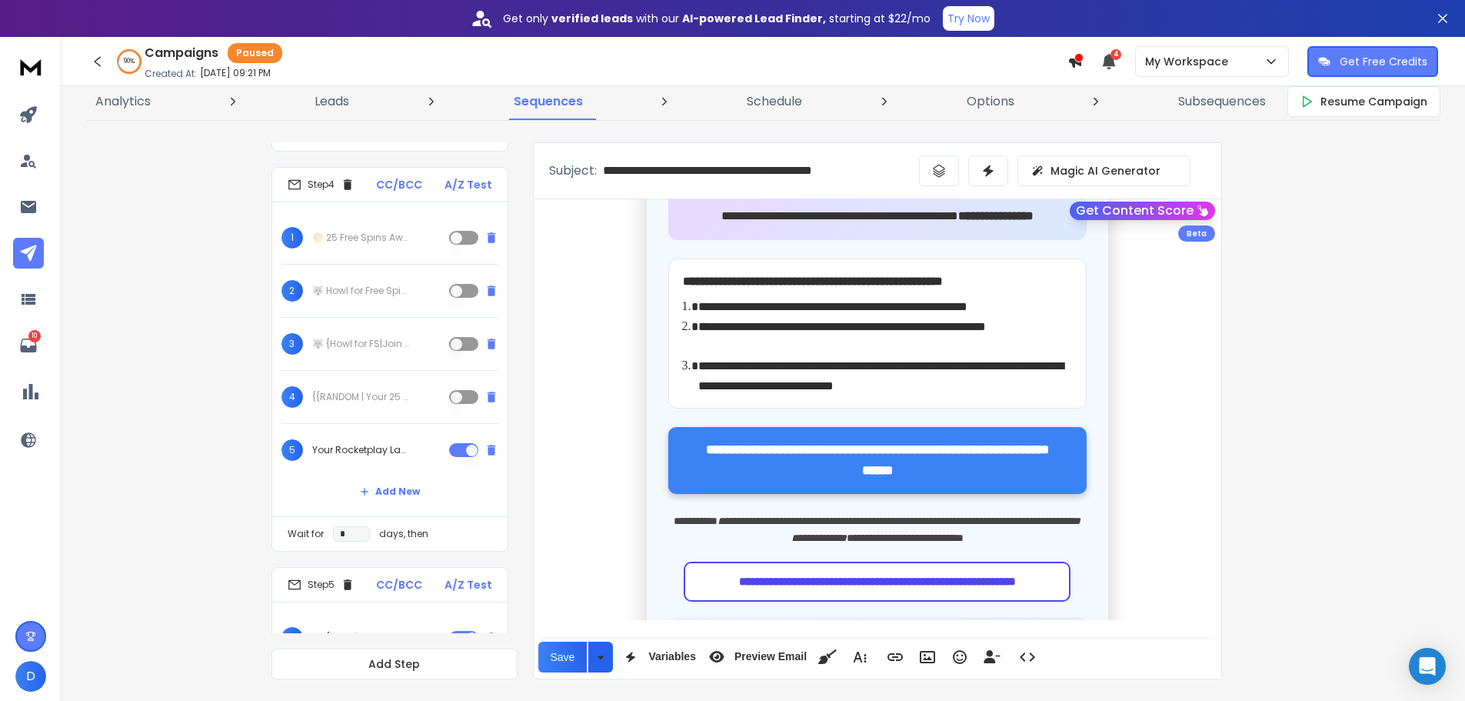
scroll to position [1111, 0]
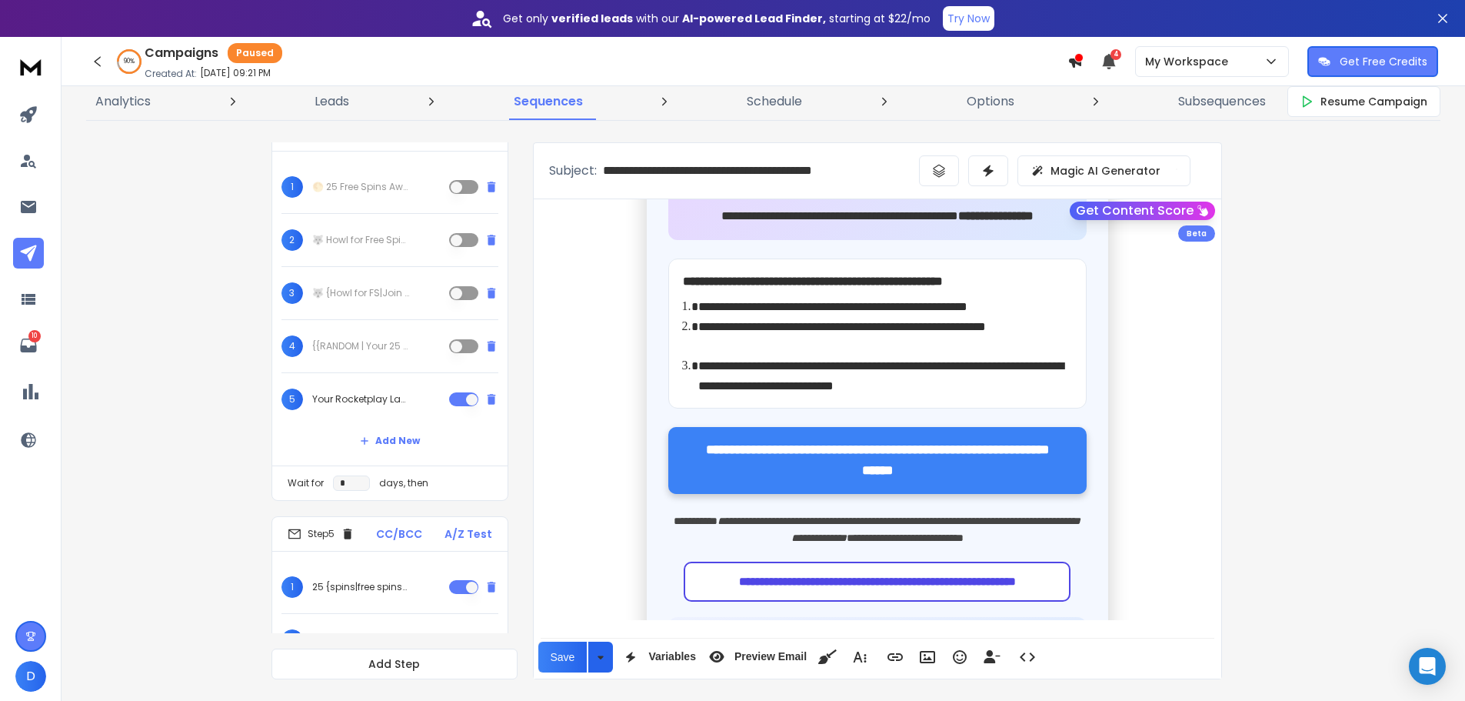
click at [352, 400] on p "Your Rocketplay Launch Bonus Is Live – REELS20 Inside 🎁" at bounding box center [361, 399] width 98 height 12
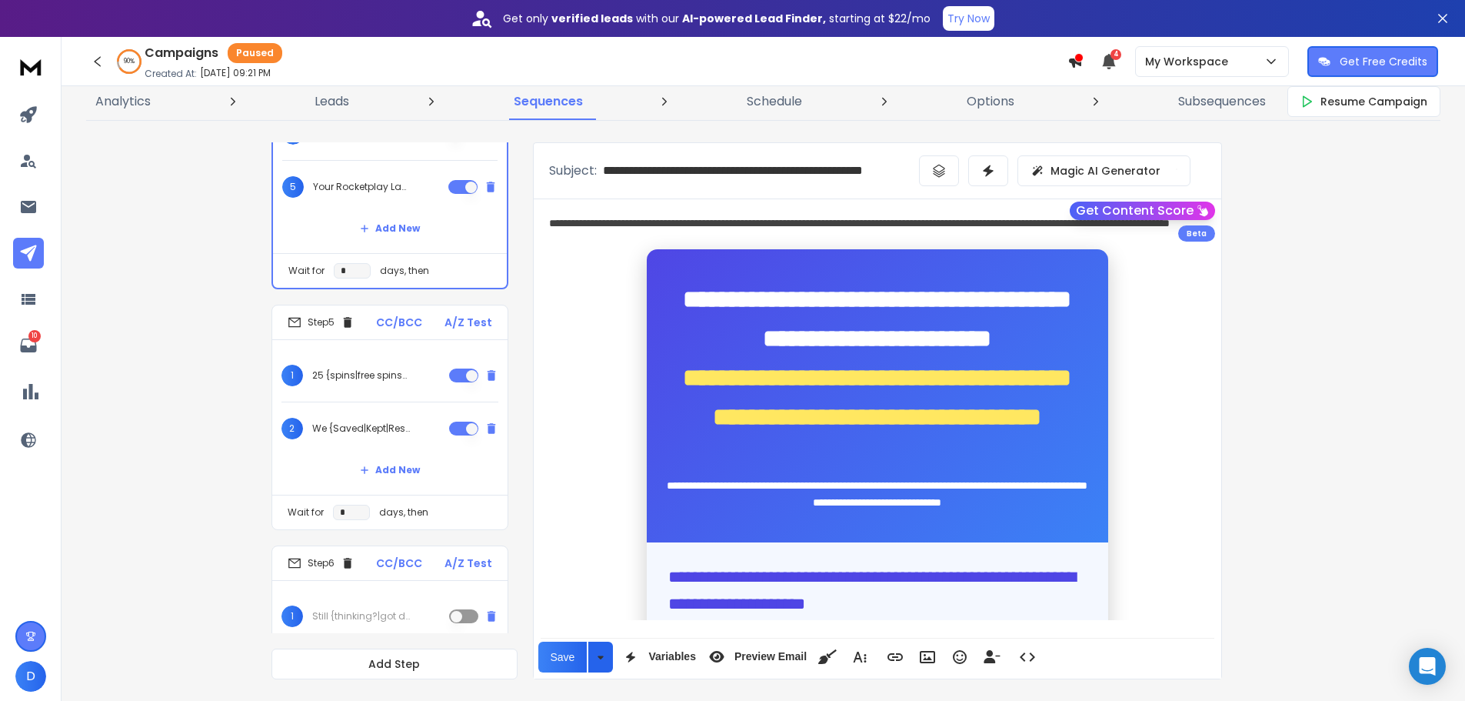
scroll to position [1342, 0]
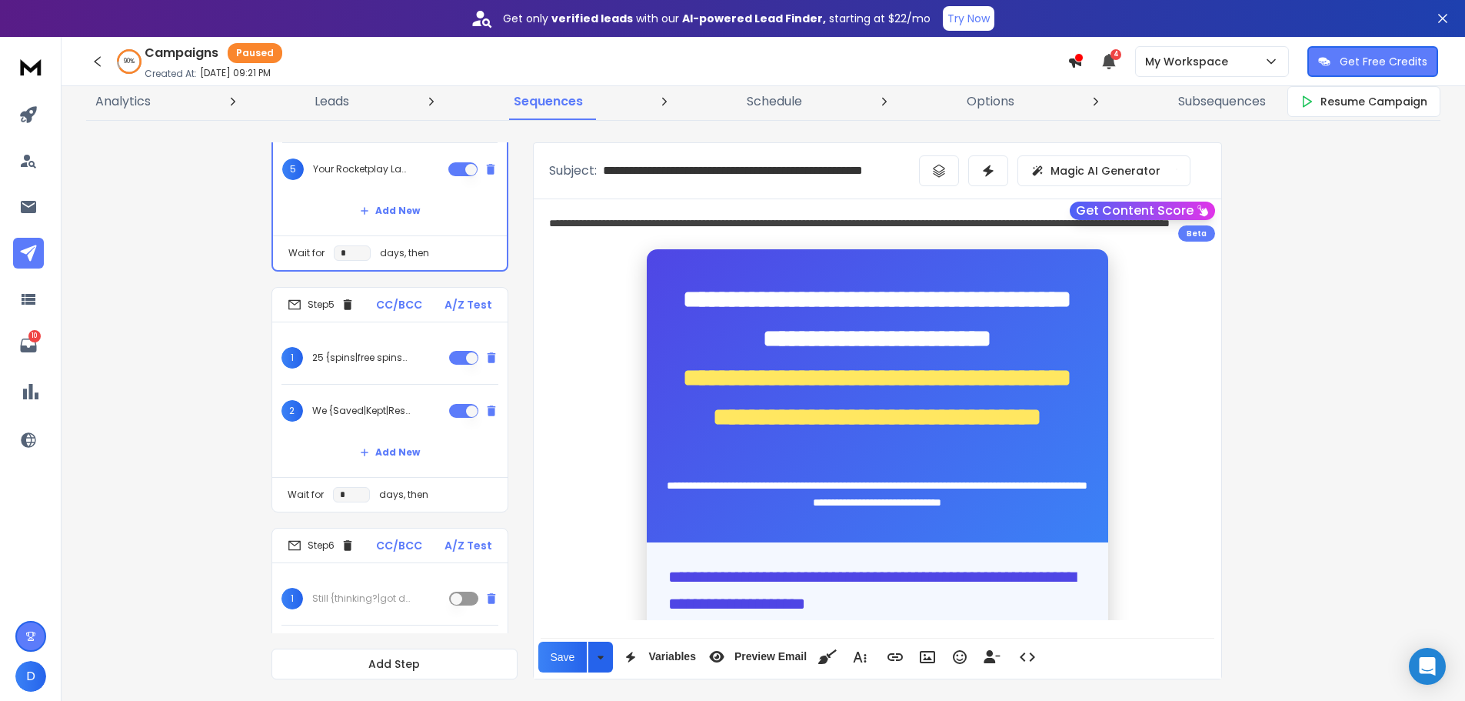
click at [372, 358] on p "25 {spins|free spins} on {lady wolf moon|Lady Wolf Moon}" at bounding box center [361, 358] width 98 height 12
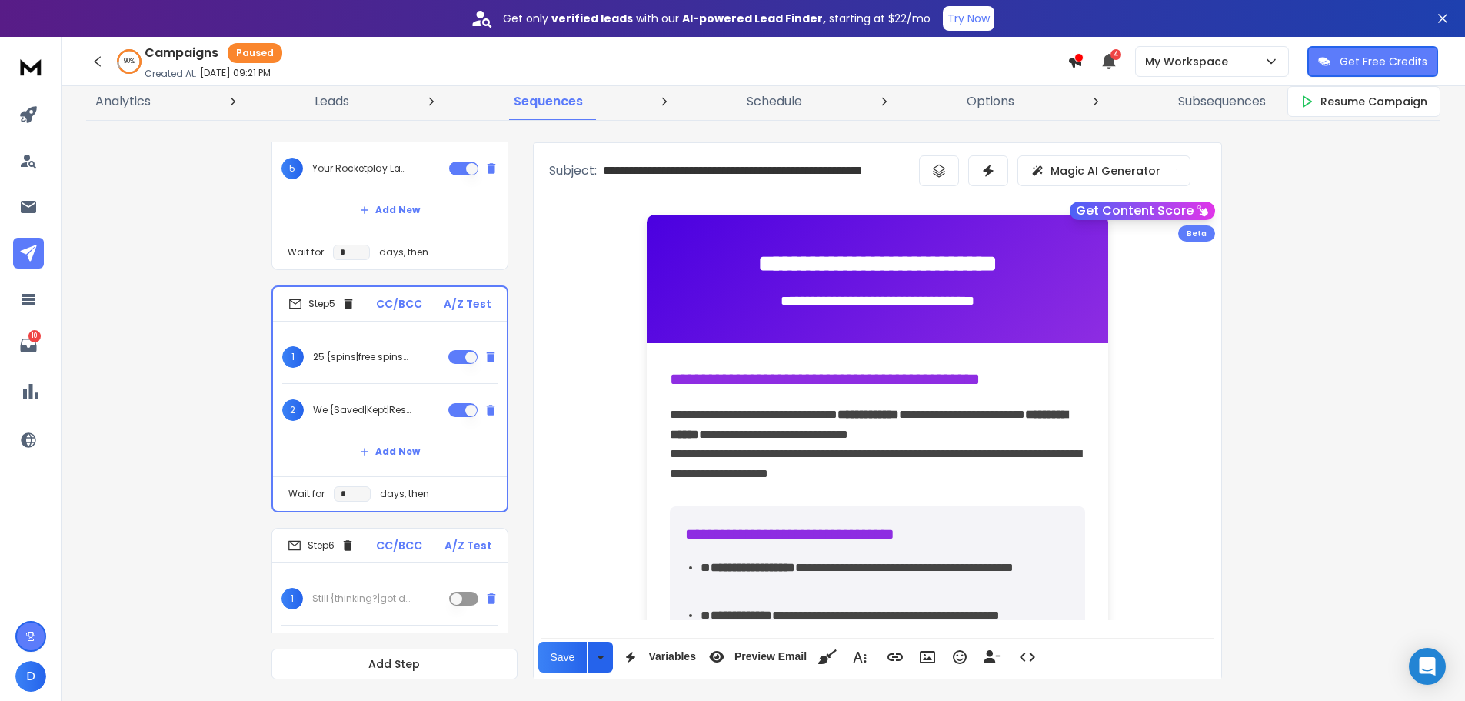
click at [368, 412] on p "We {Saved|Kept|Reserved} You a Seat at LuckyFriends 🎁" at bounding box center [362, 410] width 98 height 12
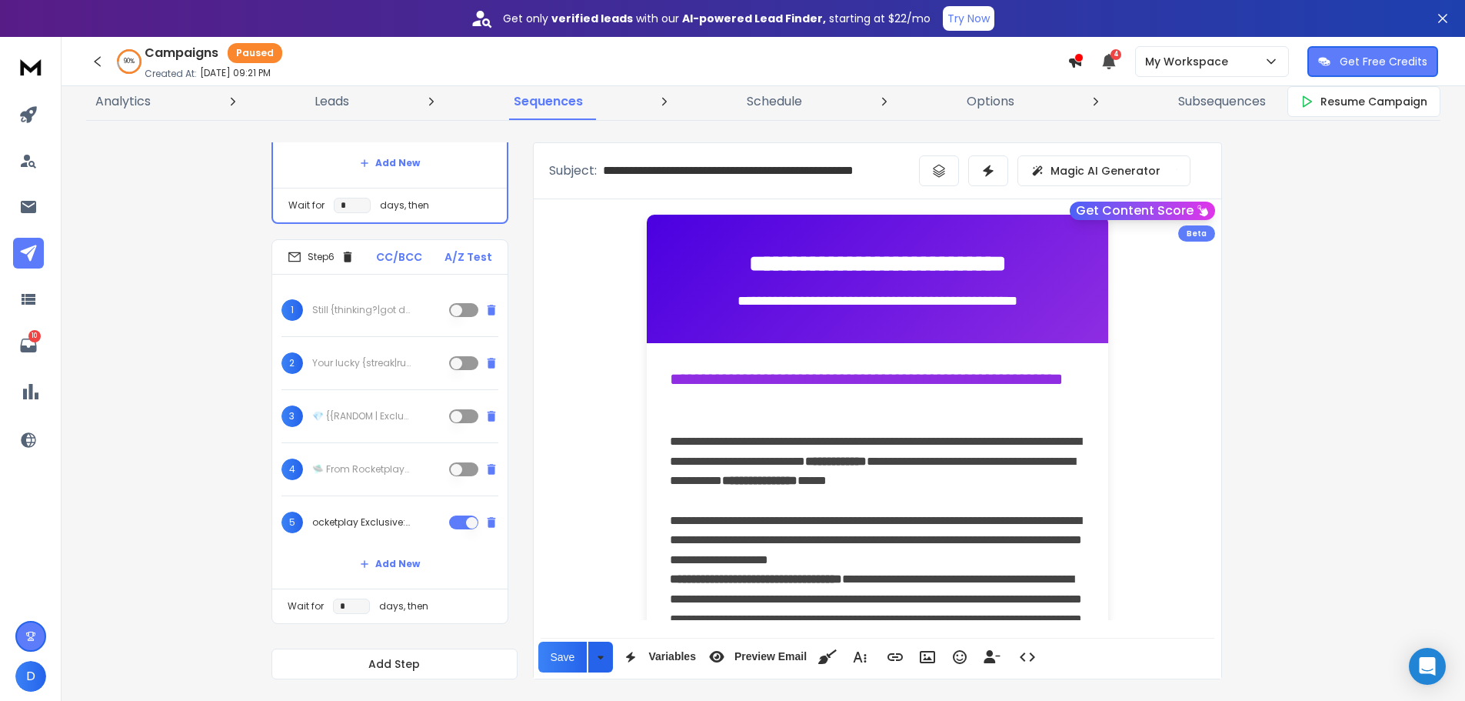
scroll to position [1649, 0]
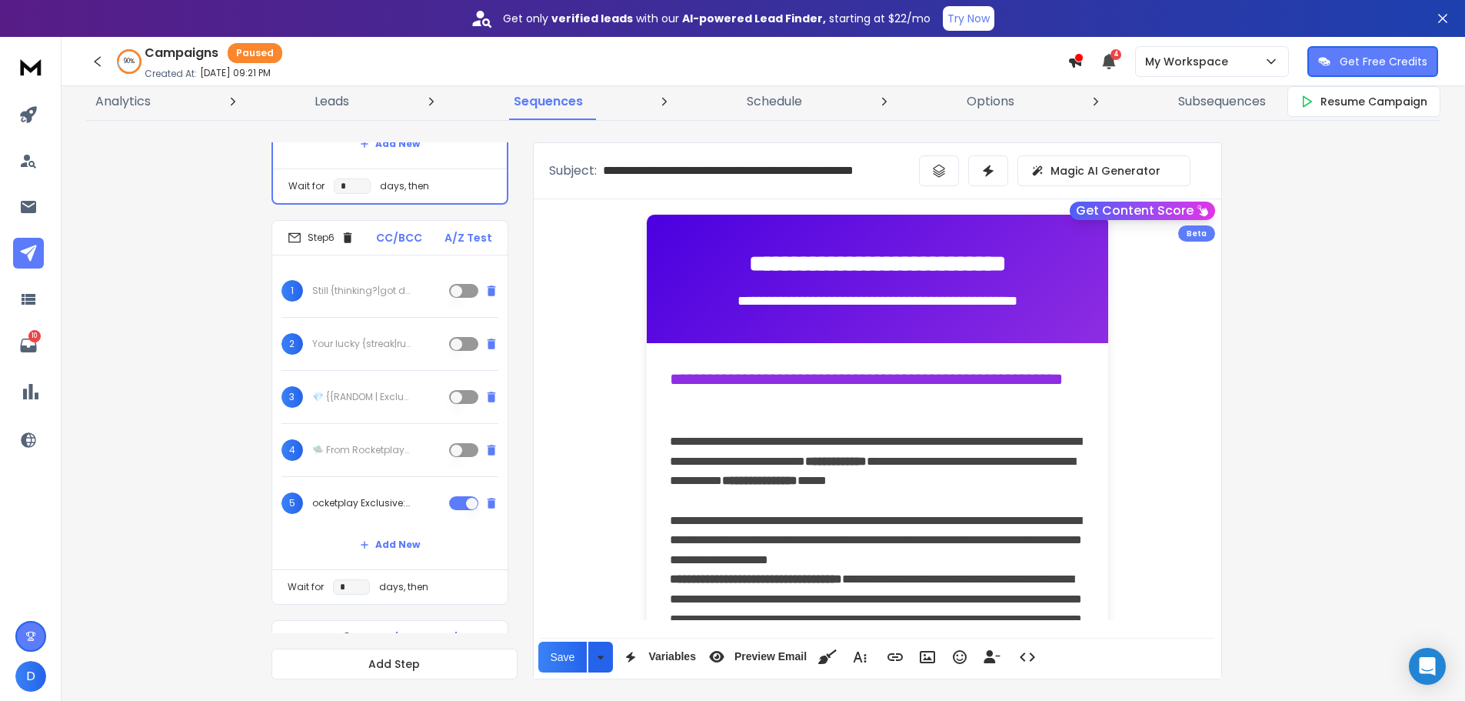
click at [355, 504] on p "ocketplay Exclusive: 20 FS, No Deposit + 150%" at bounding box center [361, 503] width 98 height 12
type input "**********"
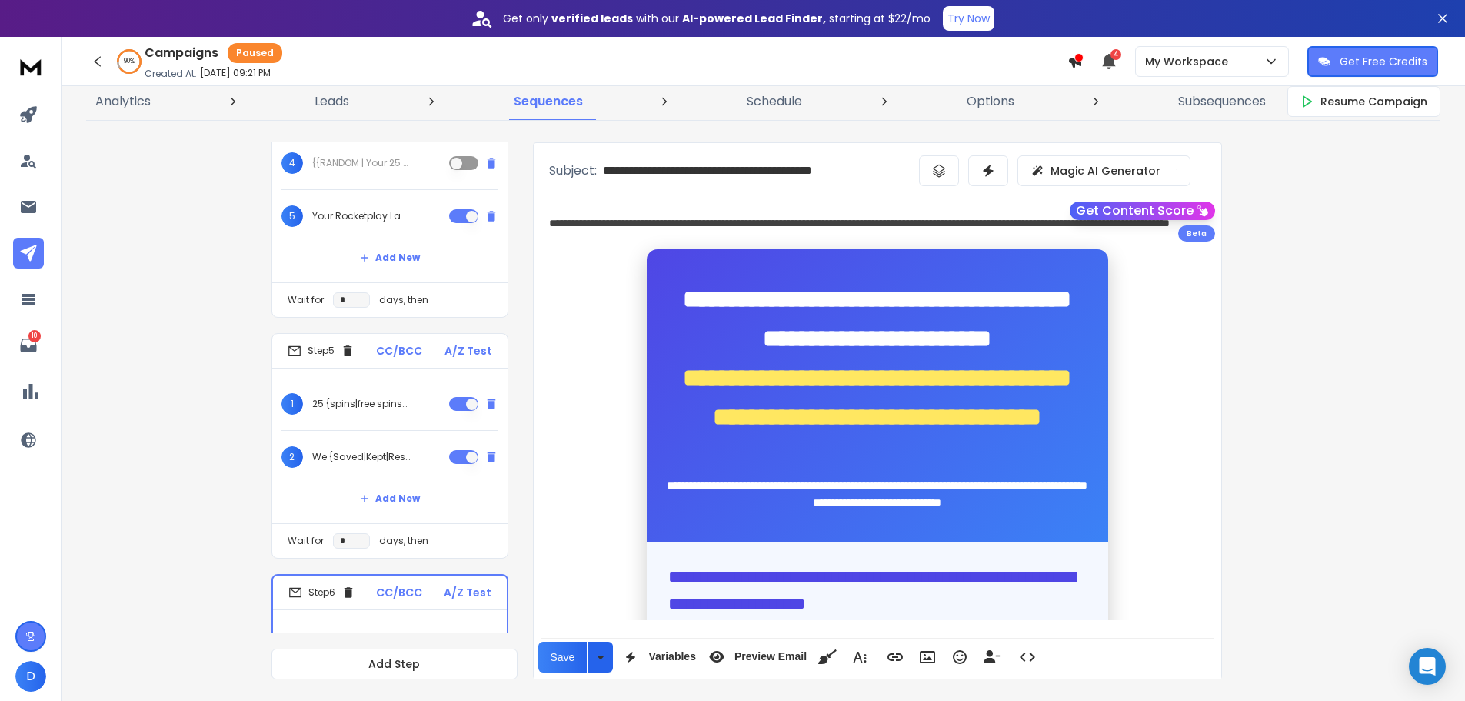
scroll to position [1265, 0]
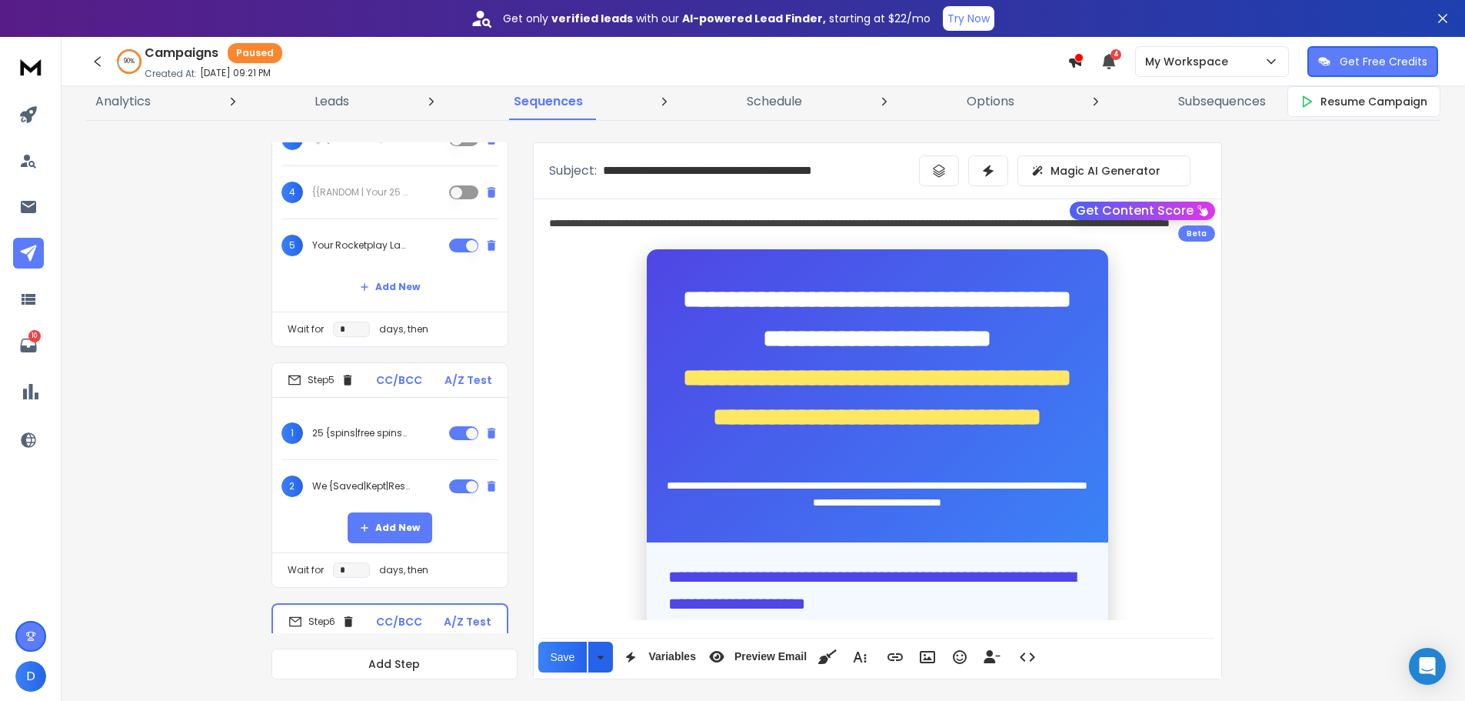
click at [398, 522] on button "Add New" at bounding box center [390, 527] width 85 height 31
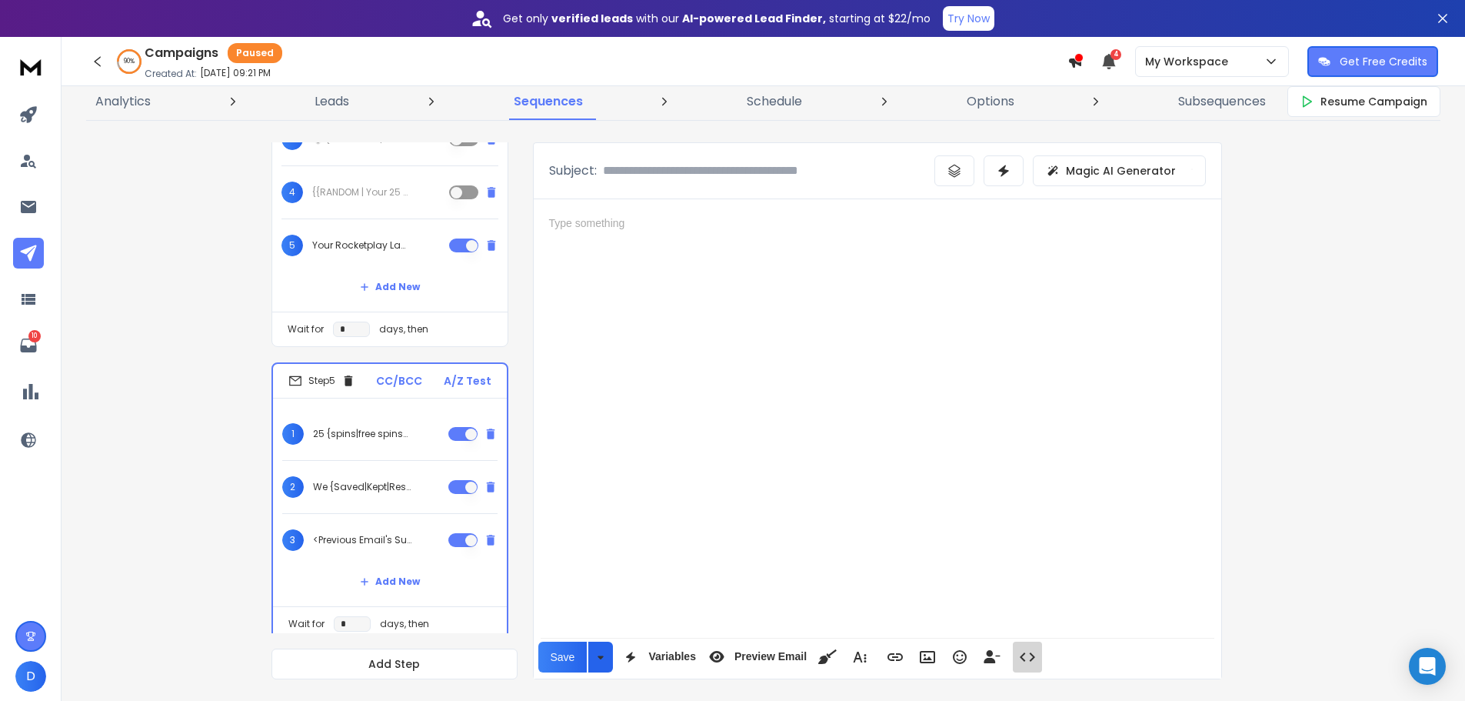
click at [1025, 652] on icon "button" at bounding box center [1027, 656] width 15 height 9
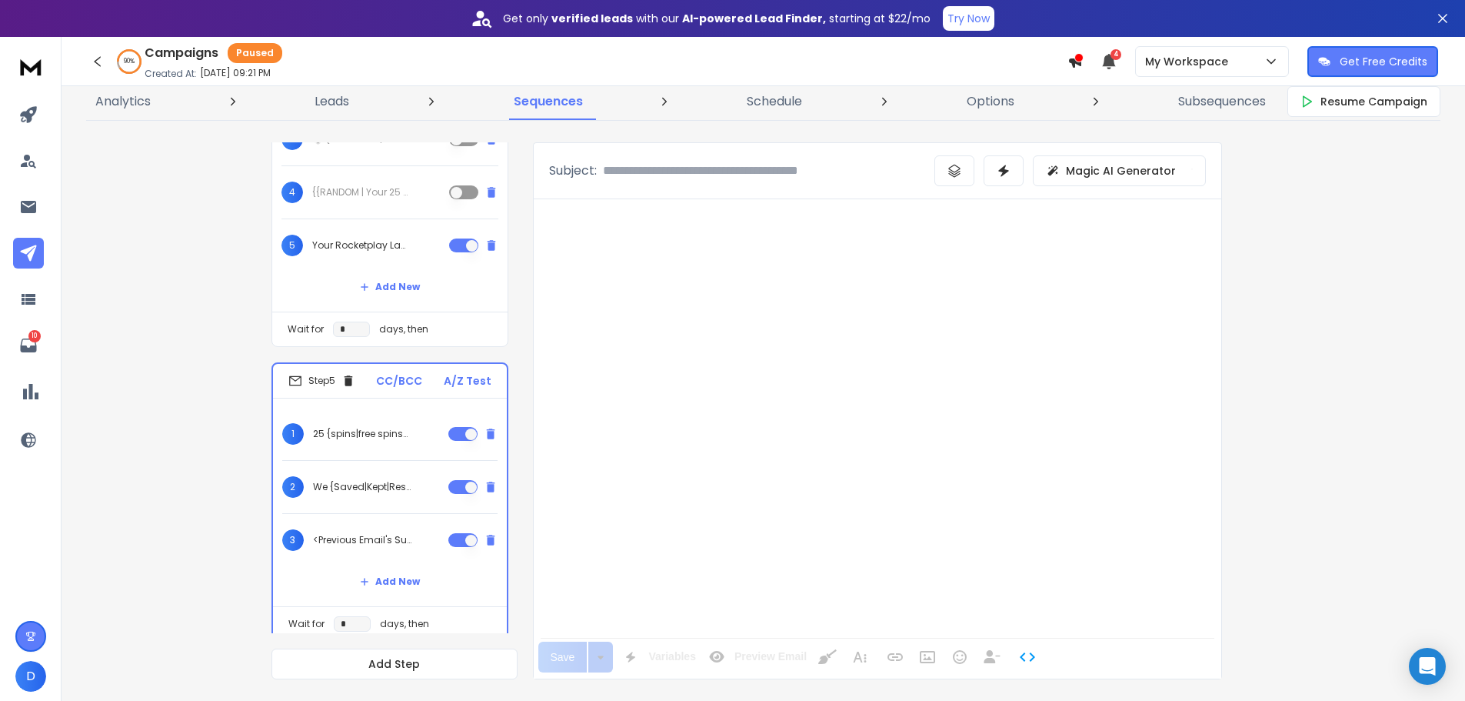
type textarea "**********"
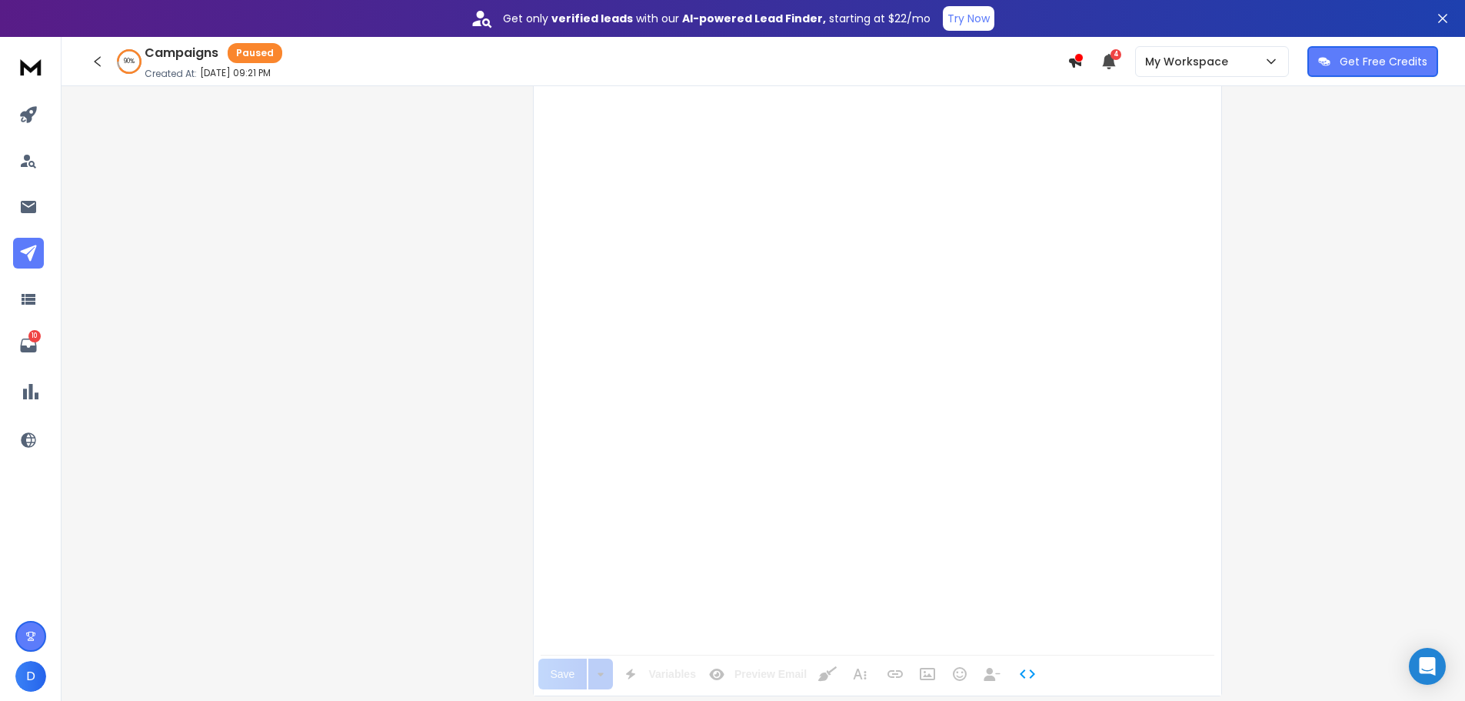
scroll to position [2098, 0]
click at [1039, 655] on button "Code View" at bounding box center [1027, 657] width 29 height 31
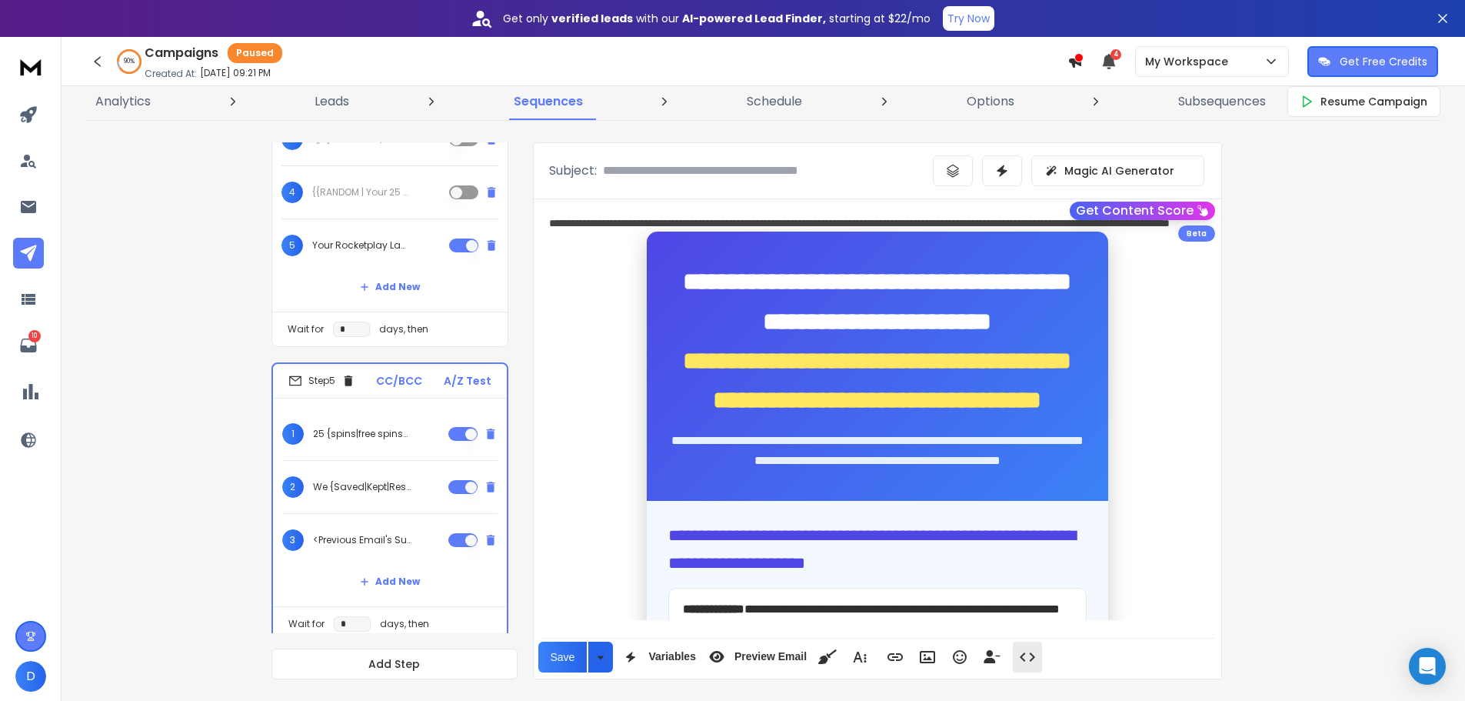
scroll to position [46, 0]
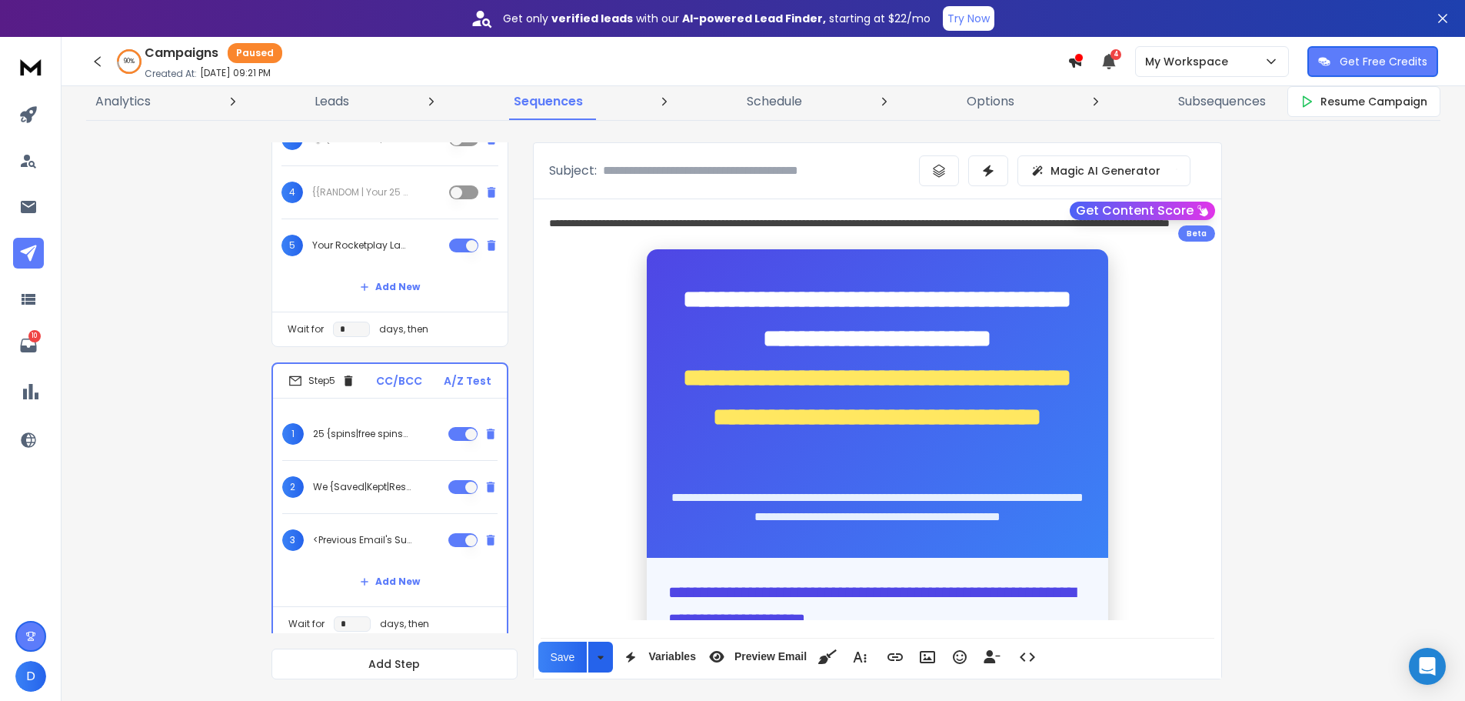
paste input "**********"
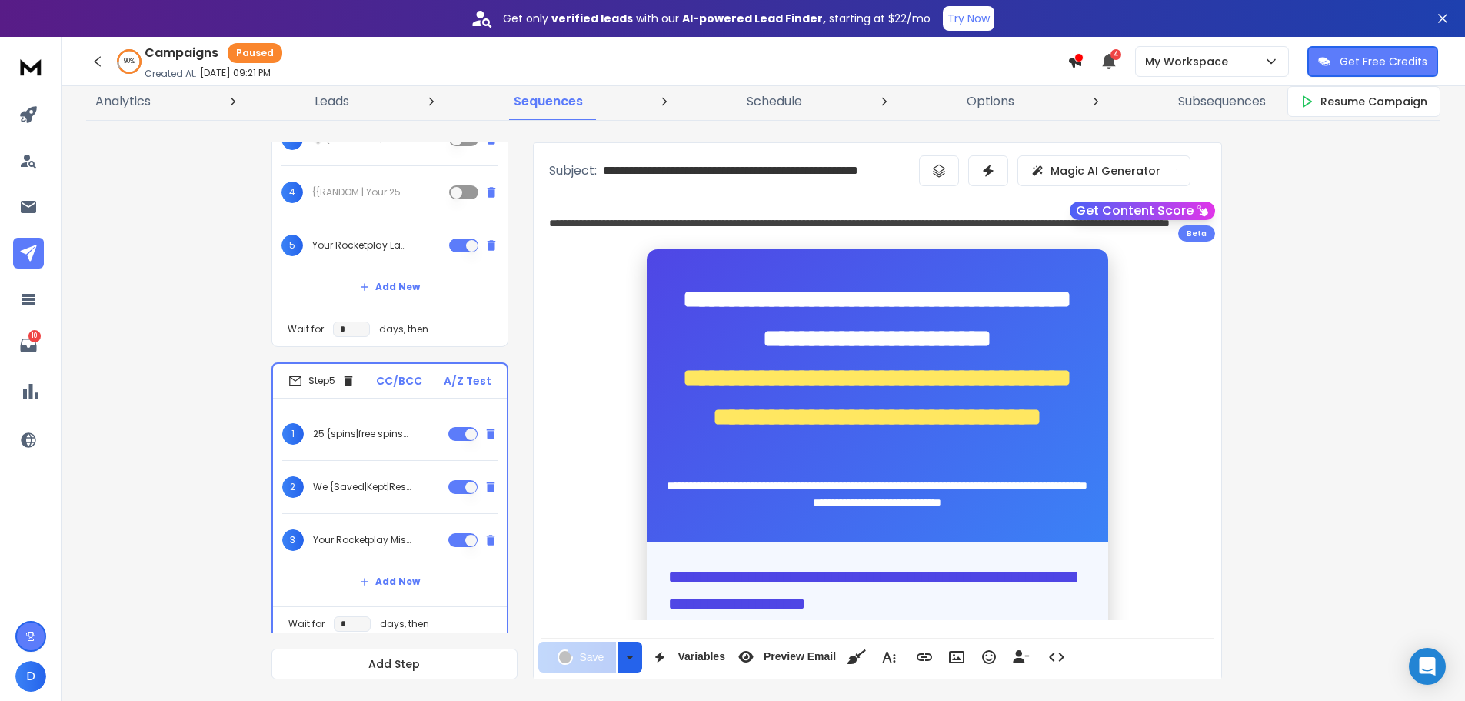
scroll to position [0, 0]
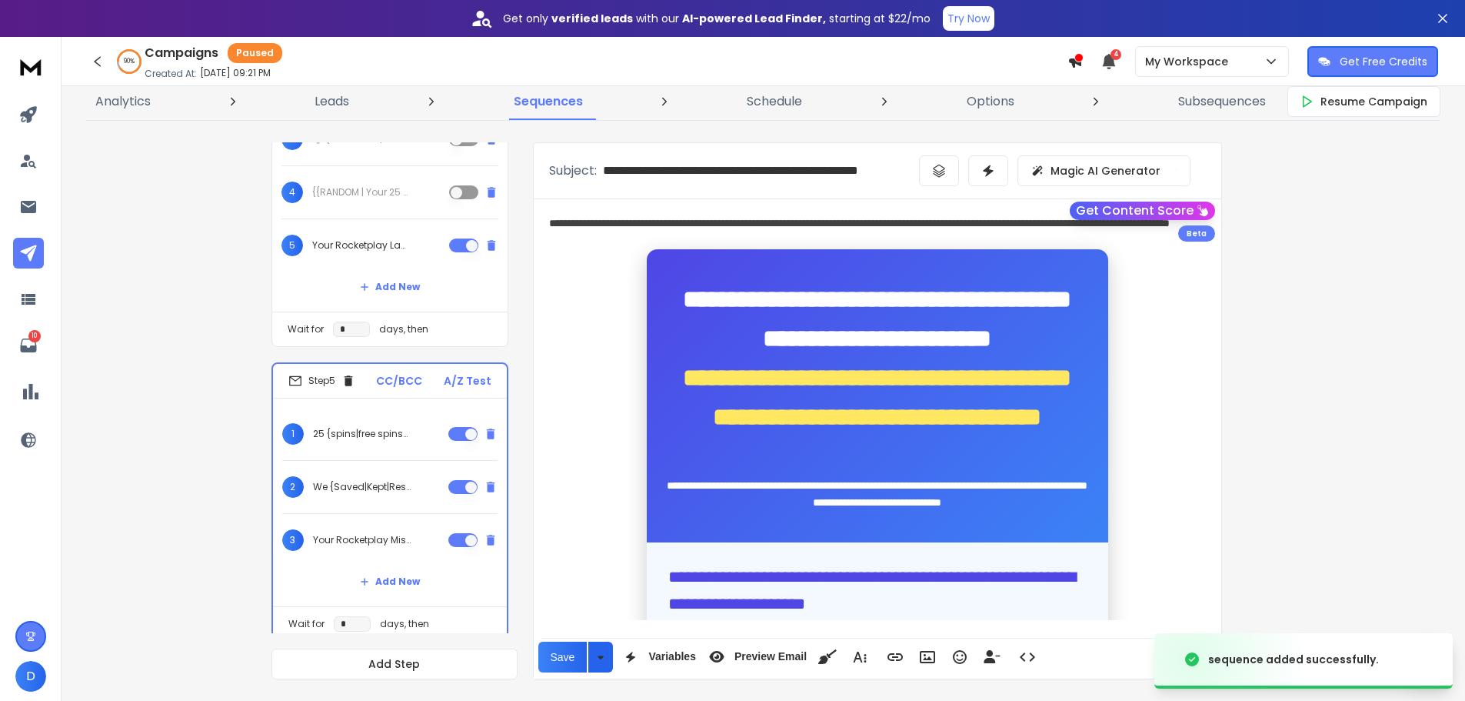
click at [467, 493] on button "button" at bounding box center [462, 487] width 29 height 14
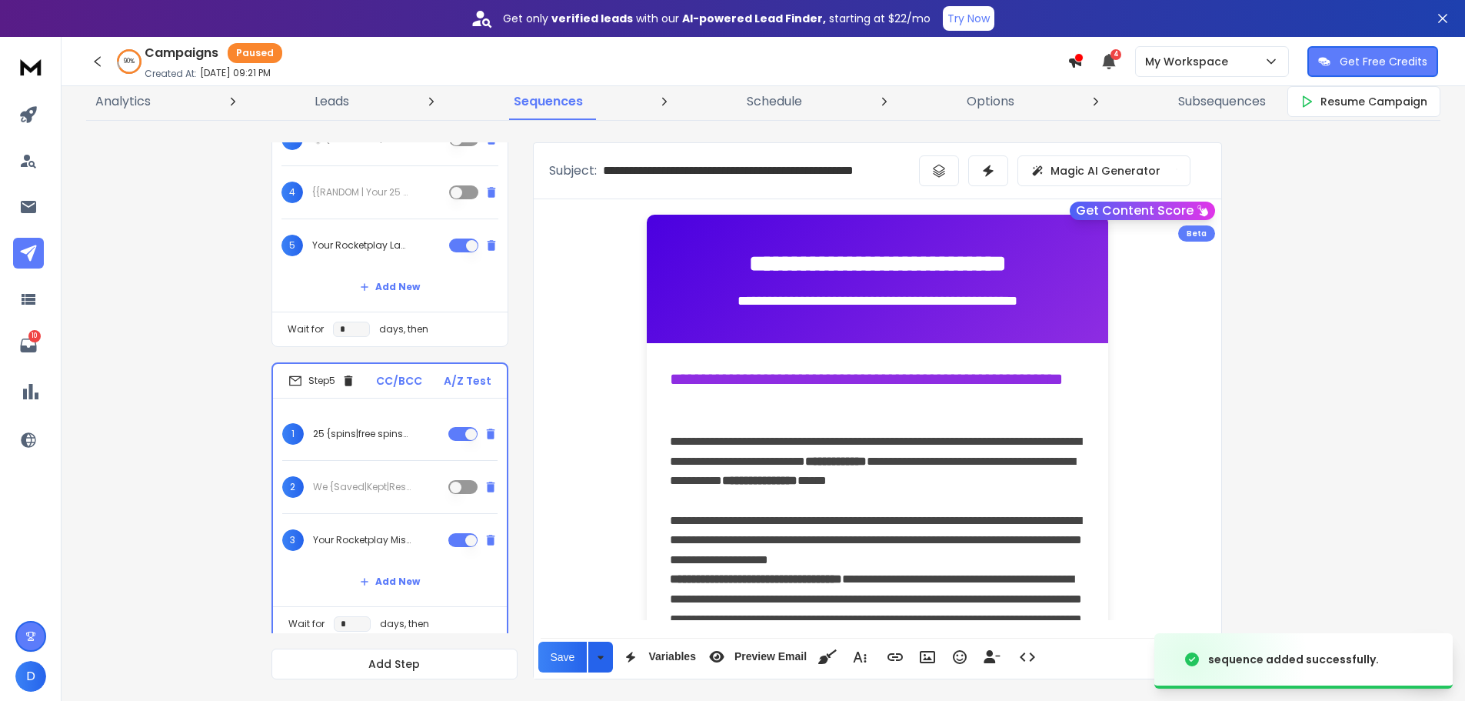
click at [467, 435] on button "button" at bounding box center [462, 434] width 29 height 14
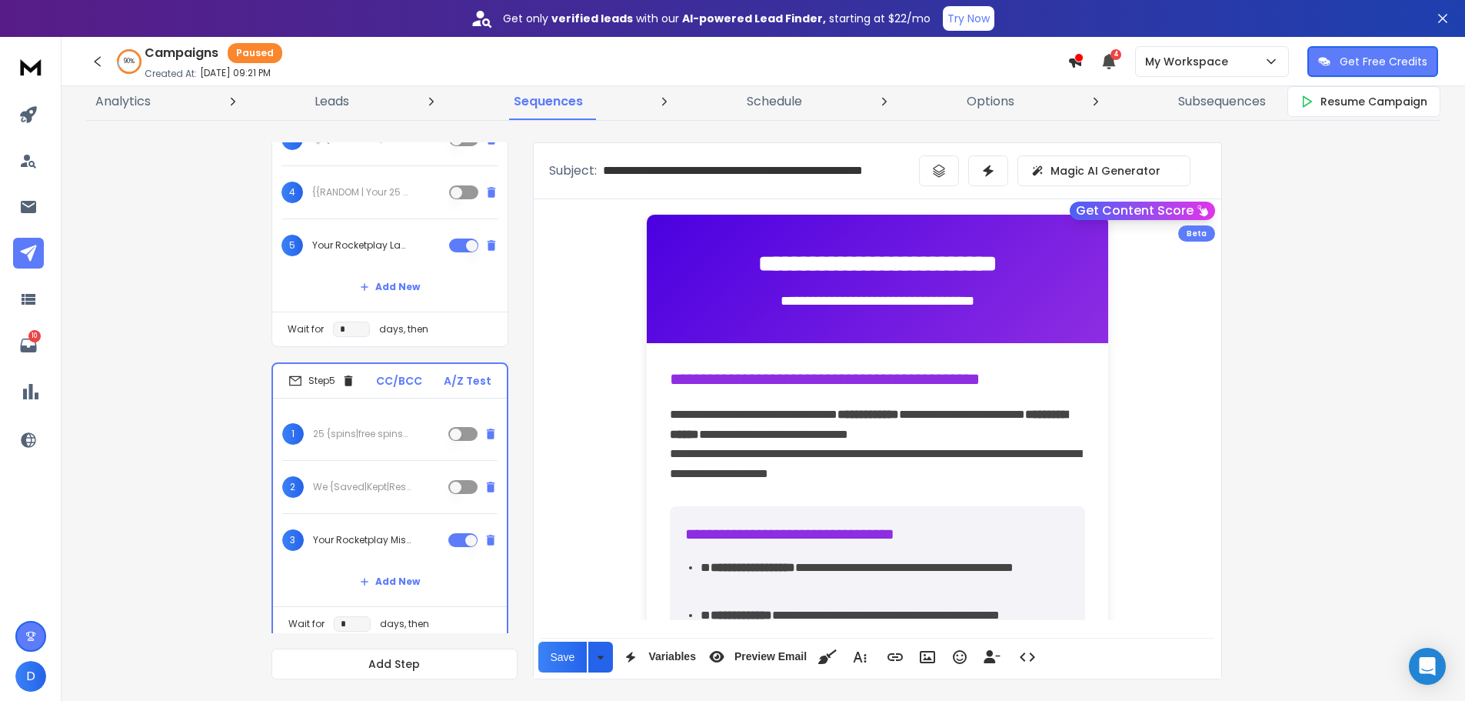
click at [379, 545] on p "Your Rocketplay Mission Starts With This Code → REELS20" at bounding box center [362, 540] width 98 height 12
type input "**********"
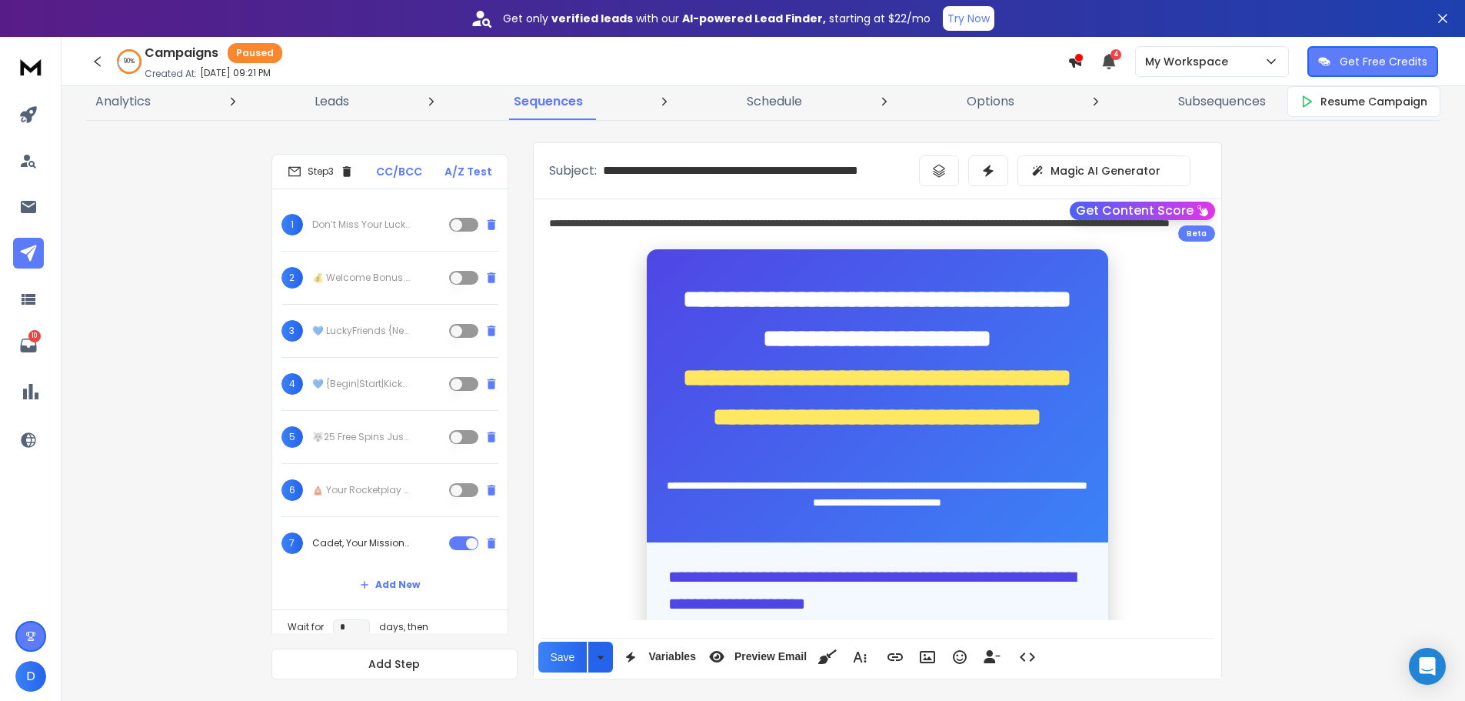
scroll to position [395, 0]
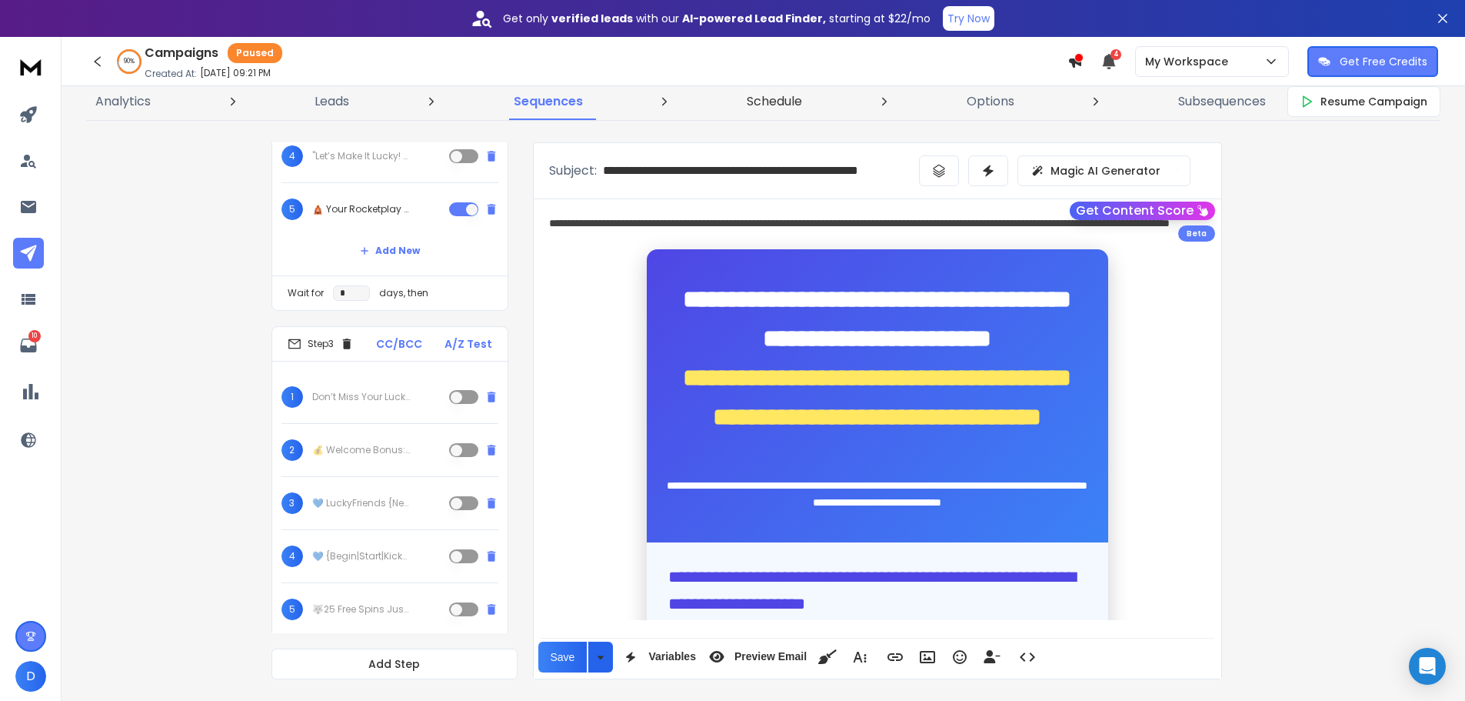
click at [761, 105] on p "Schedule" at bounding box center [774, 101] width 55 height 18
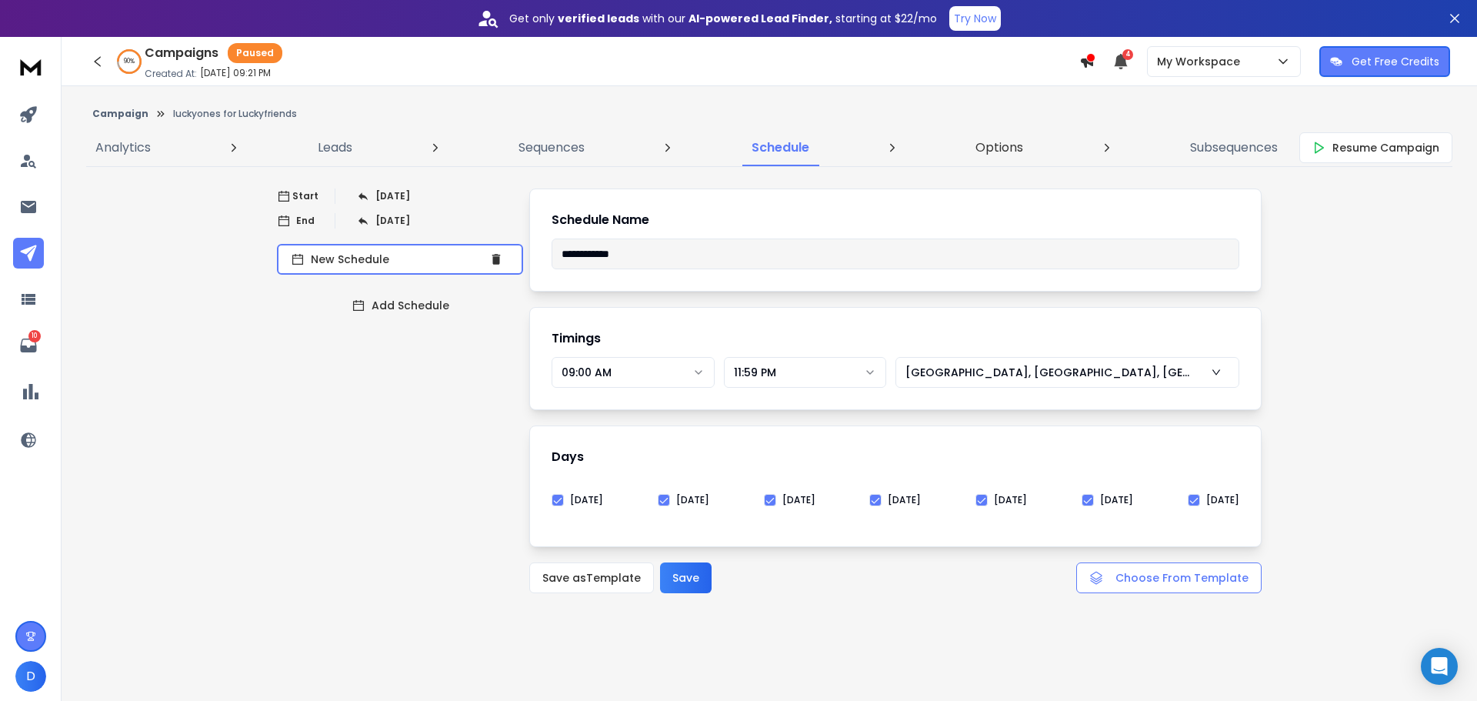
click at [981, 141] on p "Options" at bounding box center [999, 147] width 48 height 18
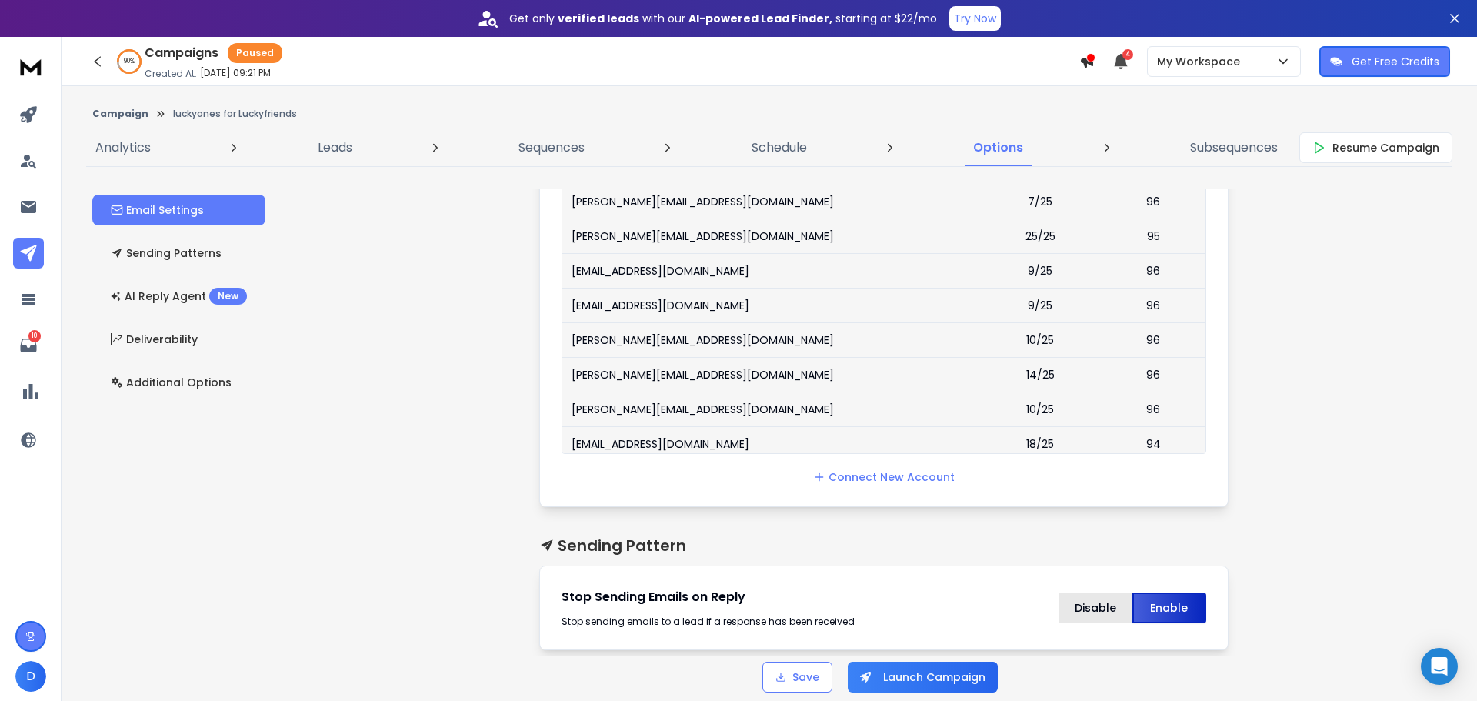
scroll to position [154, 0]
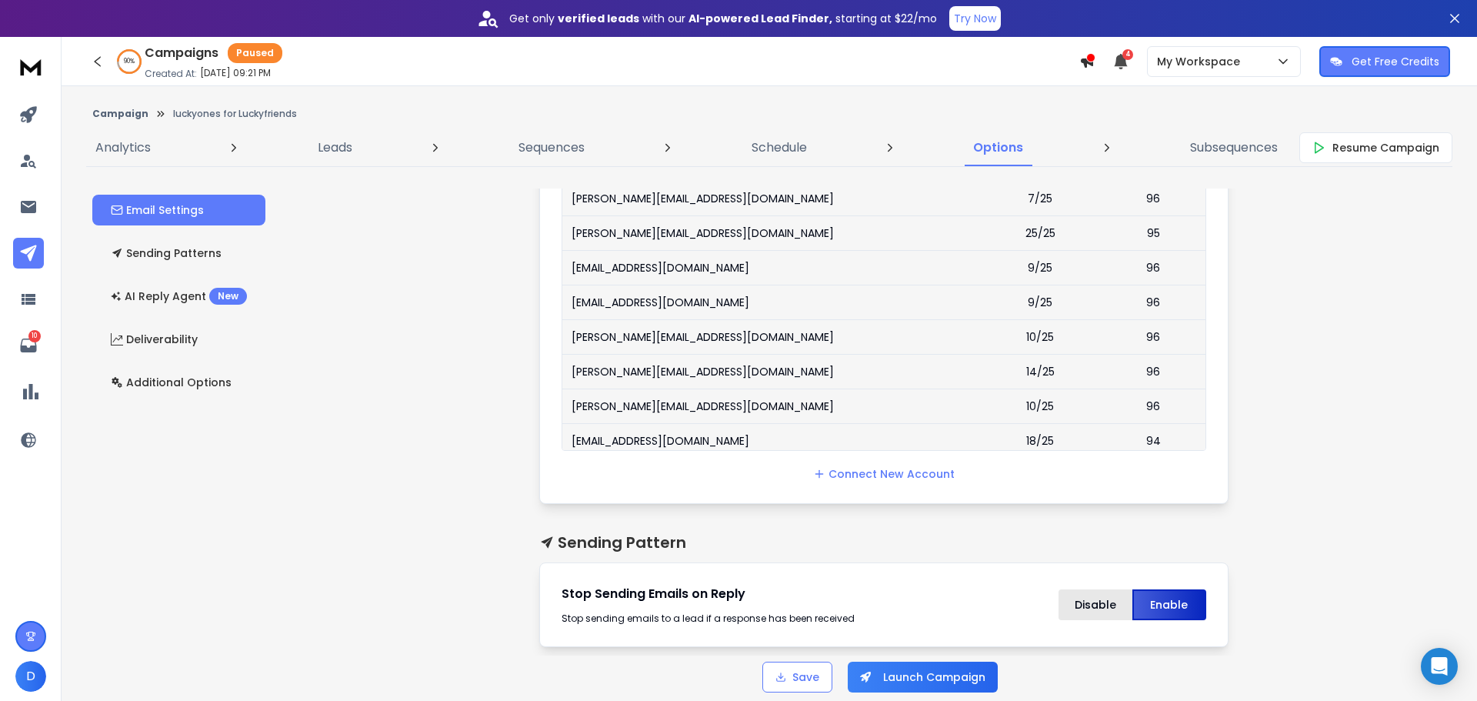
click at [931, 670] on button "Launch Campaign" at bounding box center [923, 677] width 150 height 31
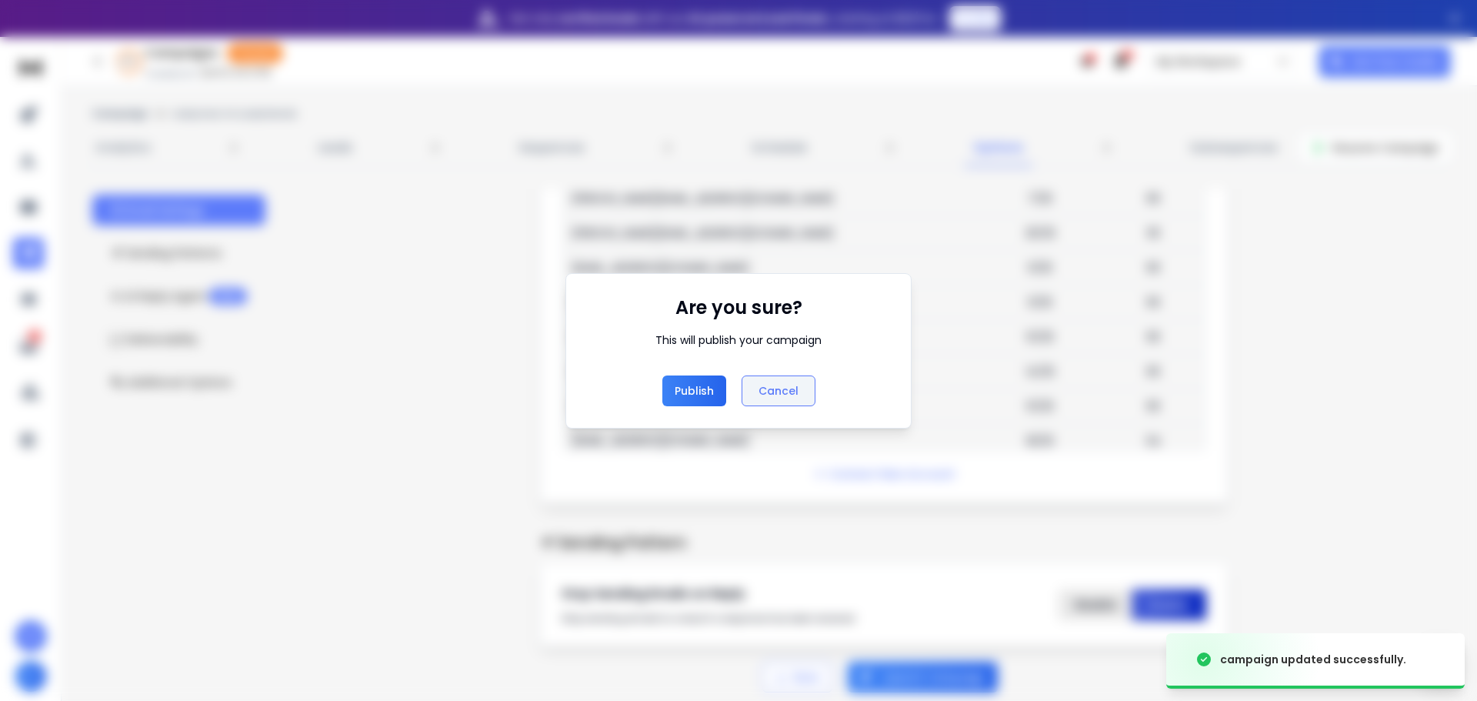
click at [699, 389] on button "Publish" at bounding box center [694, 390] width 64 height 31
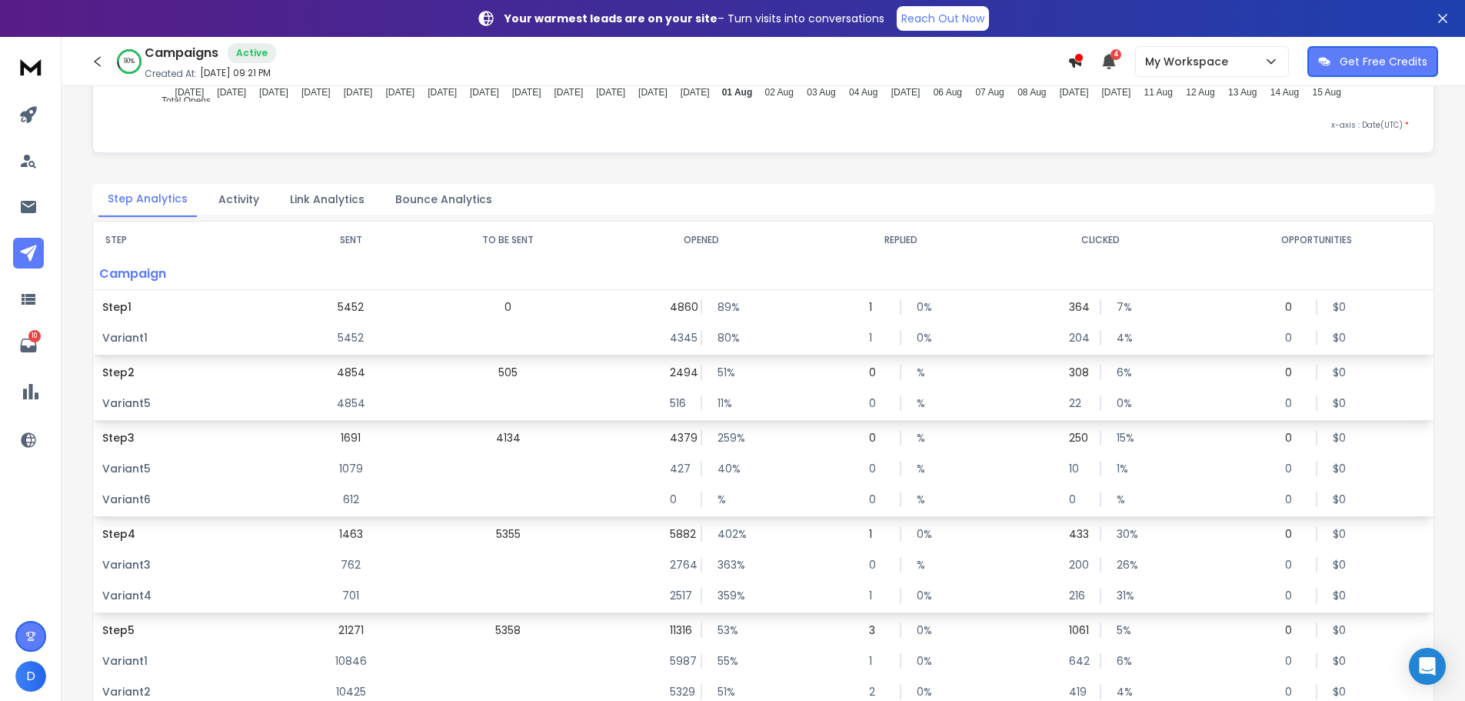
scroll to position [298, 0]
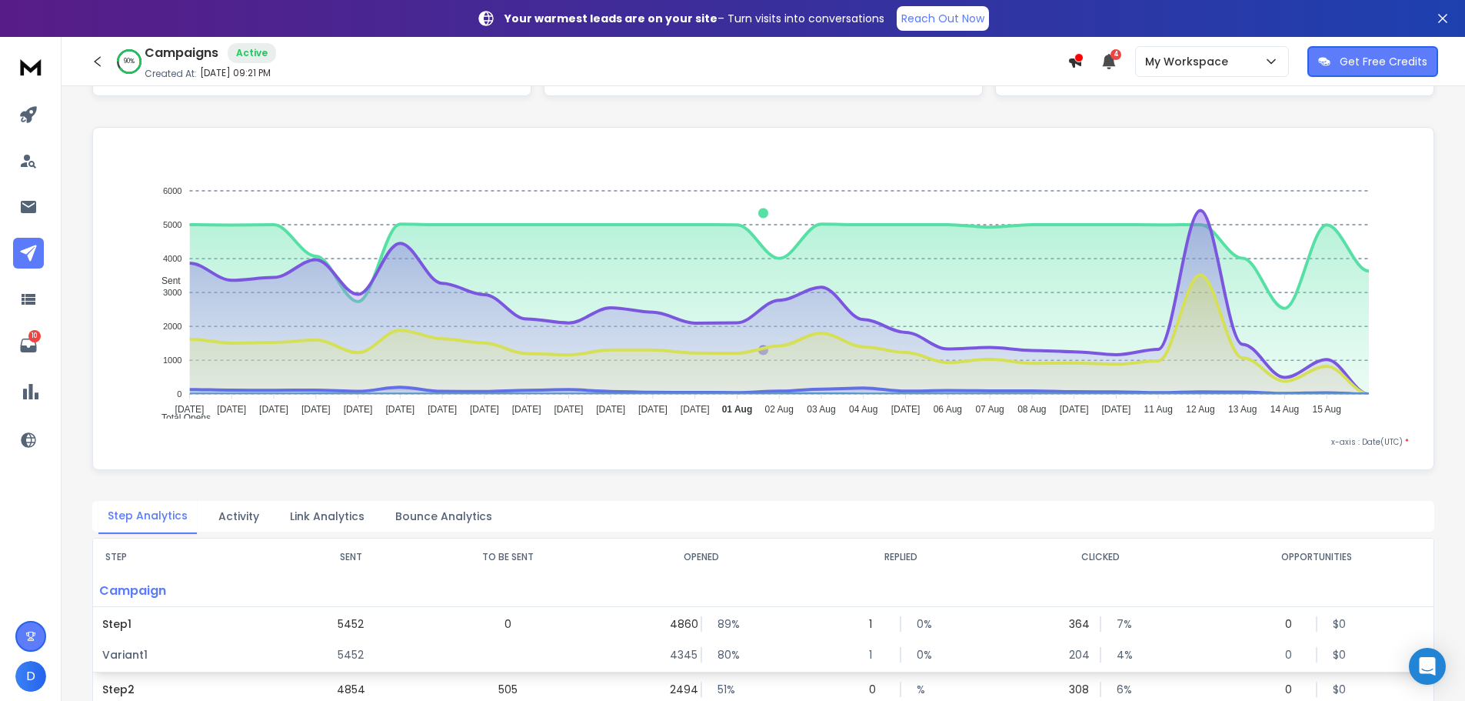
click at [241, 211] on div "Leads Contacted 5452 Open Rate - 21629 Total Click Rate 41.25 % 2249 Total Repl…" at bounding box center [763, 634] width 1342 height 1365
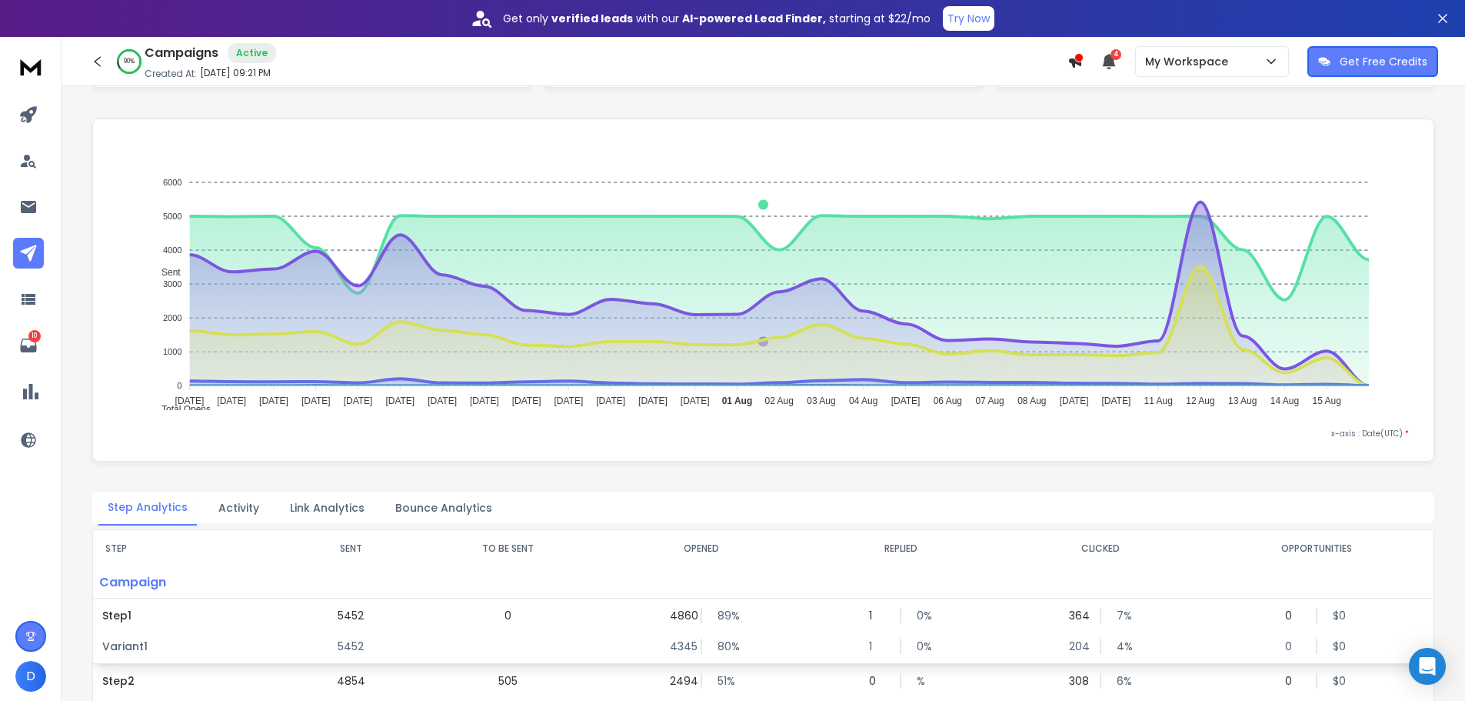
scroll to position [308, 0]
click at [240, 508] on button "Activity" at bounding box center [238, 507] width 59 height 34
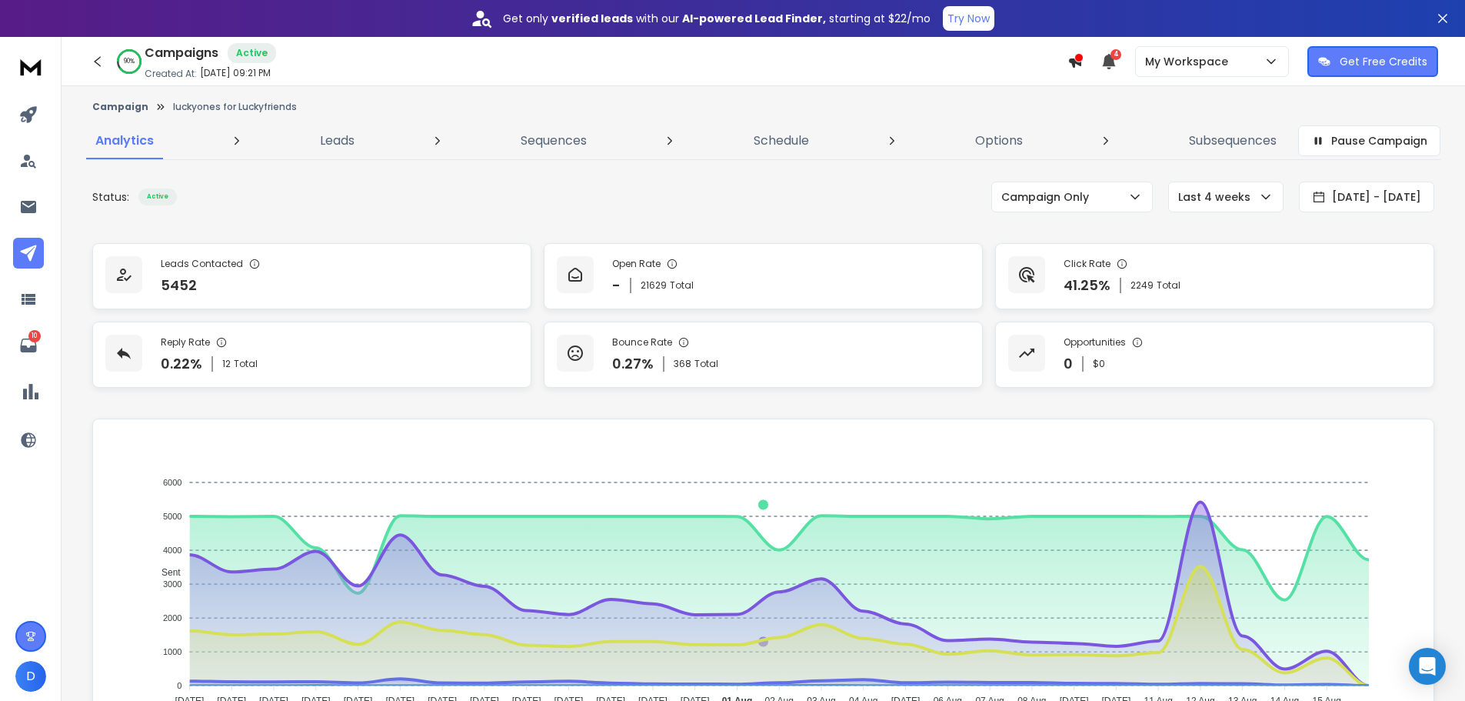
scroll to position [0, 0]
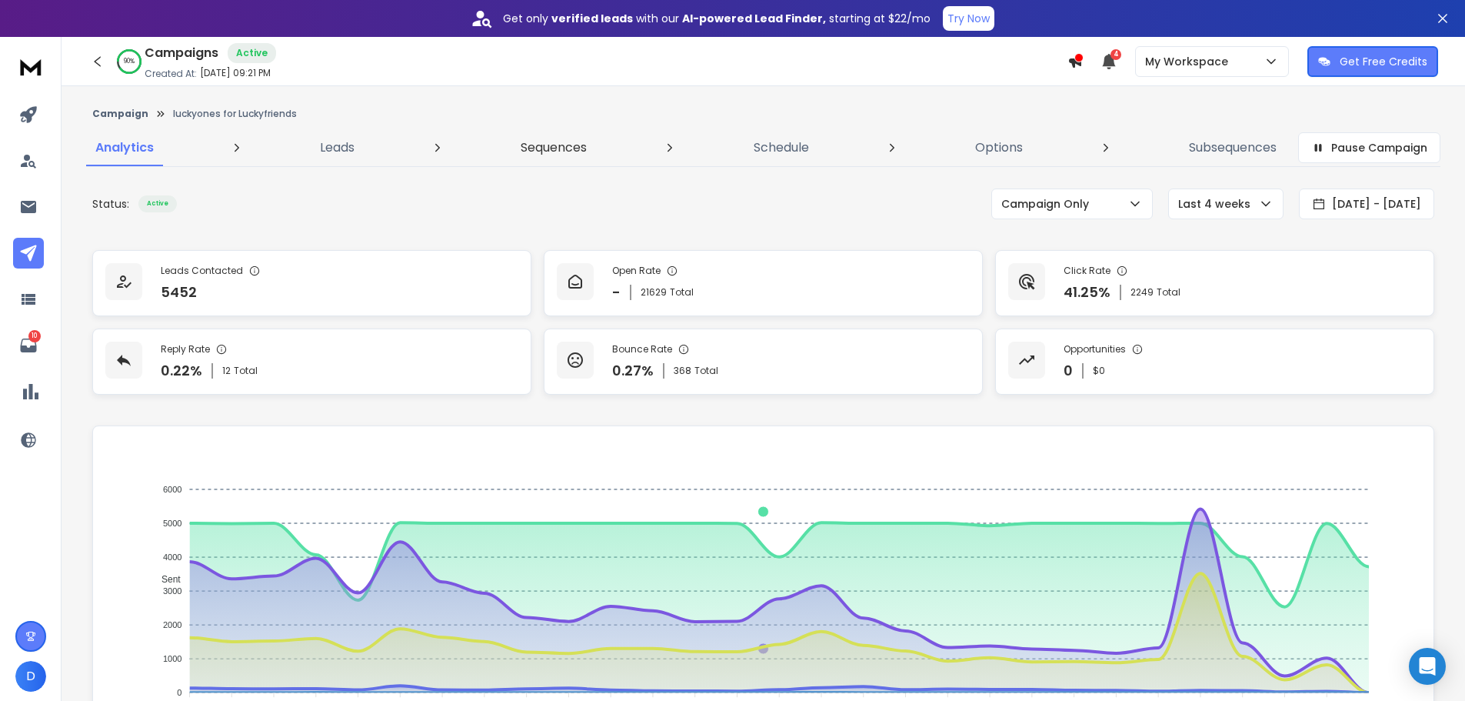
click at [535, 150] on p "Sequences" at bounding box center [554, 147] width 66 height 18
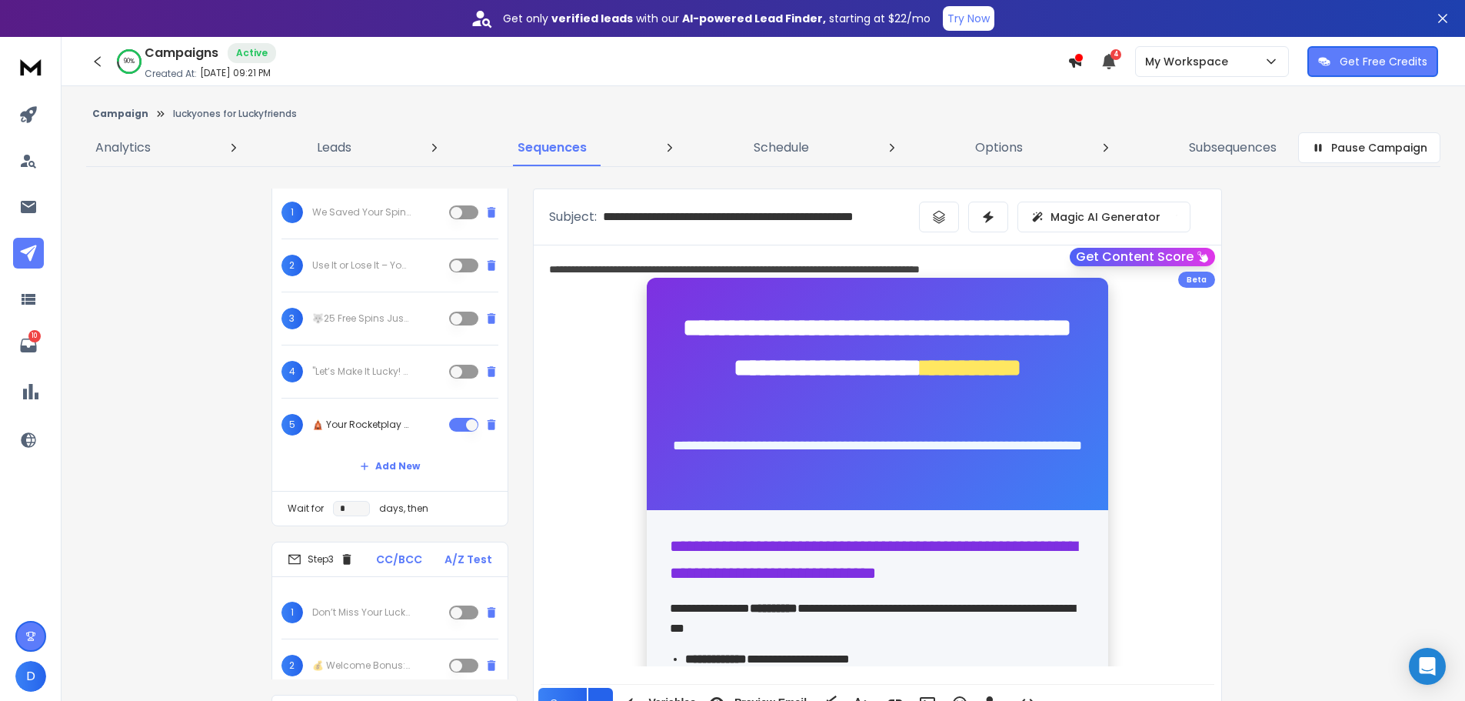
scroll to position [231, 0]
click at [380, 425] on p "🛕 Your Rocketplay Bonus Code: REELS20 – No Deposit Needed!" at bounding box center [361, 421] width 98 height 12
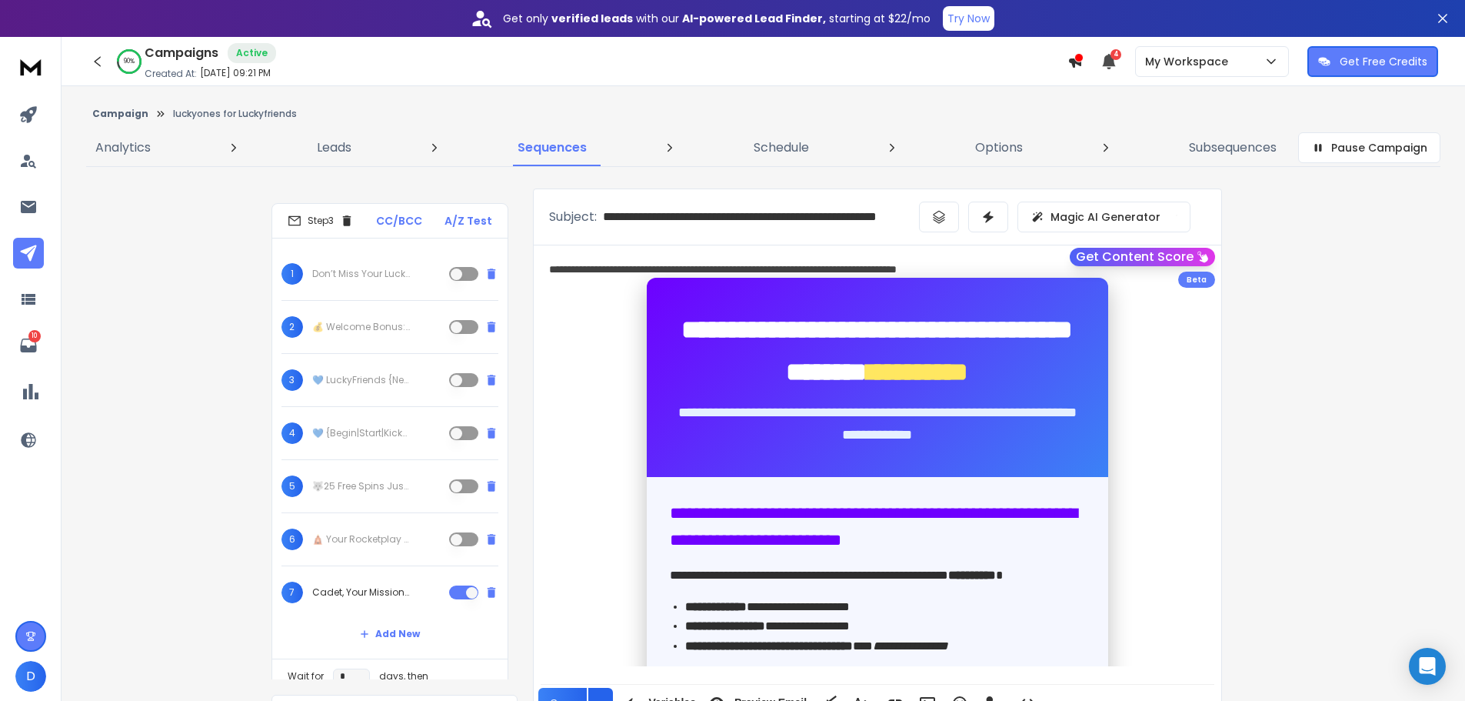
scroll to position [769, 0]
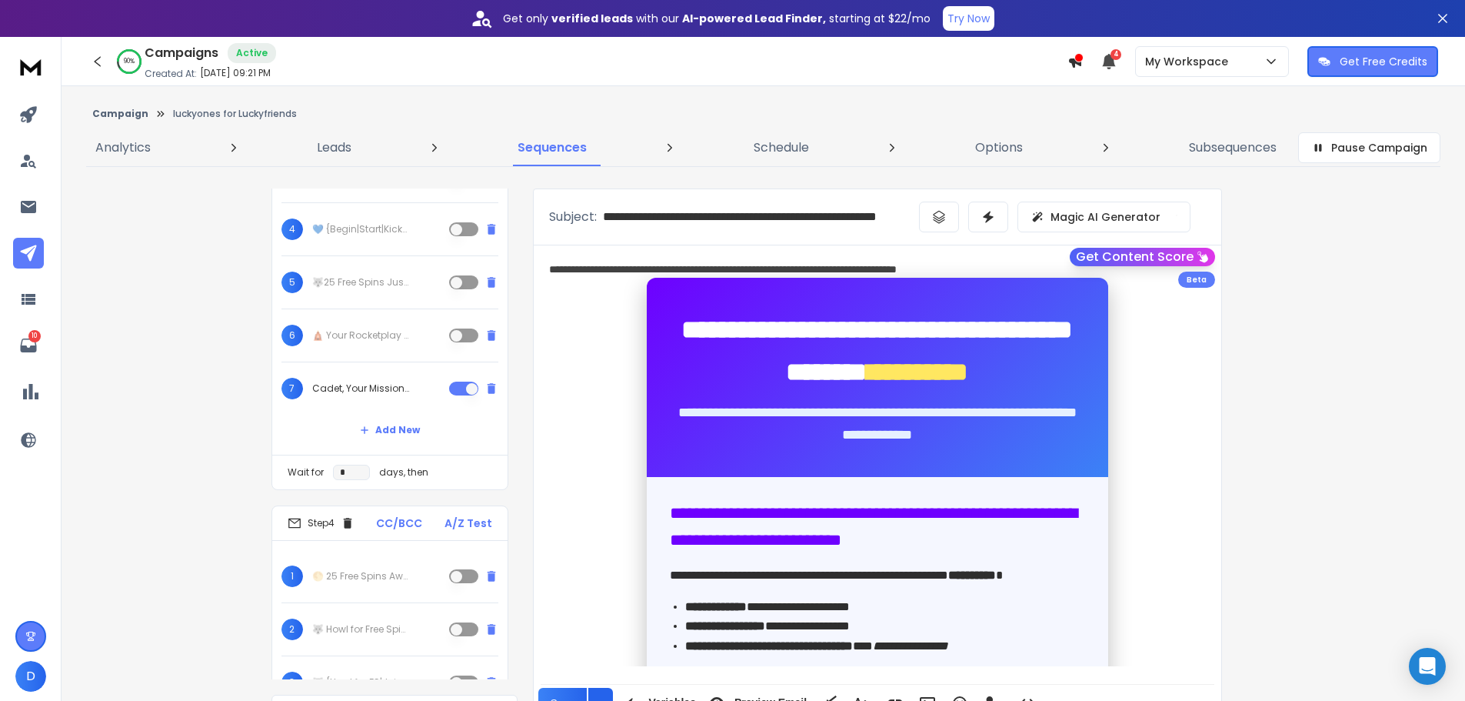
click at [373, 388] on p "Cadet, Your Mission Briefing Has Arrived 🚀" at bounding box center [361, 388] width 98 height 12
type input "**********"
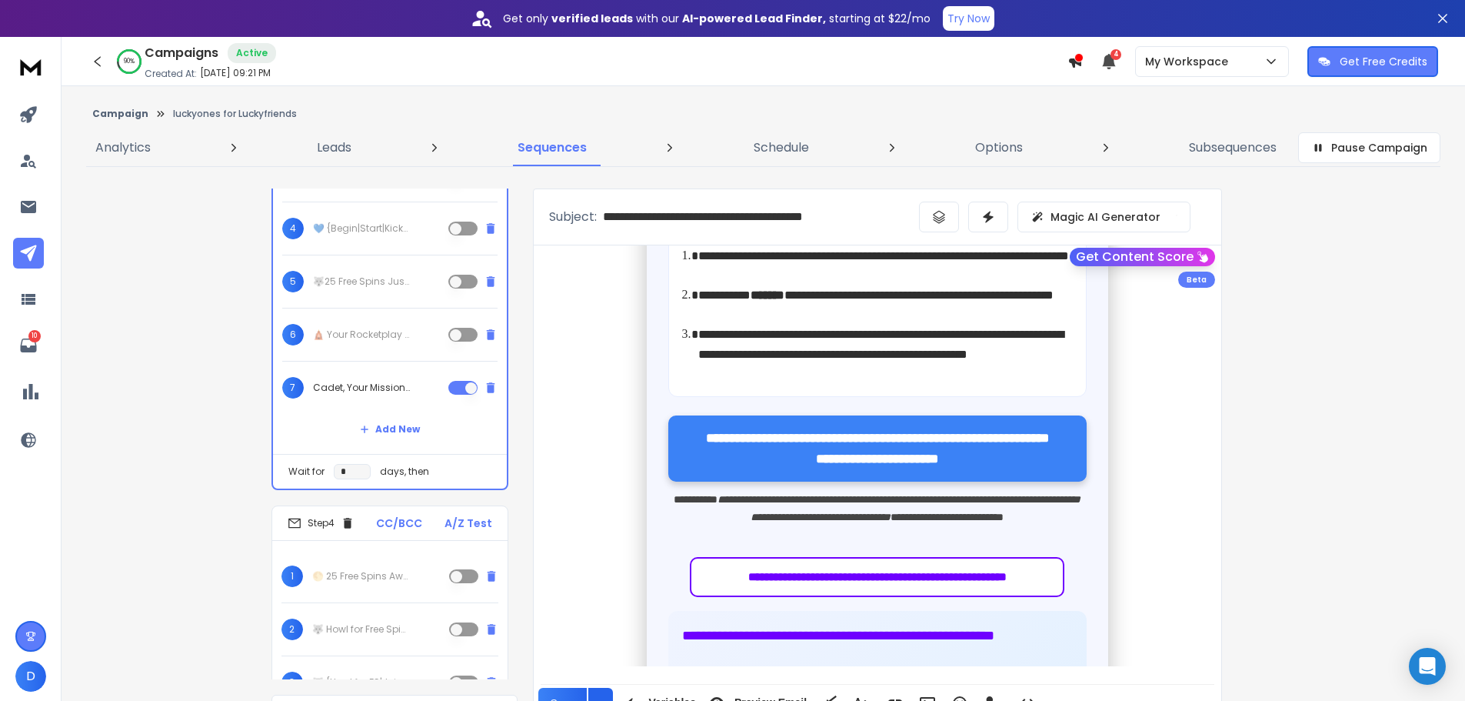
scroll to position [1000, 0]
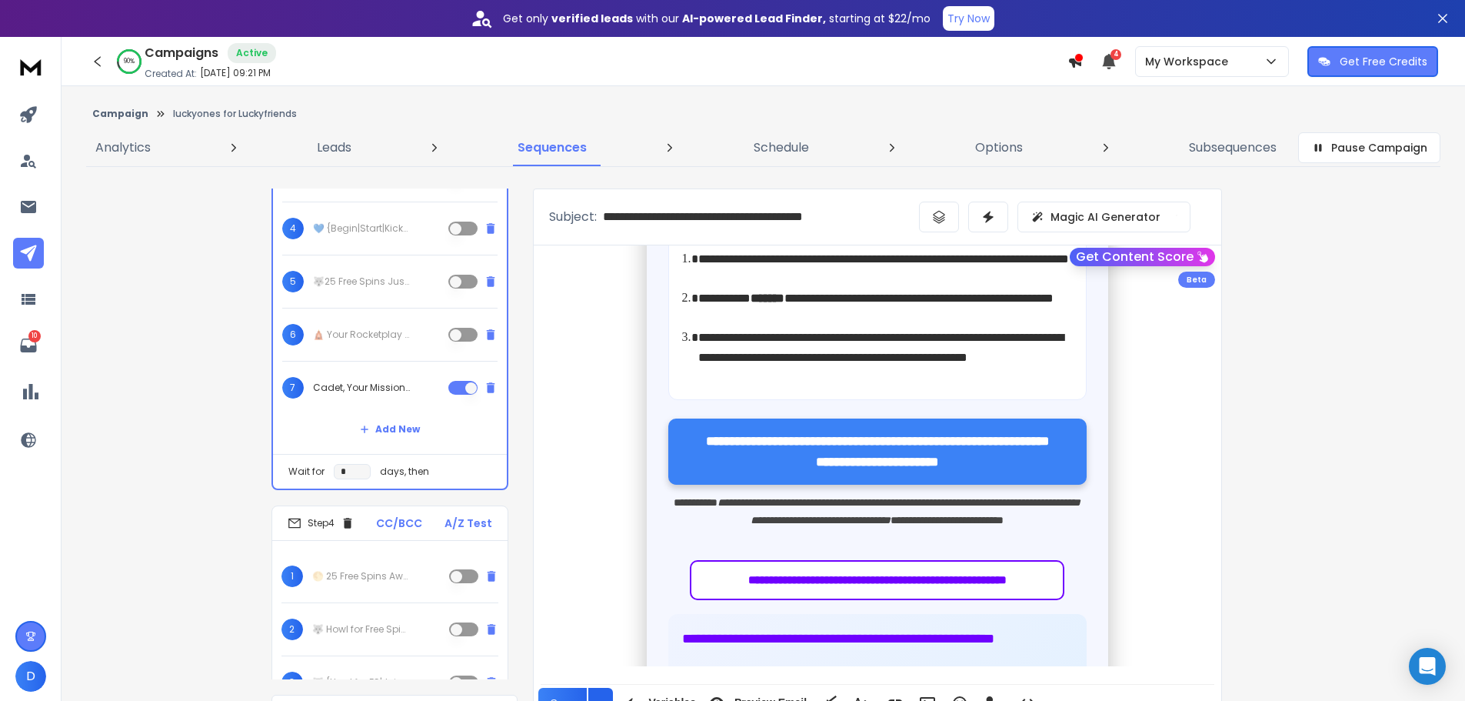
click at [850, 448] on link "**********" at bounding box center [877, 451] width 418 height 66
click at [882, 518] on icon "button" at bounding box center [889, 514] width 18 height 18
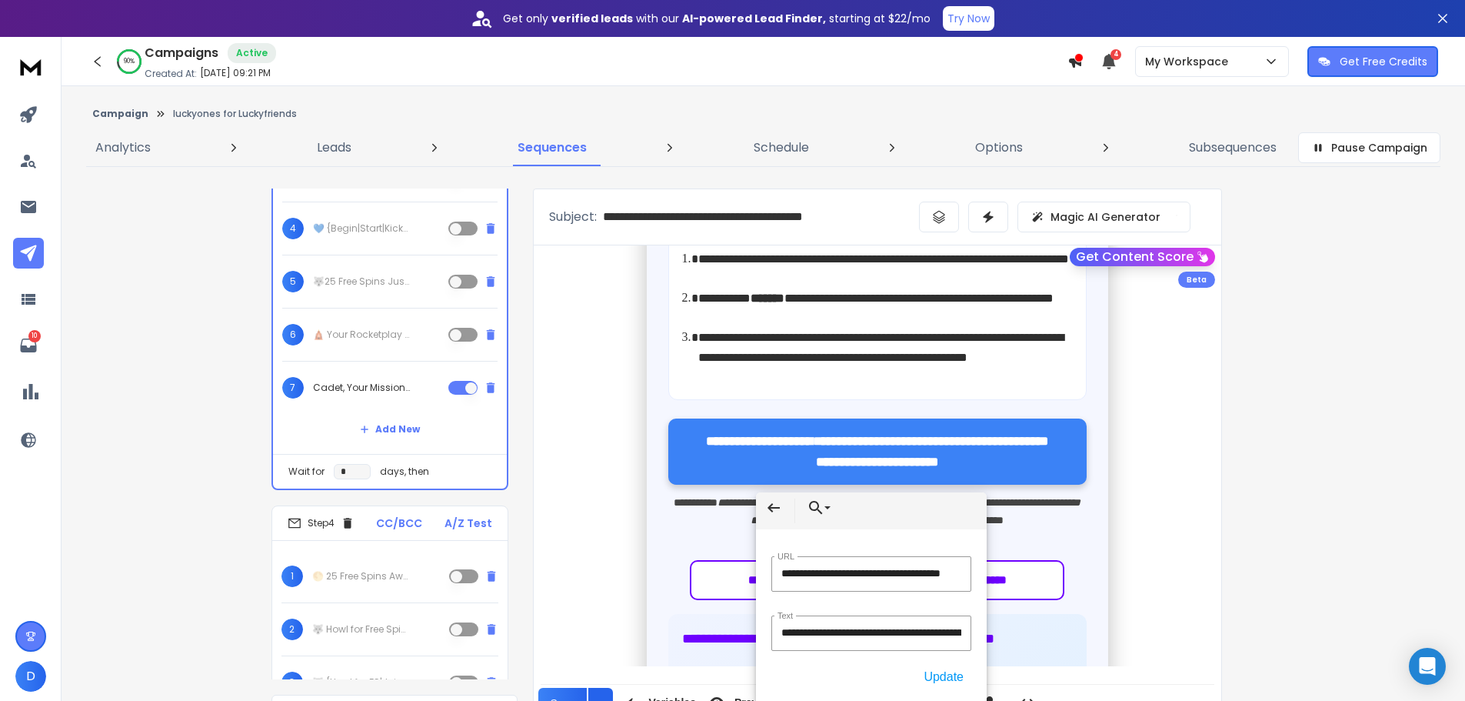
scroll to position [0, 0]
click at [126, 145] on p "Analytics" at bounding box center [122, 147] width 55 height 18
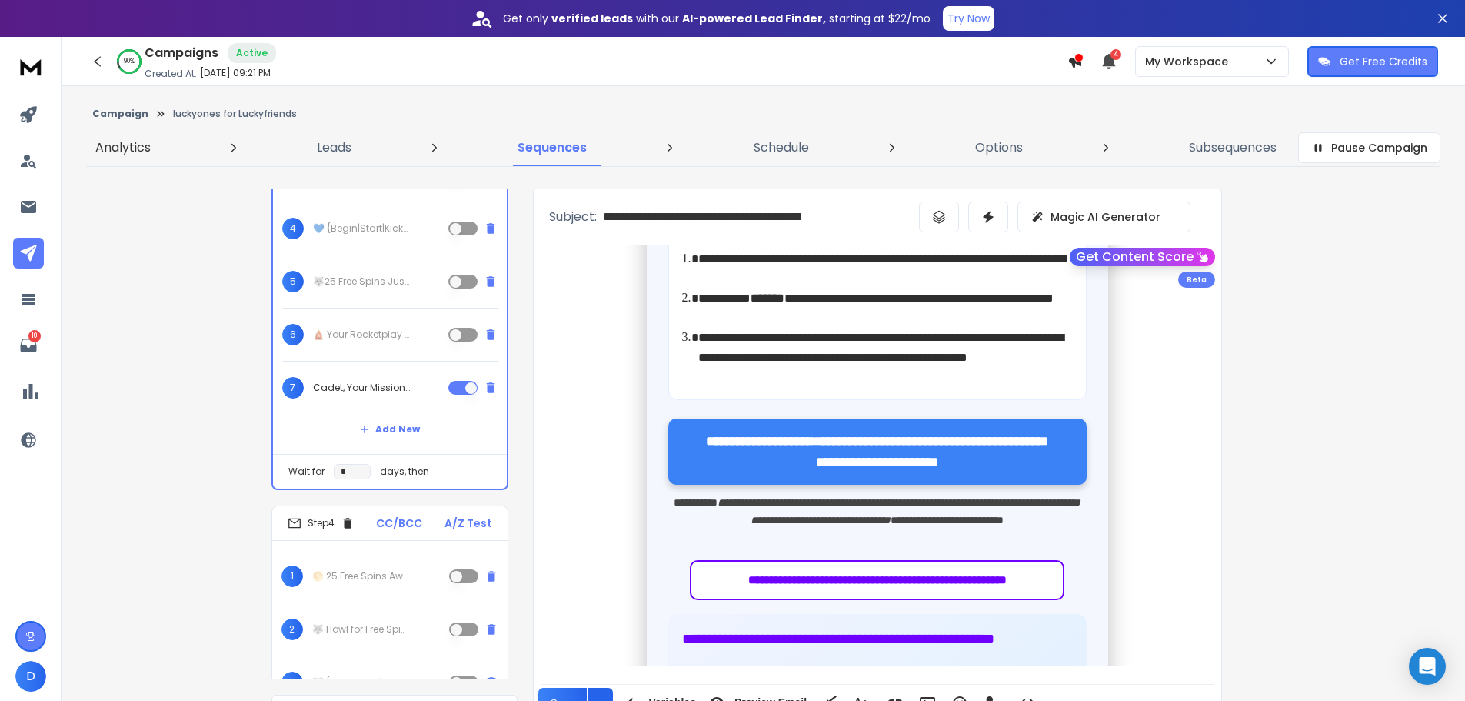
click at [141, 145] on p "Analytics" at bounding box center [122, 147] width 55 height 18
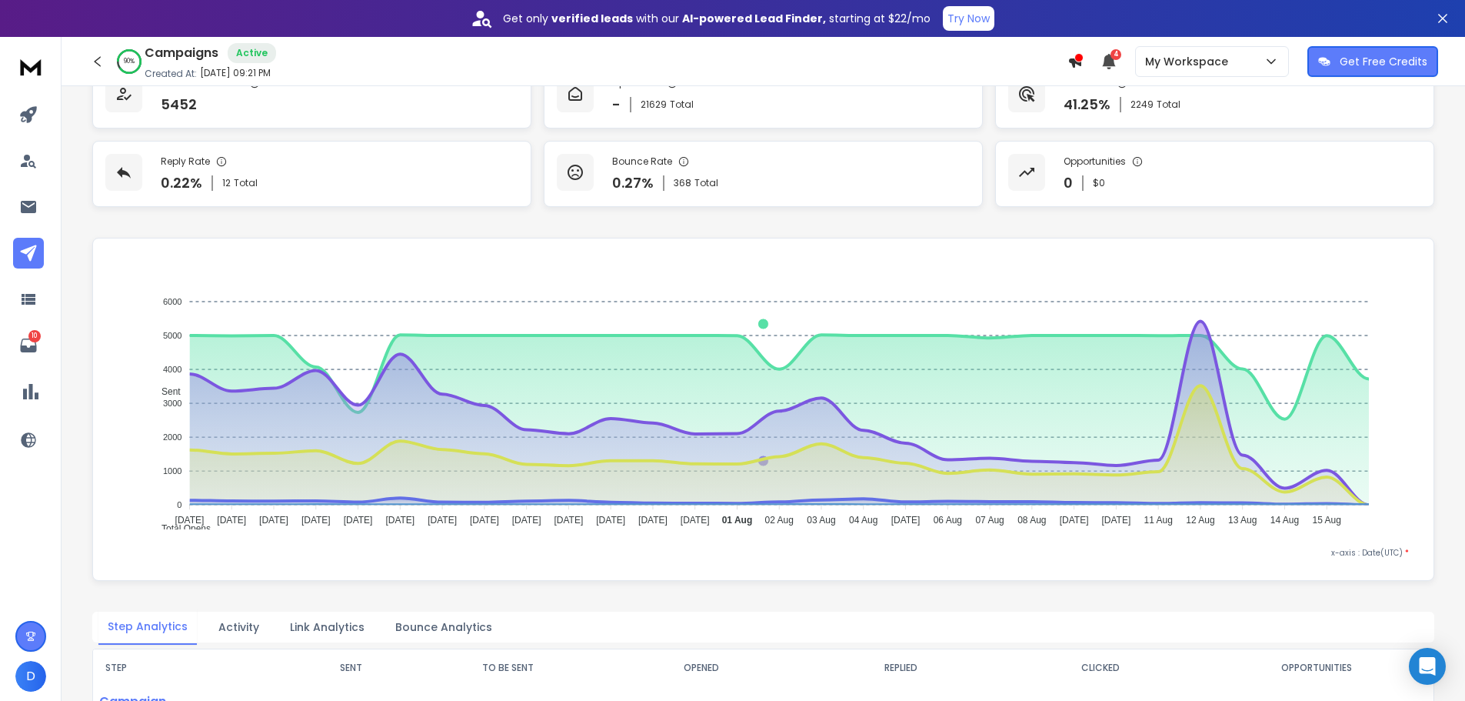
scroll to position [231, 0]
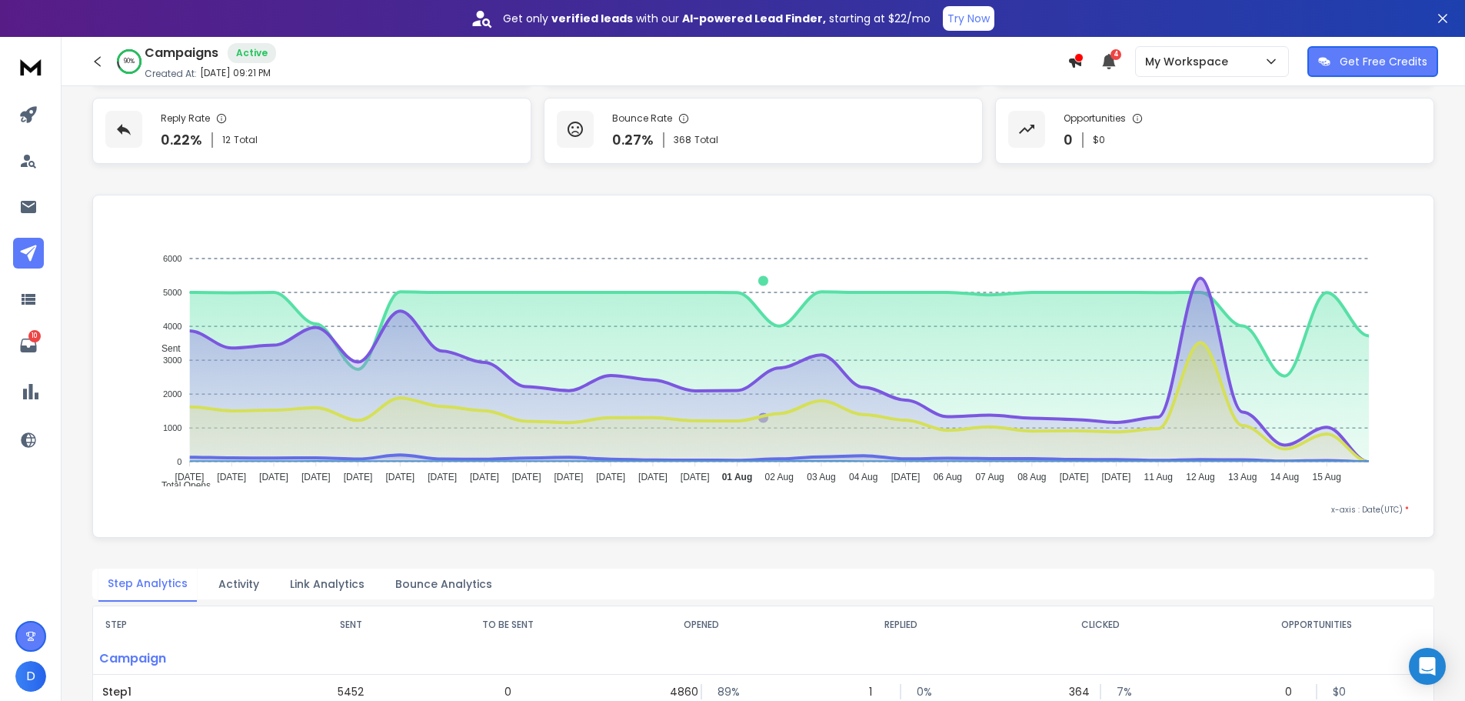
click at [239, 578] on button "Activity" at bounding box center [238, 584] width 59 height 34
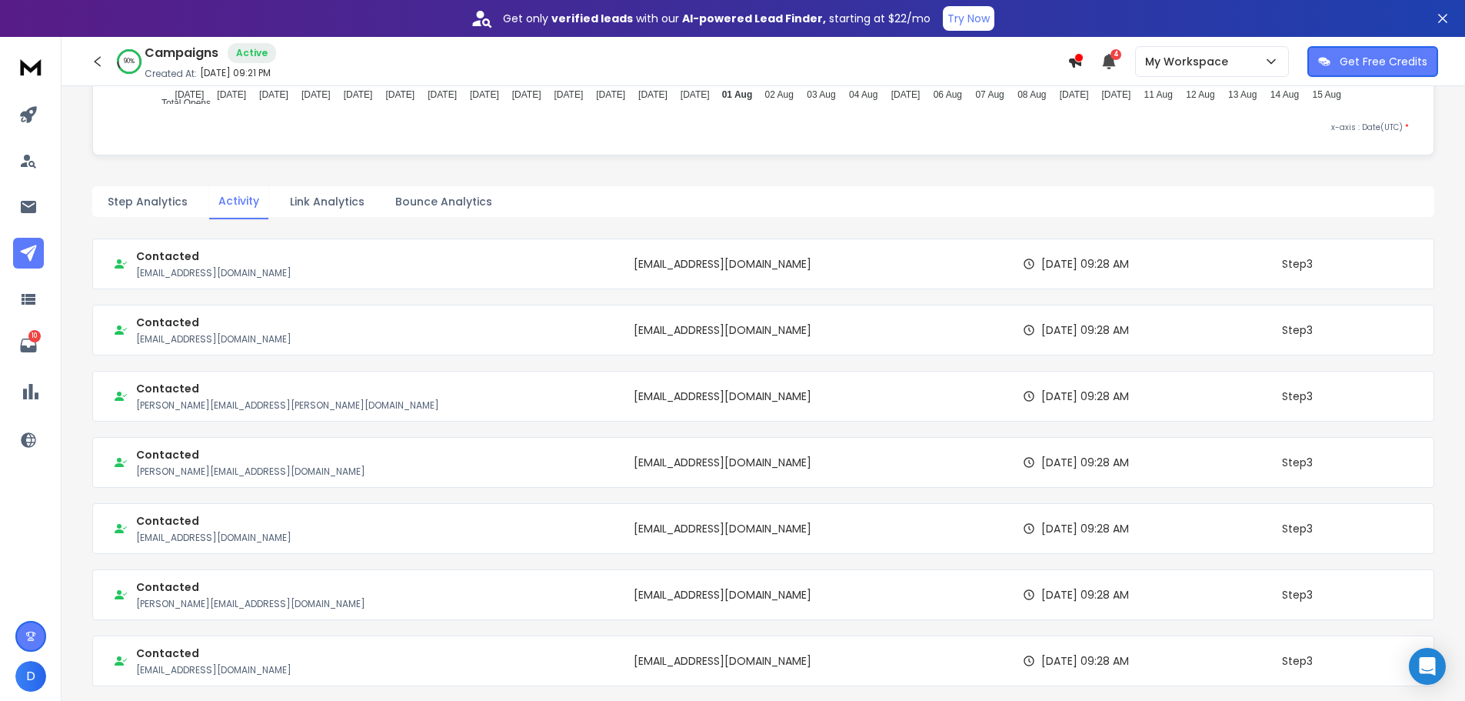
scroll to position [615, 0]
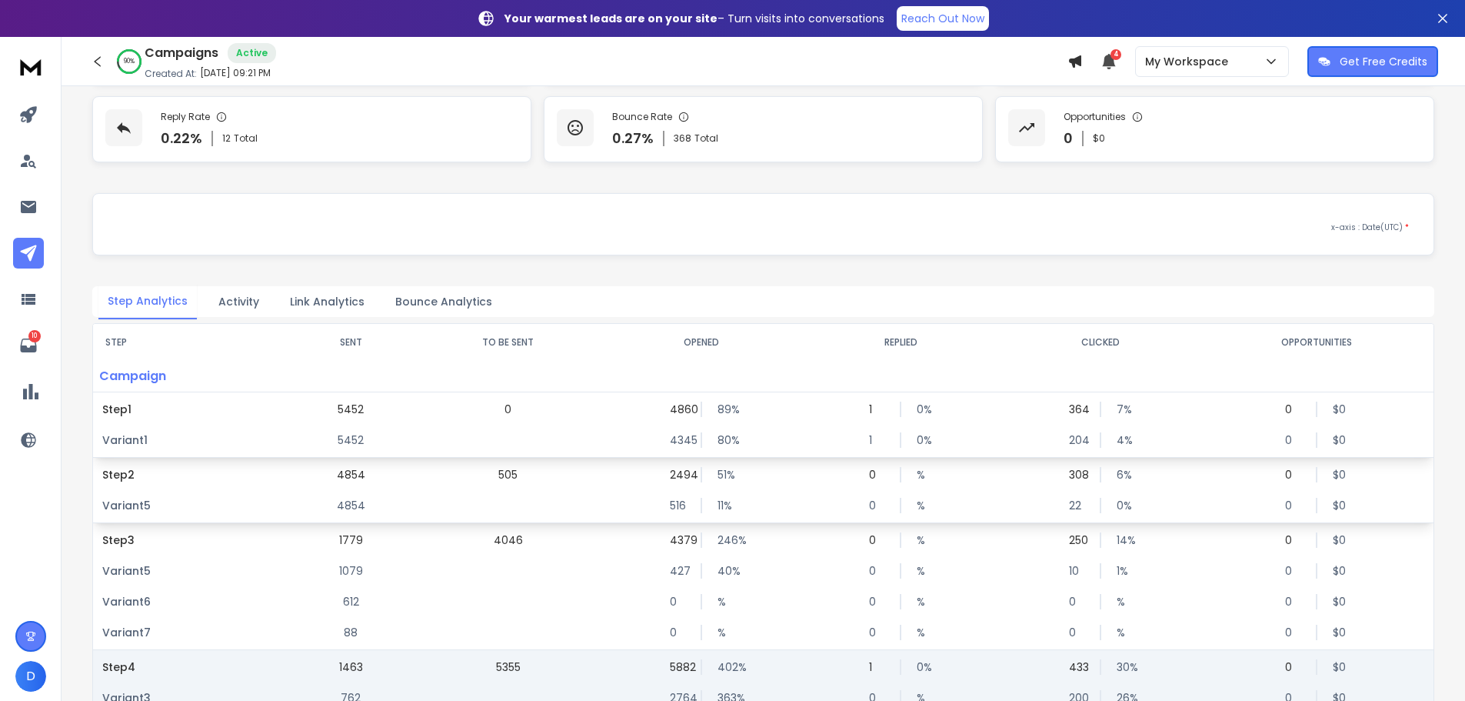
scroll to position [231, 0]
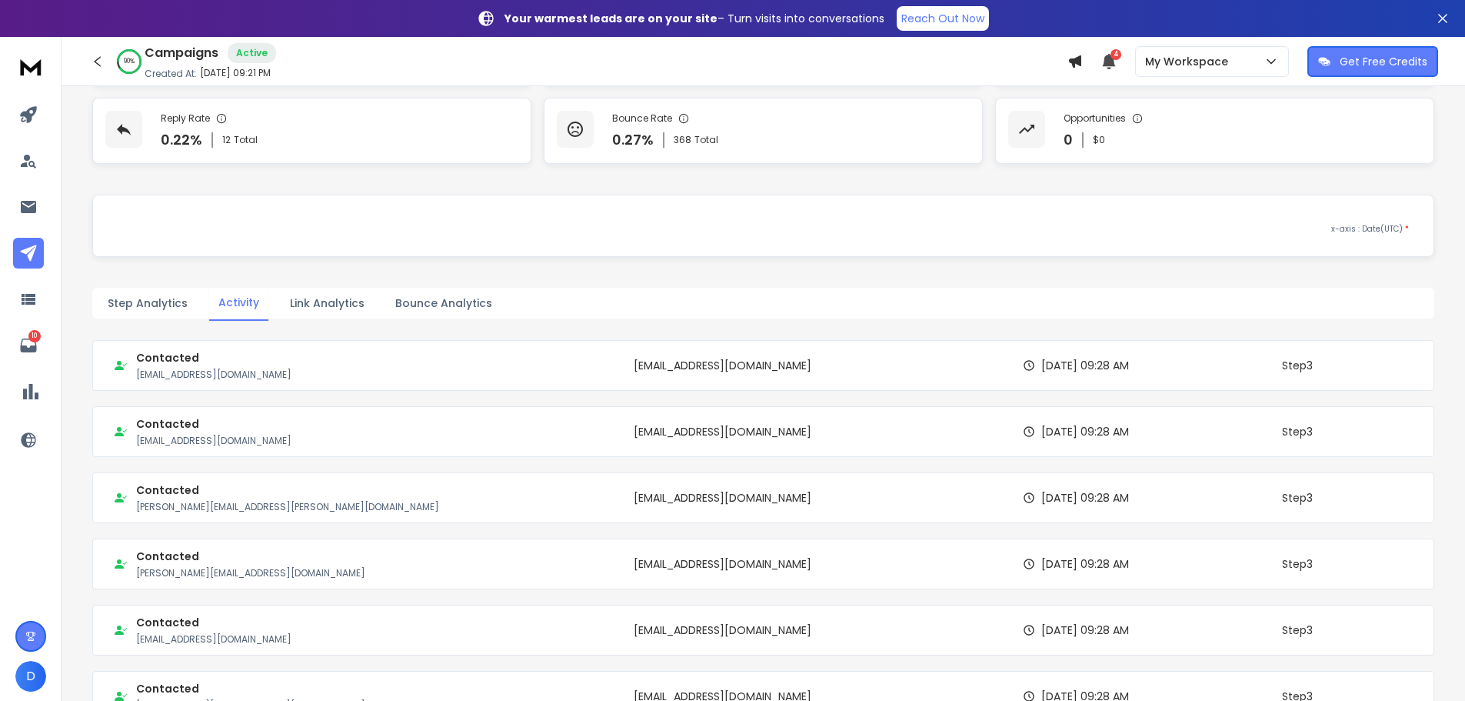
click at [244, 294] on button "Activity" at bounding box center [238, 302] width 59 height 35
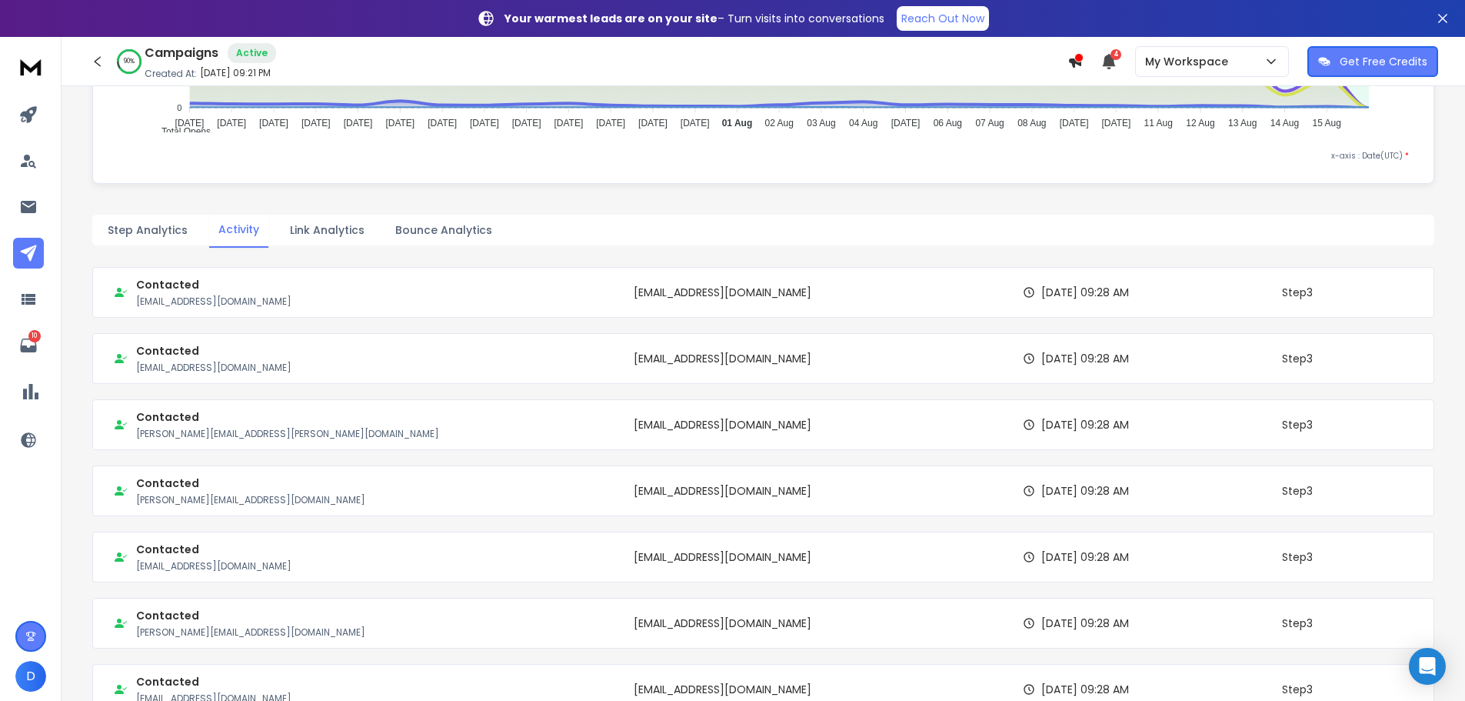
scroll to position [615, 0]
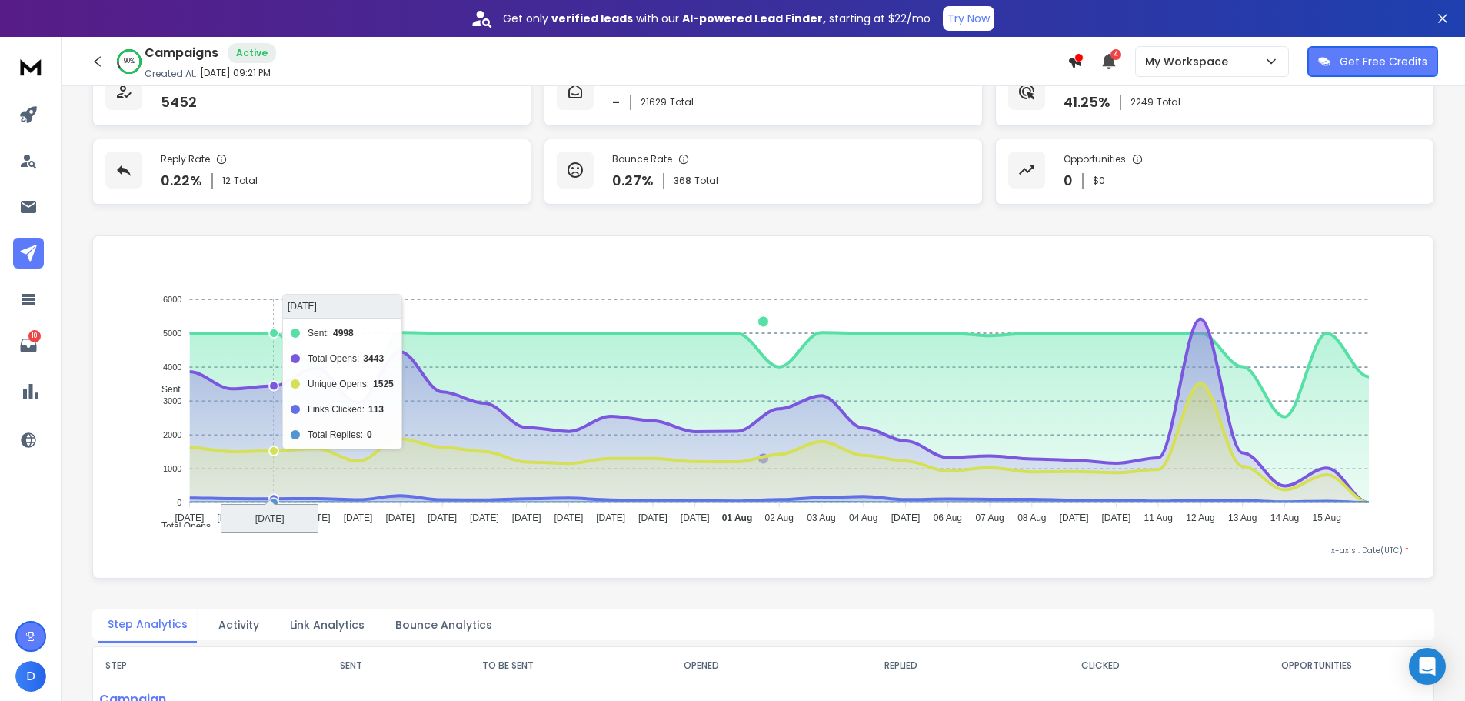
scroll to position [231, 0]
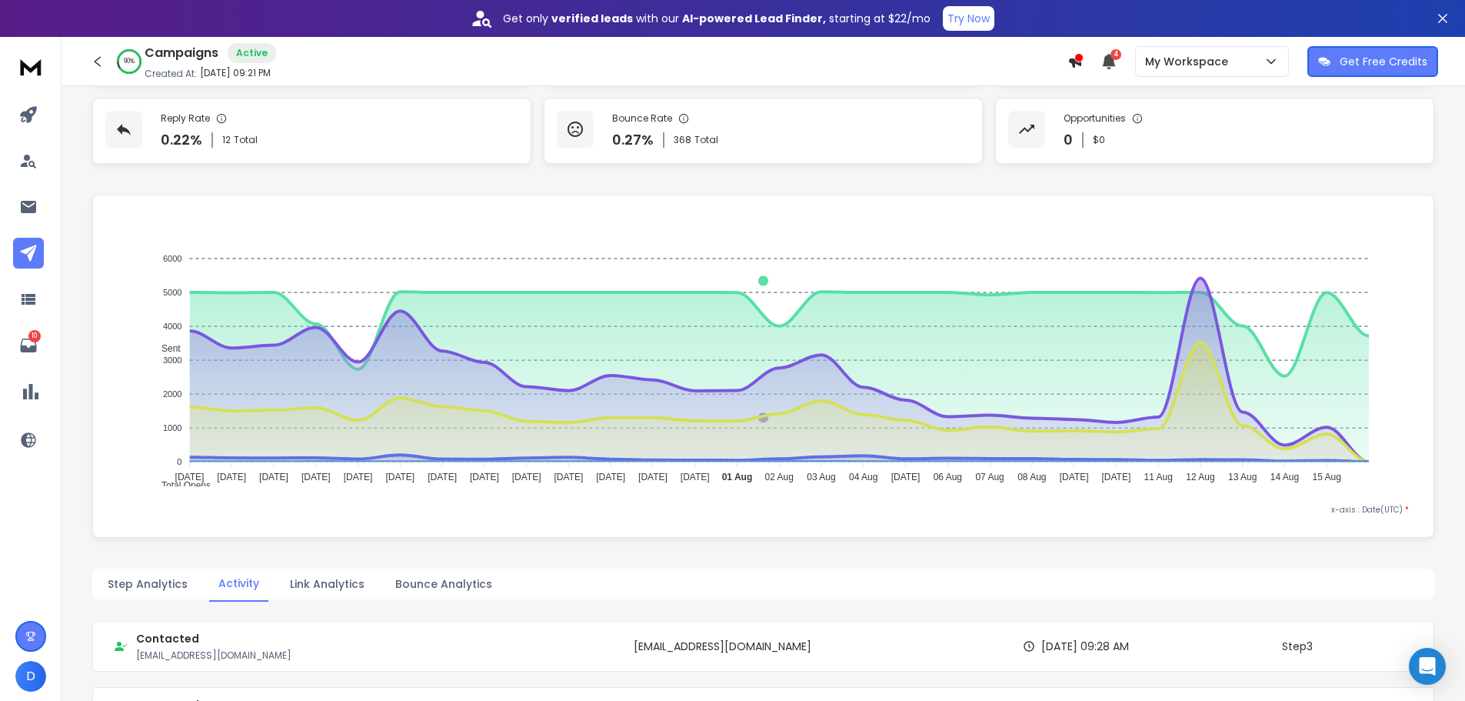
click at [247, 583] on button "Activity" at bounding box center [238, 583] width 59 height 35
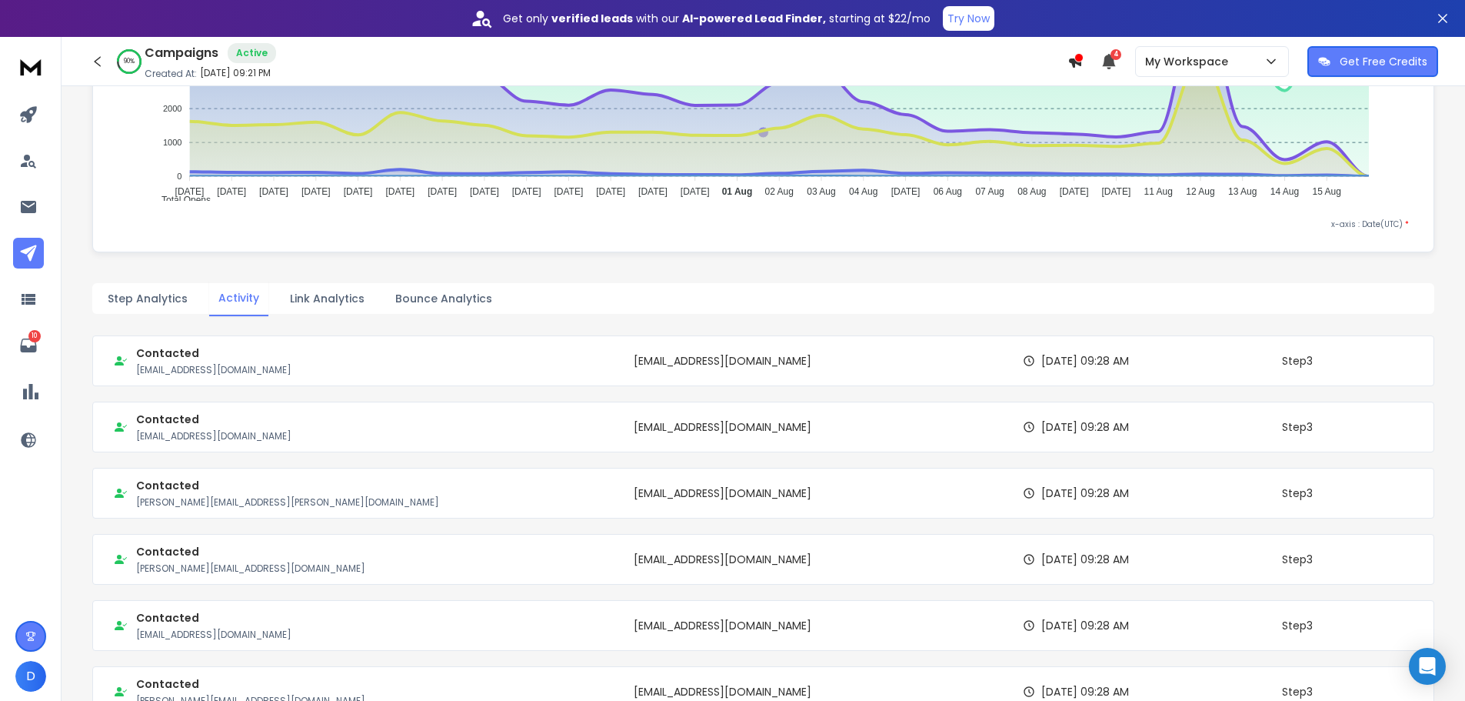
scroll to position [538, 0]
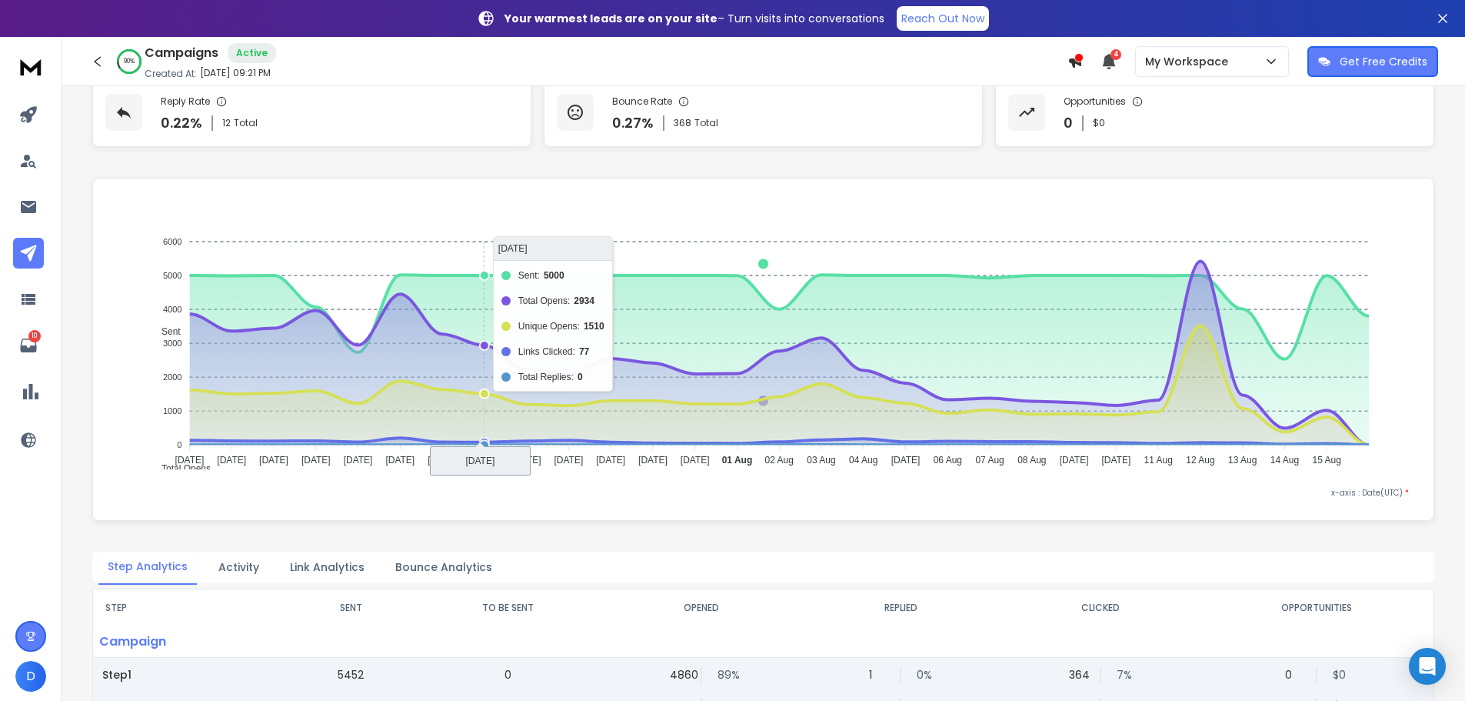
scroll to position [308, 0]
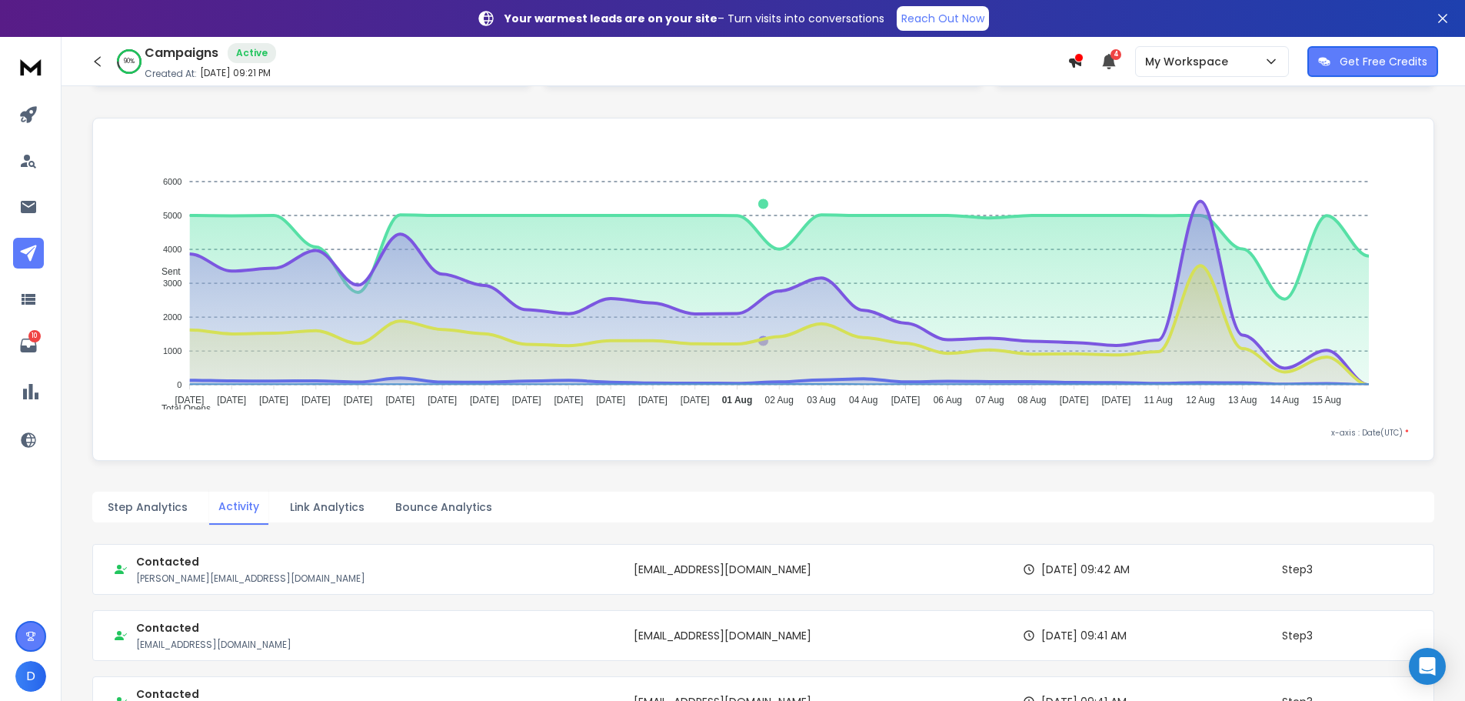
click at [235, 508] on button "Activity" at bounding box center [238, 506] width 59 height 35
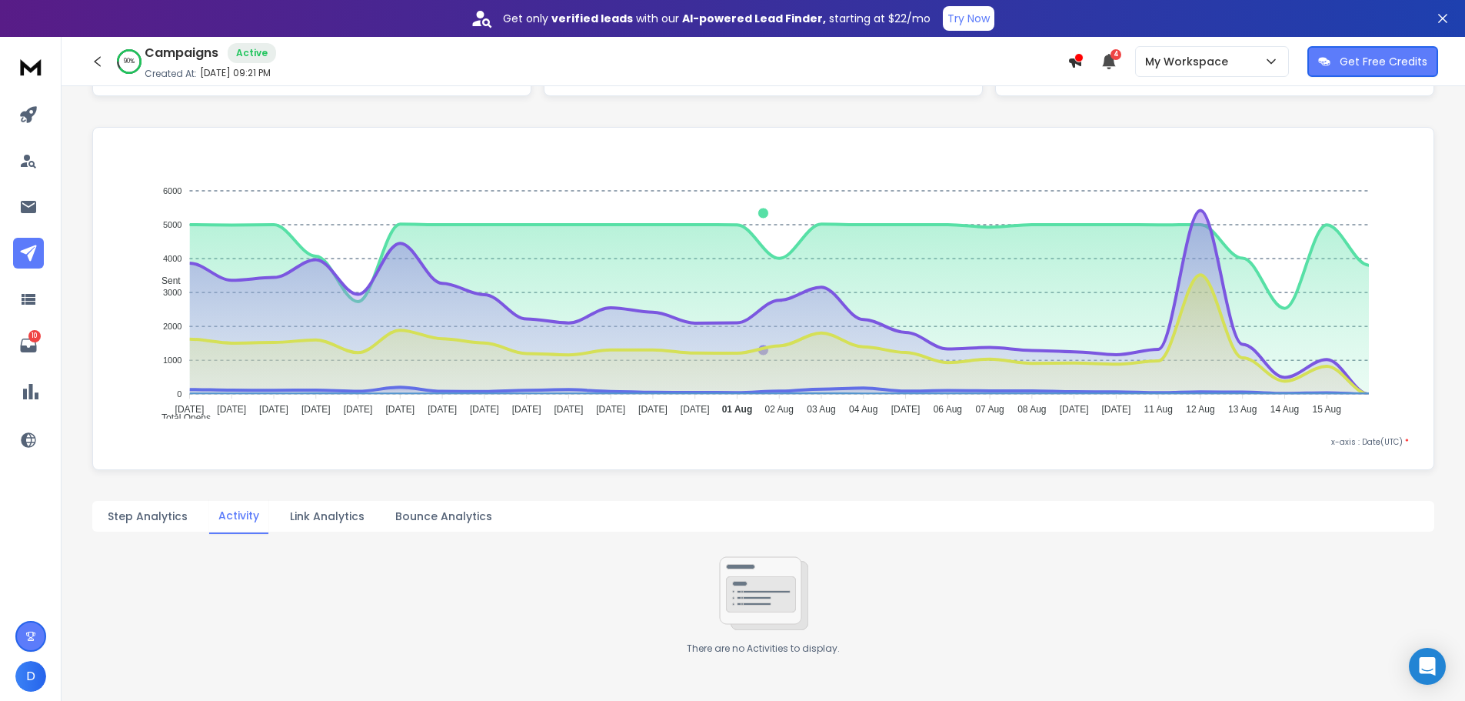
click at [218, 430] on div "Leads Contacted 5452 Open Rate - 21629 Total Click Rate 41.25 % 2249 Total Repl…" at bounding box center [763, 316] width 1342 height 728
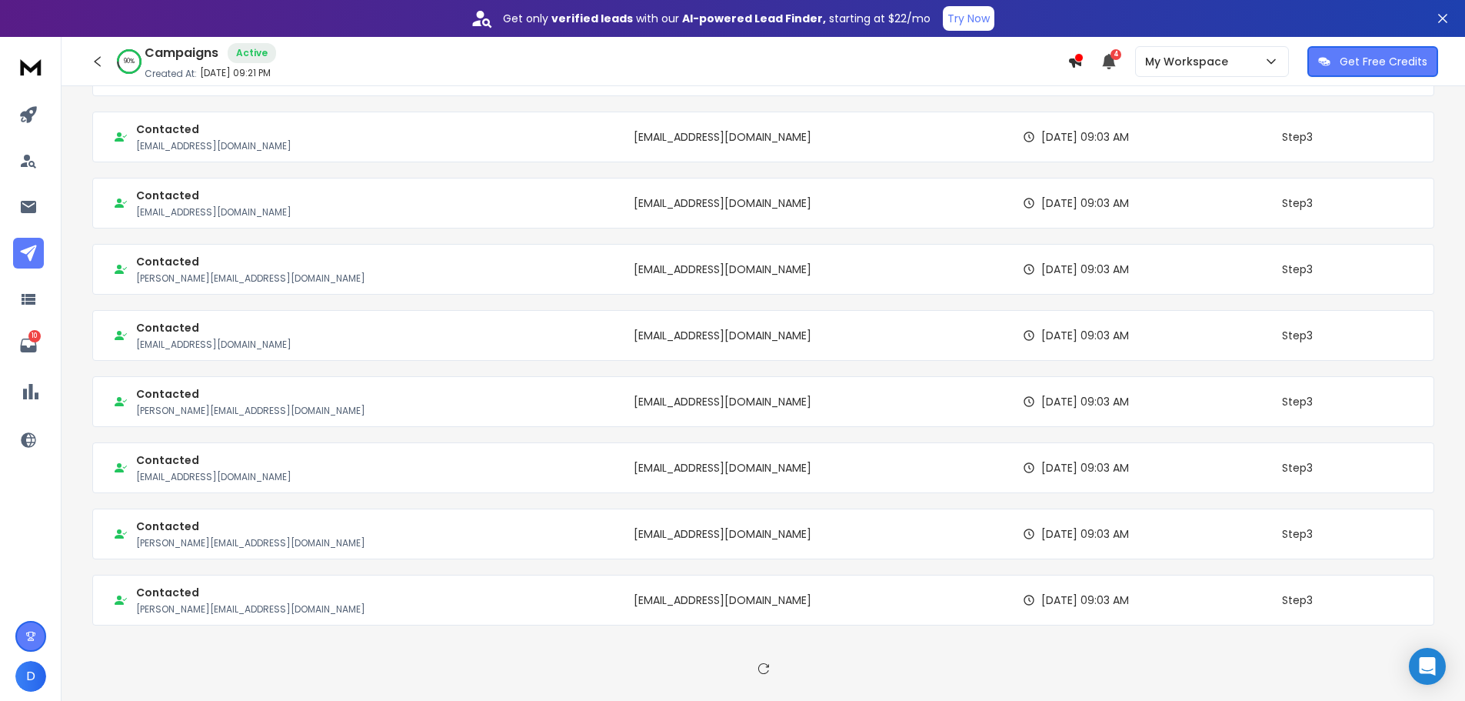
scroll to position [13377, 0]
click at [21, 198] on icon at bounding box center [28, 207] width 18 height 18
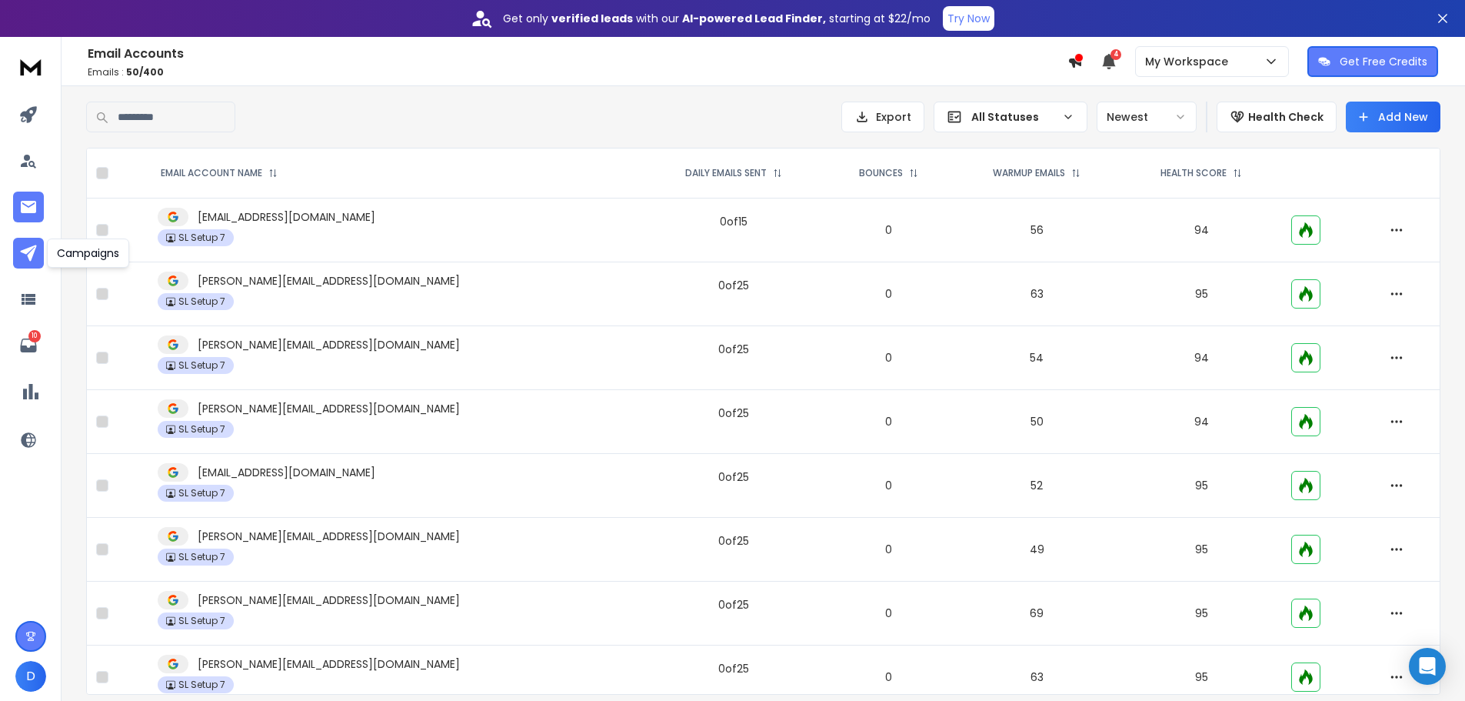
click at [40, 245] on link at bounding box center [28, 253] width 31 height 31
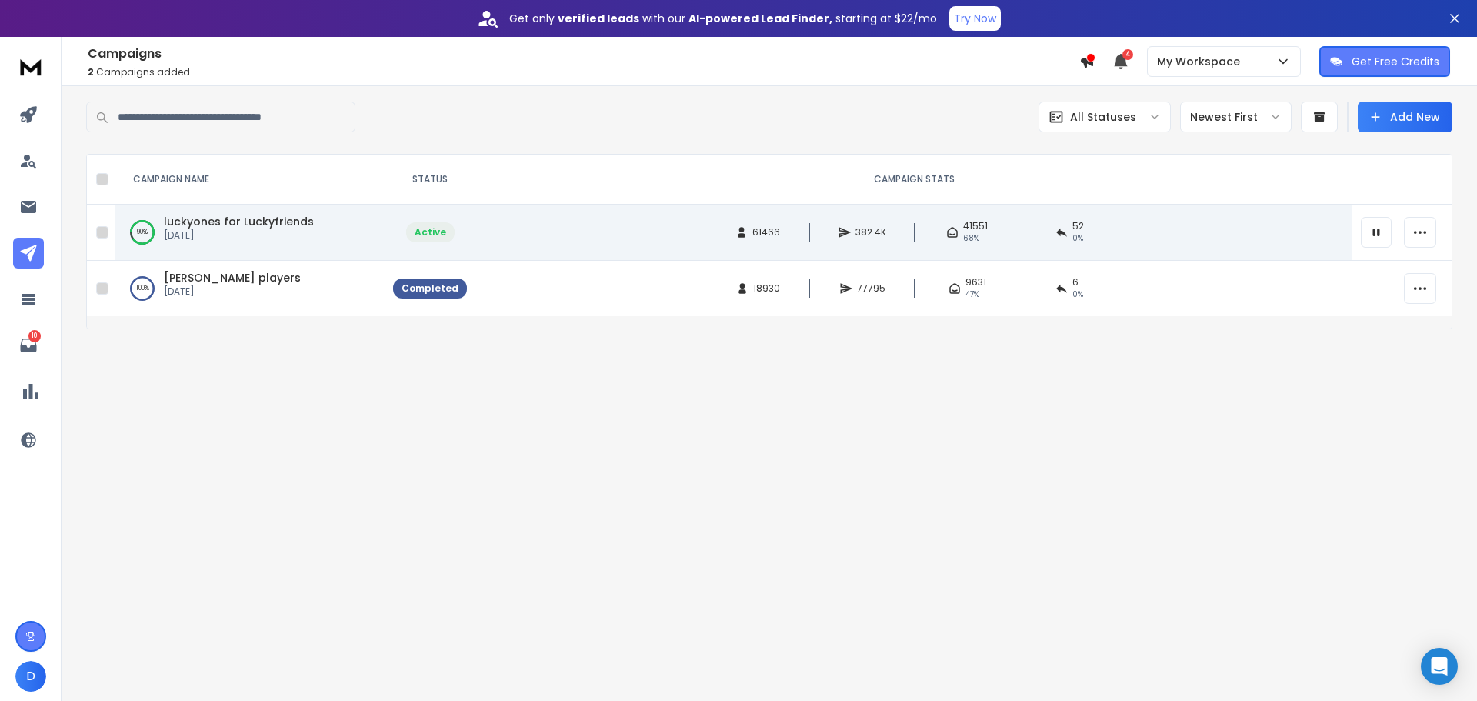
click at [272, 234] on p "3 months ago" at bounding box center [239, 235] width 150 height 12
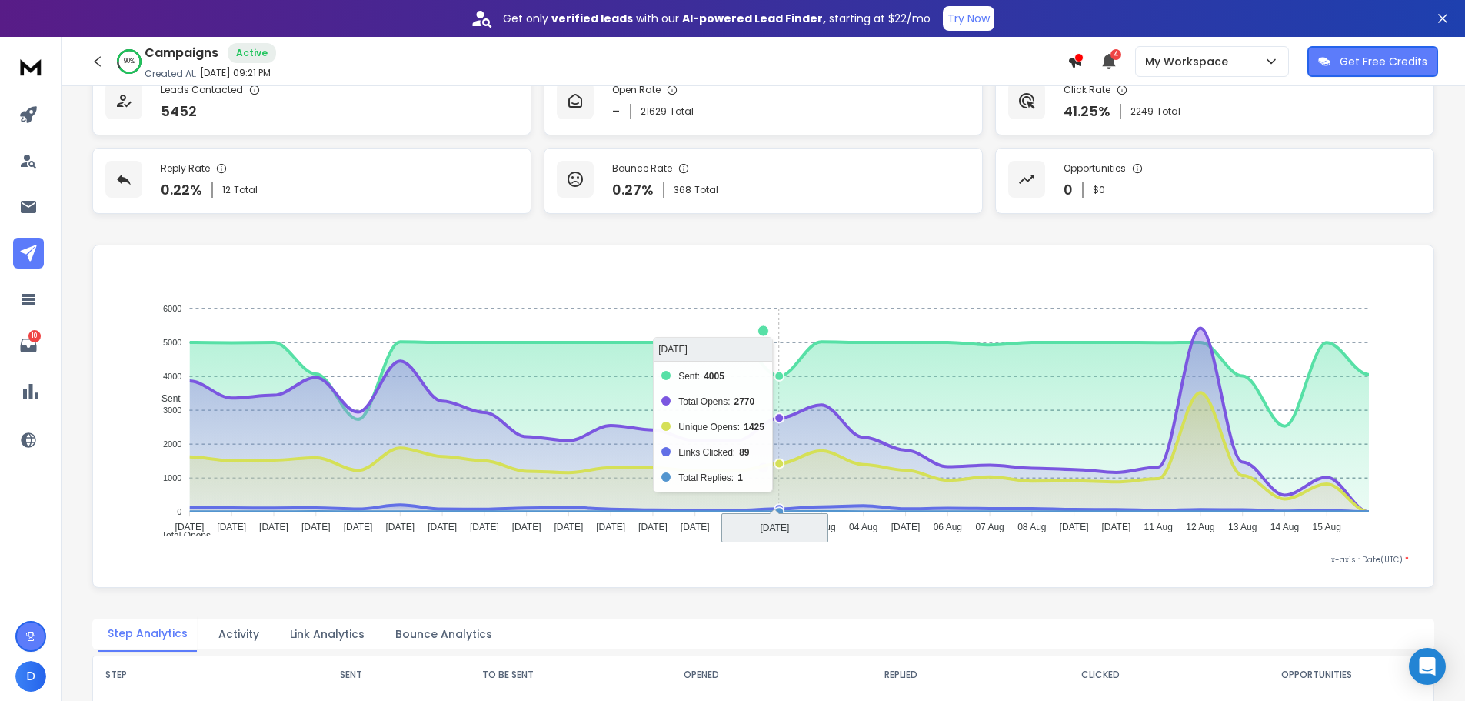
scroll to position [231, 0]
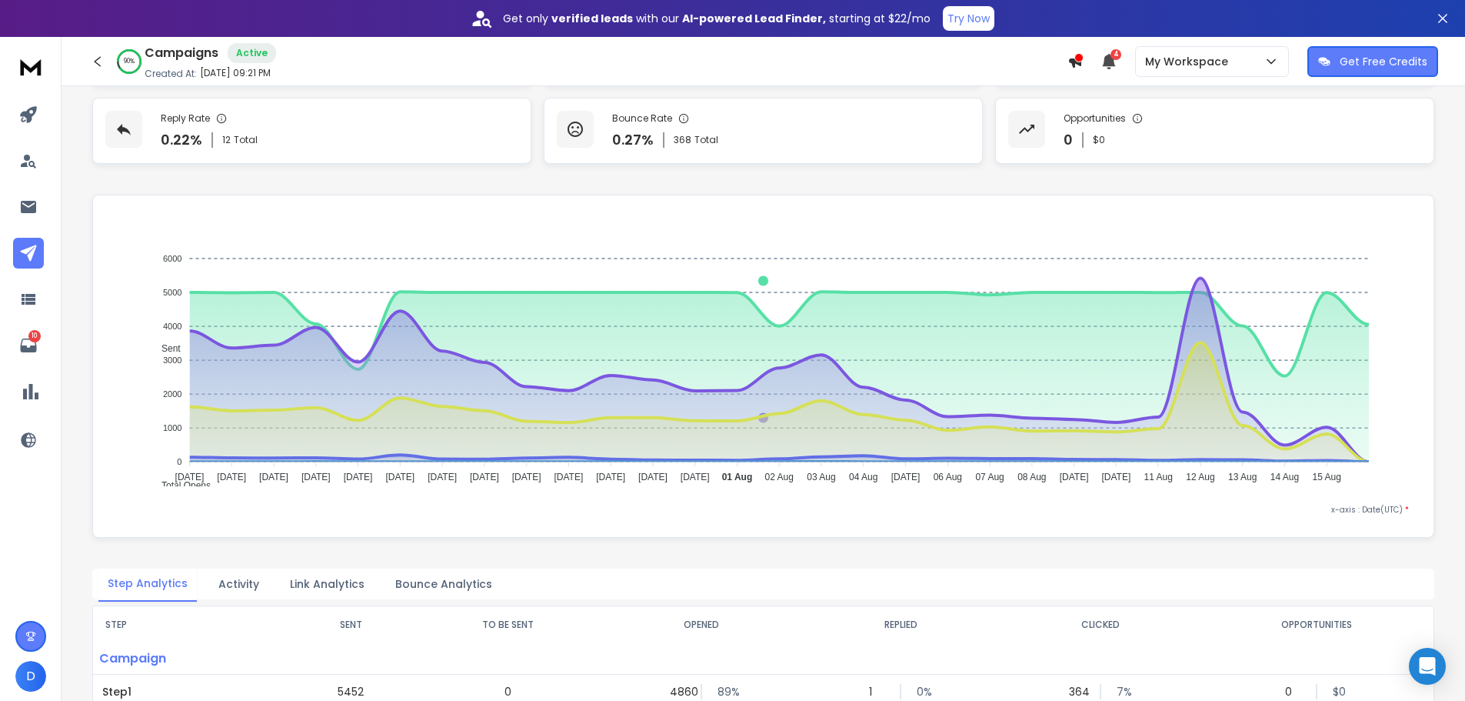
click at [225, 575] on button "Activity" at bounding box center [238, 584] width 59 height 34
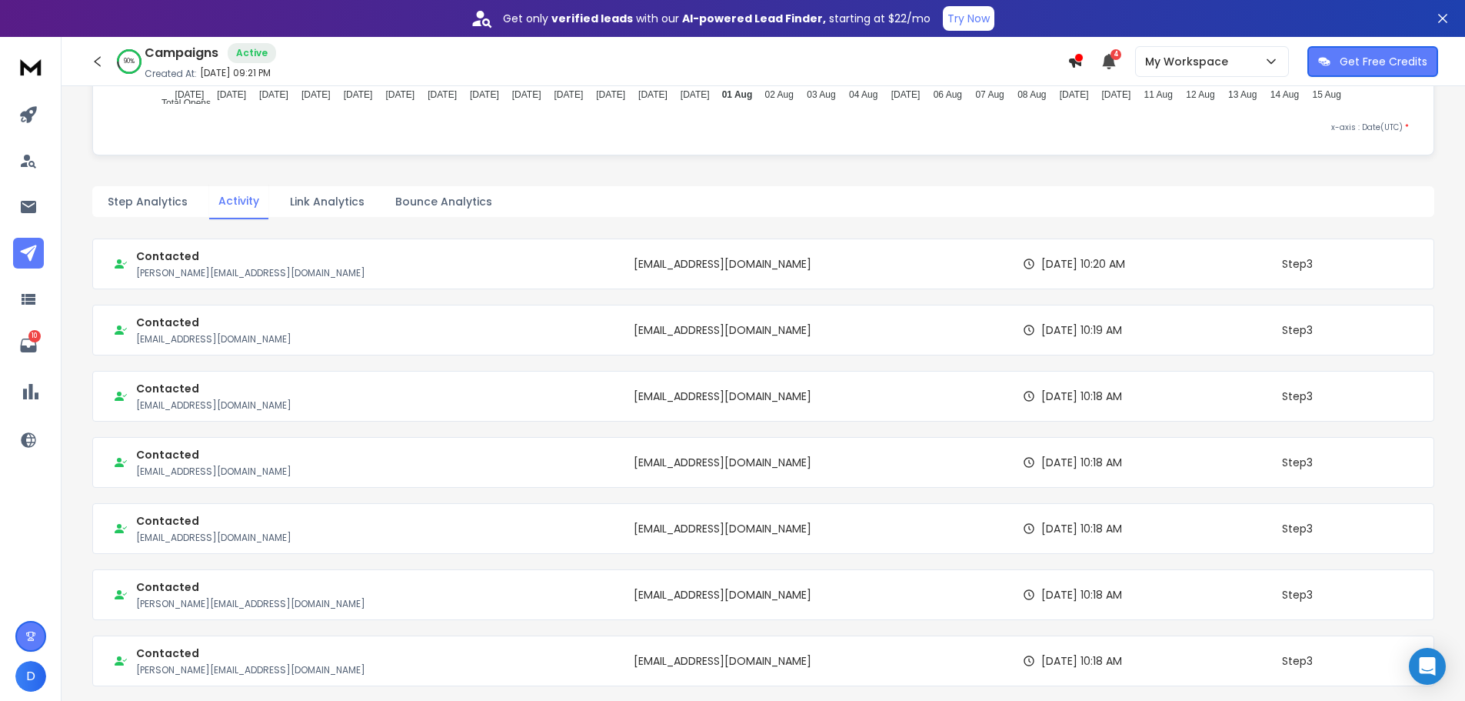
scroll to position [618, 0]
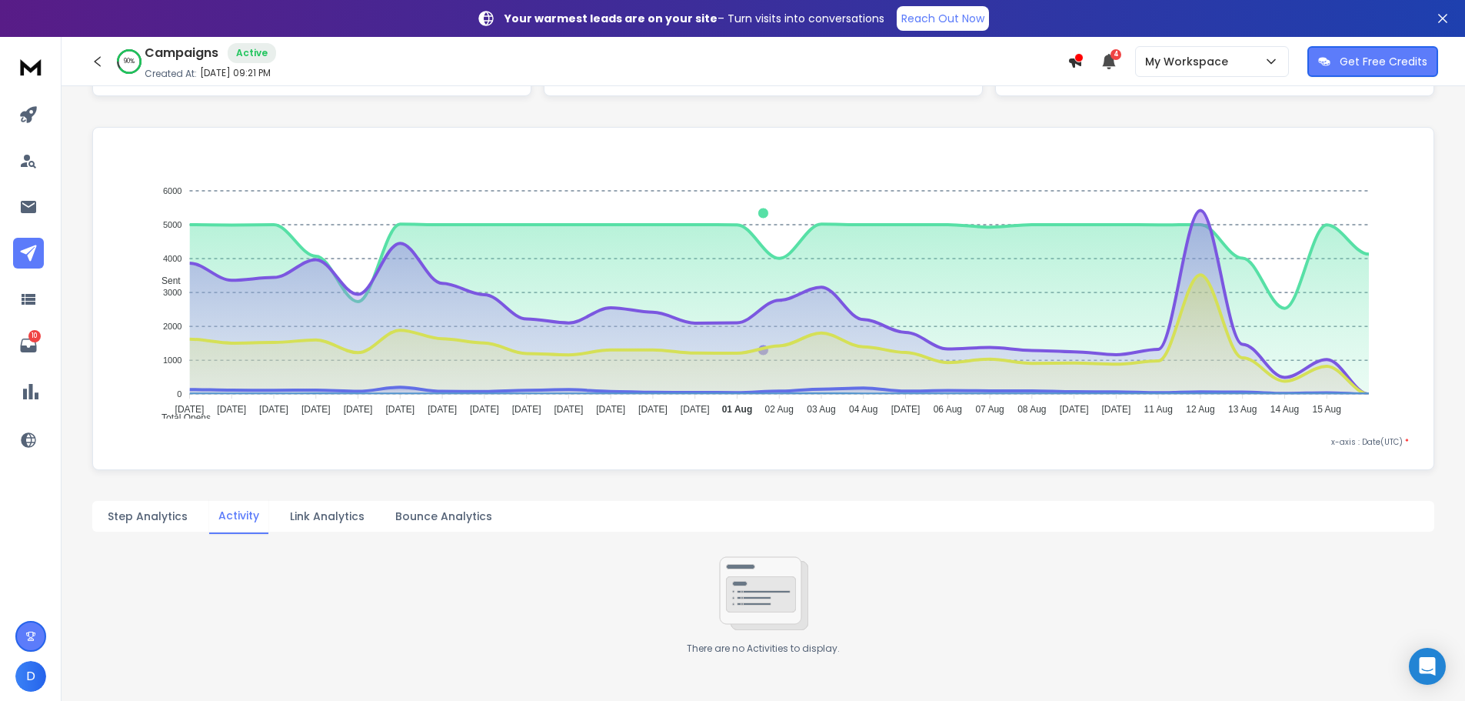
scroll to position [298, 0]
click at [225, 196] on div "Leads Contacted 5452 Open Rate - 21629 Total Click Rate 41.25 % 2249 Total Repl…" at bounding box center [763, 316] width 1342 height 728
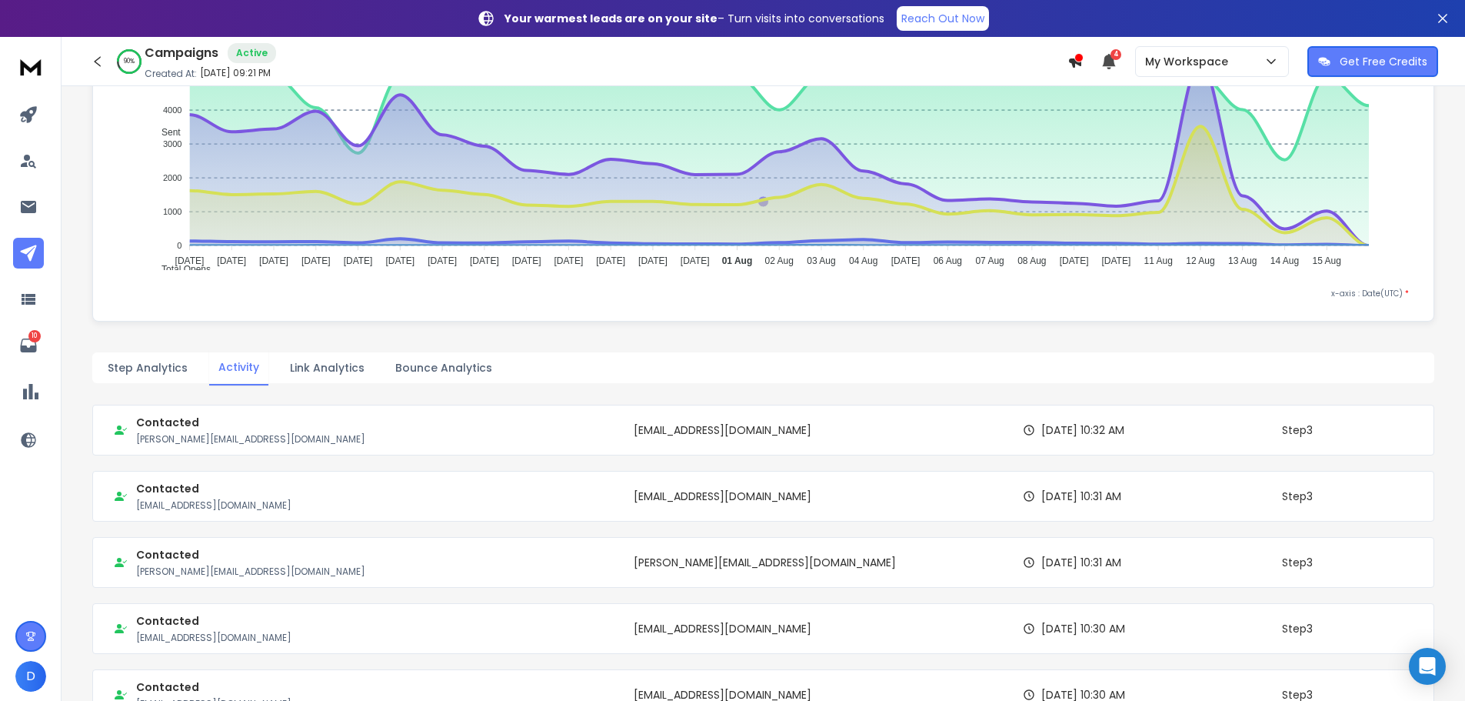
scroll to position [454, 0]
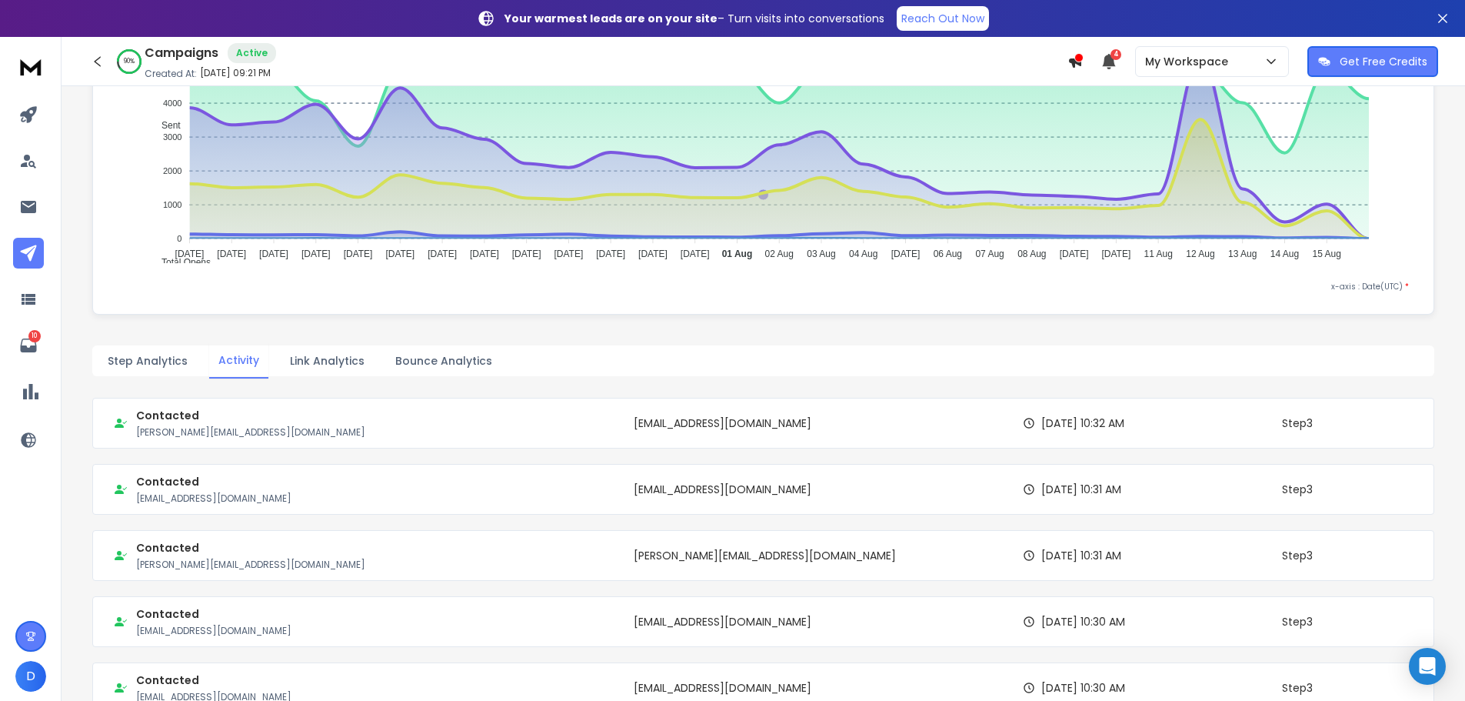
click at [430, 362] on button "Bounce Analytics" at bounding box center [443, 361] width 115 height 34
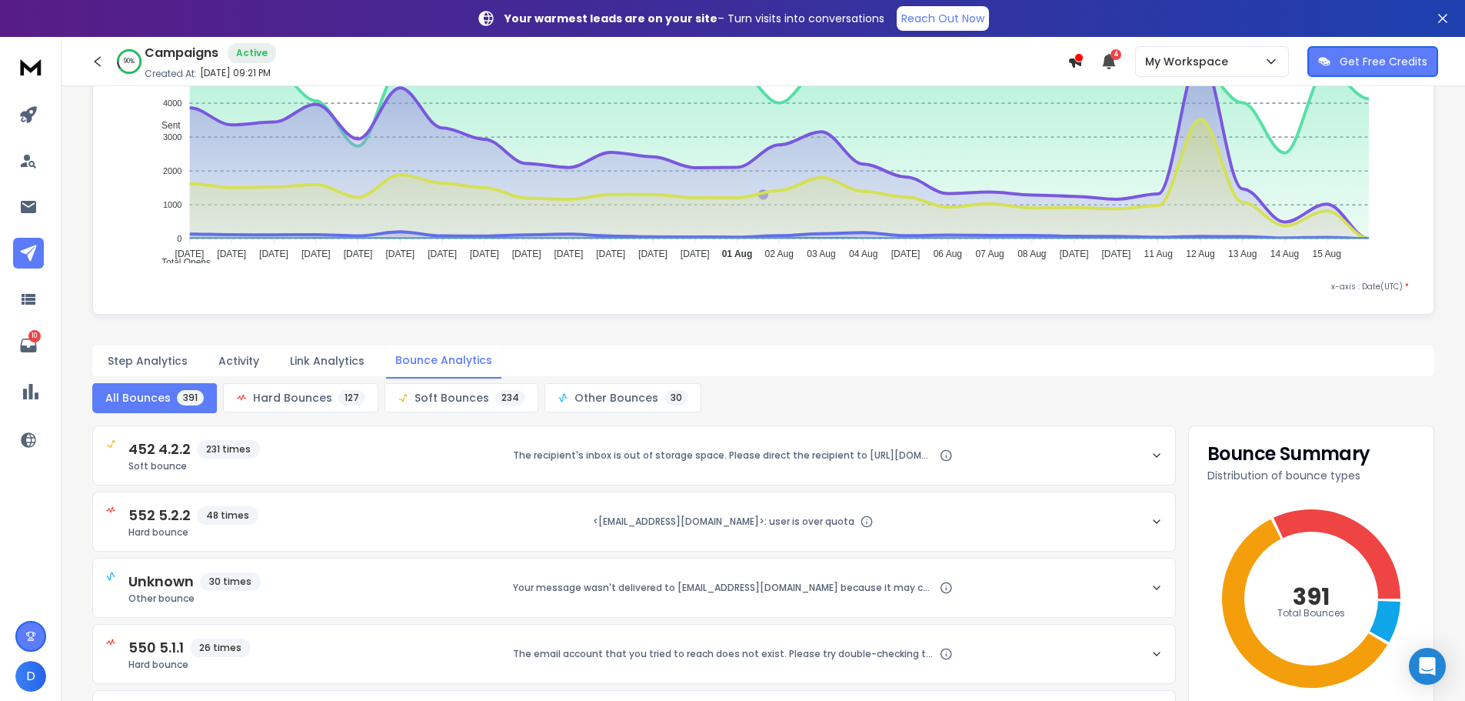
click at [235, 368] on button "Activity" at bounding box center [238, 361] width 59 height 34
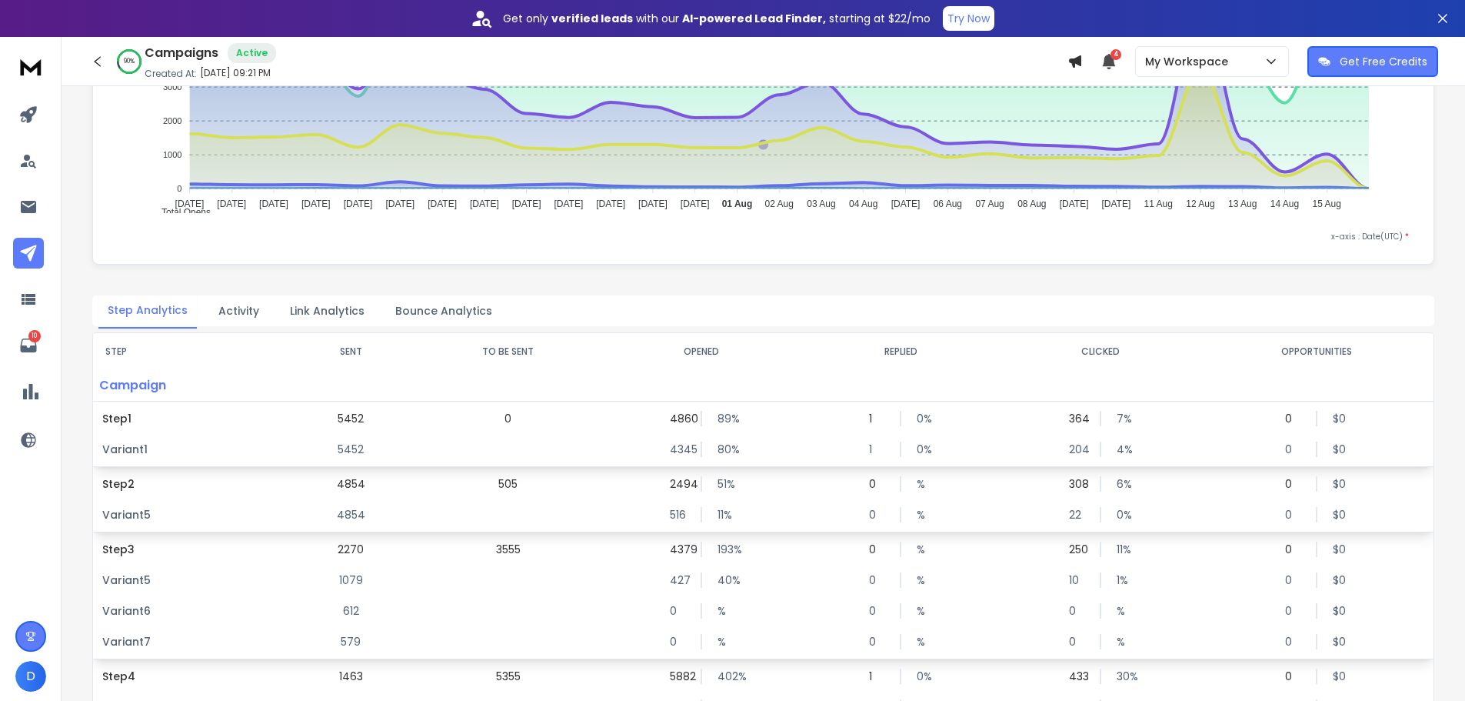
scroll to position [298, 0]
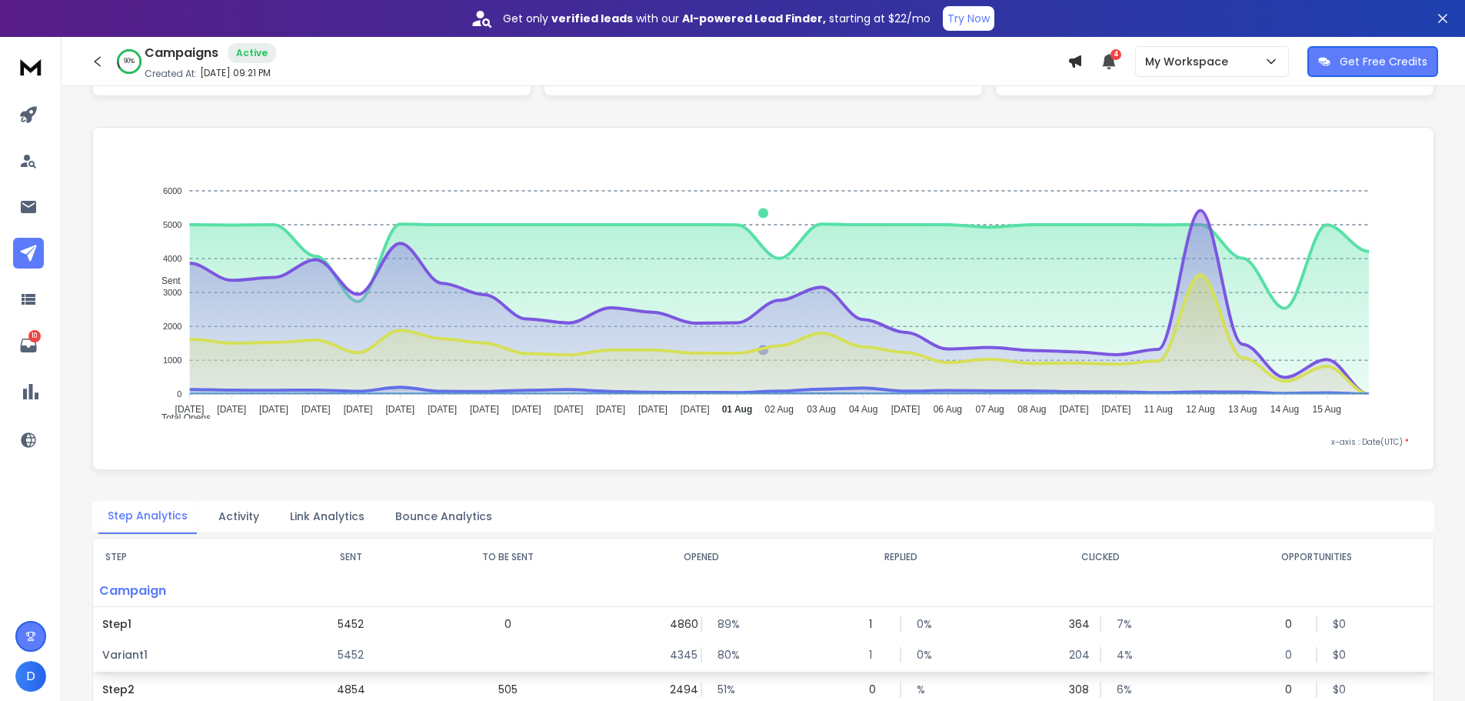
click at [235, 302] on div "Leads Contacted 5452 Open Rate - 21629 Total Click Rate 41.25 % 2249 Total Repl…" at bounding box center [763, 650] width 1342 height 1396
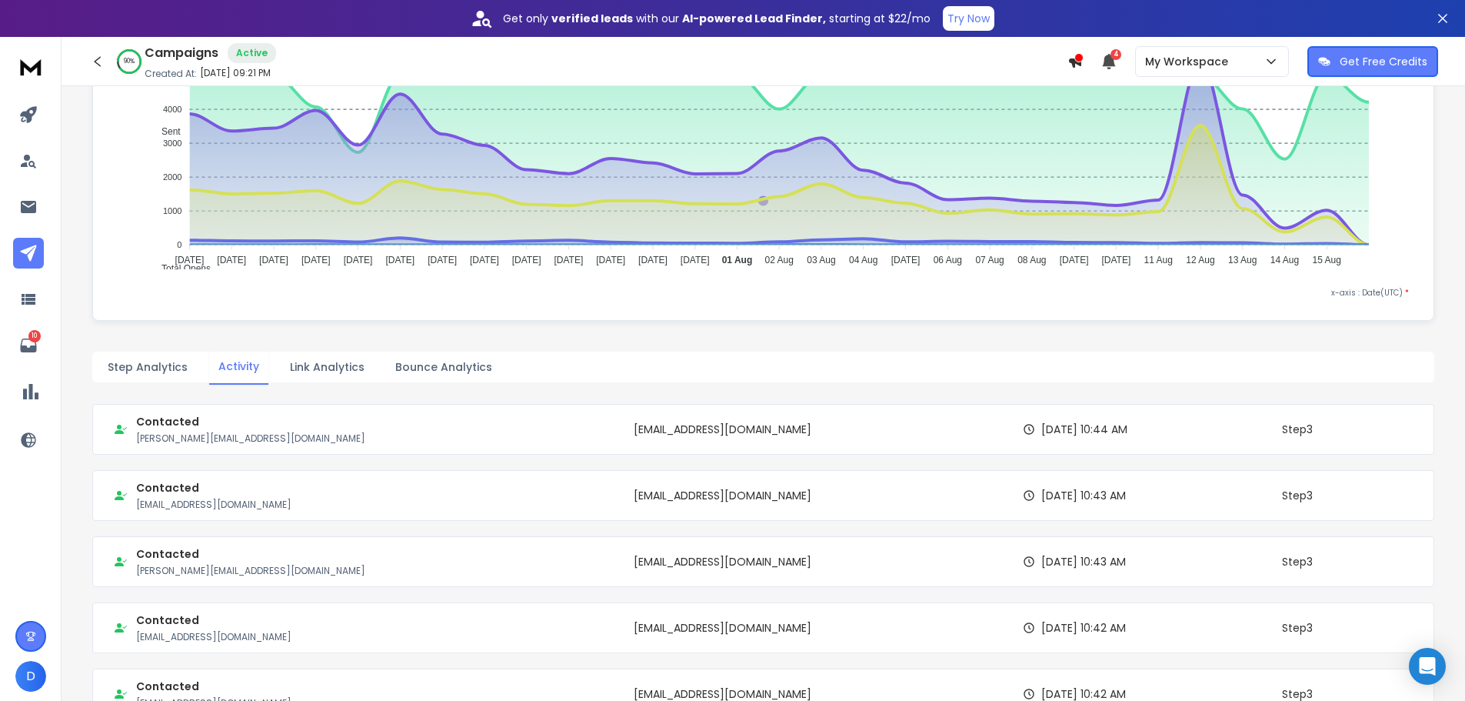
scroll to position [443, 0]
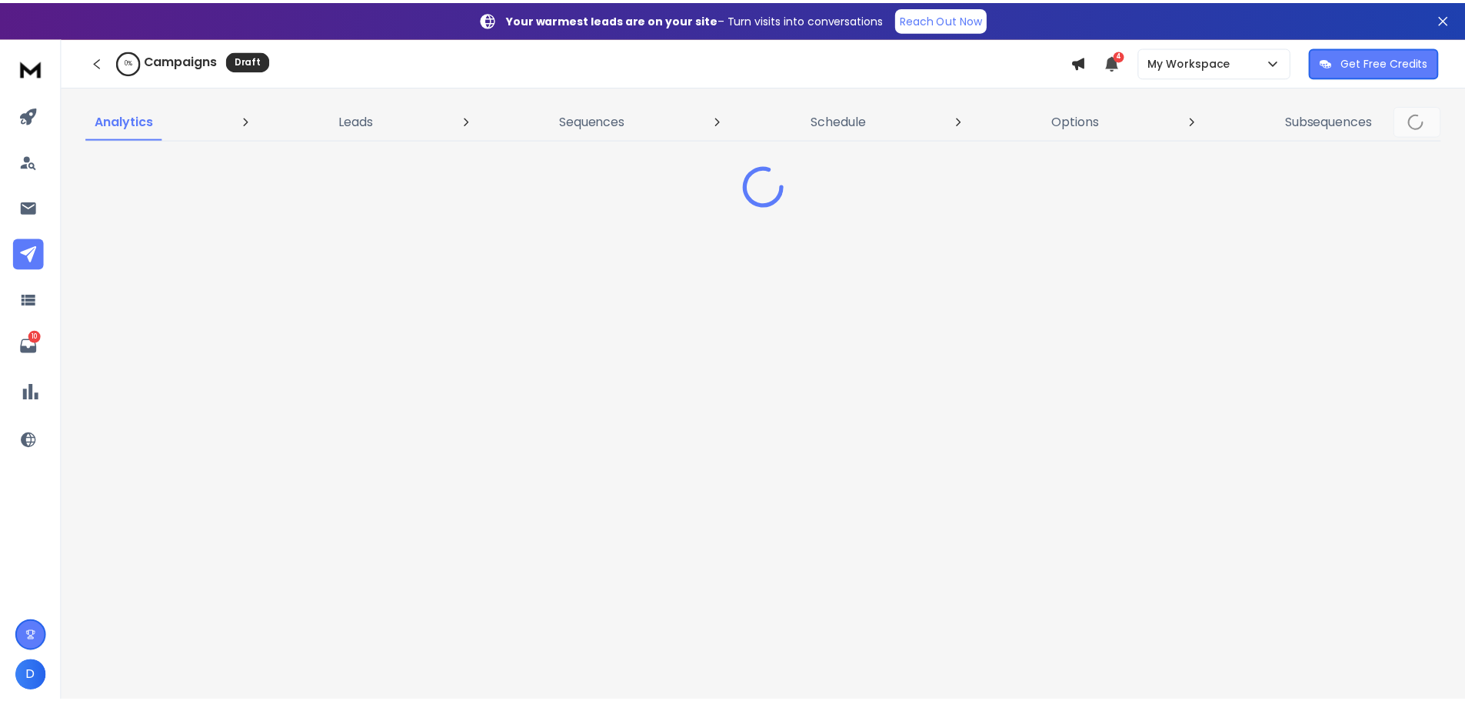
scroll to position [443, 0]
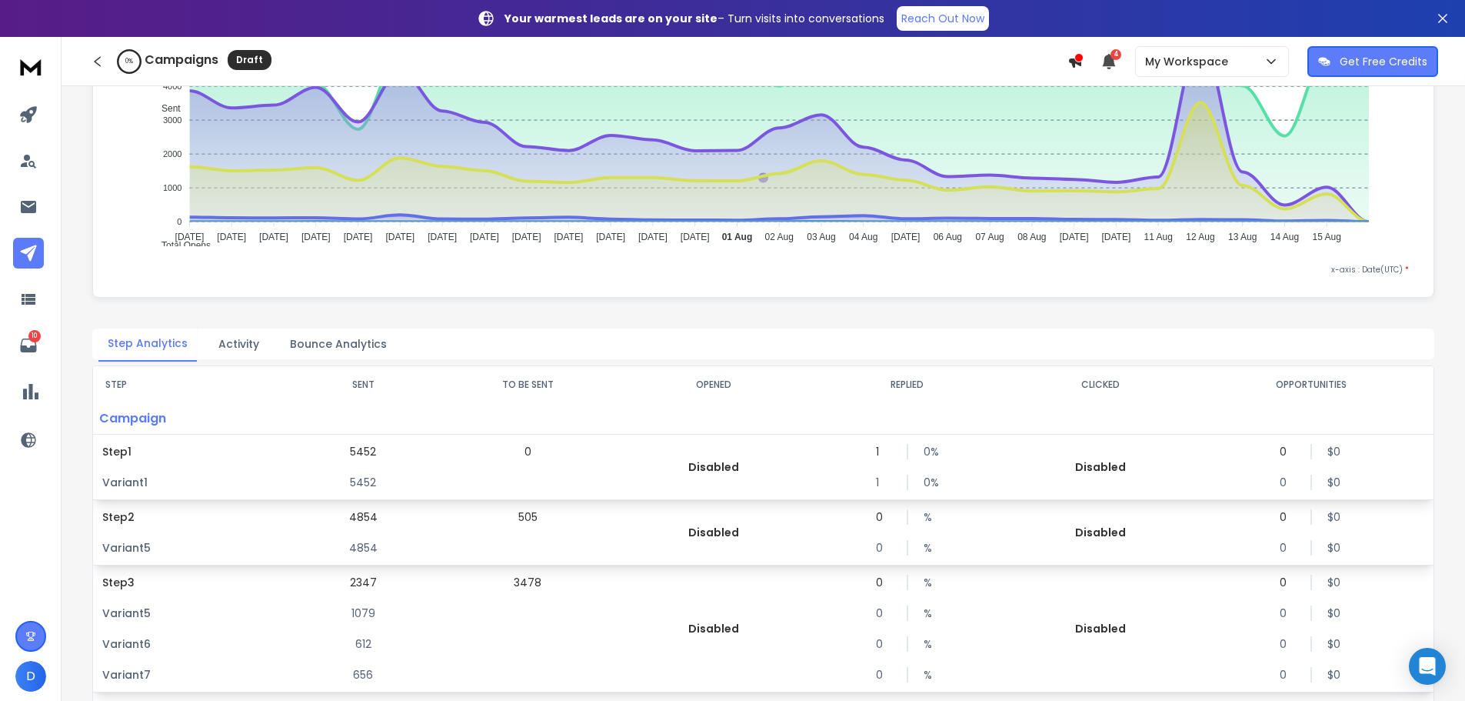
click at [245, 341] on button "Activity" at bounding box center [238, 344] width 59 height 34
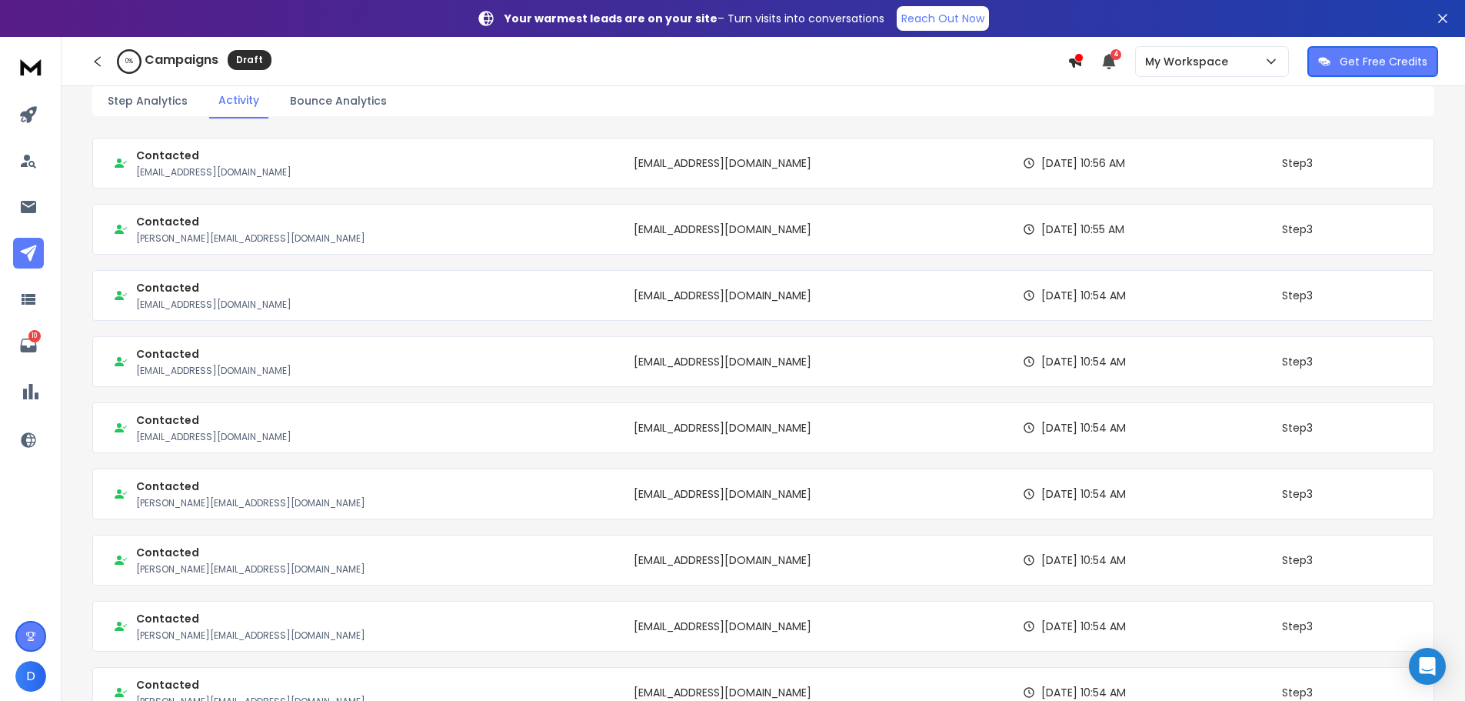
scroll to position [674, 0]
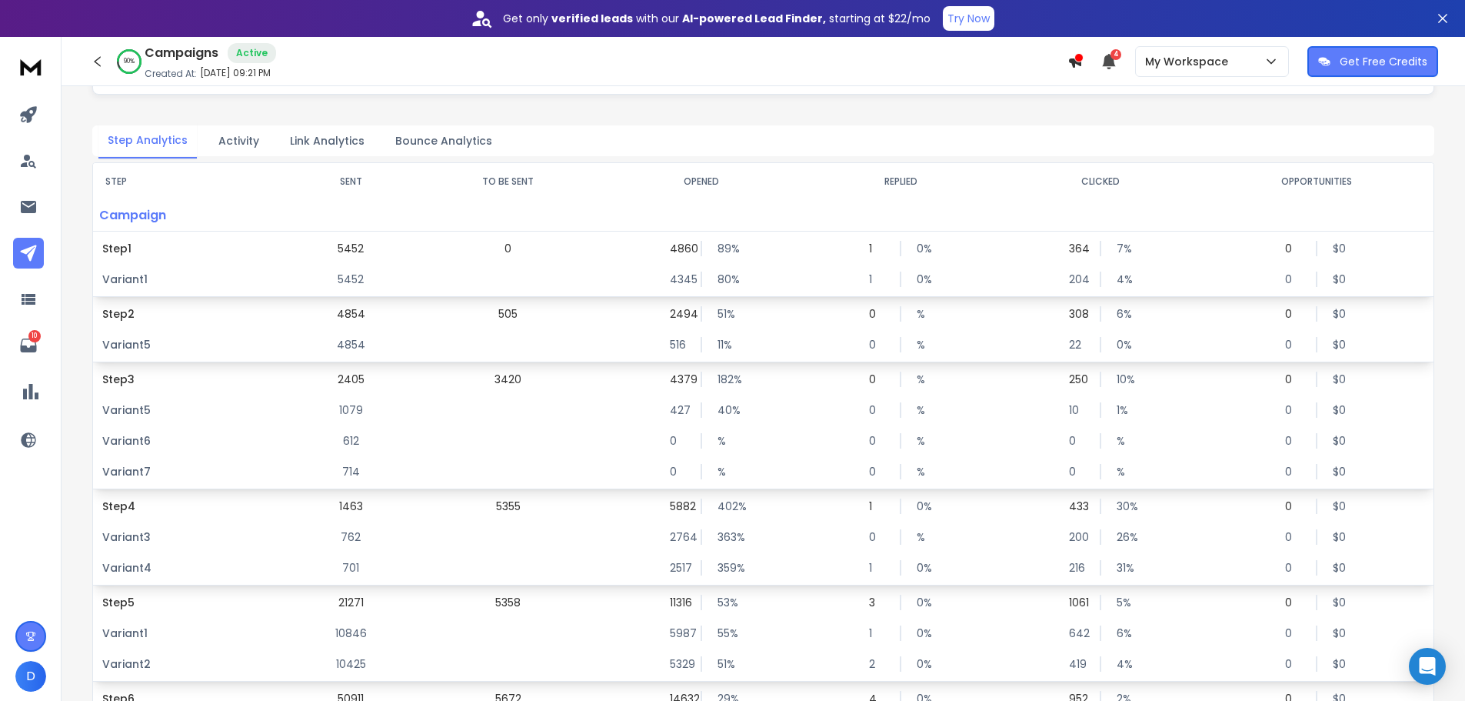
scroll to position [298, 0]
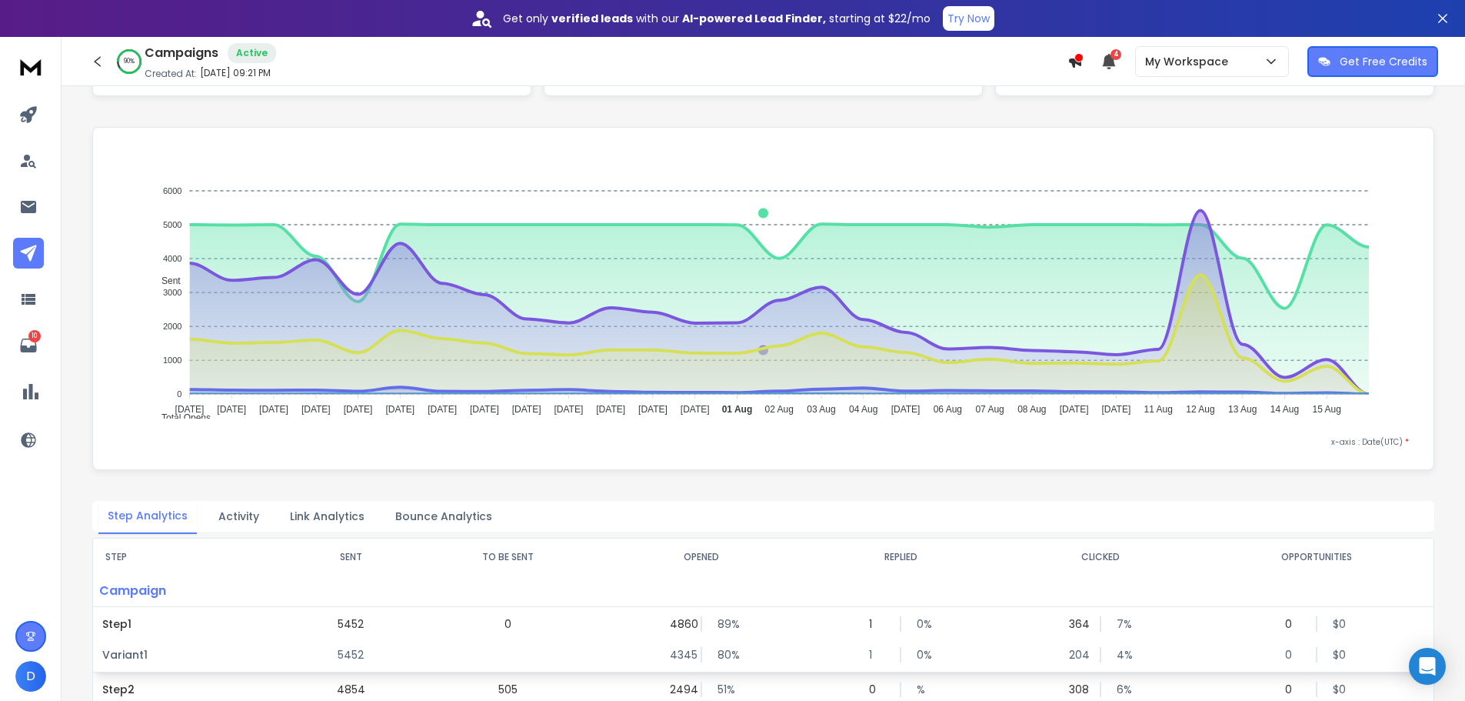
click at [234, 138] on div "Leads Contacted 5452 Open Rate - 21629 Total Click Rate 41.25 % 2249 Total Repl…" at bounding box center [763, 650] width 1342 height 1396
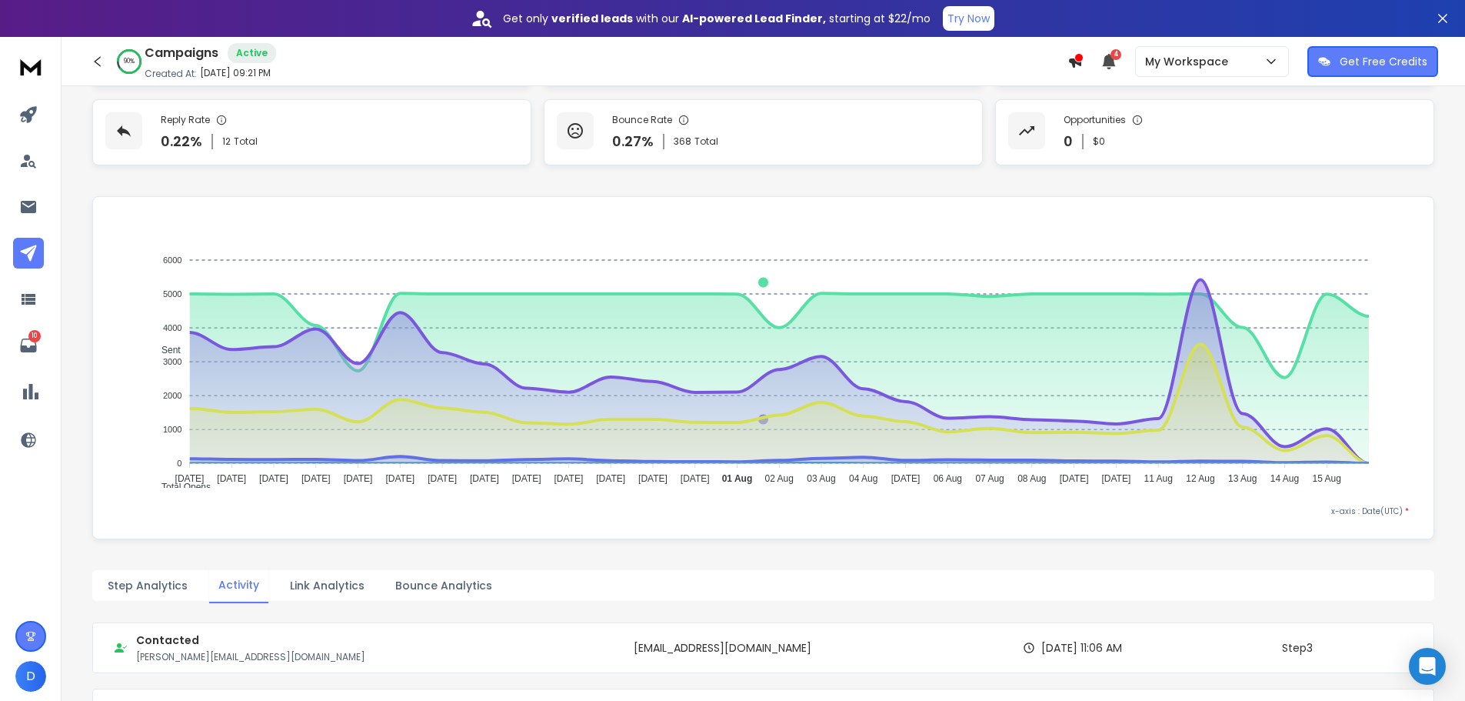
scroll to position [308, 0]
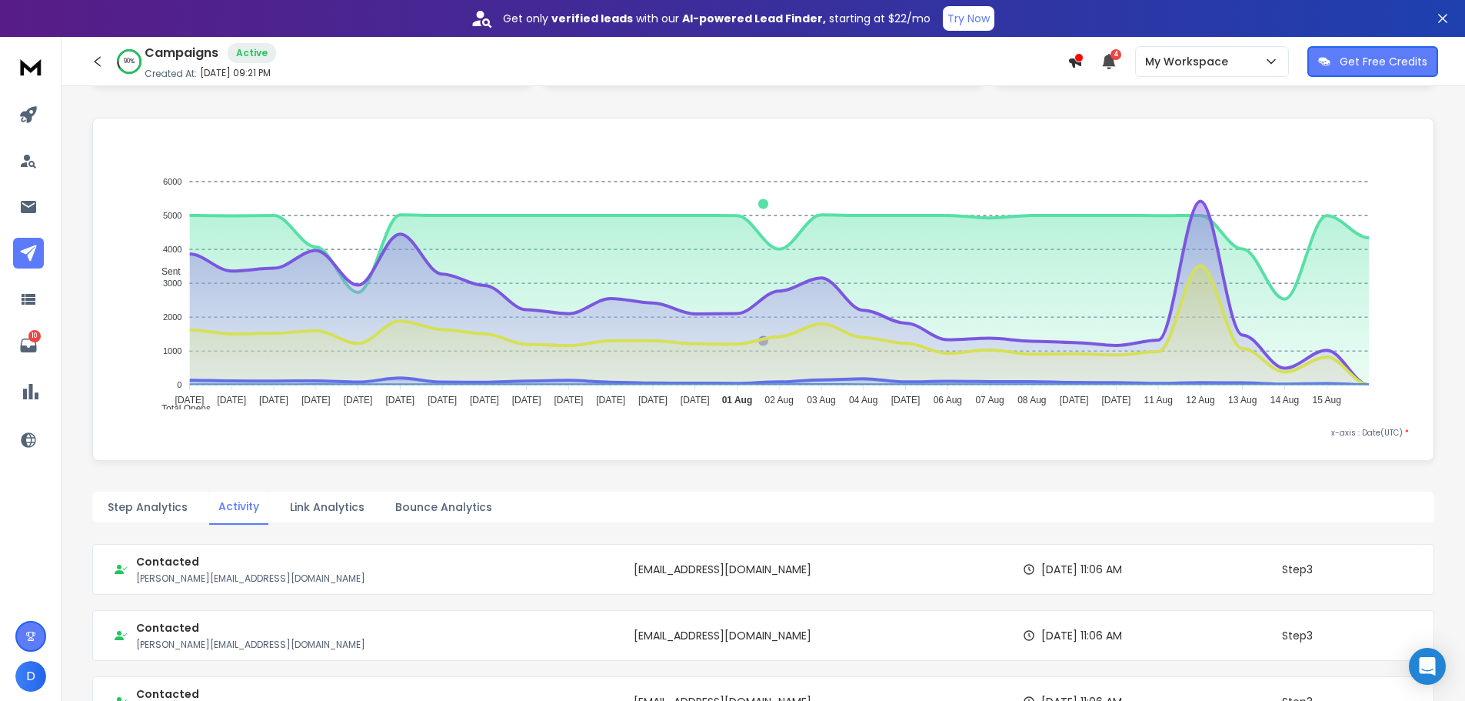
drag, startPoint x: 148, startPoint y: 511, endPoint x: 201, endPoint y: 513, distance: 52.4
click at [148, 511] on button "Step Analytics" at bounding box center [147, 507] width 98 height 34
click at [230, 514] on button "Activity" at bounding box center [238, 506] width 59 height 35
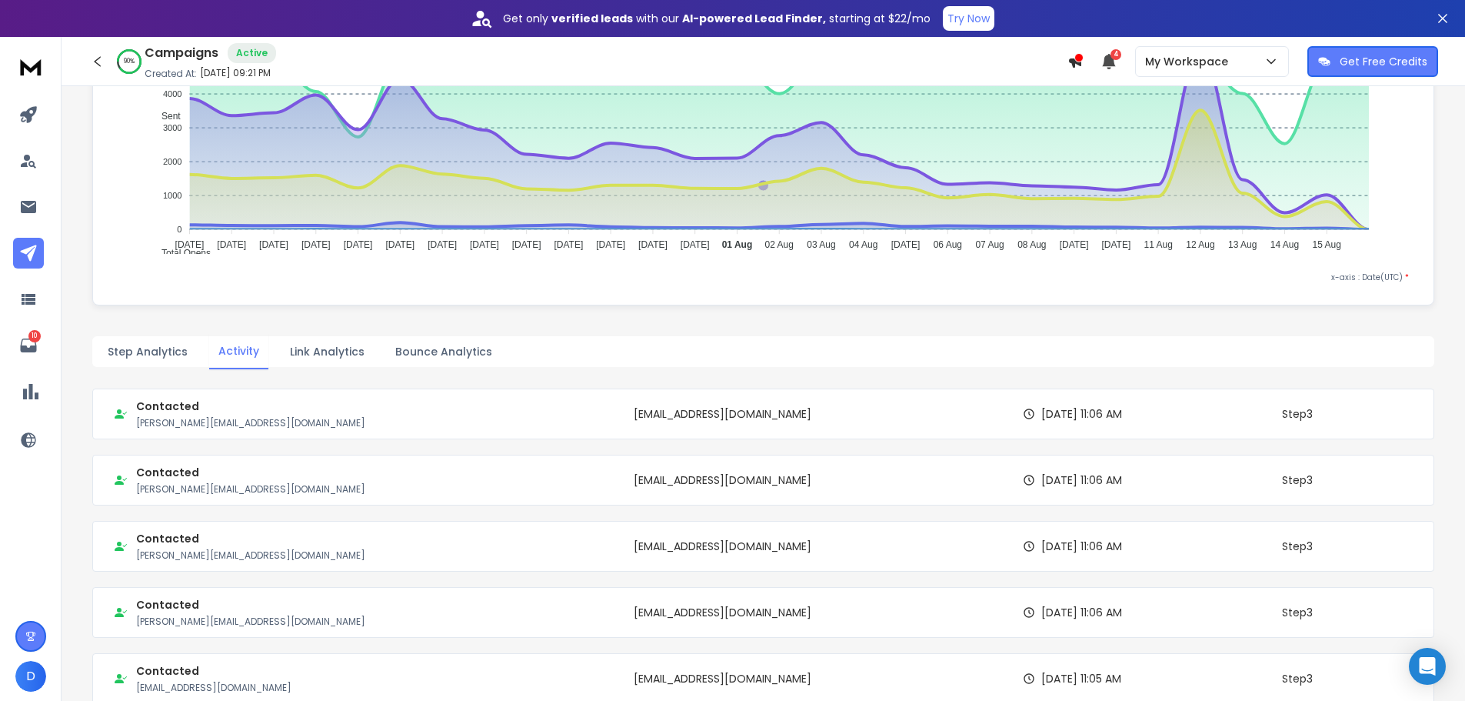
scroll to position [538, 0]
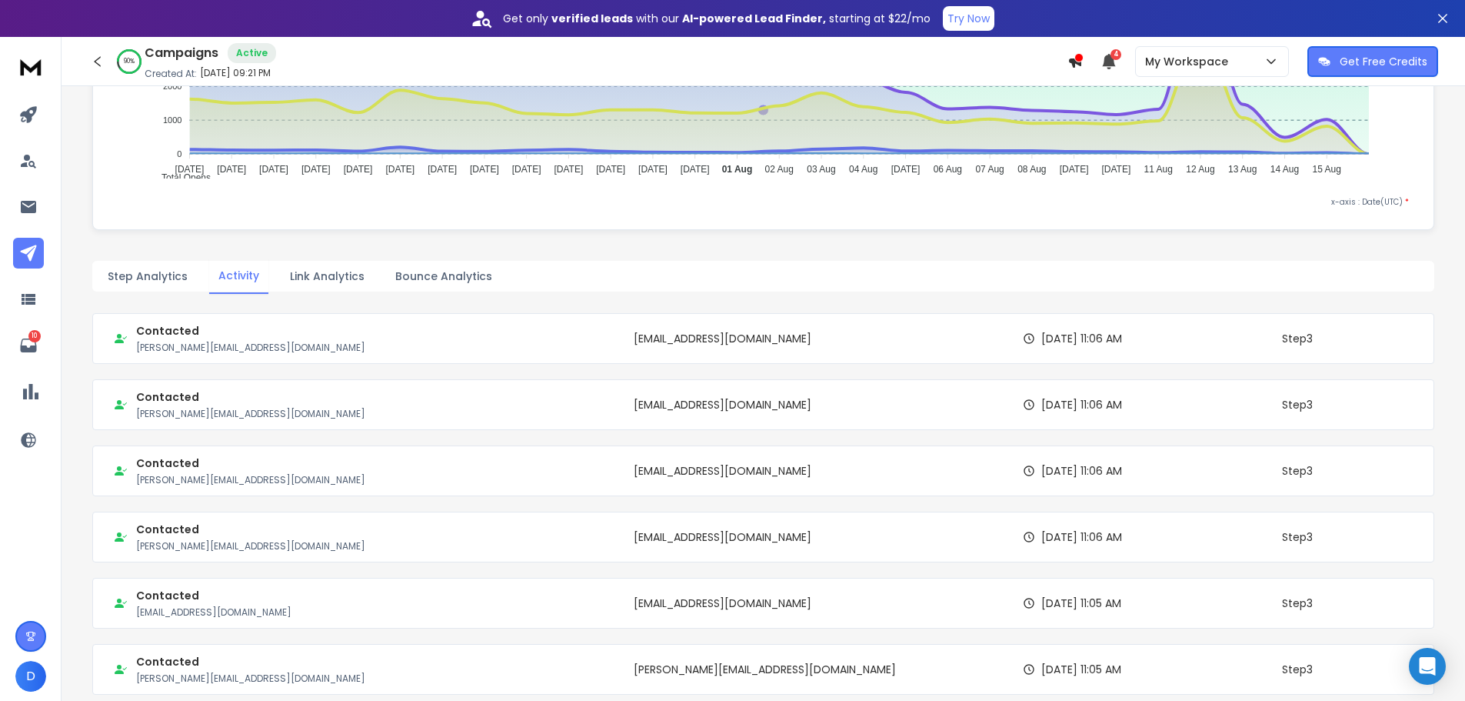
drag, startPoint x: 154, startPoint y: 268, endPoint x: 211, endPoint y: 277, distance: 57.6
click at [154, 268] on button "Step Analytics" at bounding box center [147, 276] width 98 height 34
click at [236, 275] on button "Activity" at bounding box center [238, 275] width 59 height 35
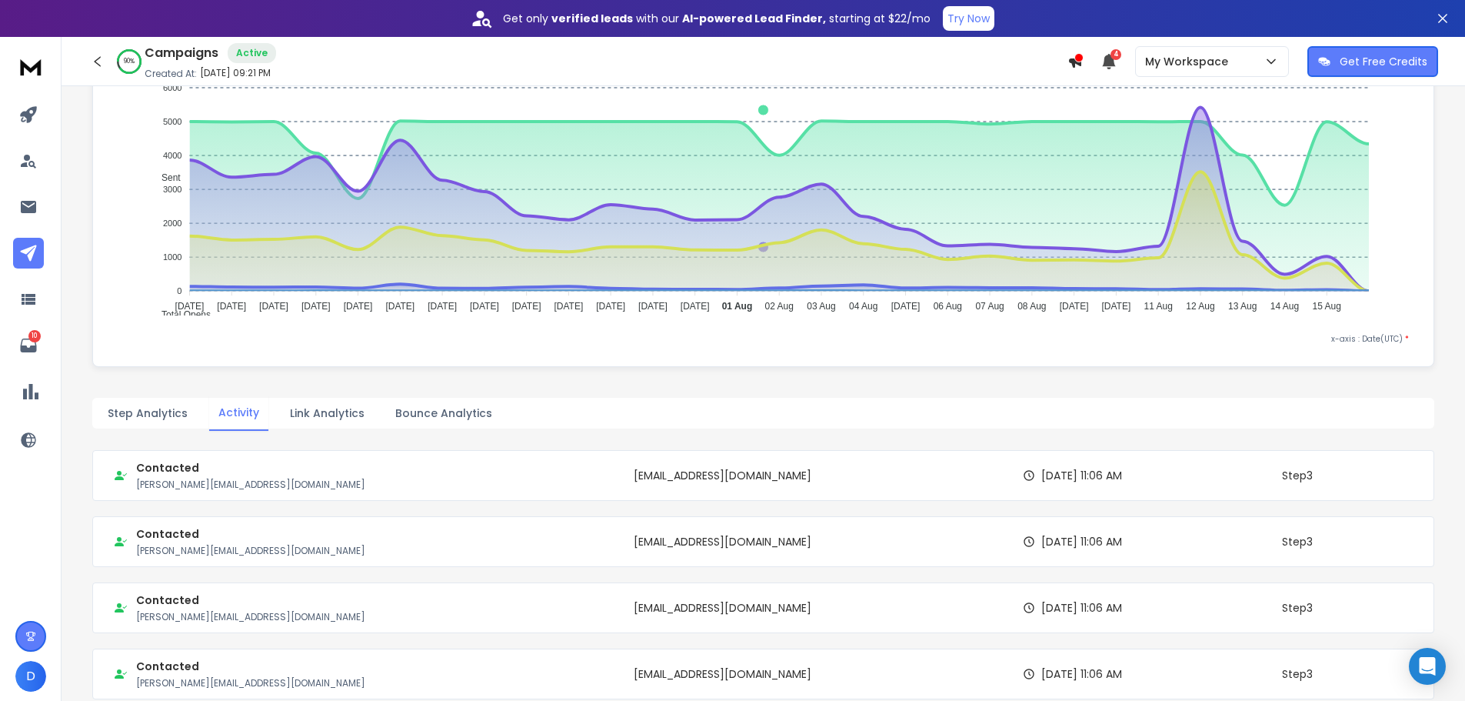
scroll to position [462, 0]
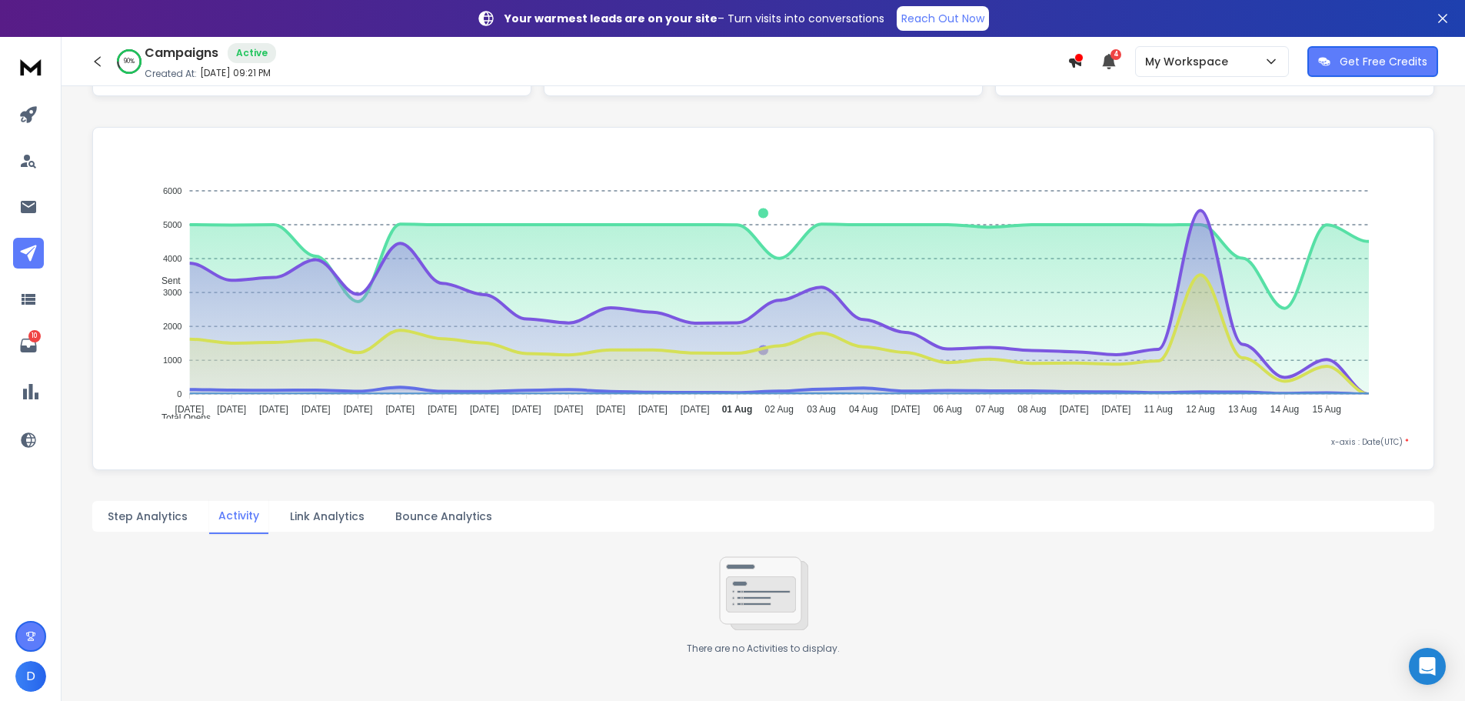
scroll to position [298, 0]
click at [239, 506] on button "Activity" at bounding box center [238, 515] width 59 height 35
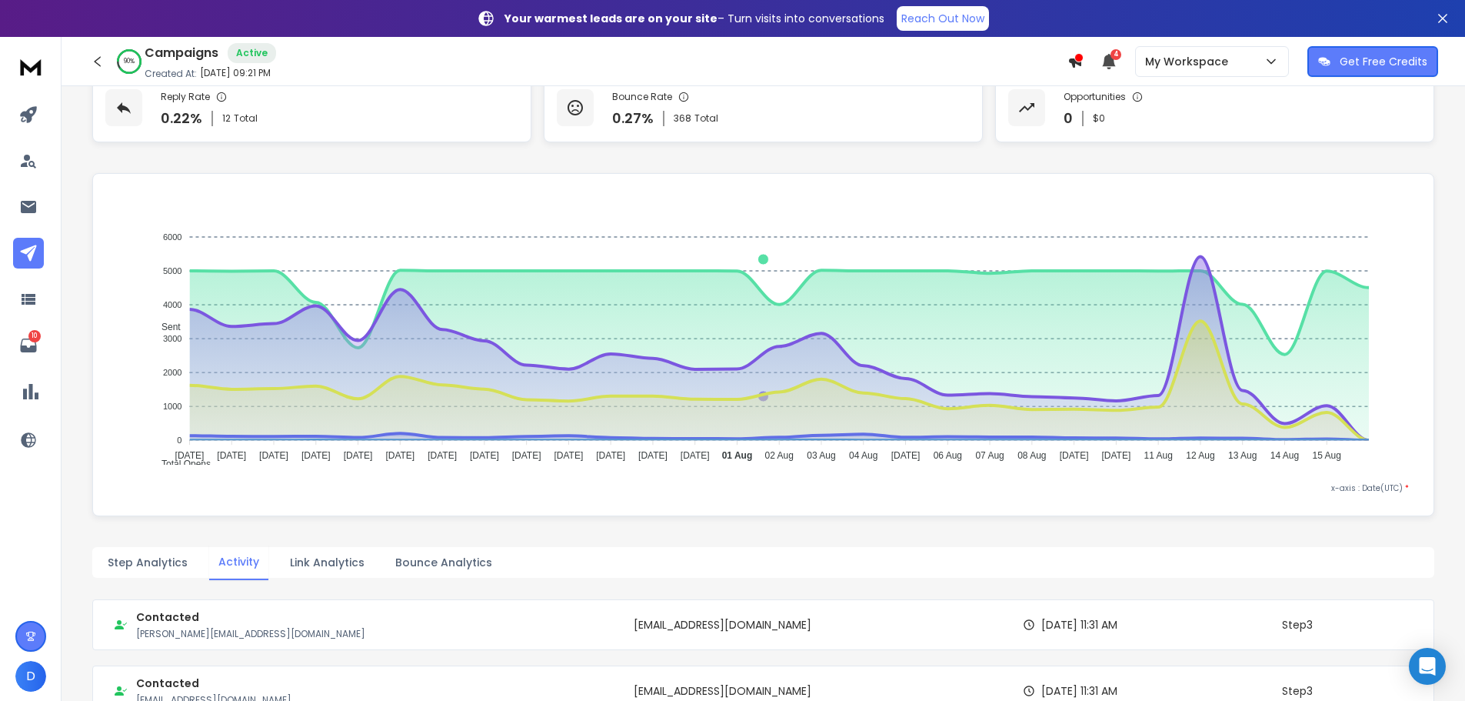
scroll to position [308, 0]
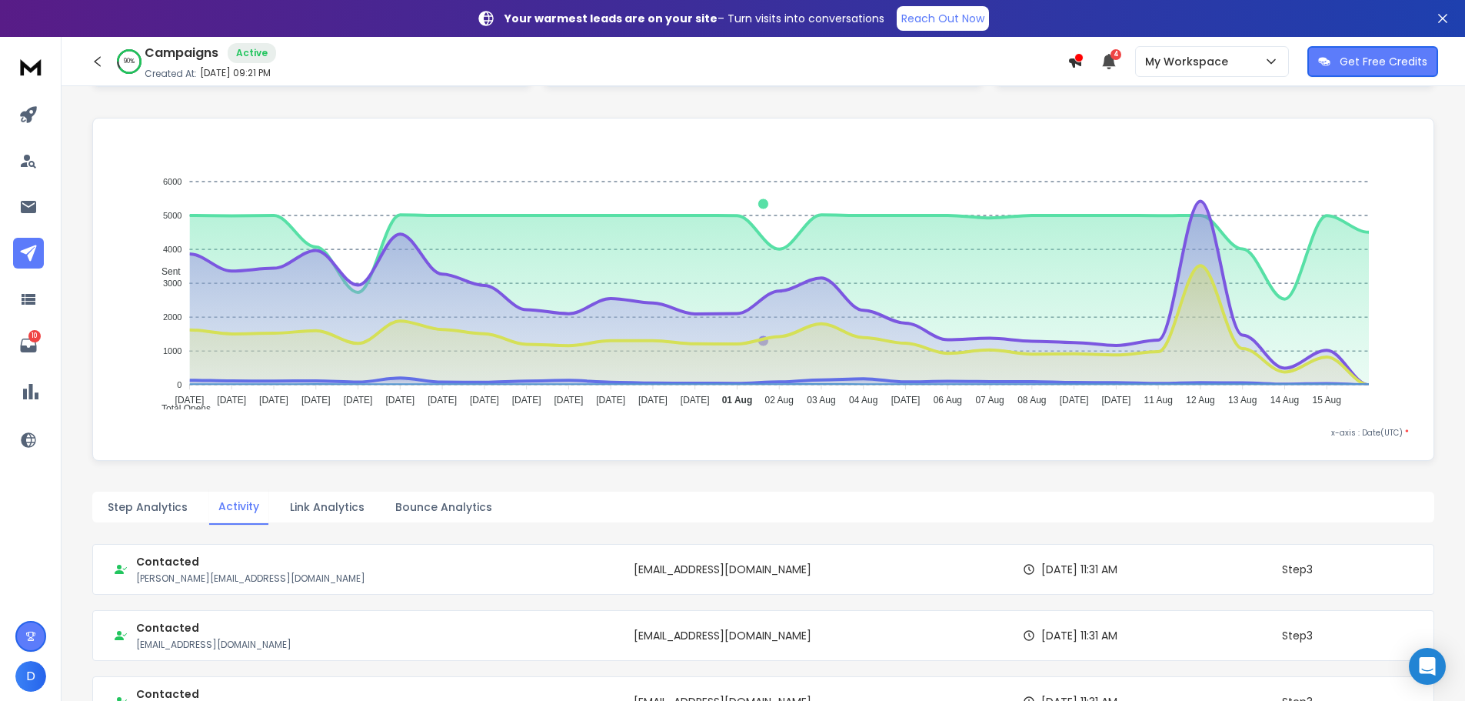
click at [152, 515] on button "Step Analytics" at bounding box center [147, 507] width 98 height 34
click at [228, 512] on button "Activity" at bounding box center [238, 506] width 59 height 35
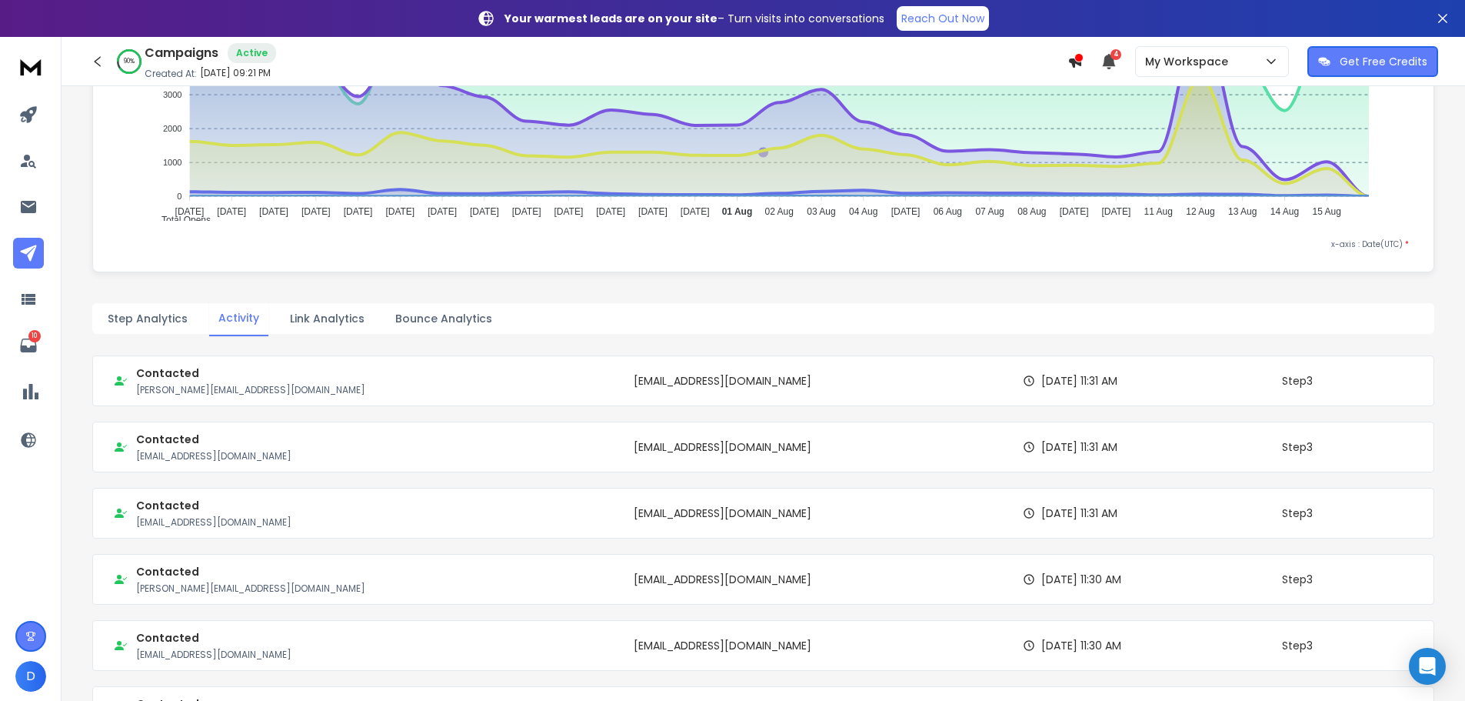
scroll to position [538, 0]
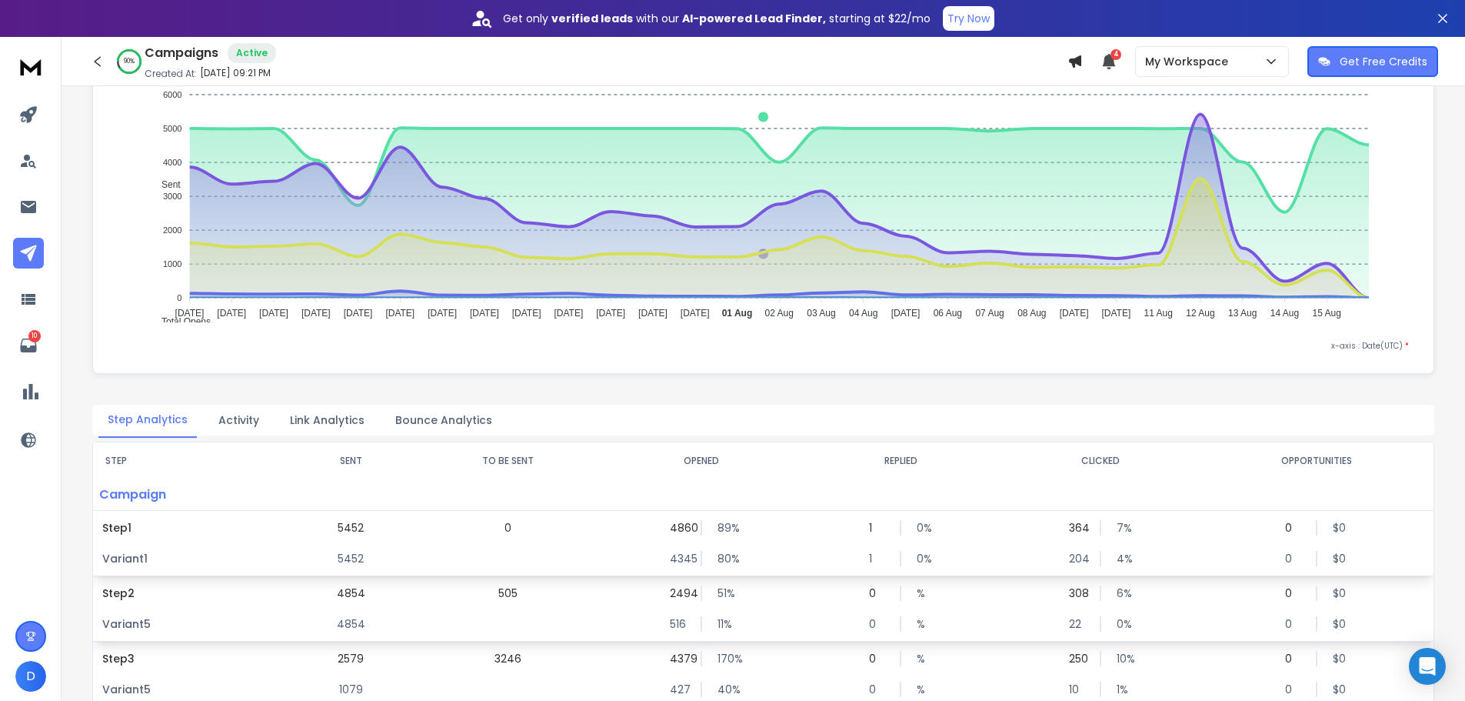
scroll to position [352, 0]
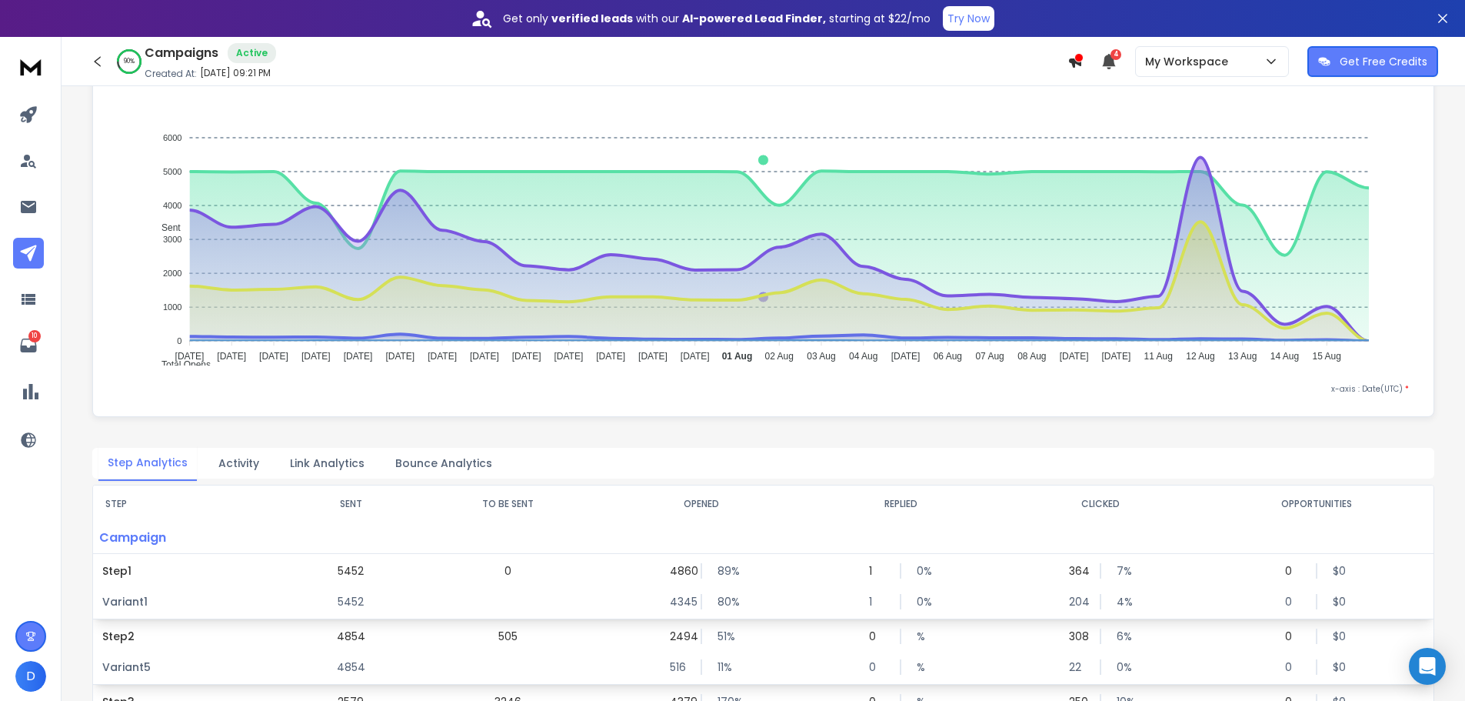
click at [228, 456] on button "Activity" at bounding box center [238, 463] width 59 height 34
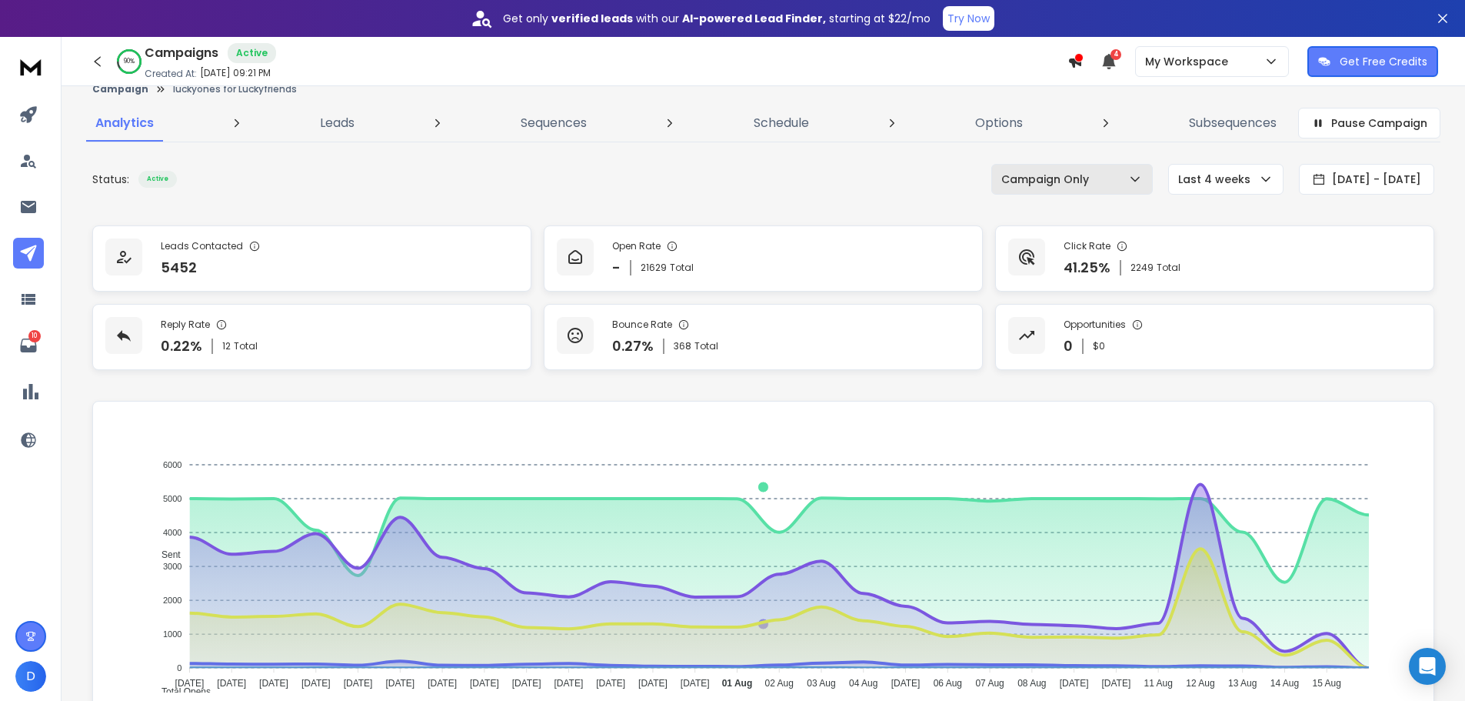
scroll to position [0, 0]
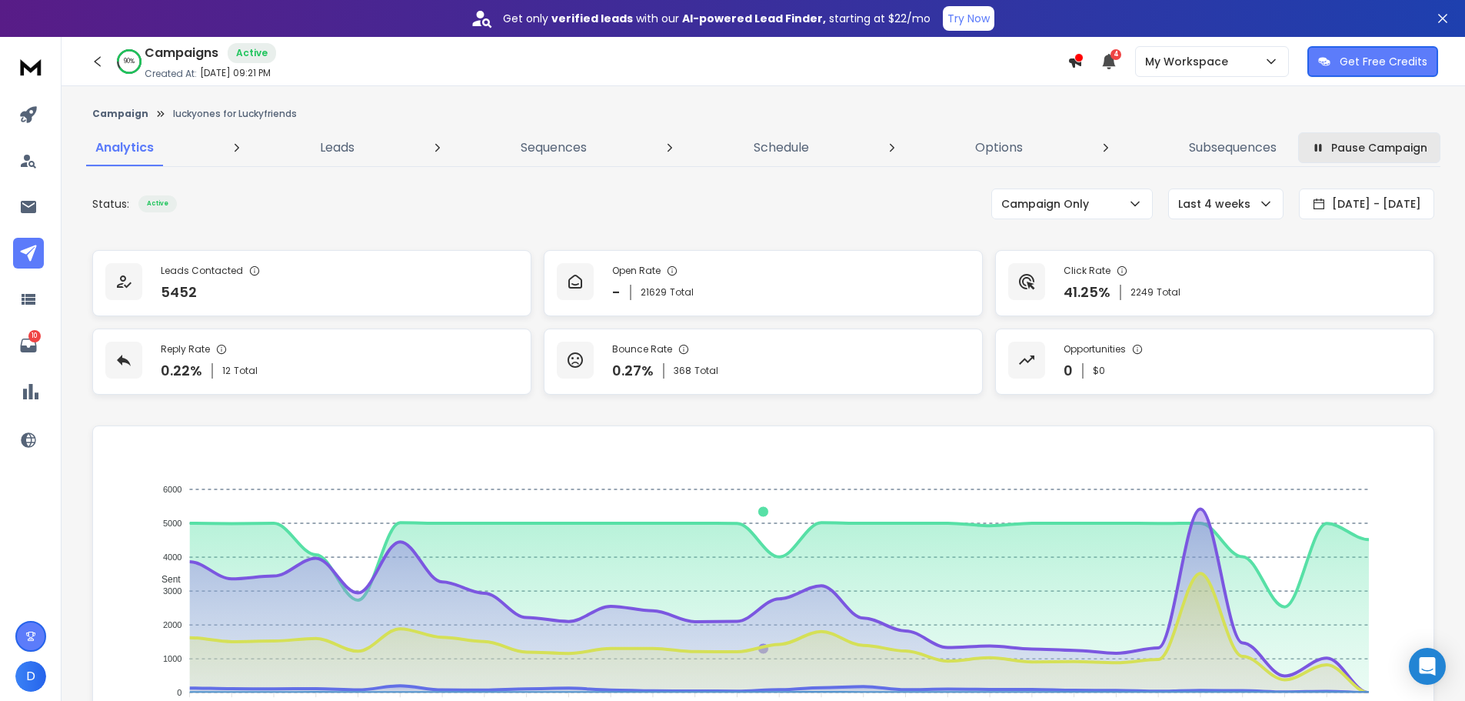
click at [1388, 147] on button "Pause Campaign" at bounding box center [1370, 147] width 142 height 31
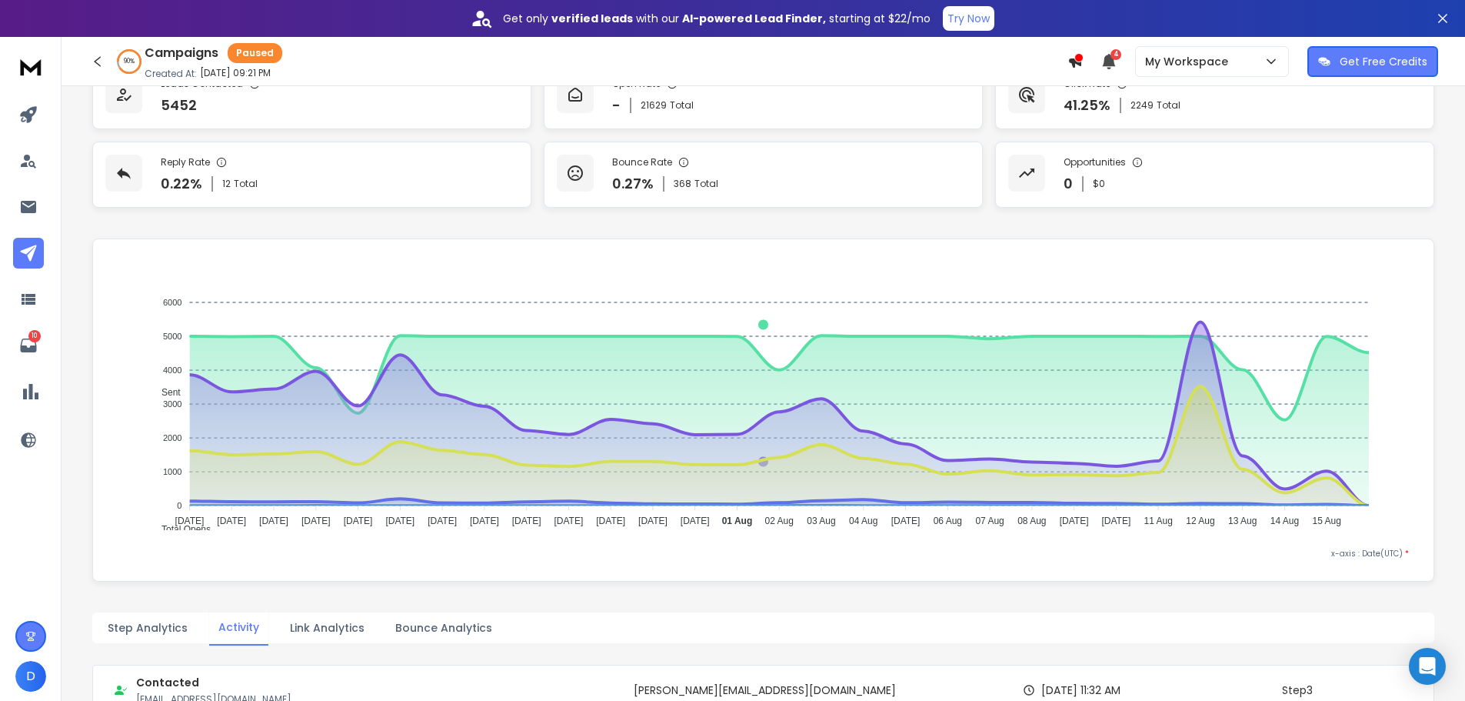
scroll to position [231, 0]
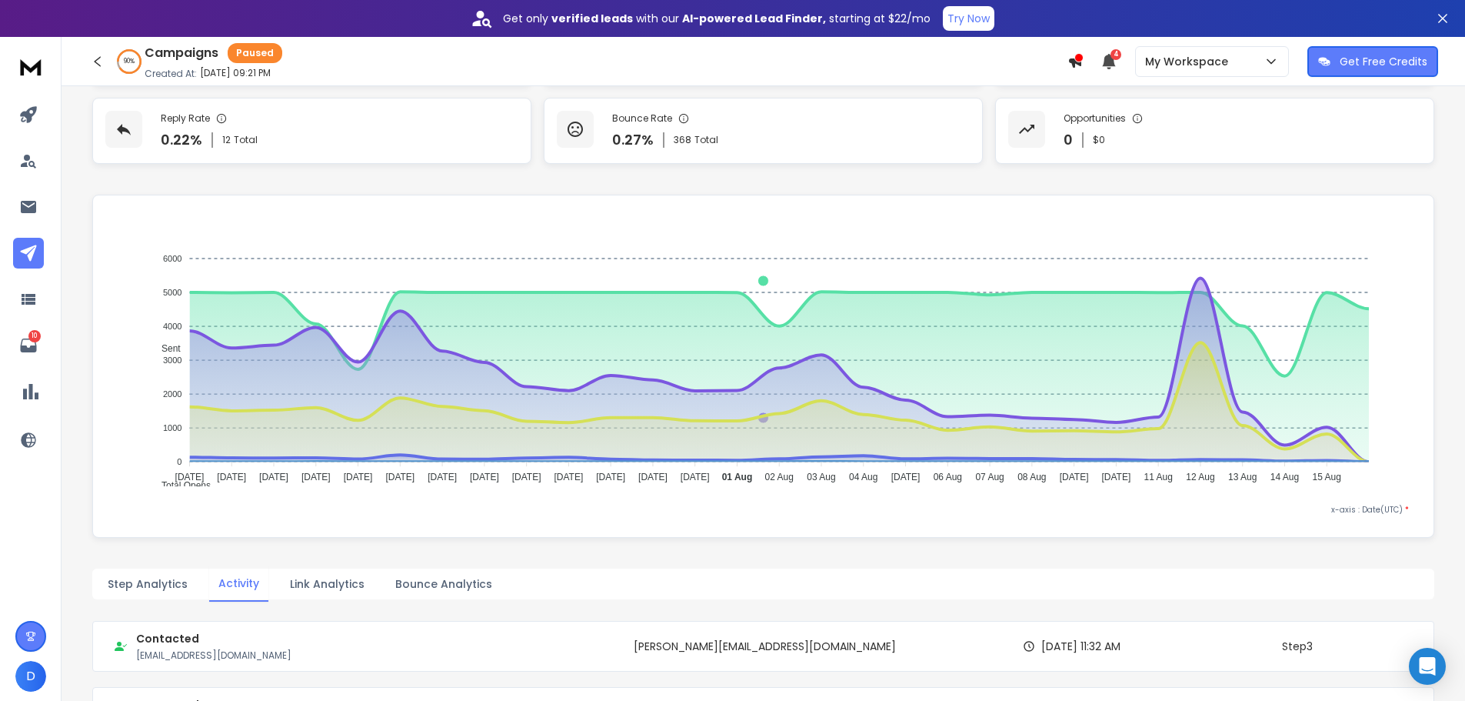
click at [125, 572] on button "Step Analytics" at bounding box center [147, 584] width 98 height 34
click at [215, 581] on button "Activity" at bounding box center [238, 583] width 59 height 35
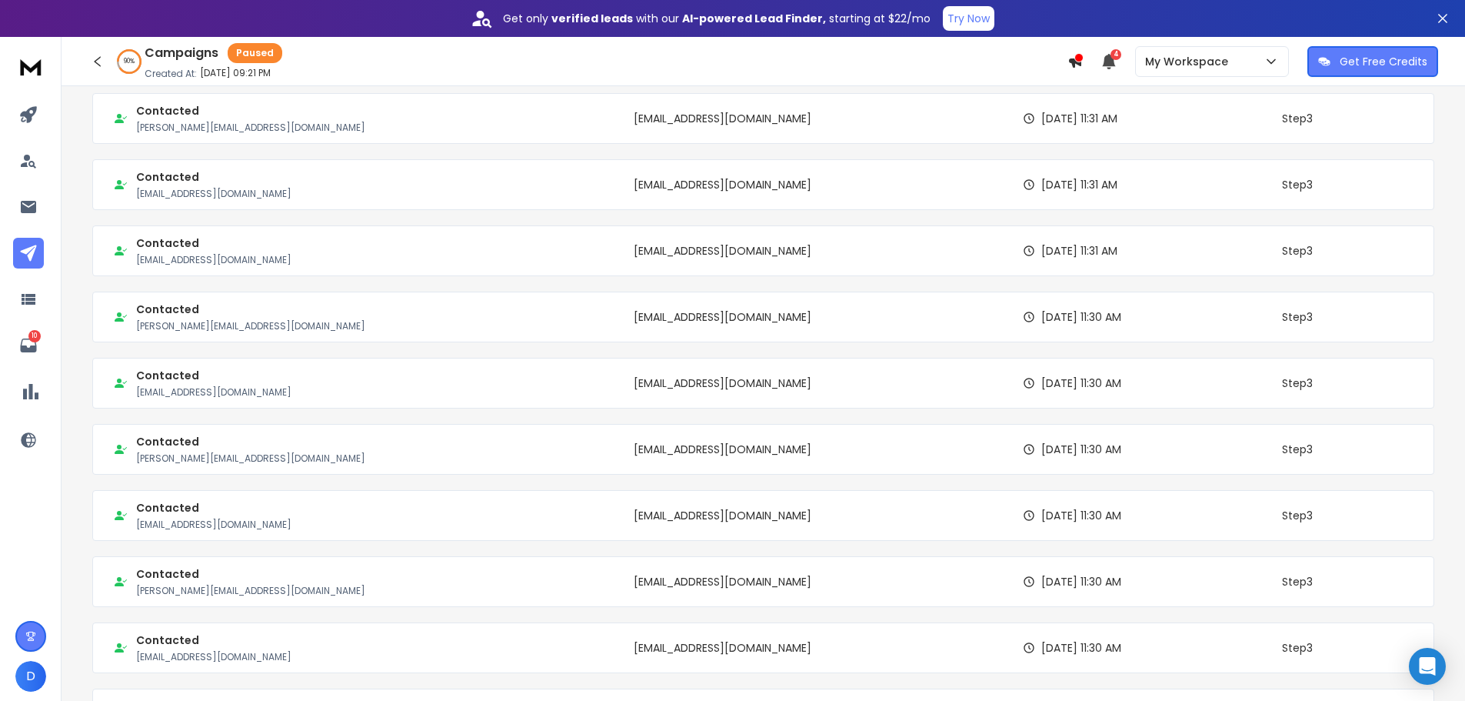
scroll to position [1692, 0]
